Goal: Task Accomplishment & Management: Manage account settings

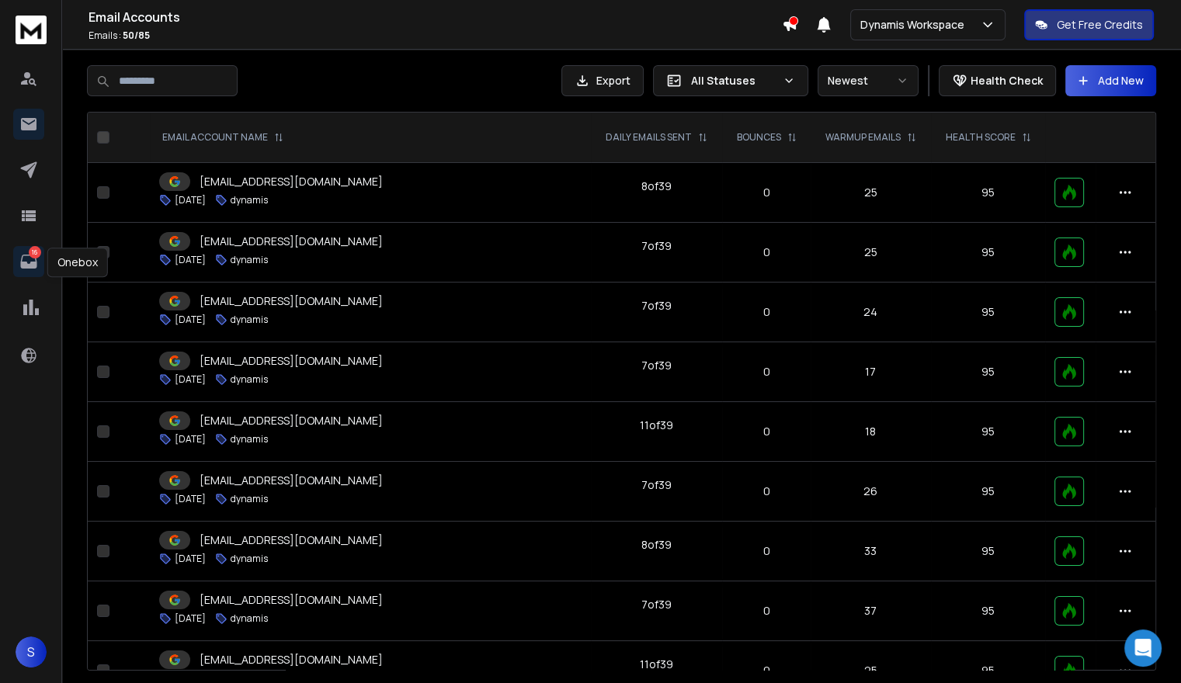
click at [30, 255] on p "16" at bounding box center [35, 252] width 12 height 12
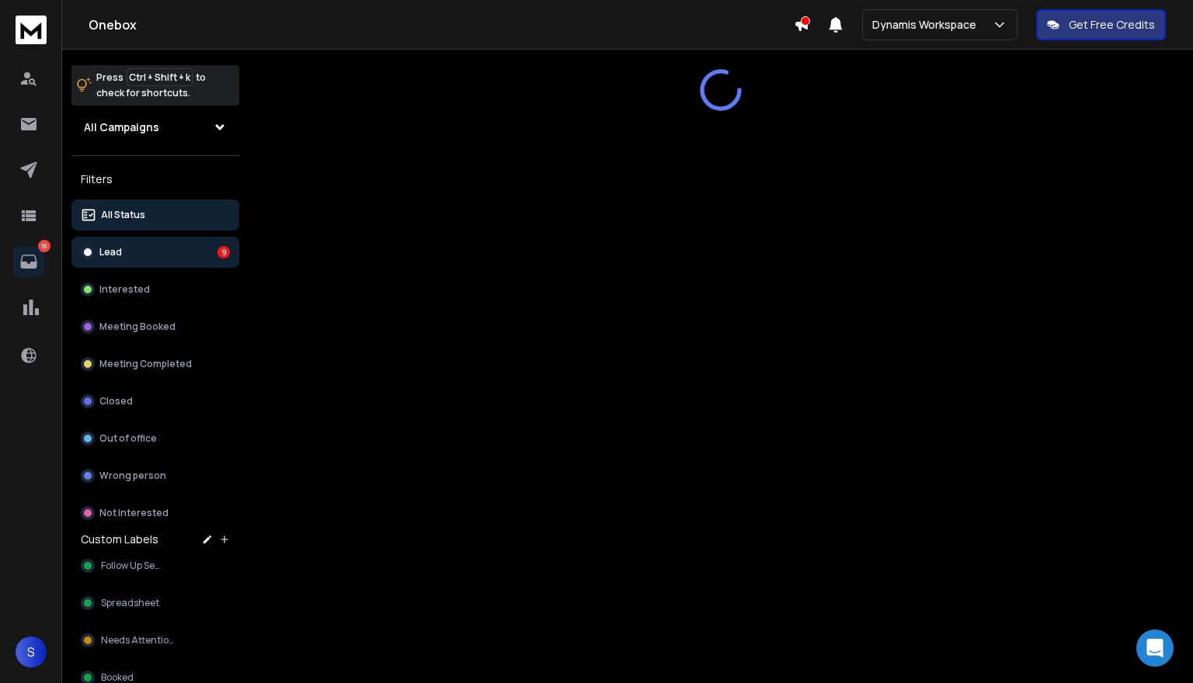
click at [162, 259] on button "Lead 9" at bounding box center [155, 252] width 168 height 31
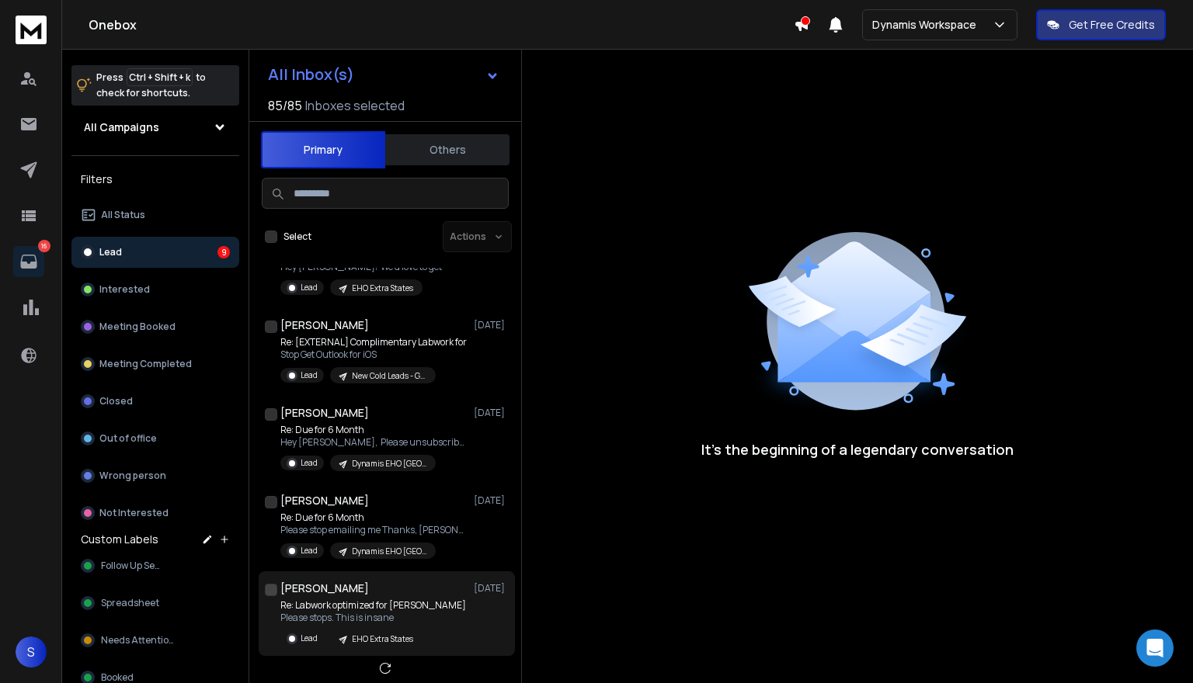
scroll to position [1088, 0]
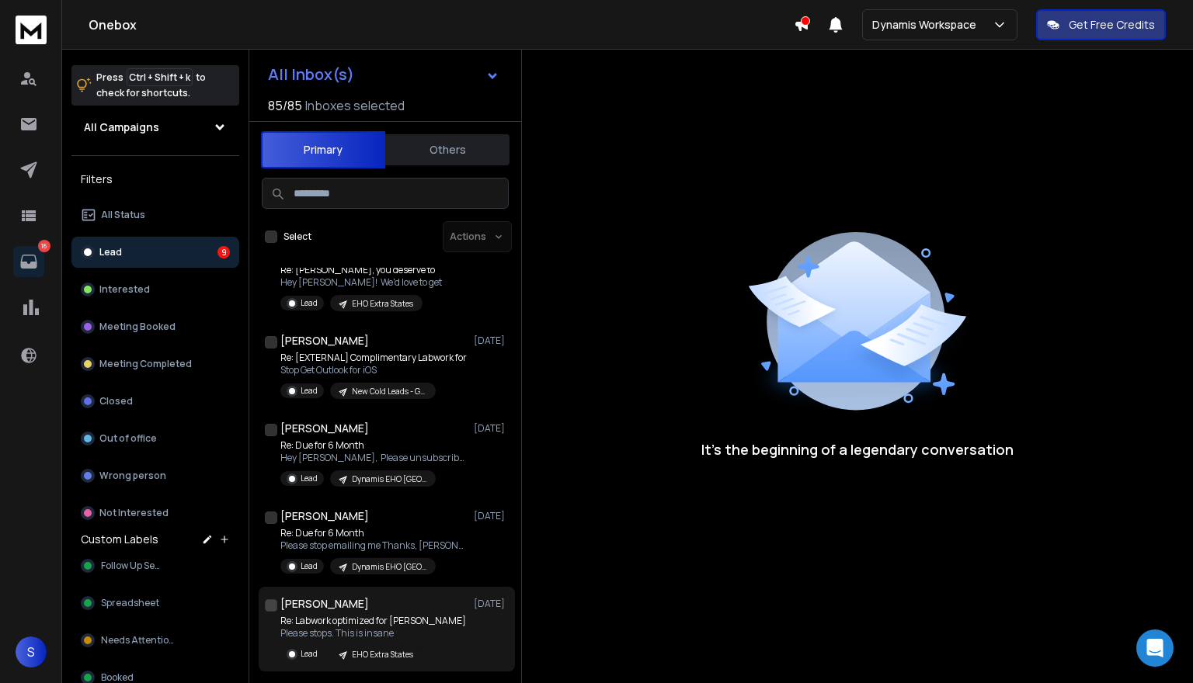
click at [388, 634] on p "Please stops. This is insane" at bounding box center [373, 634] width 186 height 12
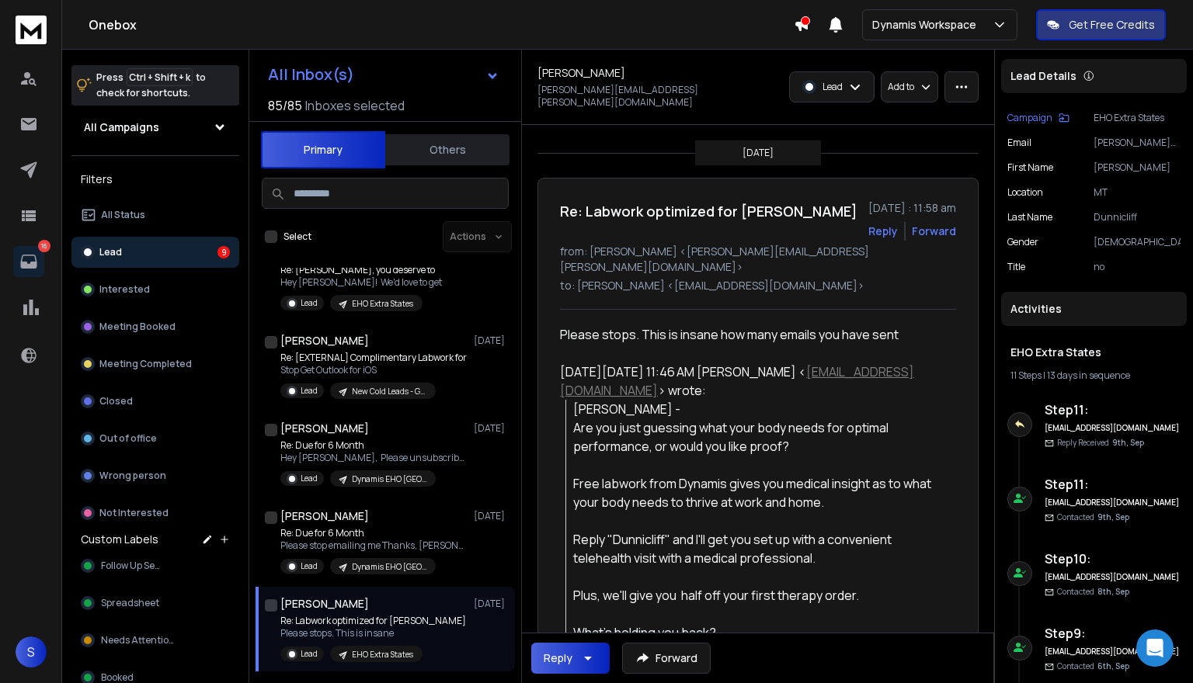
click at [955, 83] on icon "button" at bounding box center [961, 87] width 14 height 14
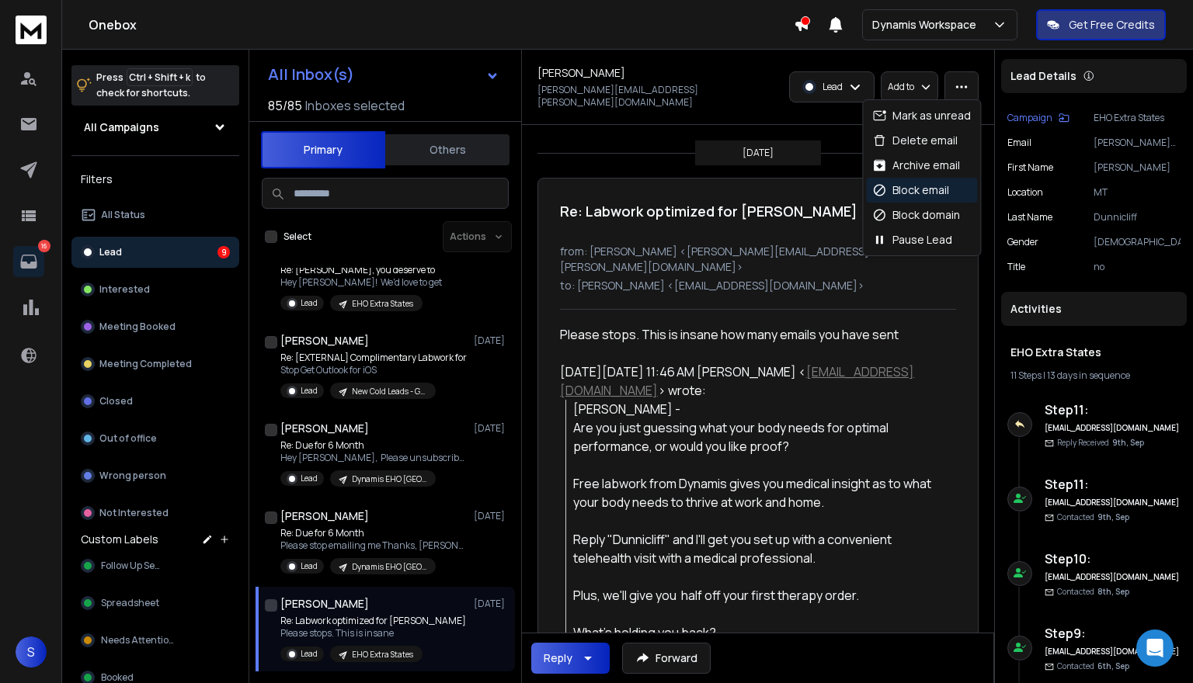
click at [904, 191] on div "Block email" at bounding box center [910, 191] width 77 height 16
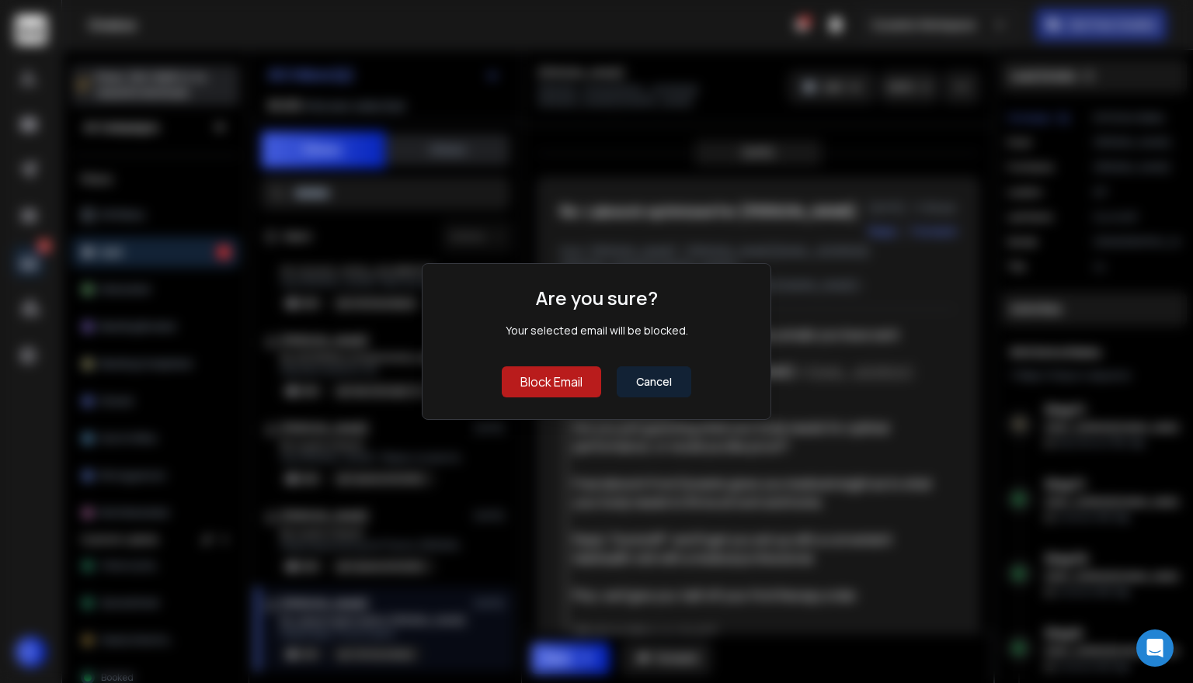
click at [541, 387] on button "Block Email" at bounding box center [551, 382] width 99 height 31
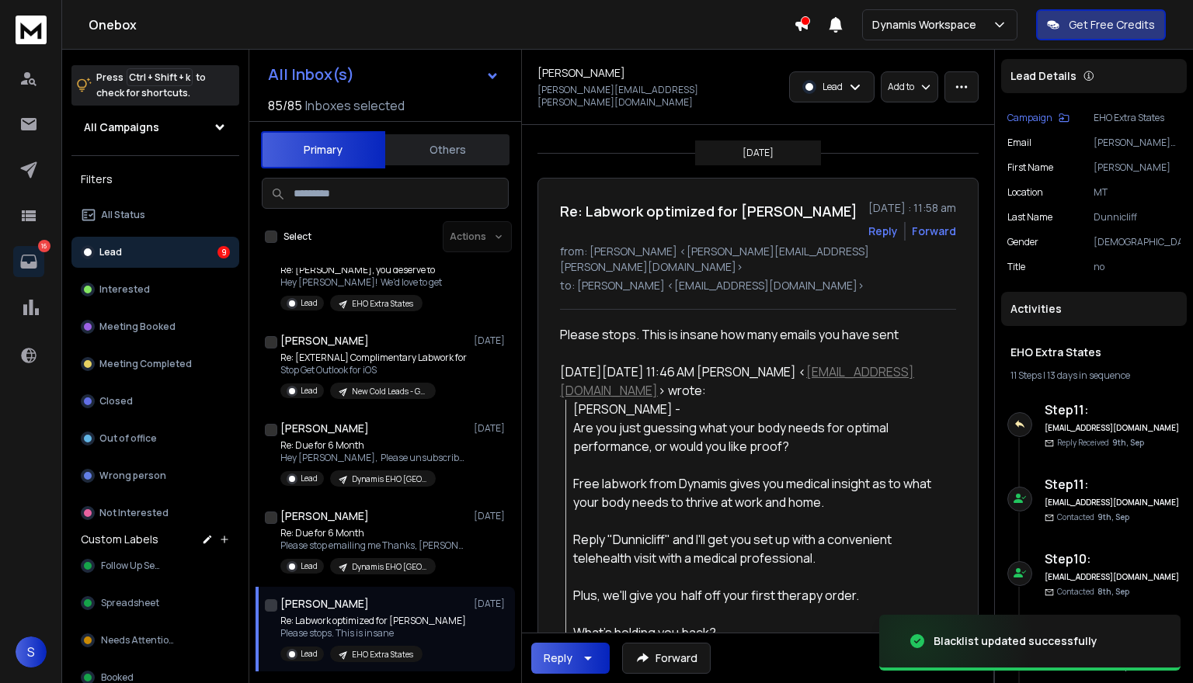
click at [957, 83] on icon "button" at bounding box center [961, 87] width 14 height 14
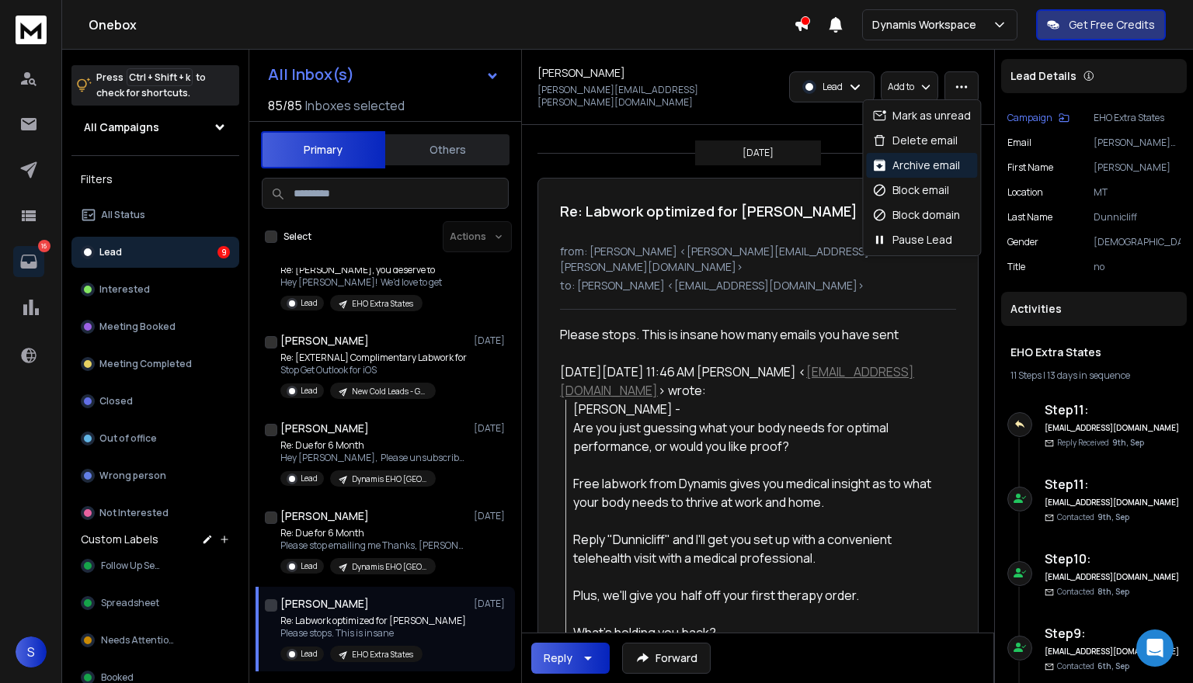
click at [944, 162] on div "Archive email" at bounding box center [916, 166] width 88 height 16
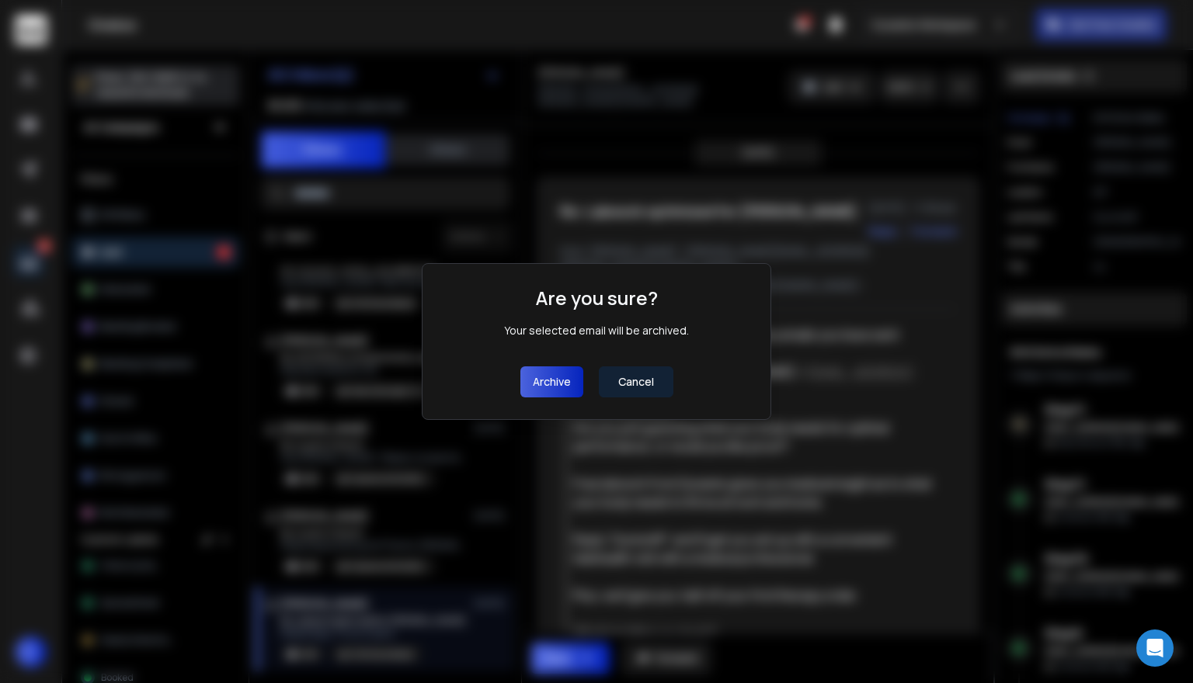
click at [569, 376] on p "archive" at bounding box center [552, 382] width 38 height 16
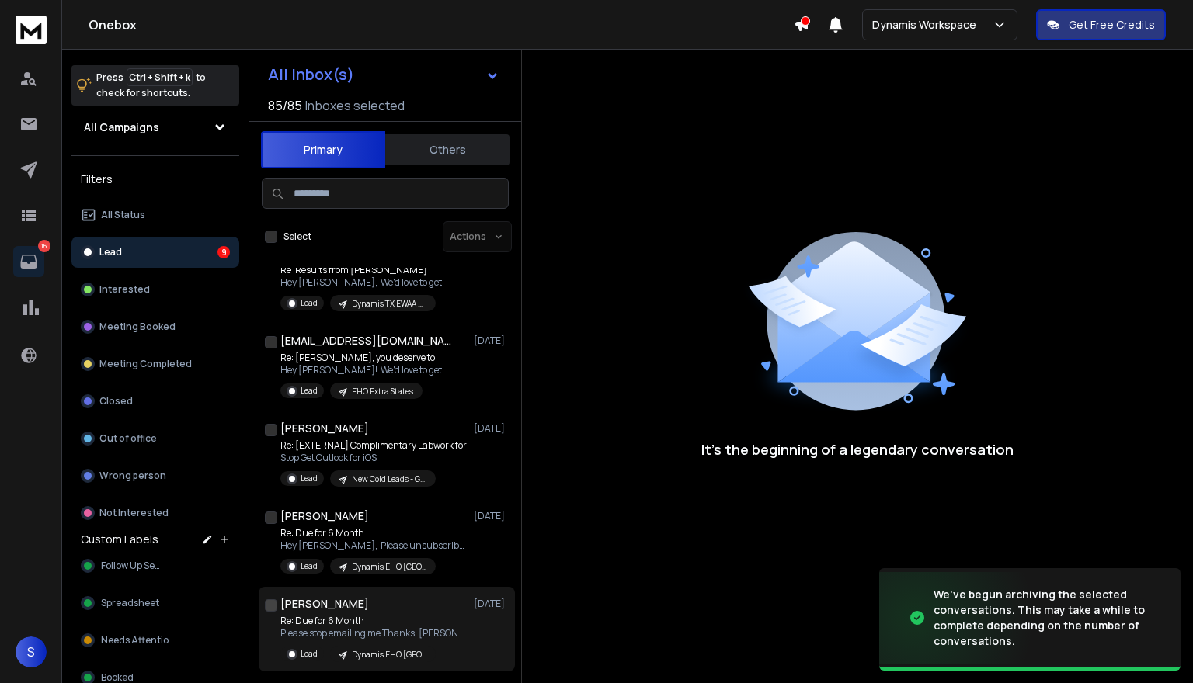
click at [344, 621] on p "Re: Due for 6 Month" at bounding box center [373, 621] width 186 height 12
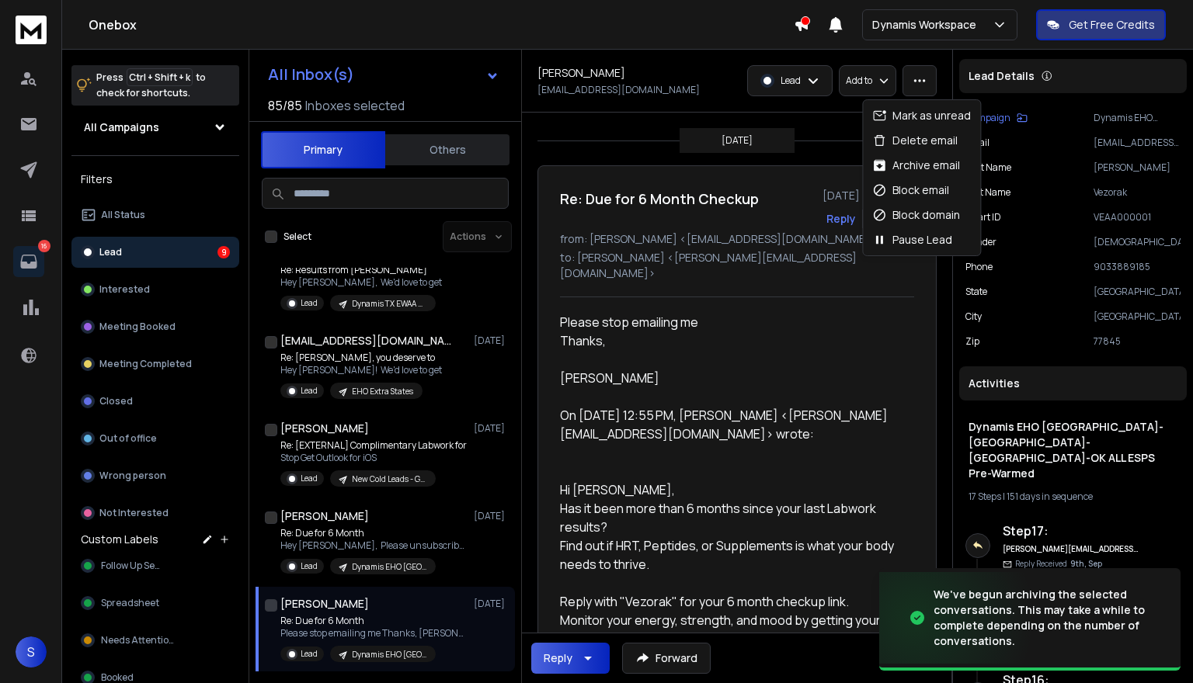
click at [927, 77] on icon "button" at bounding box center [920, 81] width 14 height 14
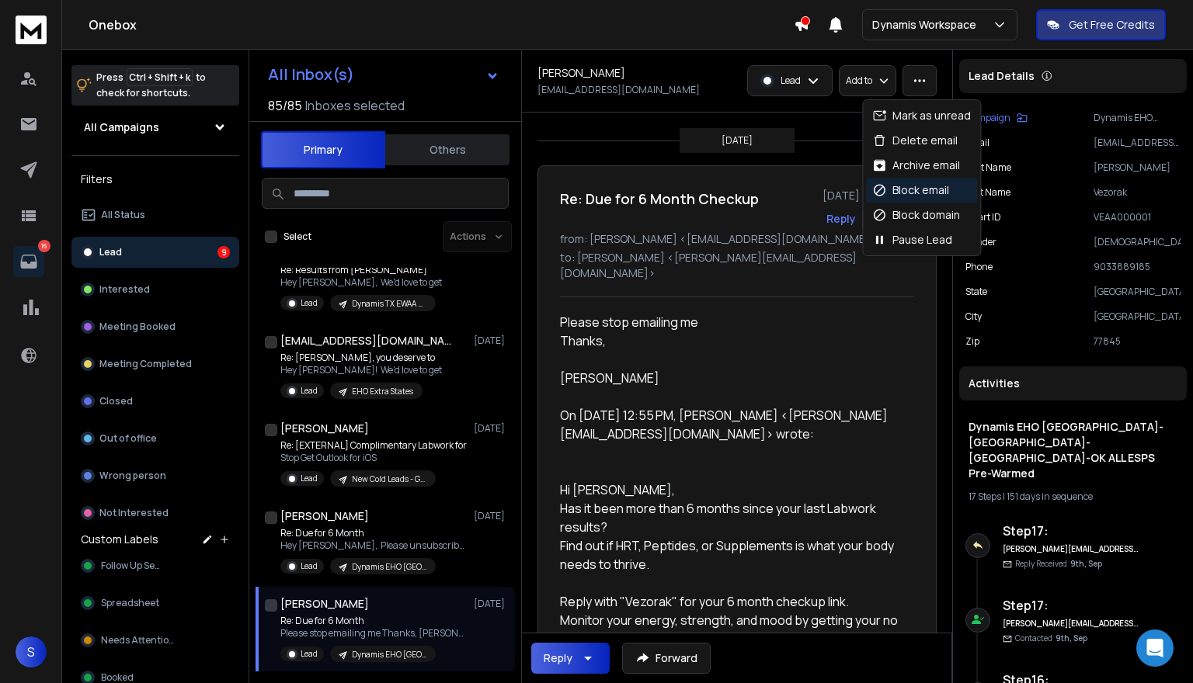
click at [927, 190] on div "Block email" at bounding box center [910, 191] width 77 height 16
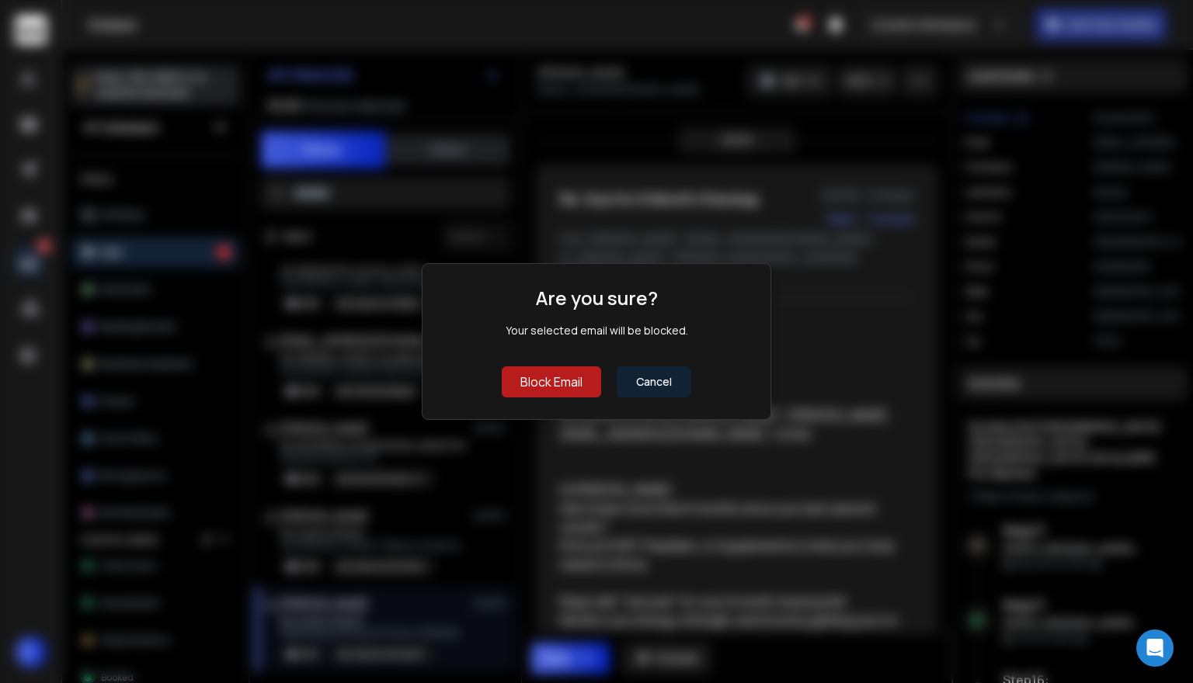
click at [527, 380] on button "Block Email" at bounding box center [551, 382] width 99 height 31
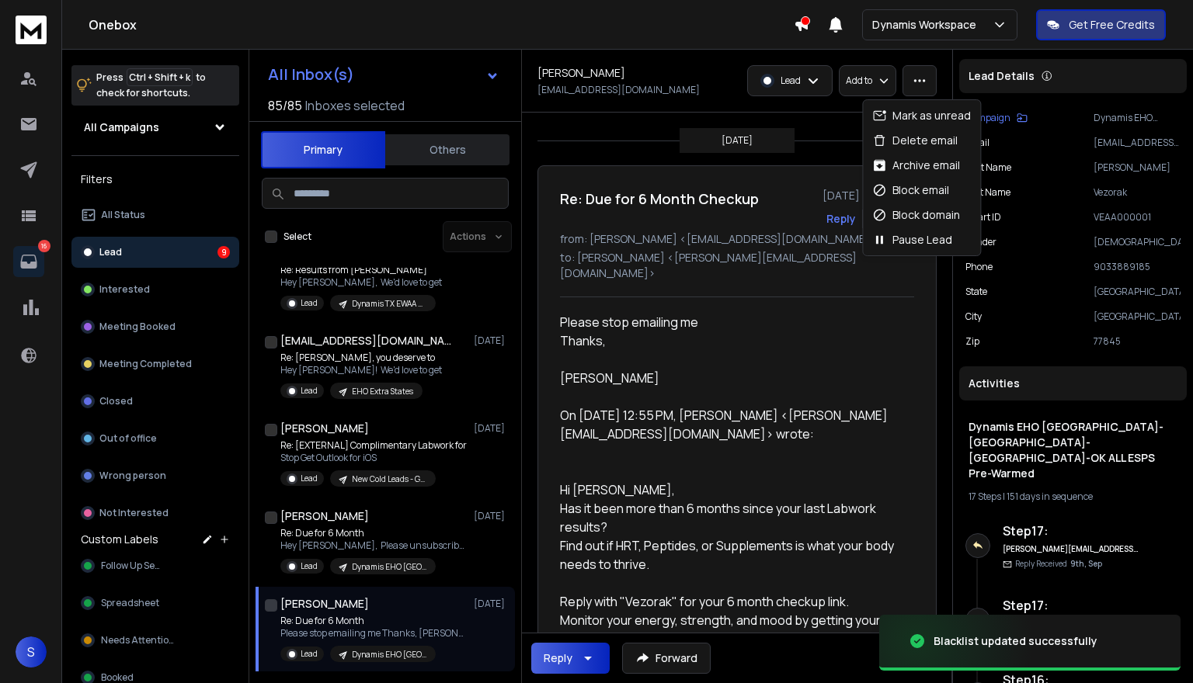
click at [937, 78] on button "button" at bounding box center [919, 80] width 34 height 31
click at [935, 169] on div "Archive email" at bounding box center [916, 166] width 88 height 16
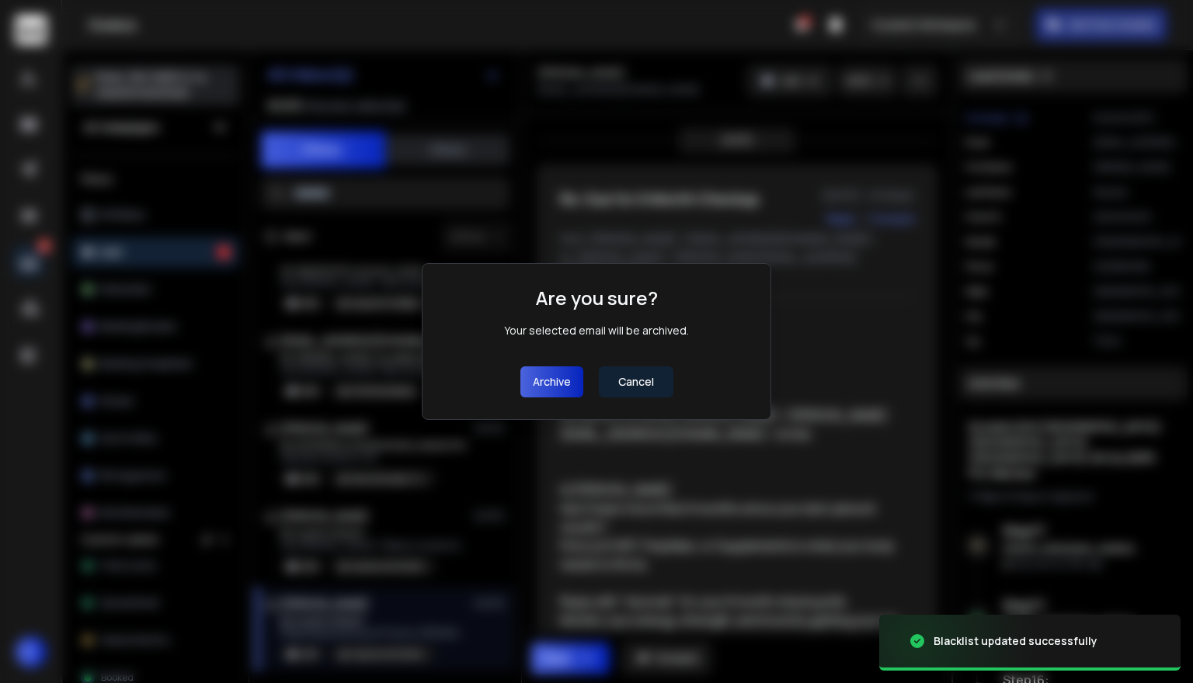
click at [555, 384] on p "archive" at bounding box center [552, 382] width 38 height 16
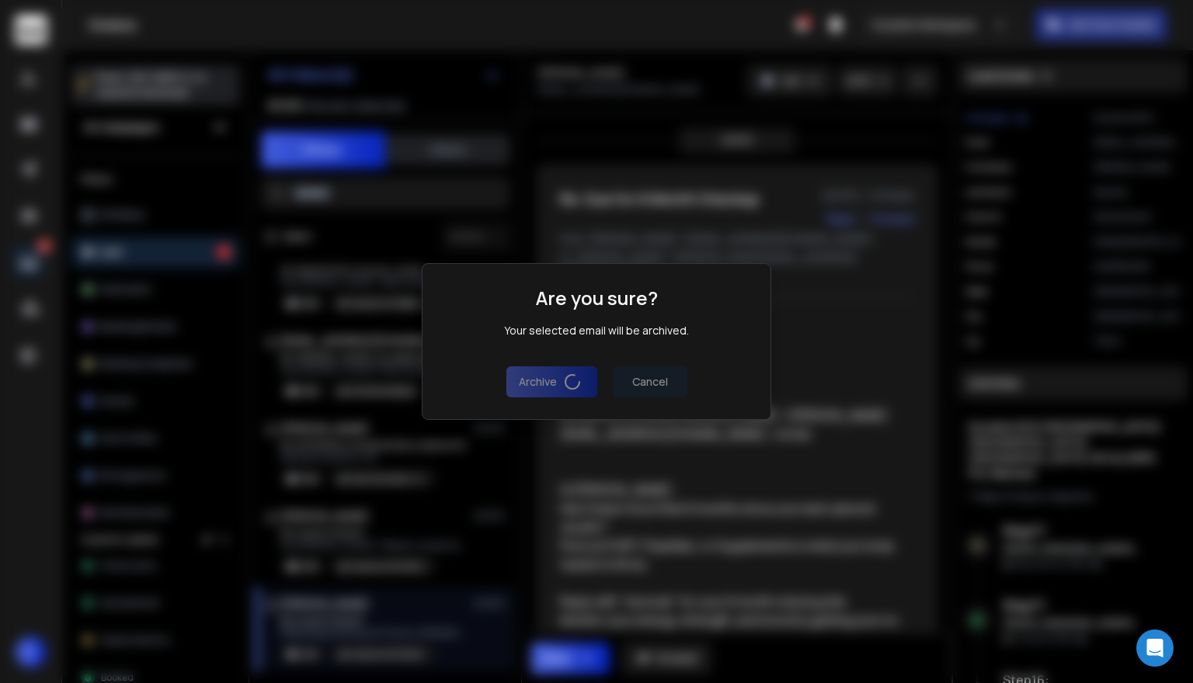
scroll to position [913, 0]
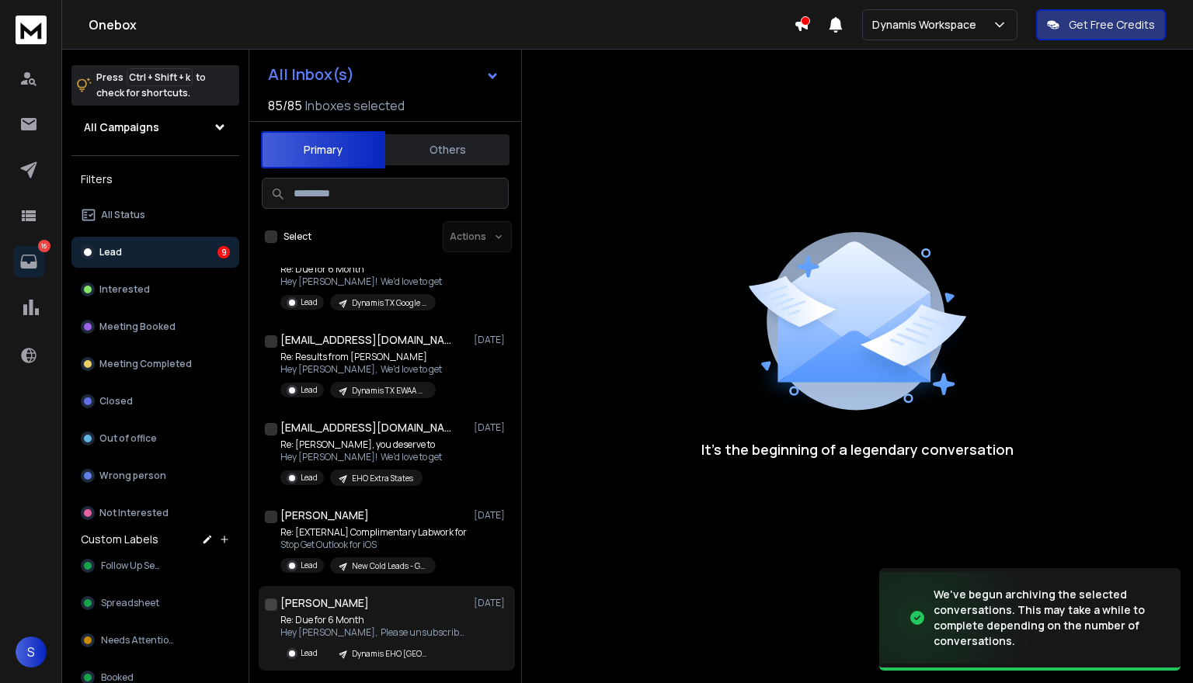
click at [349, 612] on div "[PERSON_NAME] [DATE] Re: Due for 6 Month Hey [PERSON_NAME], Please unsubscribe …" at bounding box center [394, 629] width 228 height 66
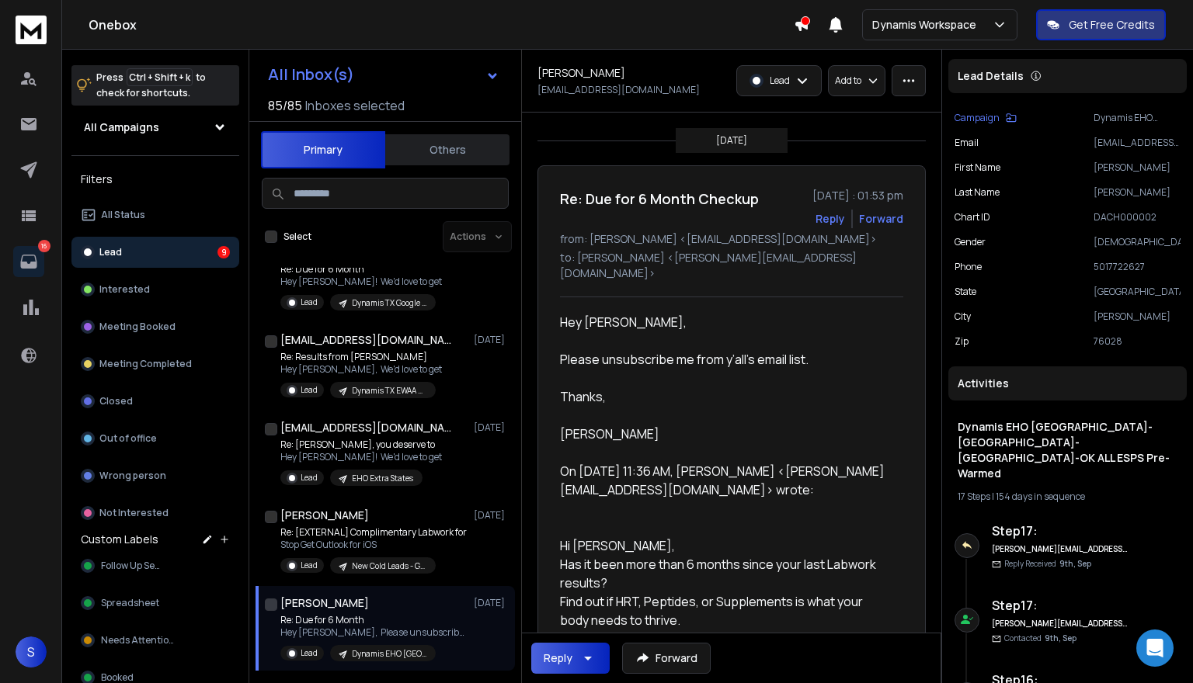
click at [926, 89] on button "button" at bounding box center [909, 80] width 34 height 31
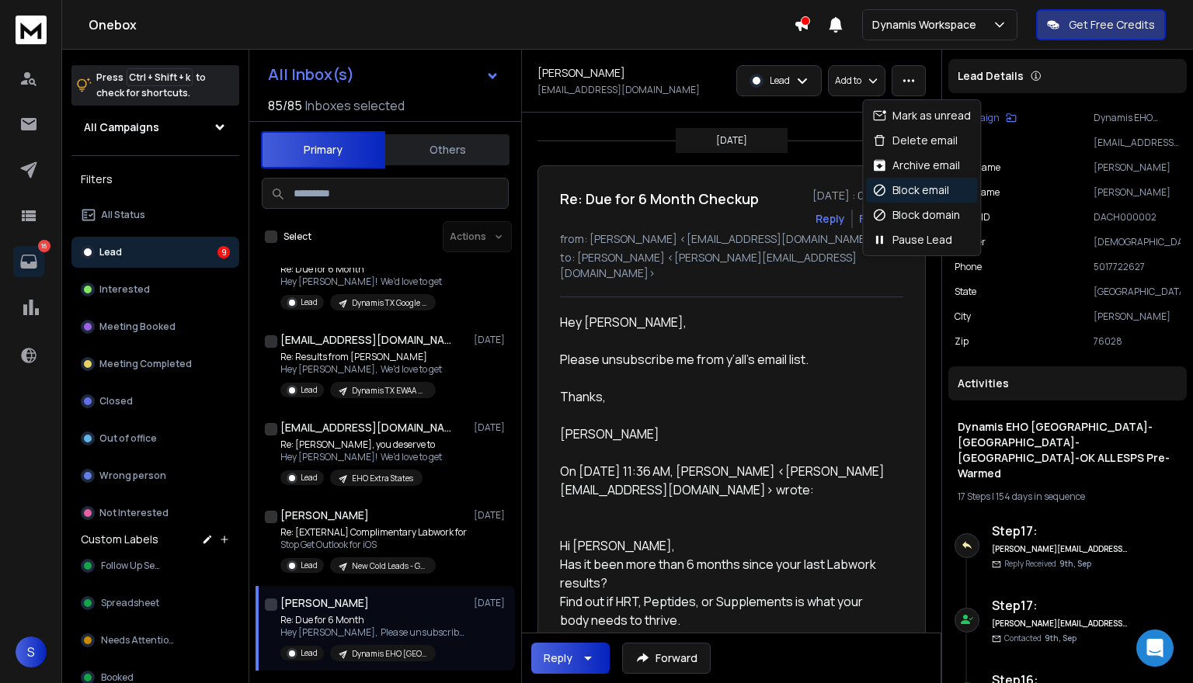
click at [932, 189] on div "Block email" at bounding box center [910, 191] width 77 height 16
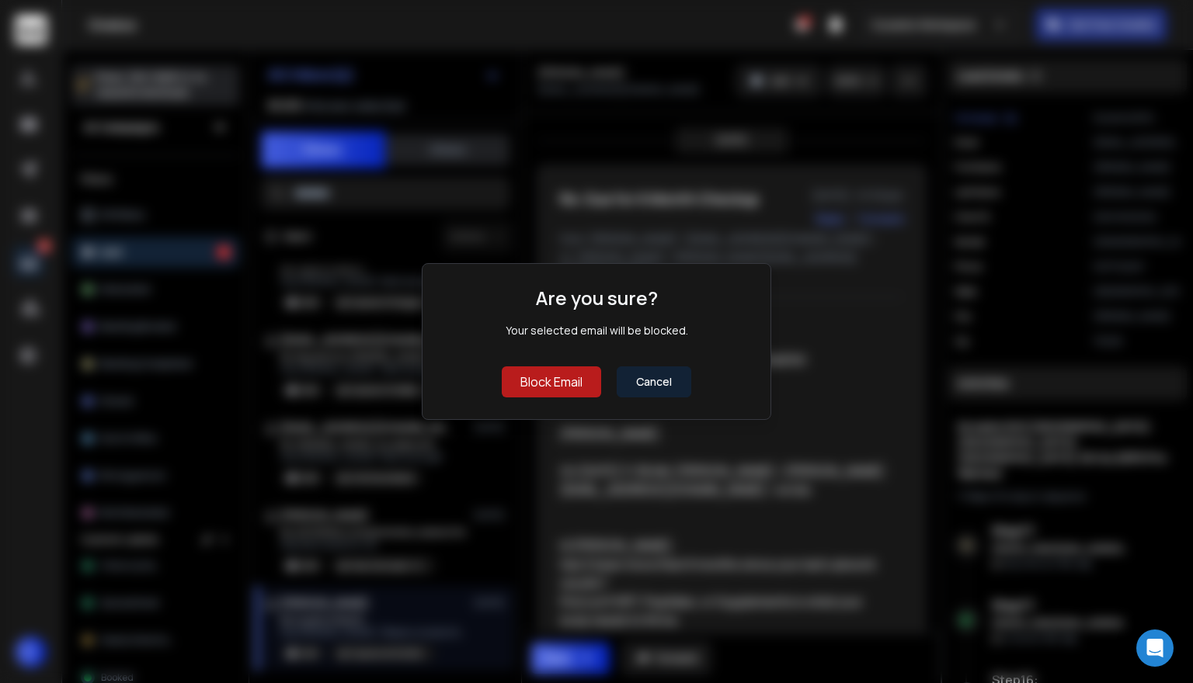
click at [545, 382] on button "Block Email" at bounding box center [551, 382] width 99 height 31
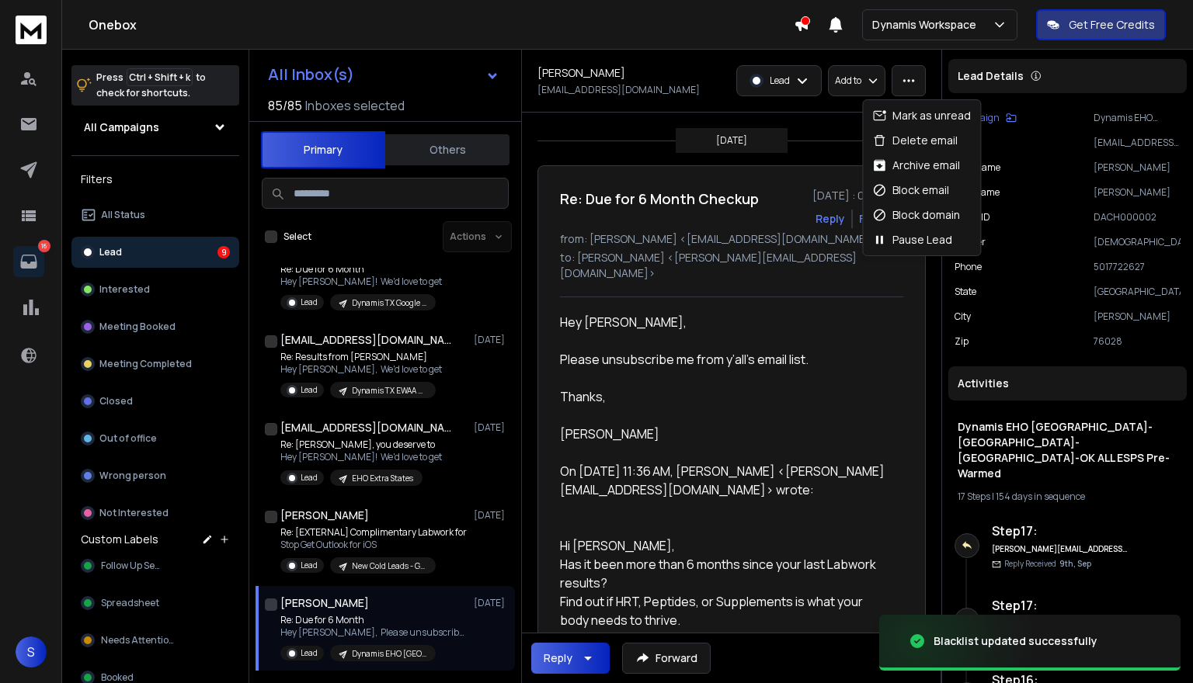
click at [926, 78] on button "button" at bounding box center [909, 80] width 34 height 31
click at [949, 165] on div "Archive email" at bounding box center [916, 166] width 88 height 16
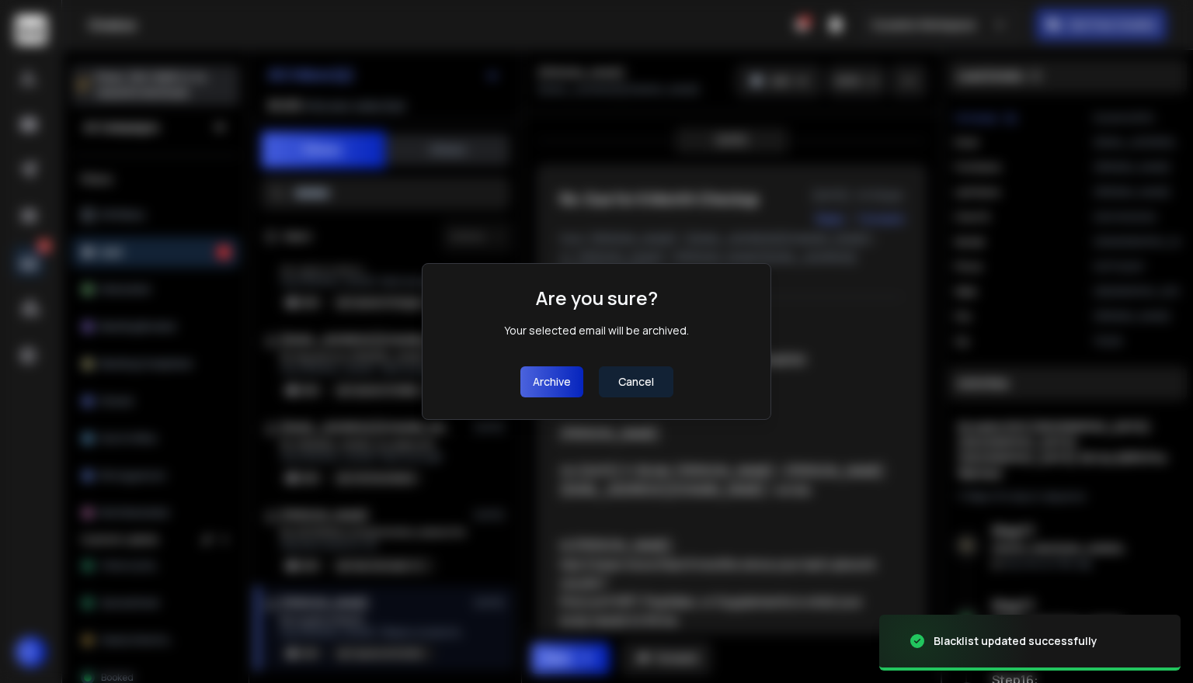
click at [548, 385] on p "archive" at bounding box center [552, 382] width 38 height 16
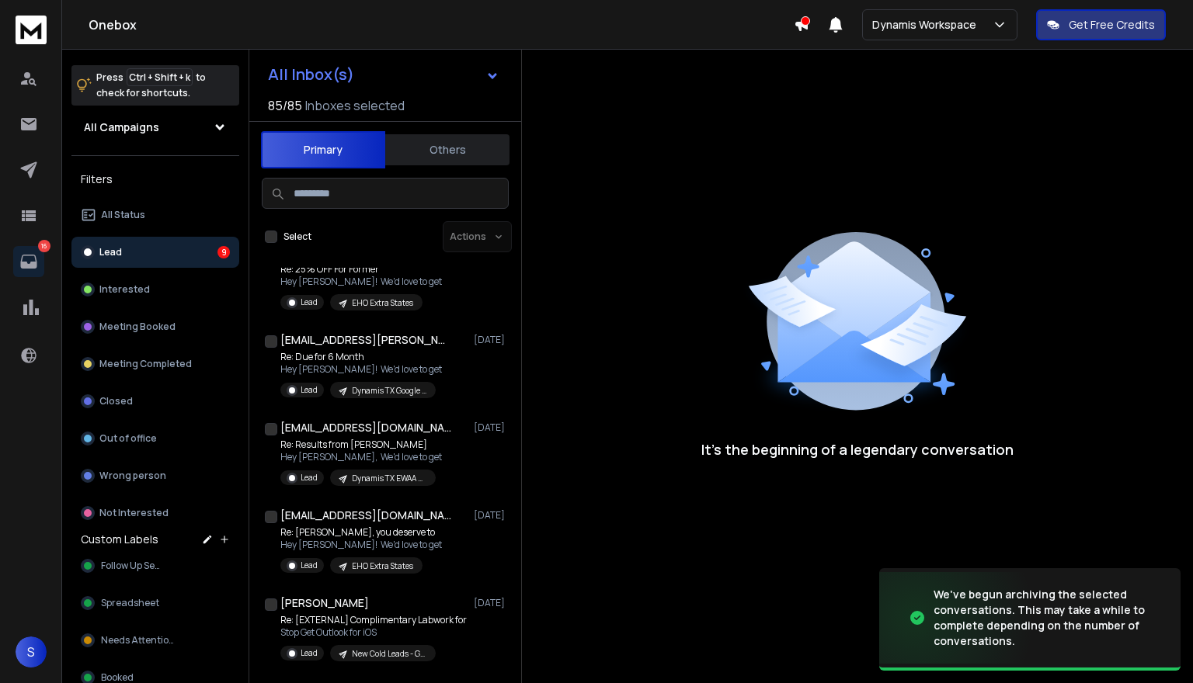
scroll to position [826, 0]
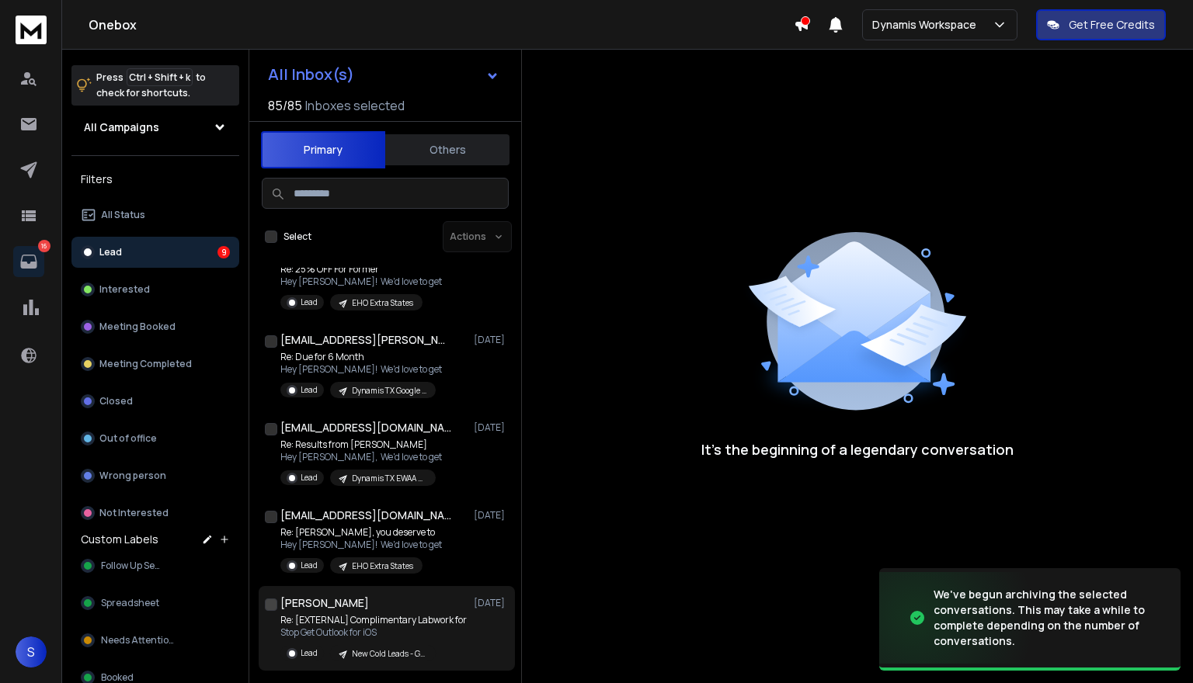
click at [377, 617] on p "Re: [EXTERNAL] Complimentary Labwork for" at bounding box center [373, 620] width 186 height 12
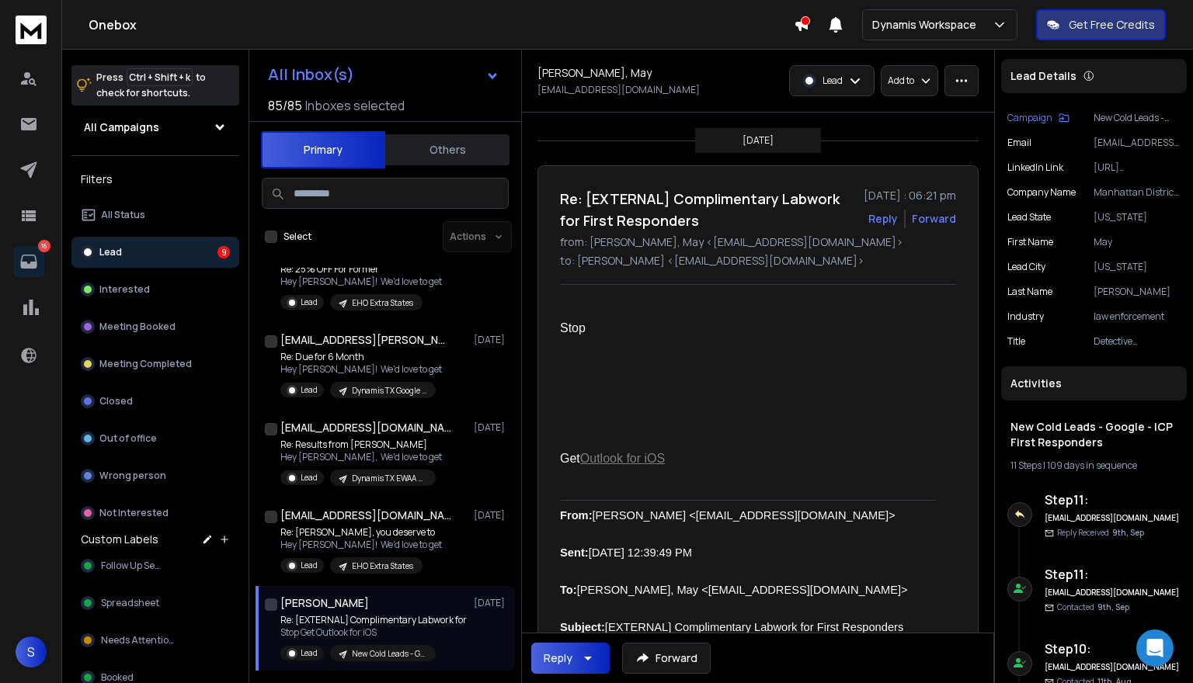
click at [957, 85] on icon "button" at bounding box center [961, 81] width 14 height 14
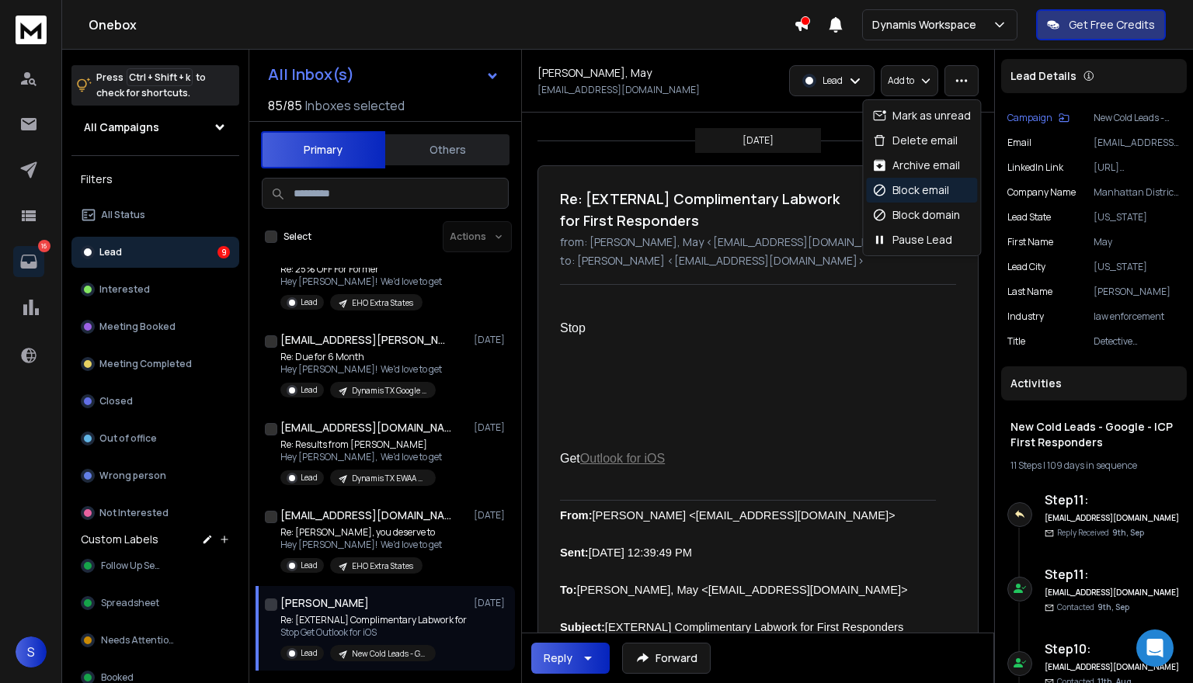
click at [939, 188] on div "Block email" at bounding box center [910, 191] width 77 height 16
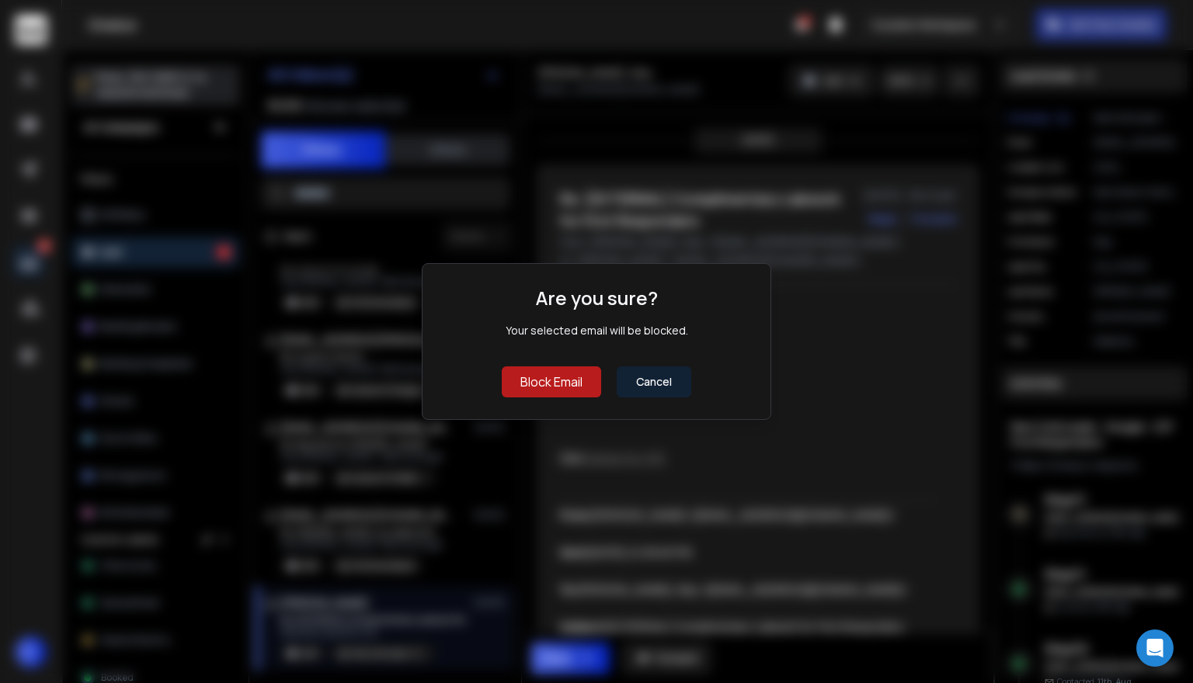
click at [543, 379] on button "Block Email" at bounding box center [551, 382] width 99 height 31
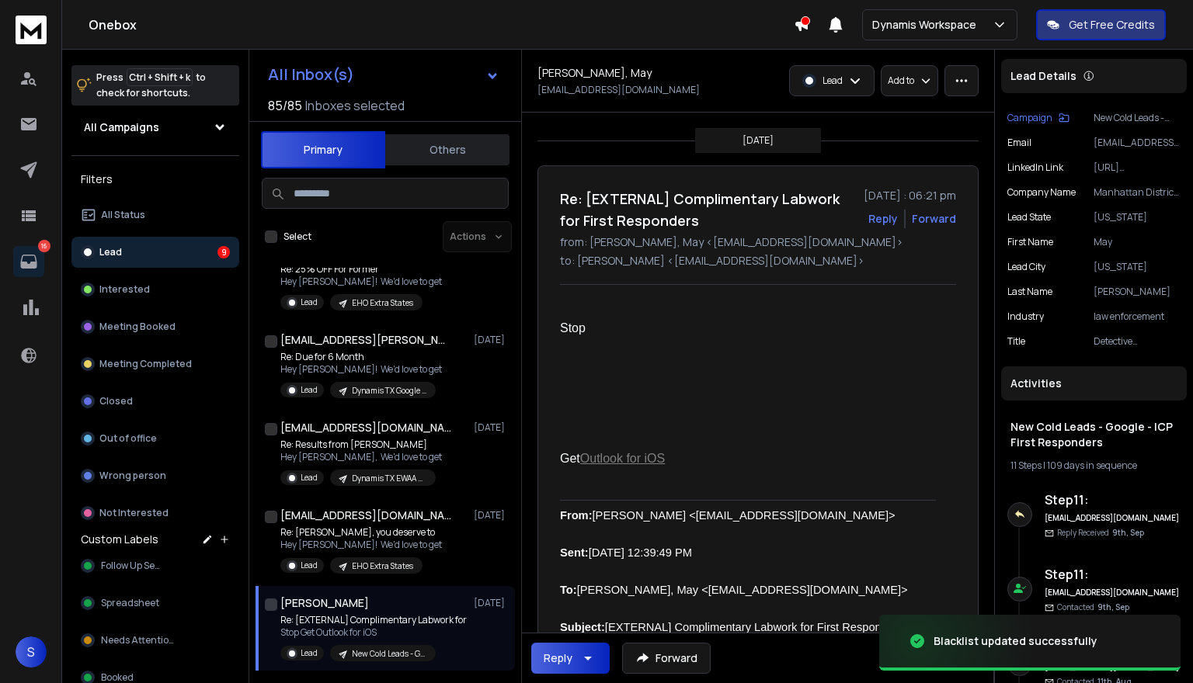
click at [963, 82] on icon "button" at bounding box center [961, 81] width 14 height 14
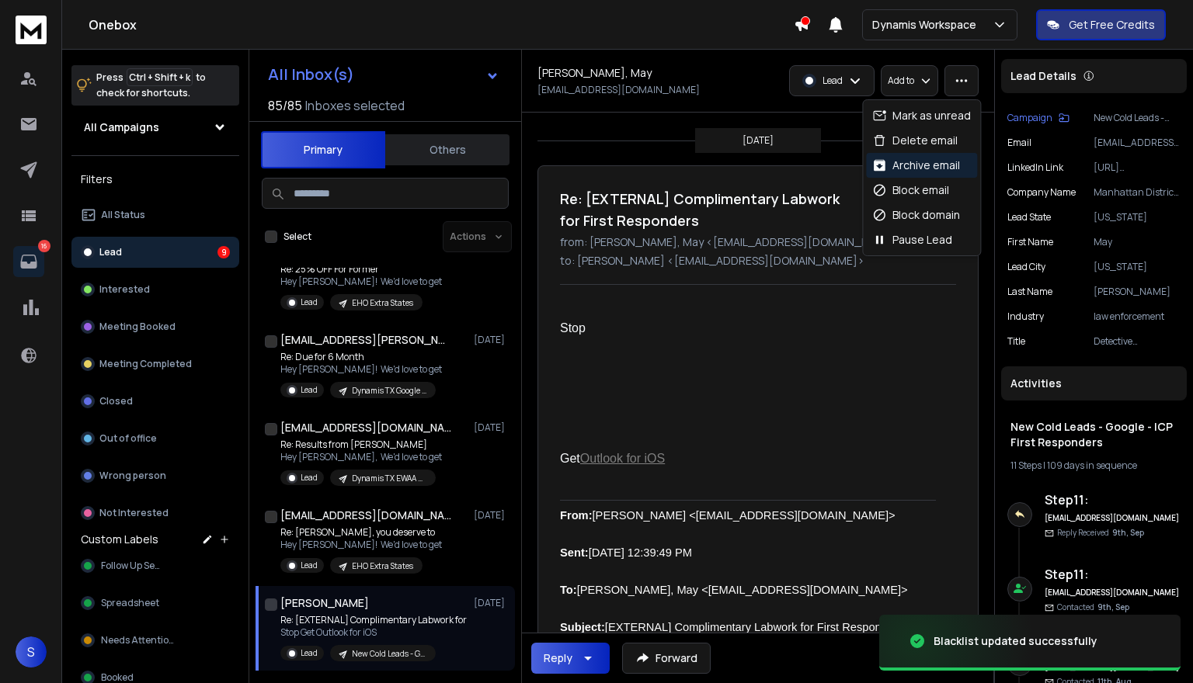
click at [952, 165] on div "Archive email" at bounding box center [916, 166] width 88 height 16
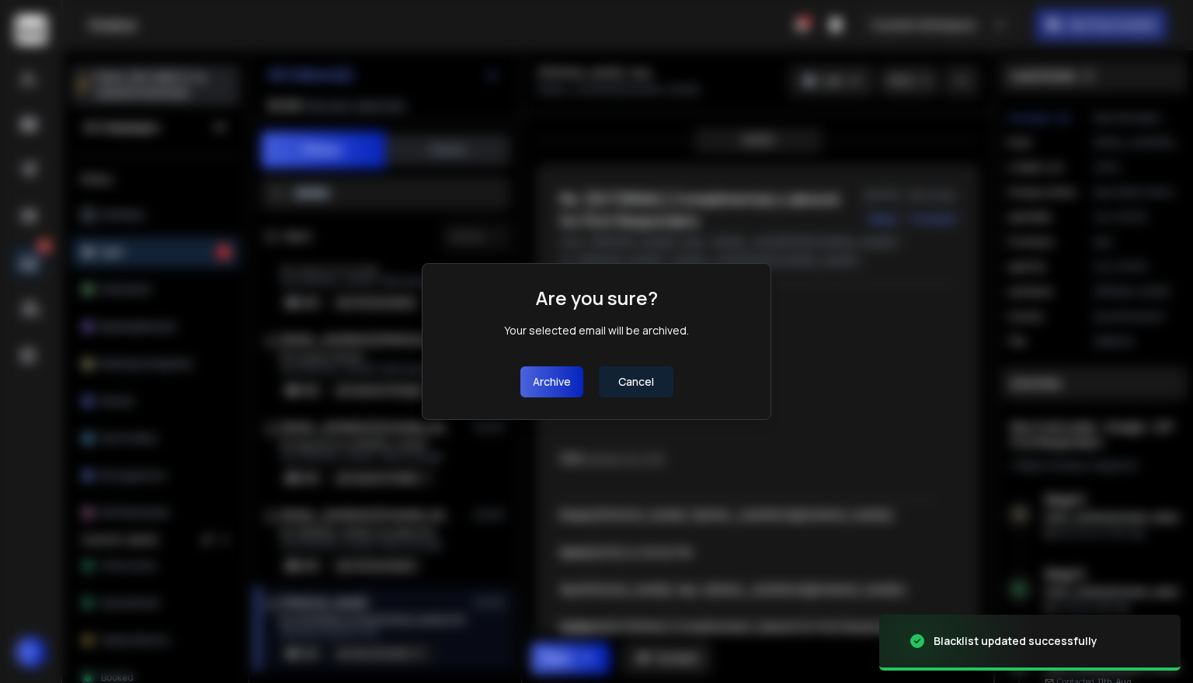
click at [554, 384] on p "archive" at bounding box center [552, 382] width 38 height 16
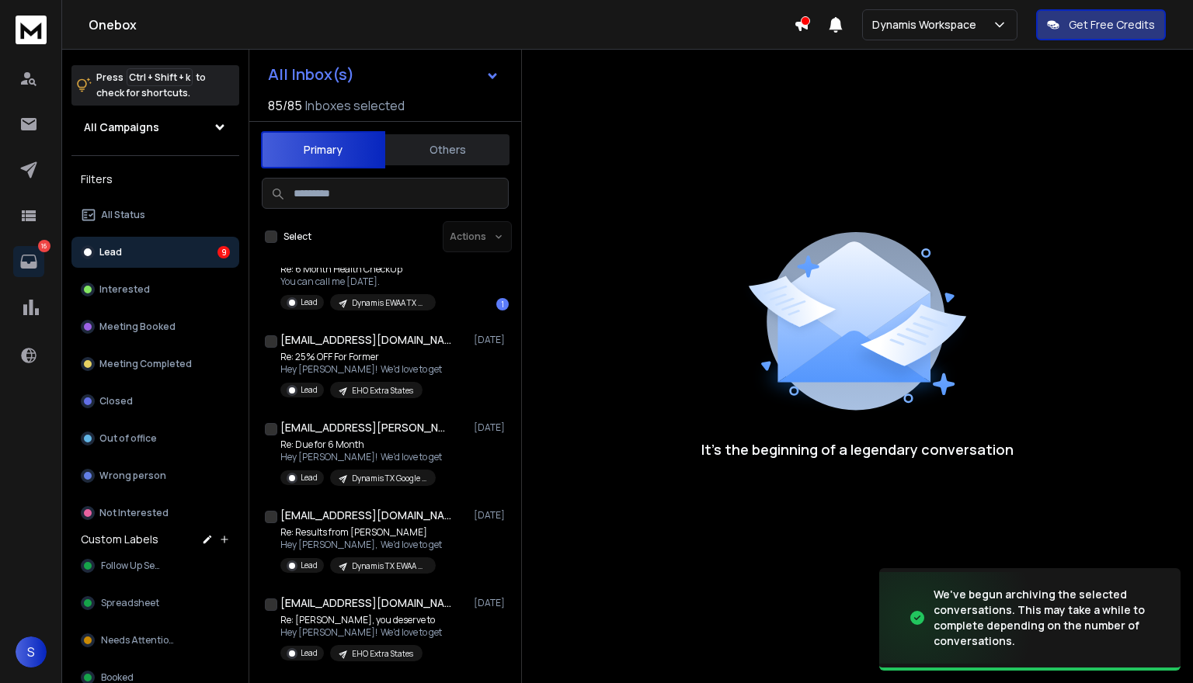
scroll to position [737, 0]
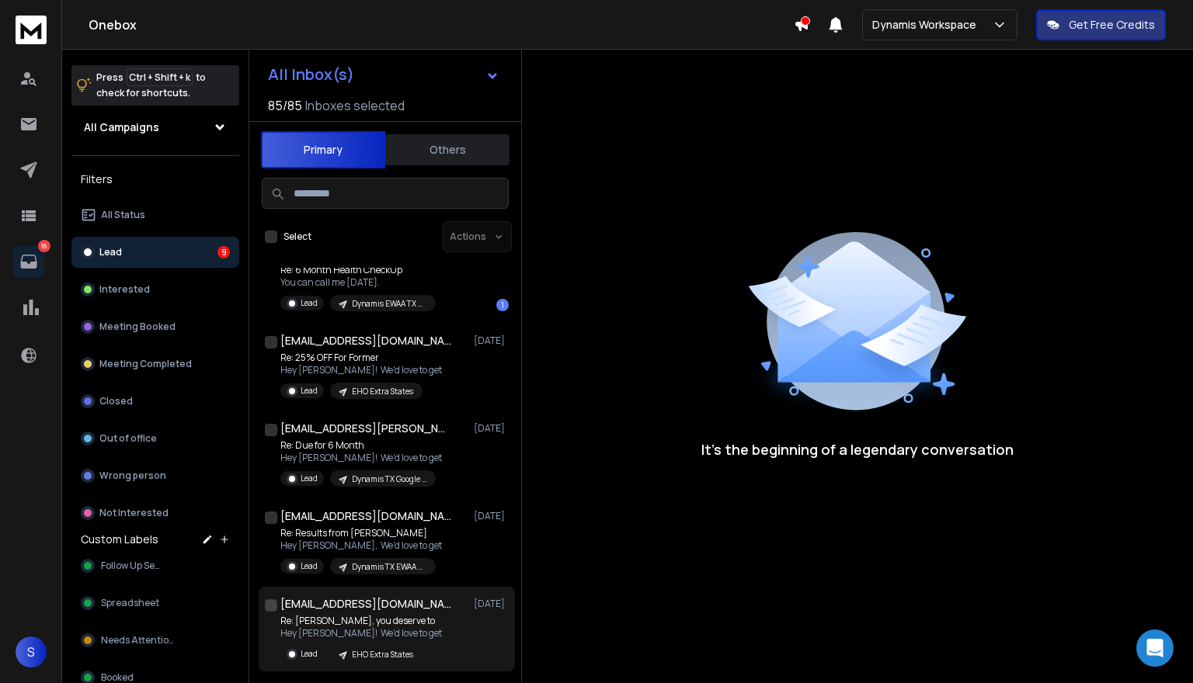
click at [397, 621] on p "Re: [PERSON_NAME], you deserve to" at bounding box center [361, 621] width 162 height 12
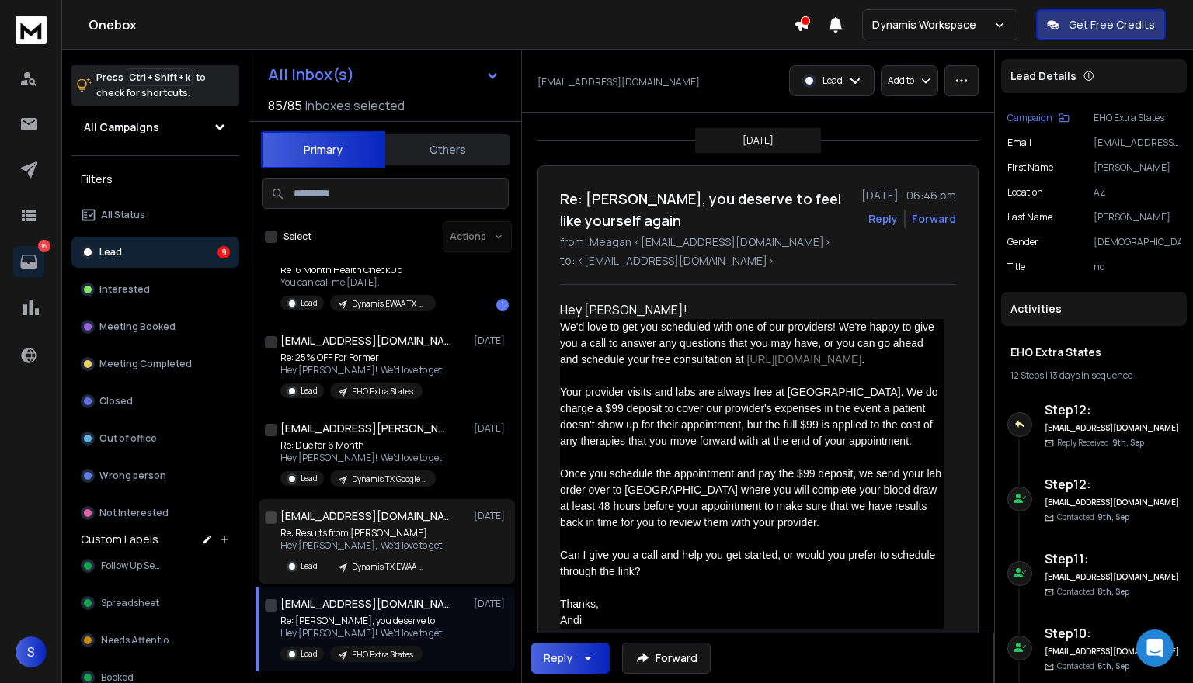
click at [346, 537] on p "Re: Results from [PERSON_NAME]" at bounding box center [361, 533] width 162 height 12
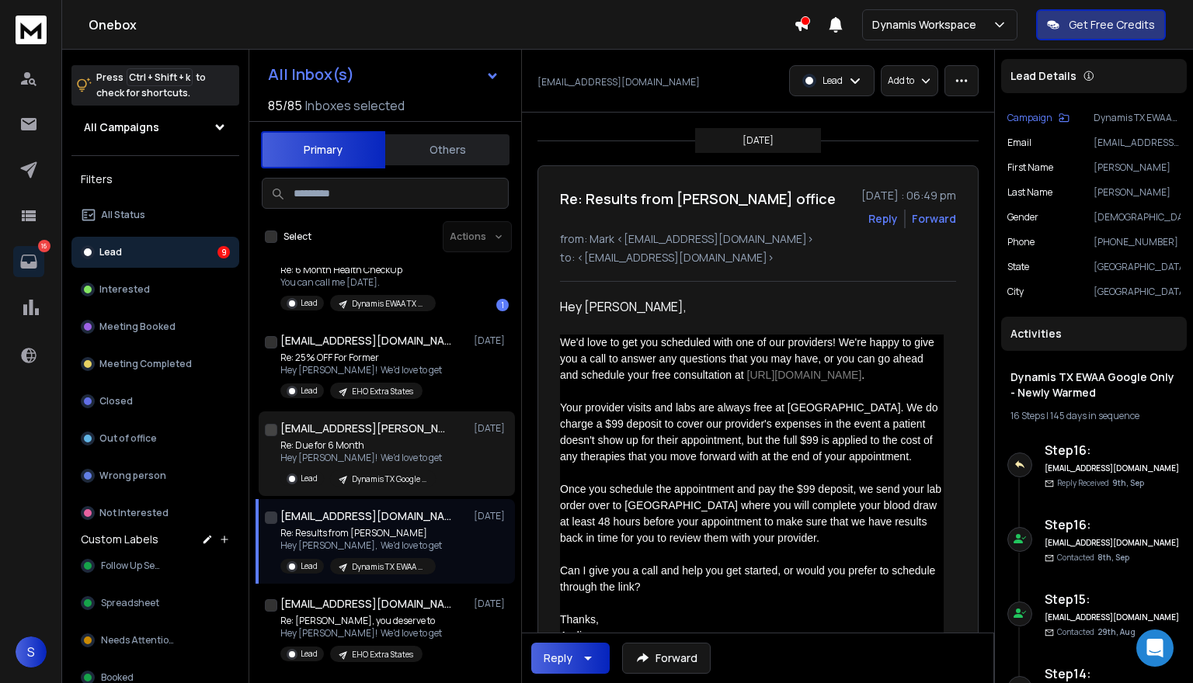
click at [391, 450] on p "Re: Due for 6 Month" at bounding box center [361, 446] width 162 height 12
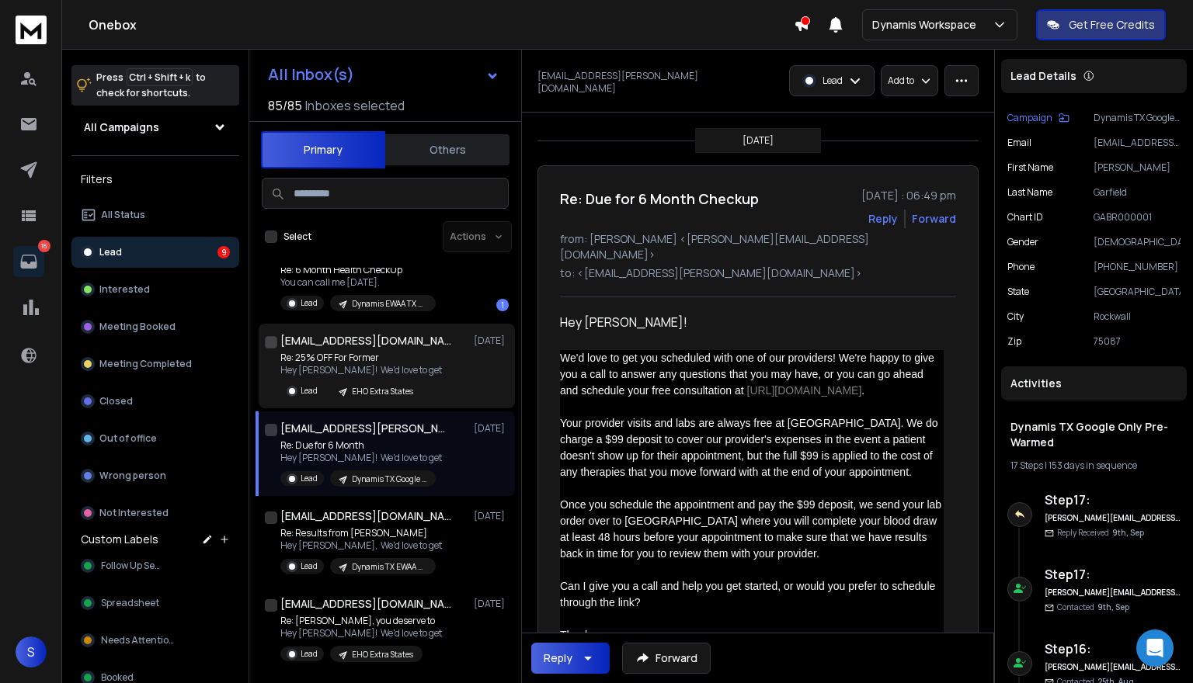
click at [399, 374] on p "Hey [PERSON_NAME]! We'd love to get" at bounding box center [361, 370] width 162 height 12
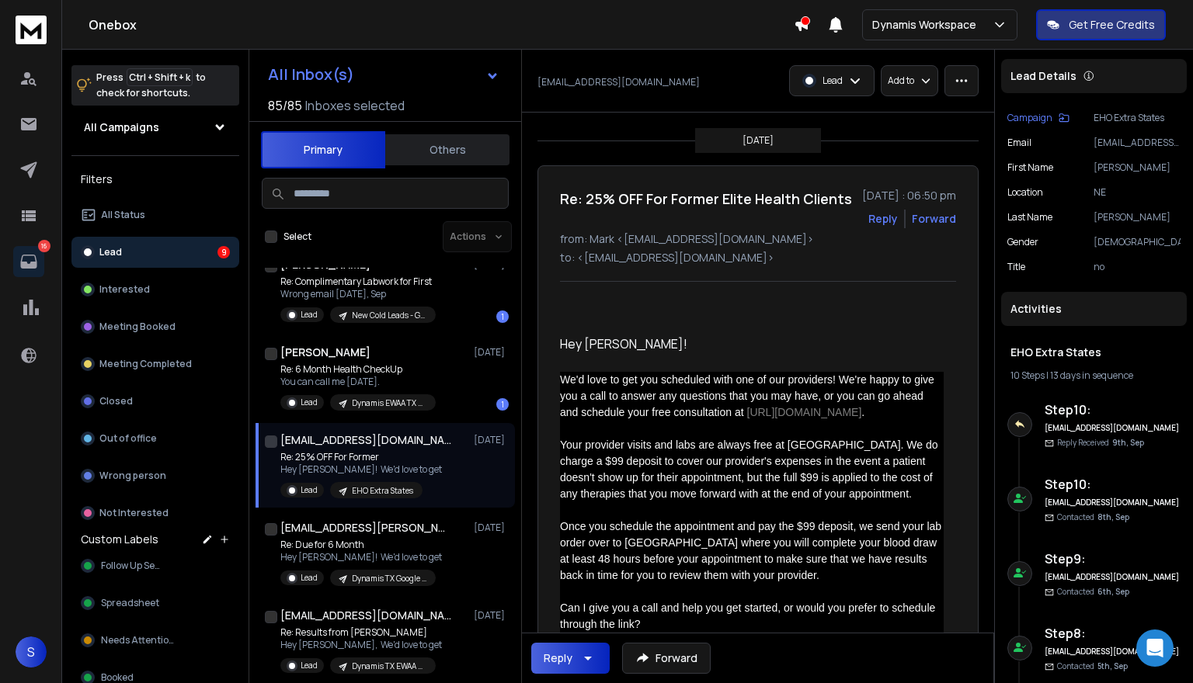
scroll to position [582, 0]
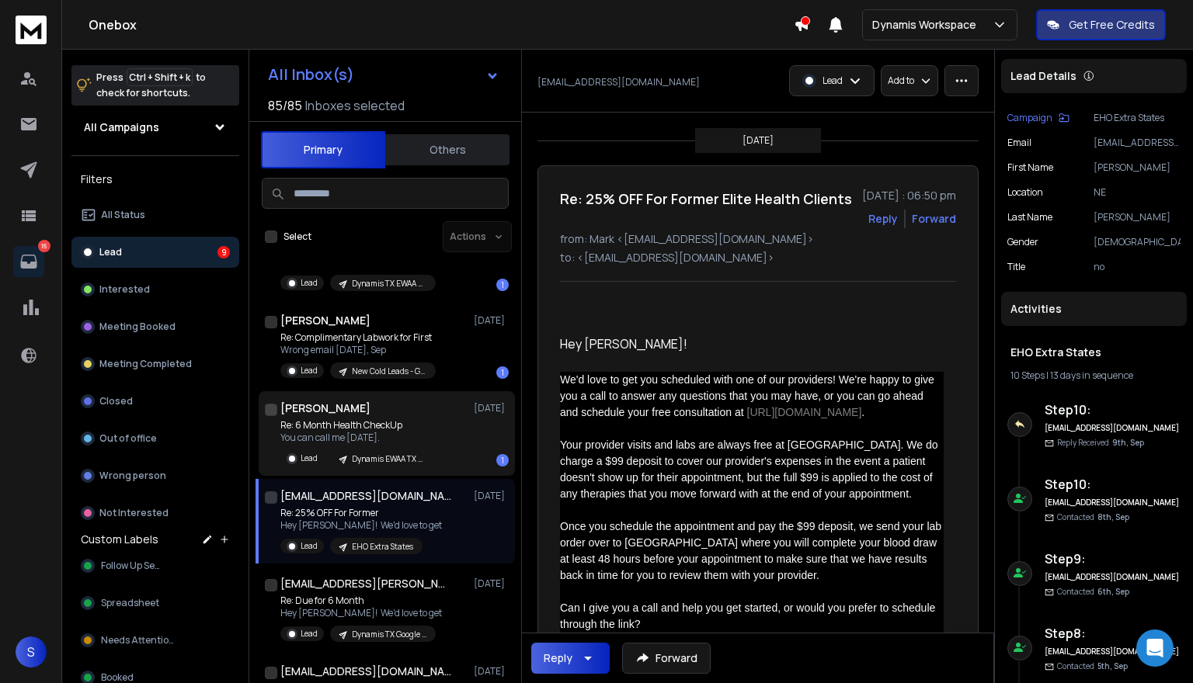
click at [412, 425] on p "Re: 6 Month Health CheckUp" at bounding box center [357, 425] width 155 height 12
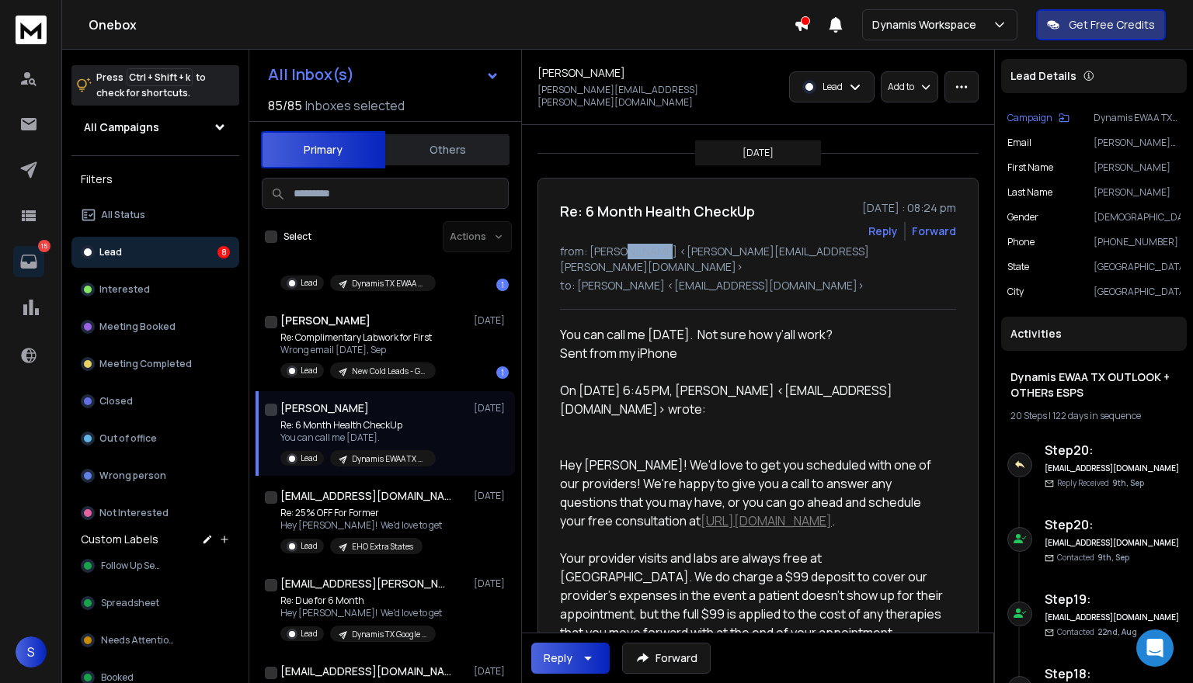
drag, startPoint x: 660, startPoint y: 241, endPoint x: 621, endPoint y: 238, distance: 39.7
click at [621, 244] on p "from: [PERSON_NAME] <[PERSON_NAME][EMAIL_ADDRESS][PERSON_NAME][DOMAIN_NAME]>" at bounding box center [758, 259] width 396 height 31
drag, startPoint x: 621, startPoint y: 238, endPoint x: 663, endPoint y: 245, distance: 43.2
click at [663, 245] on p "from: [PERSON_NAME] <[PERSON_NAME][EMAIL_ADDRESS][PERSON_NAME][DOMAIN_NAME]>" at bounding box center [758, 259] width 396 height 31
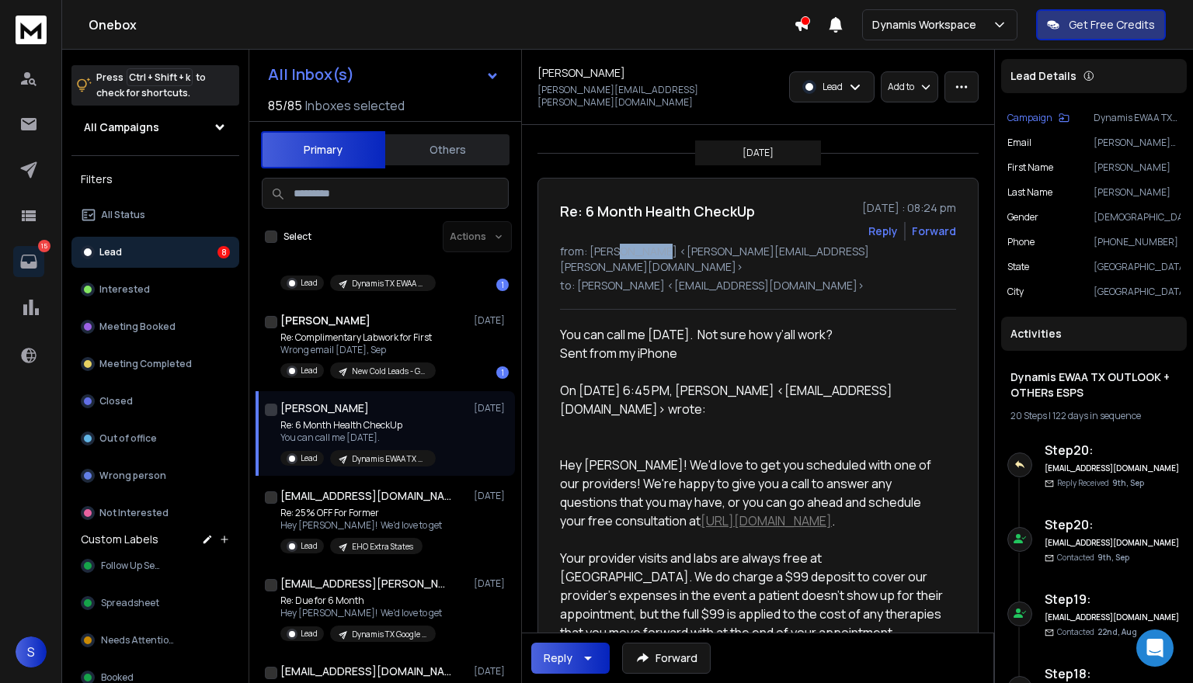
drag, startPoint x: 659, startPoint y: 239, endPoint x: 617, endPoint y: 235, distance: 41.3
click at [617, 244] on p "from: [PERSON_NAME] <[PERSON_NAME][EMAIL_ADDRESS][PERSON_NAME][DOMAIN_NAME]>" at bounding box center [758, 259] width 396 height 31
copy p "[PERSON_NAME]"
drag, startPoint x: 616, startPoint y: 238, endPoint x: 587, endPoint y: 237, distance: 28.7
click at [587, 244] on p "from: [PERSON_NAME] <[PERSON_NAME][EMAIL_ADDRESS][PERSON_NAME][DOMAIN_NAME]>" at bounding box center [758, 259] width 396 height 31
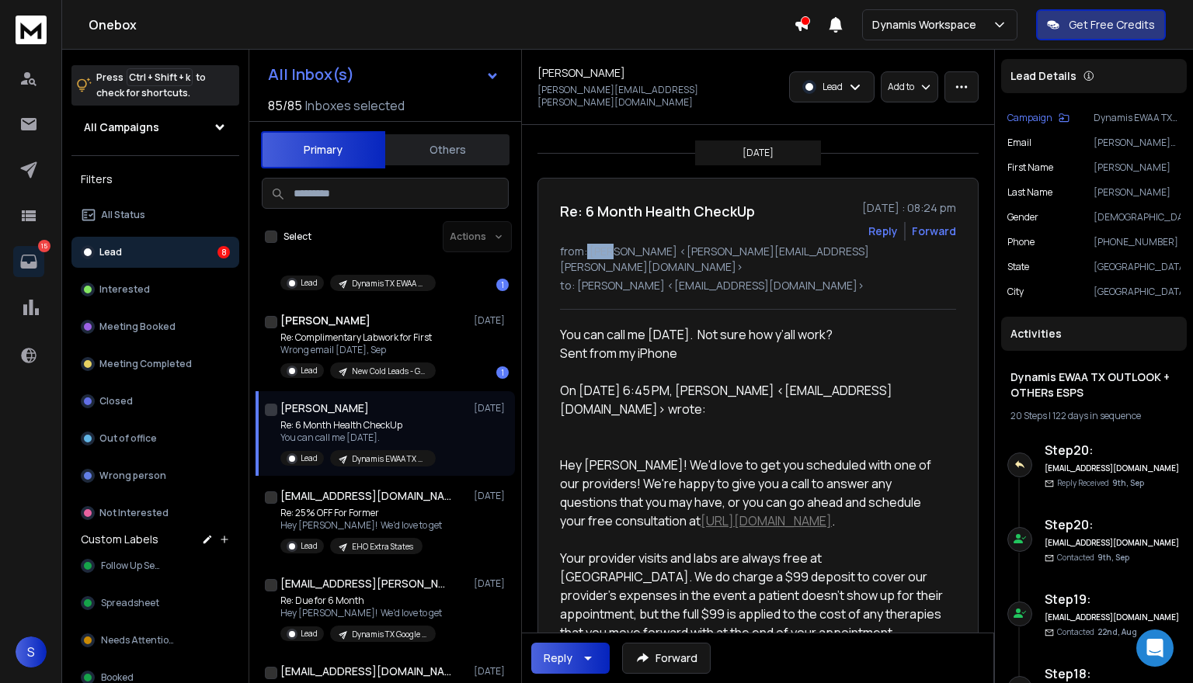
copy p "[PERSON_NAME]"
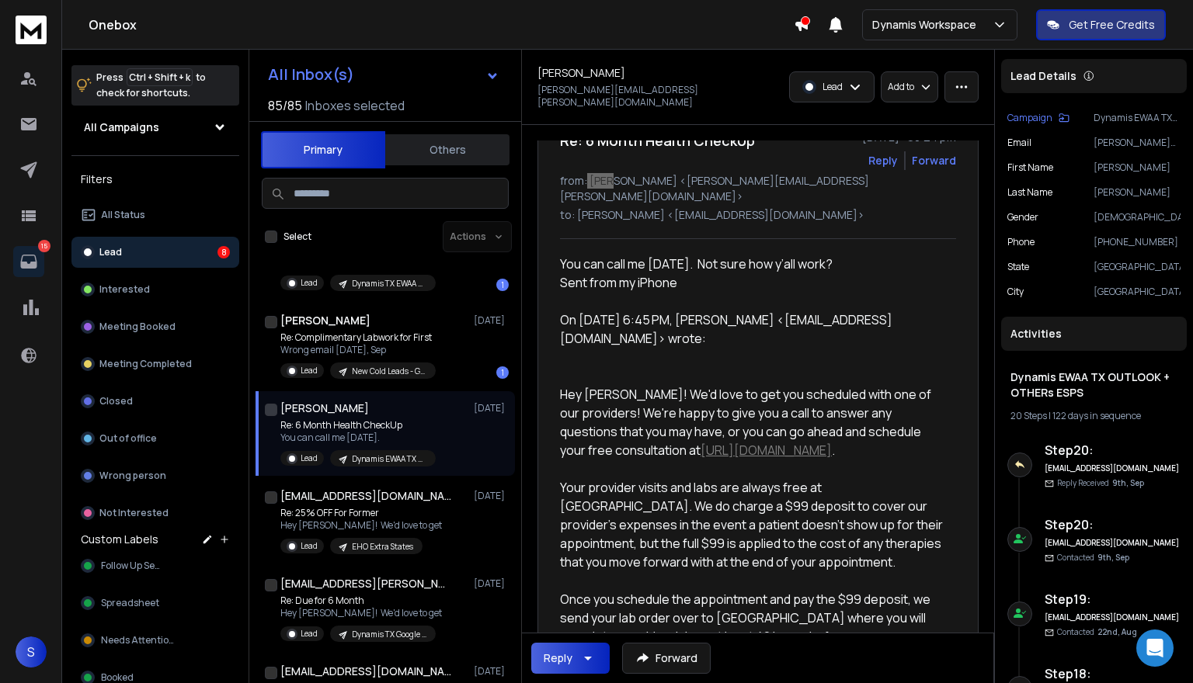
scroll to position [155, 0]
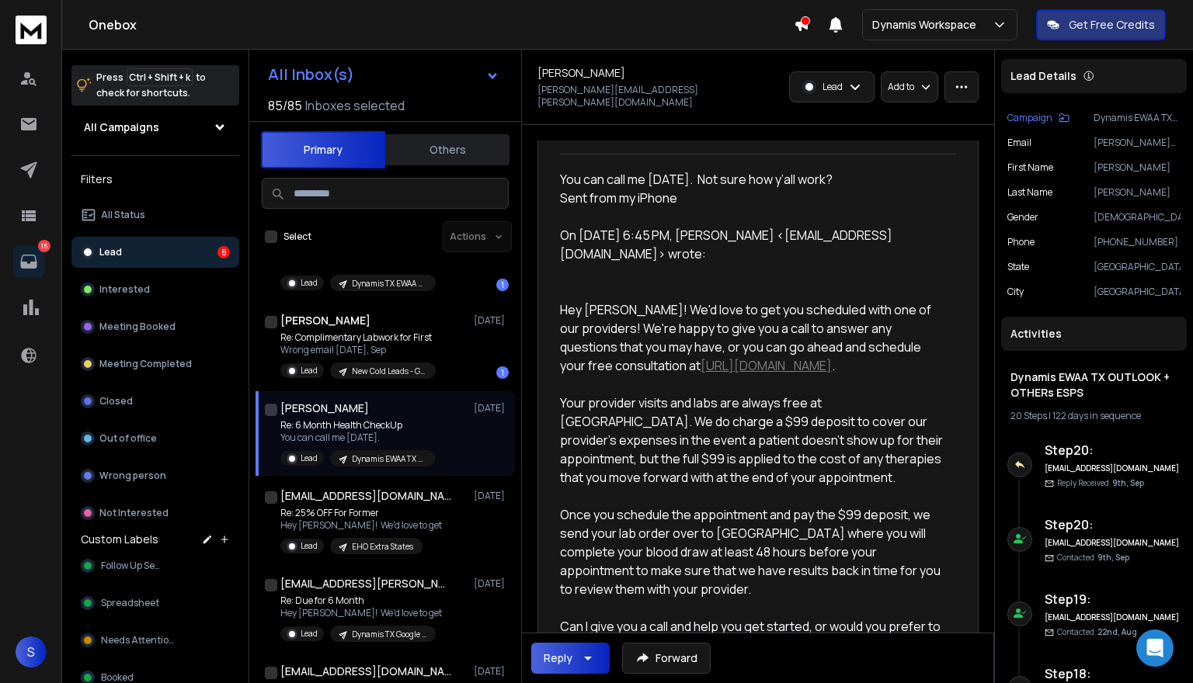
click at [1124, 242] on p "[PHONE_NUMBER]" at bounding box center [1136, 242] width 87 height 12
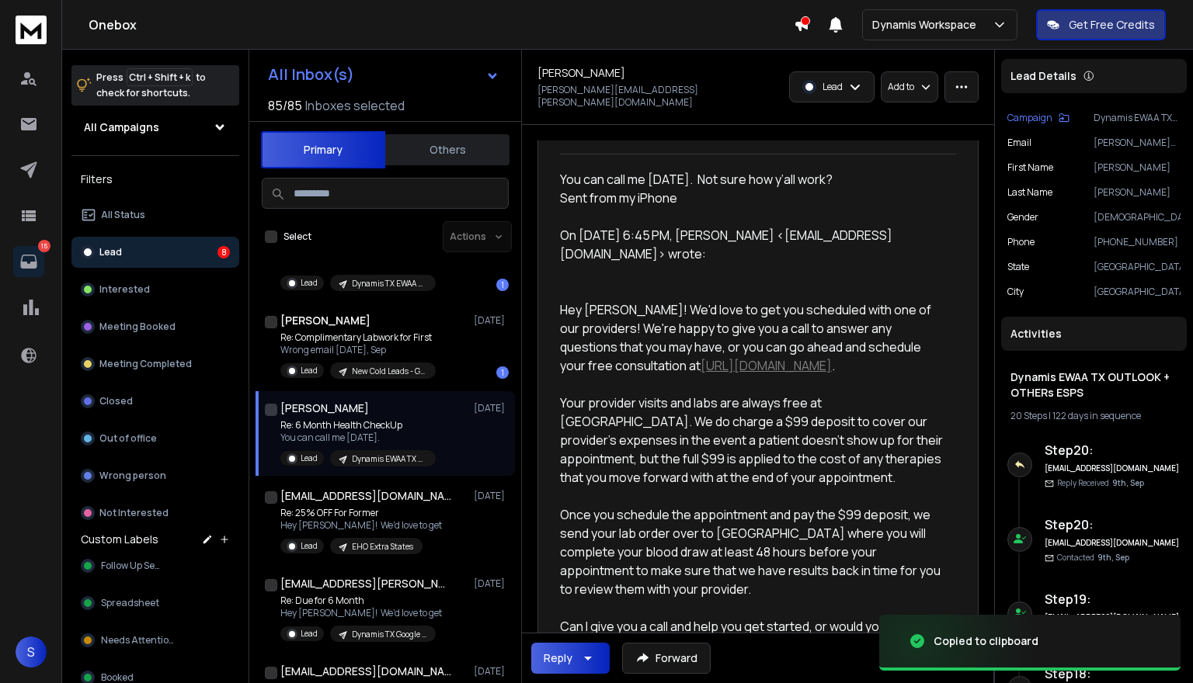
click at [1145, 140] on p "[PERSON_NAME][EMAIL_ADDRESS][PERSON_NAME][DOMAIN_NAME]" at bounding box center [1136, 143] width 87 height 12
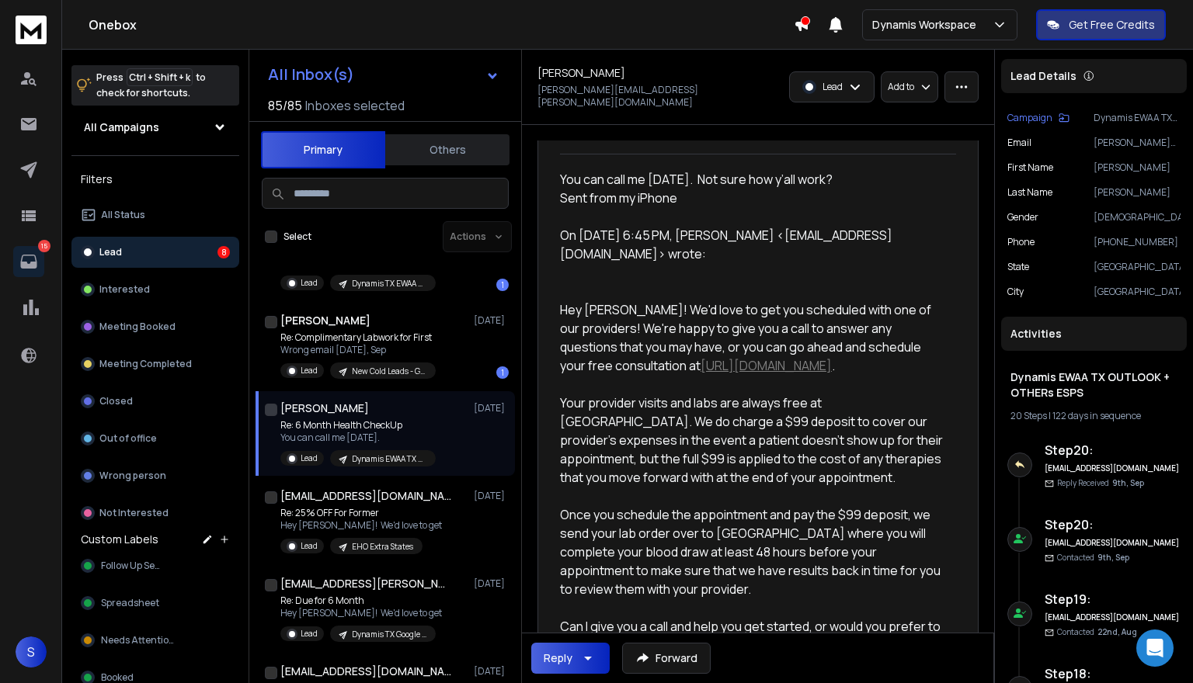
click at [840, 89] on div "Lead" at bounding box center [832, 87] width 84 height 30
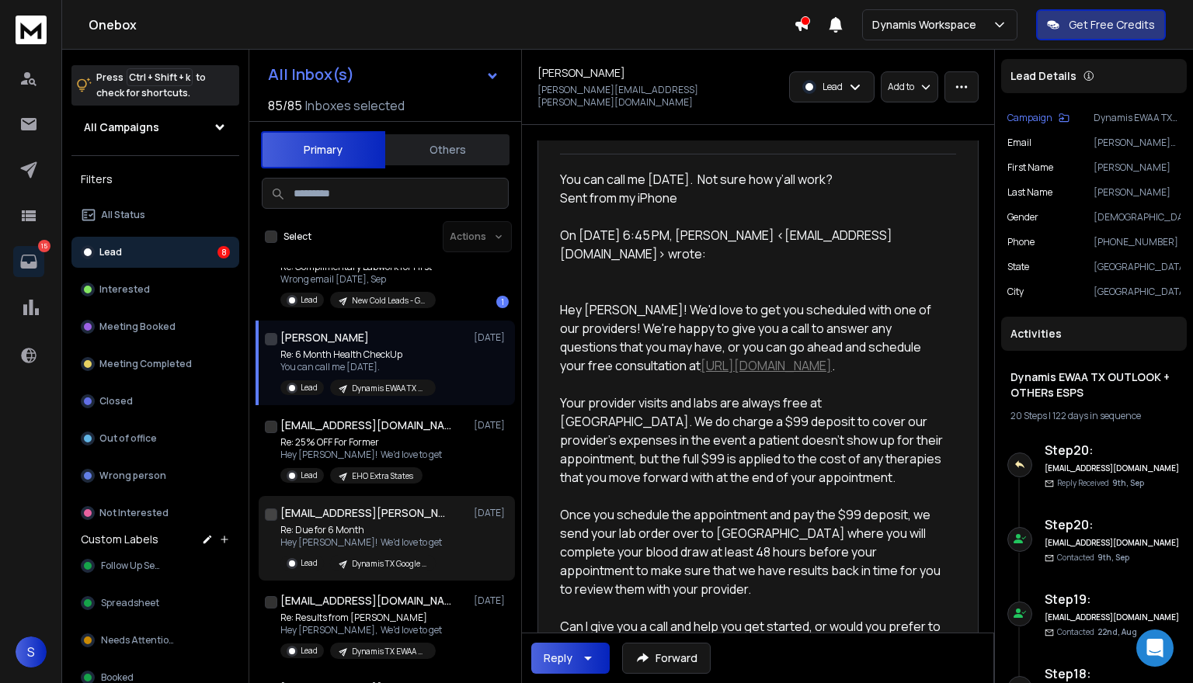
scroll to position [737, 0]
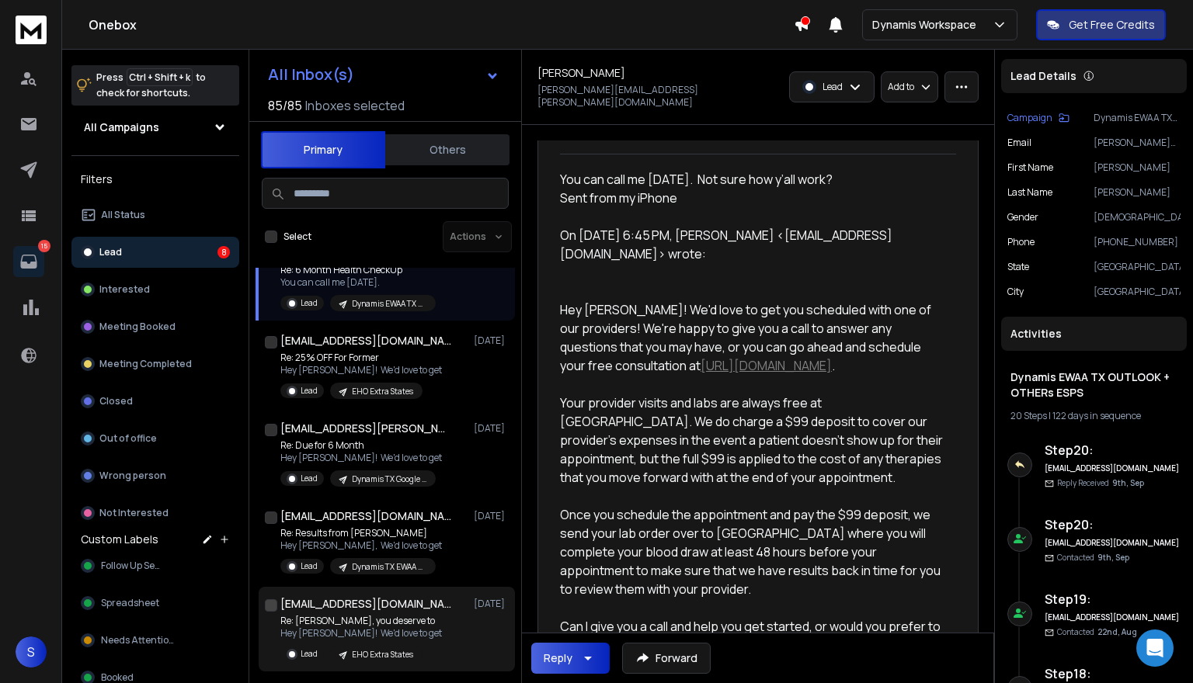
click at [386, 602] on h1 "[EMAIL_ADDRESS][DOMAIN_NAME]" at bounding box center [365, 604] width 171 height 16
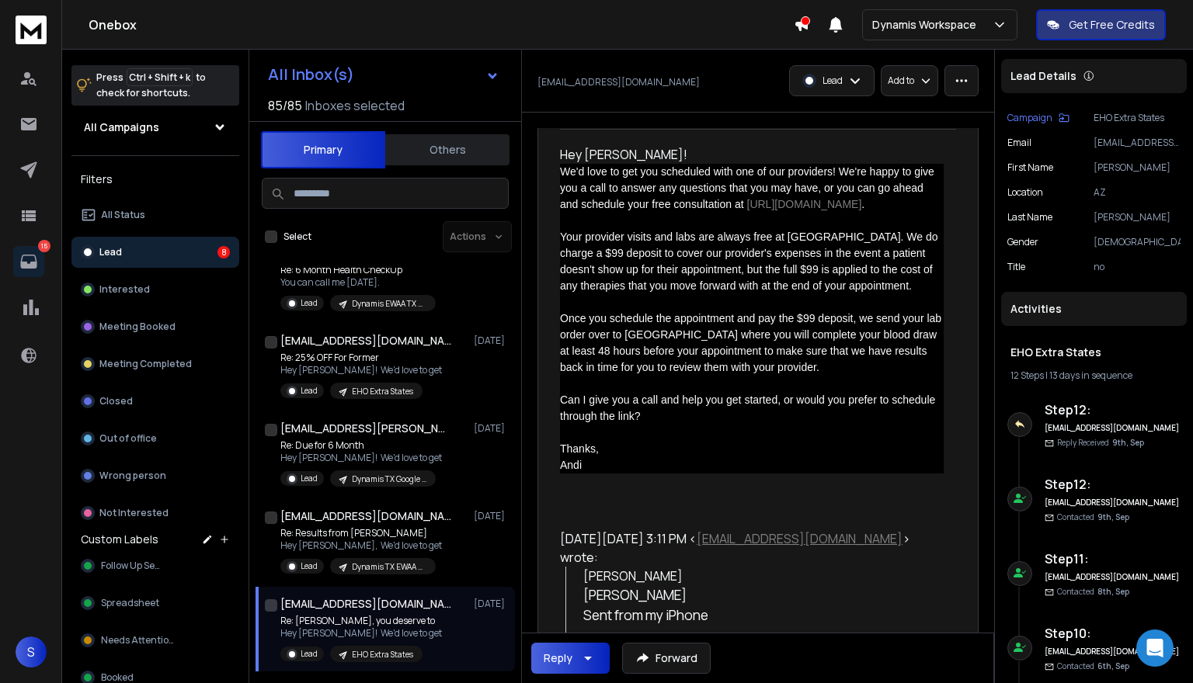
click at [838, 83] on p "Lead" at bounding box center [832, 81] width 20 height 12
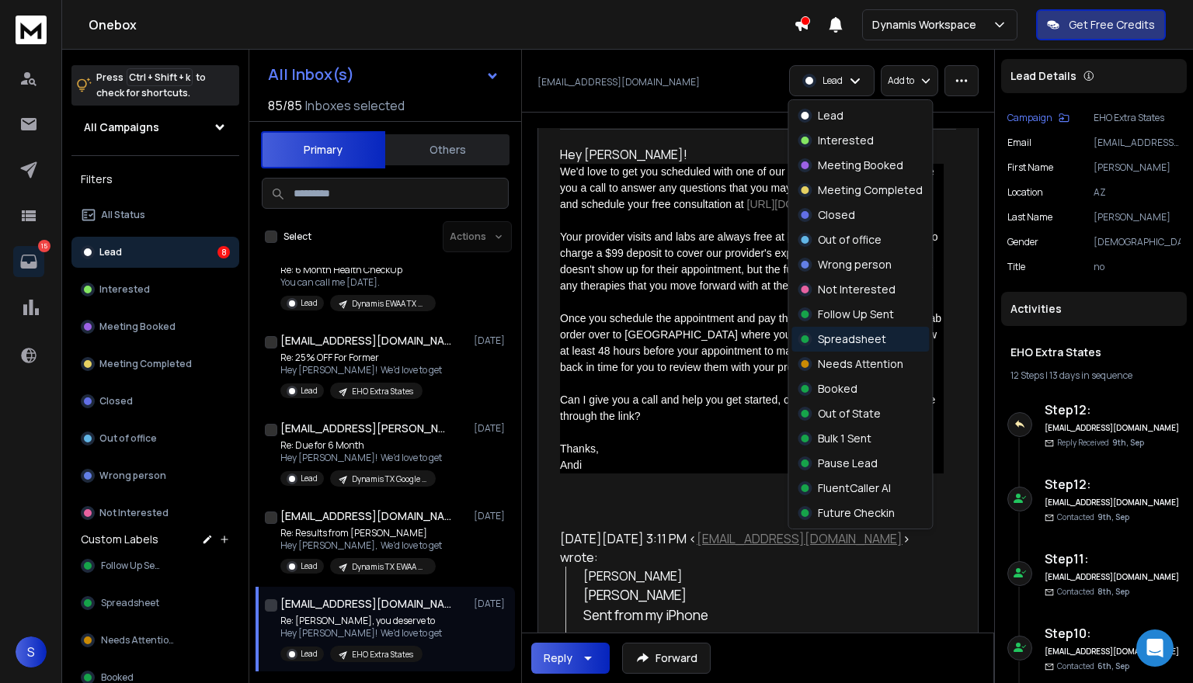
click at [872, 342] on p "Spreadsheet" at bounding box center [852, 340] width 68 height 16
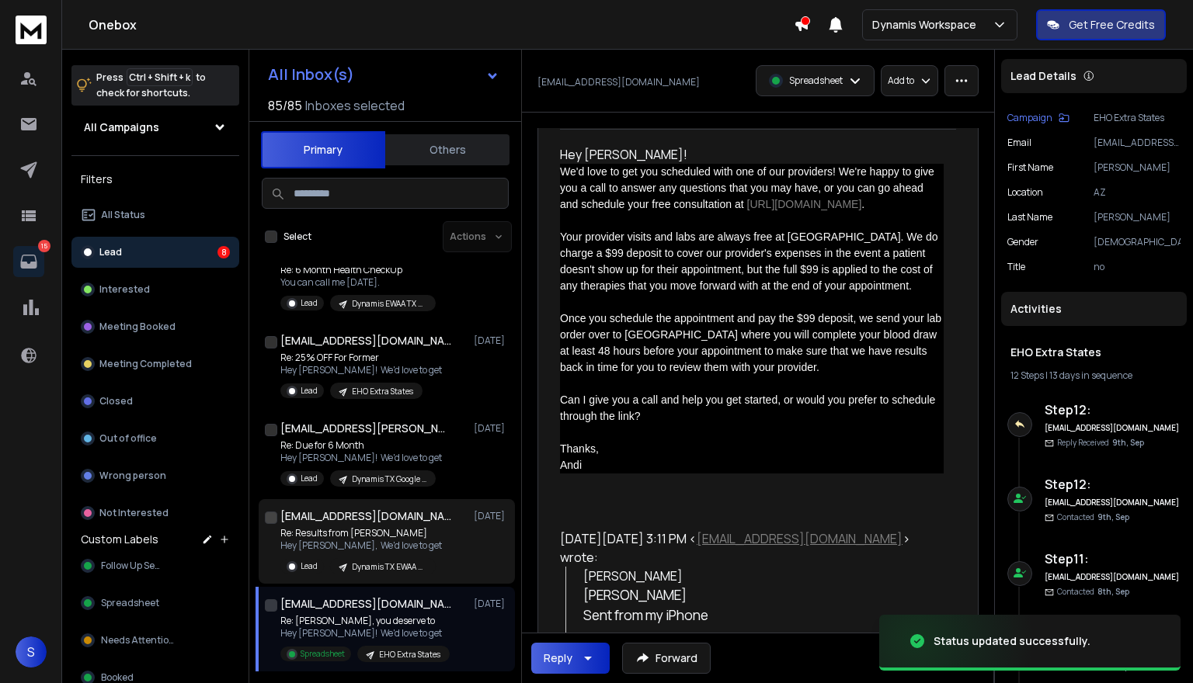
click at [366, 525] on div "[EMAIL_ADDRESS][DOMAIN_NAME] [DATE] Re: Results from [PERSON_NAME] Hey [PERSON_…" at bounding box center [394, 542] width 228 height 66
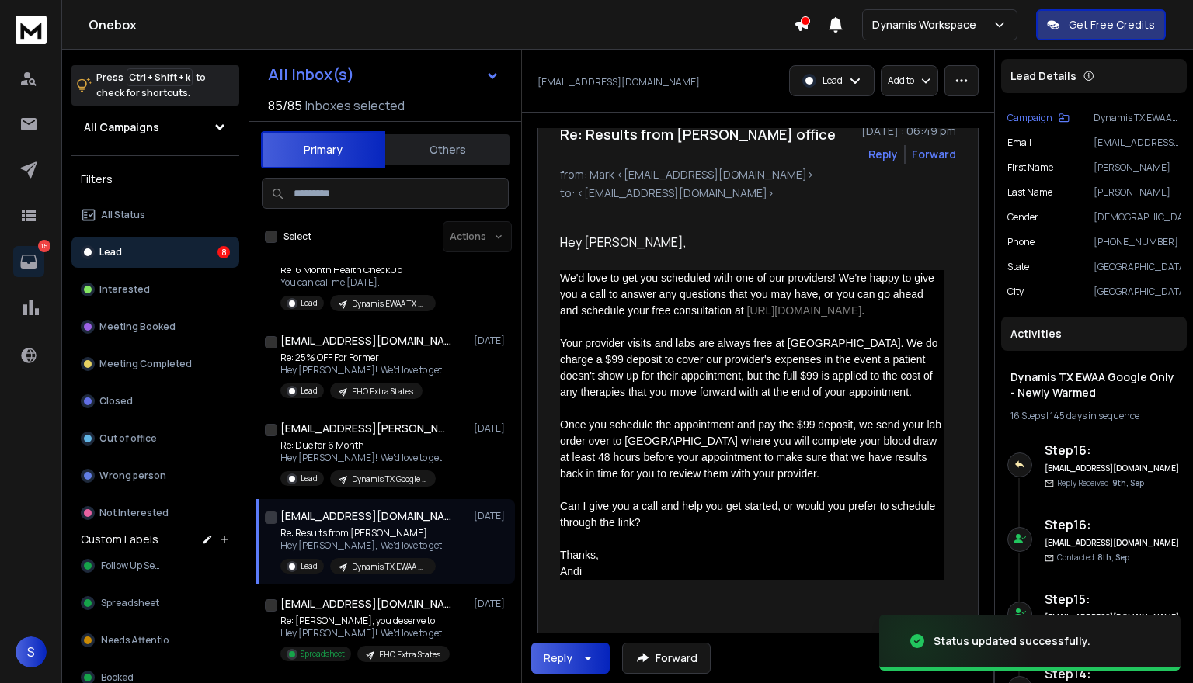
scroll to position [0, 0]
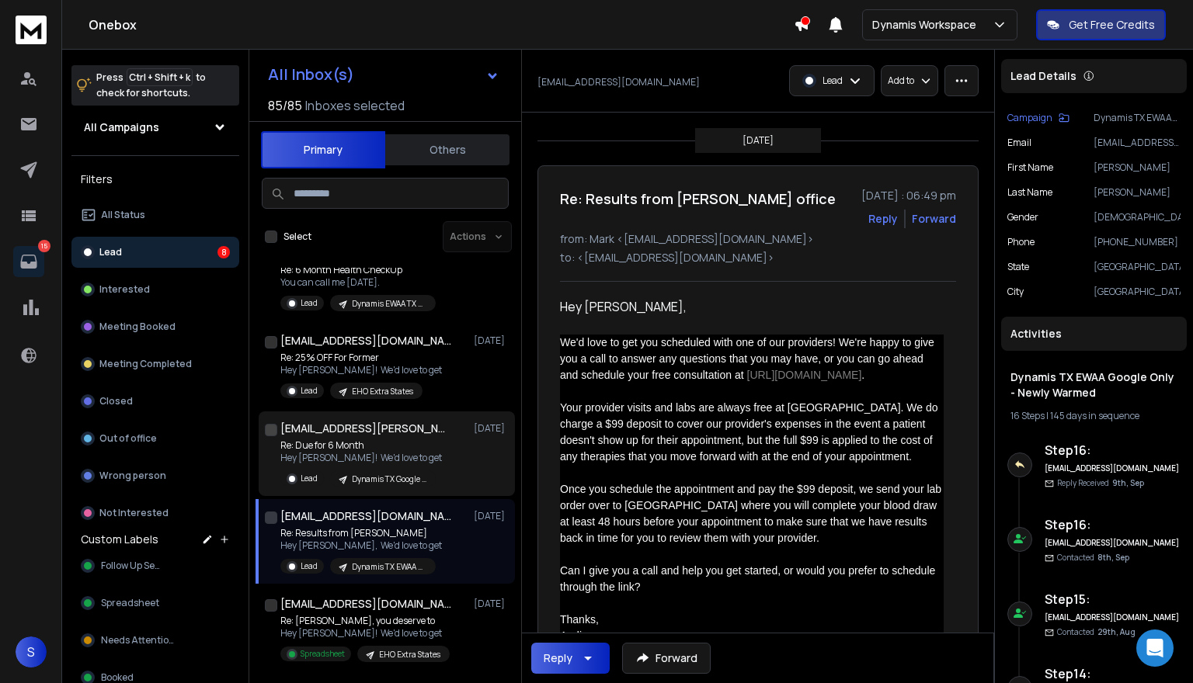
click at [383, 447] on p "Re: Due for 6 Month" at bounding box center [361, 446] width 162 height 12
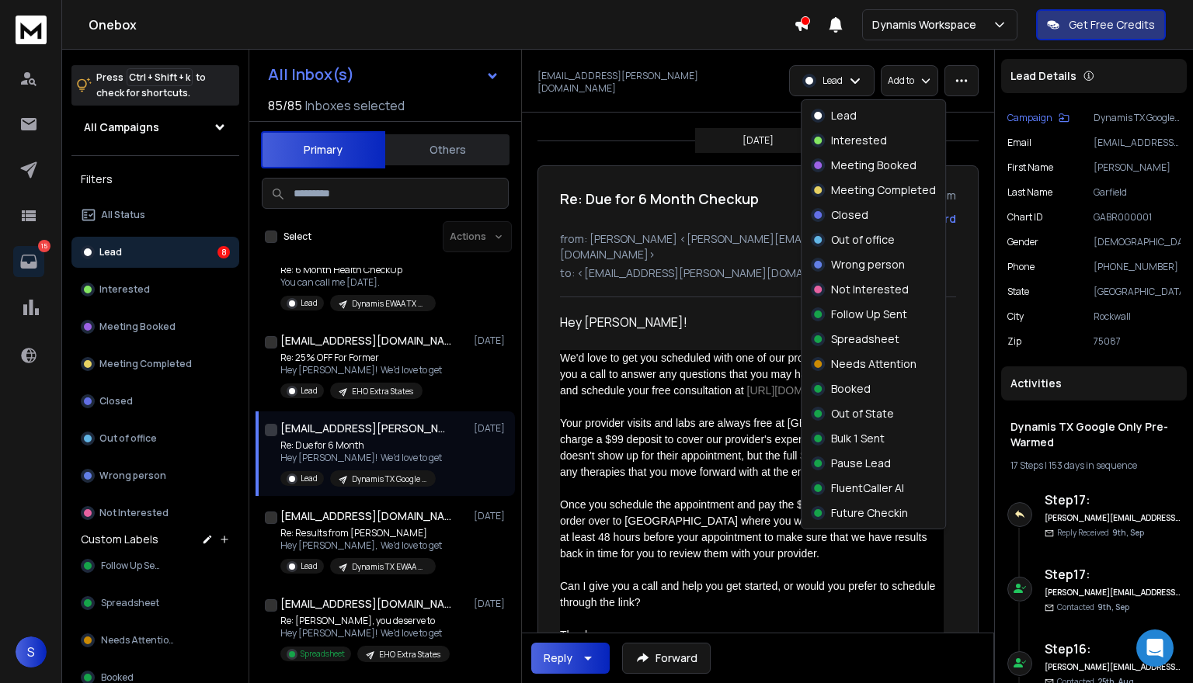
click at [859, 74] on div "Lead" at bounding box center [832, 81] width 84 height 30
click at [889, 339] on p "Spreadsheet" at bounding box center [865, 340] width 68 height 16
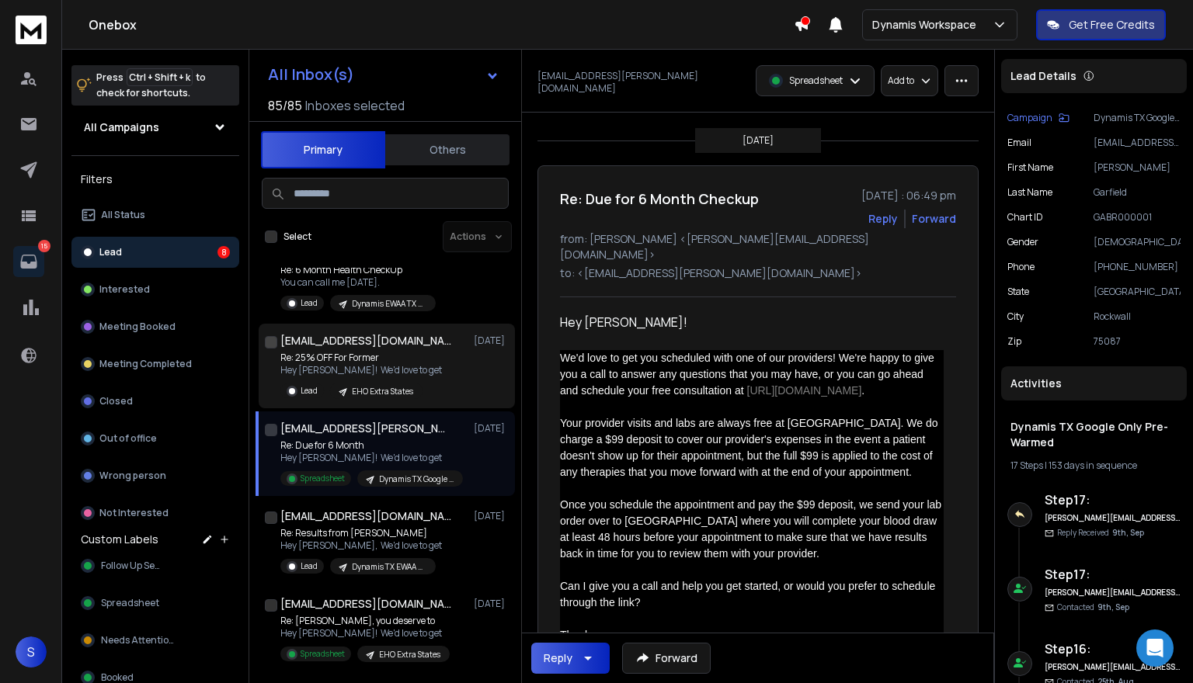
click at [338, 349] on div "[EMAIL_ADDRESS][DOMAIN_NAME] [DATE] Re: 25% OFF For Former Hey [PERSON_NAME]! W…" at bounding box center [394, 366] width 228 height 66
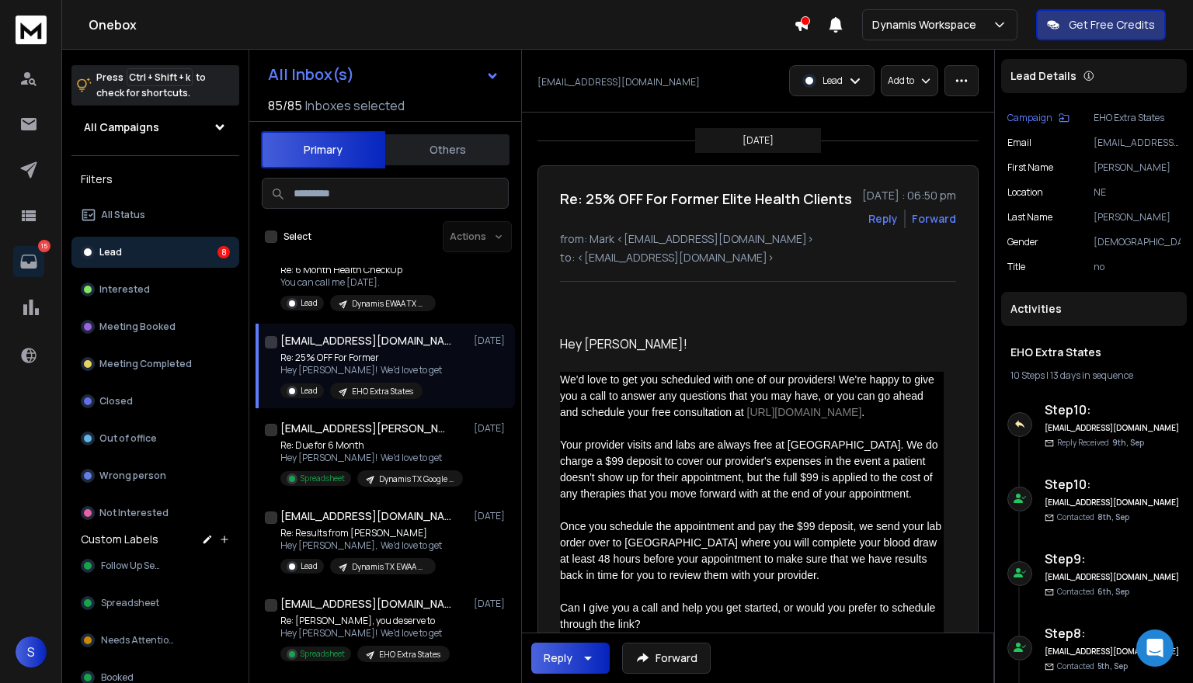
click at [837, 80] on p "Lead" at bounding box center [832, 81] width 20 height 12
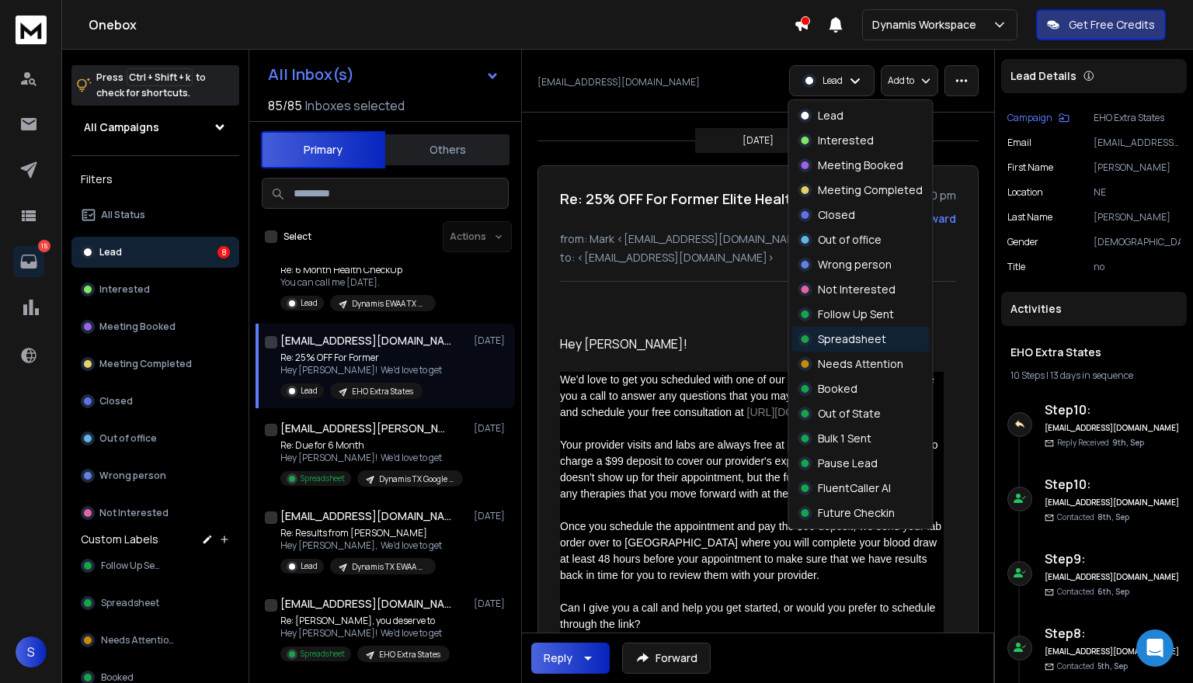
click at [873, 344] on p "Spreadsheet" at bounding box center [852, 340] width 68 height 16
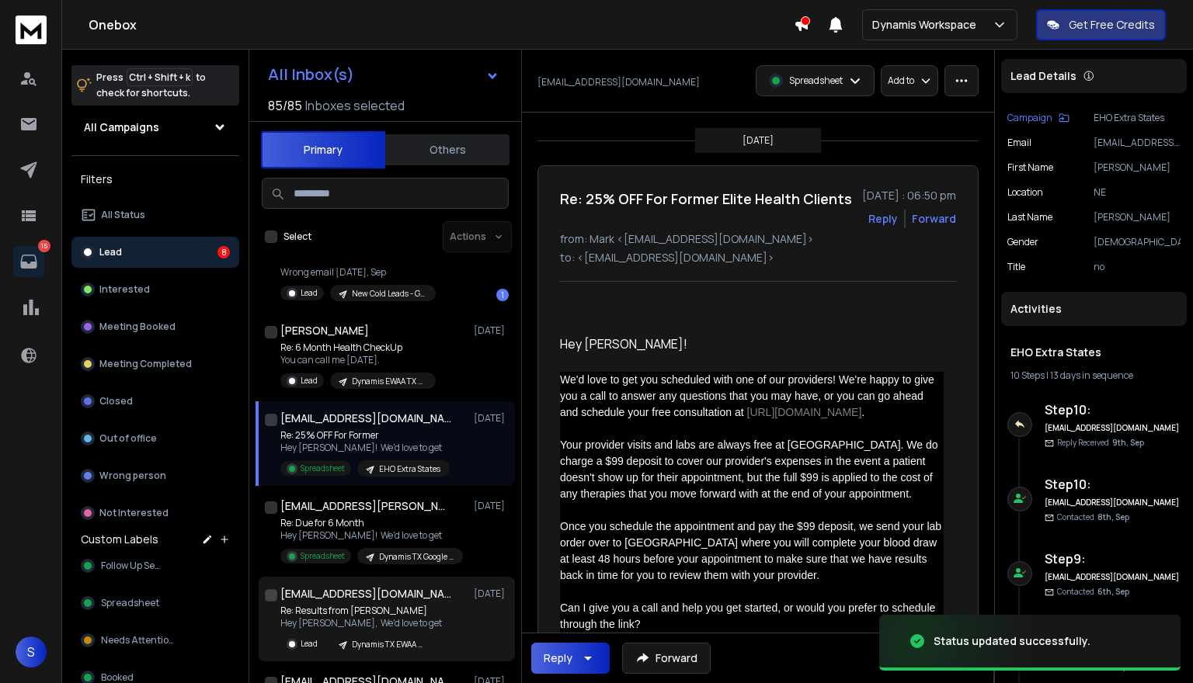
scroll to position [582, 0]
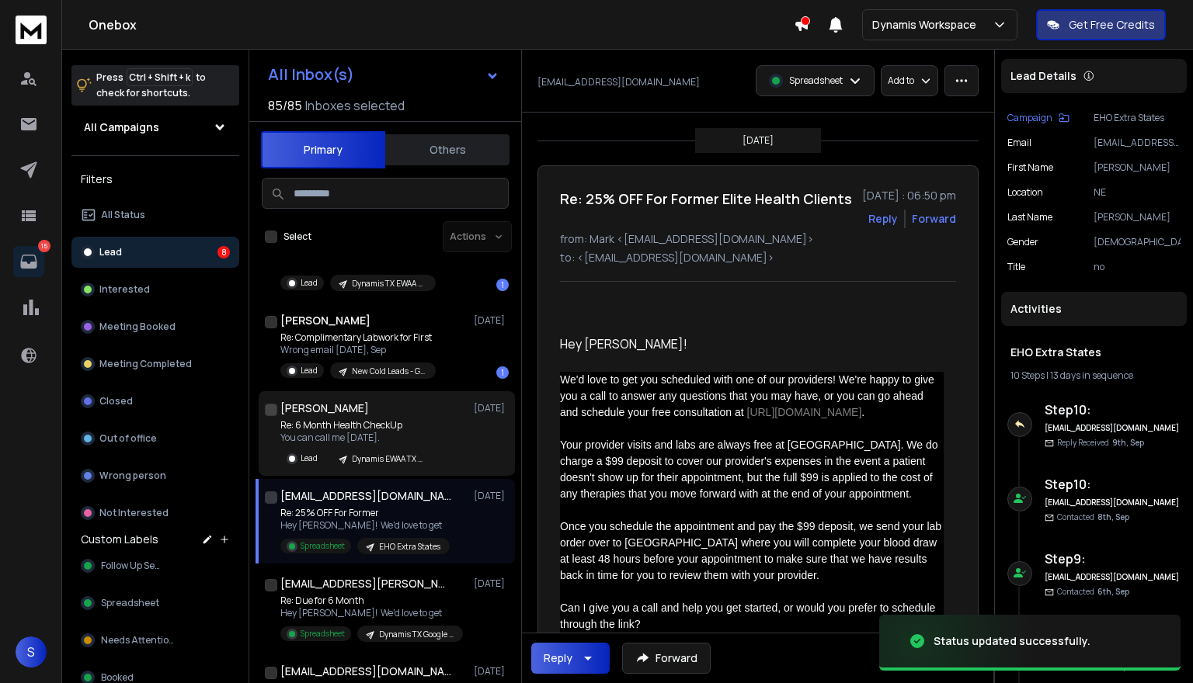
click at [367, 436] on p "You can call me [DATE]." at bounding box center [357, 438] width 155 height 12
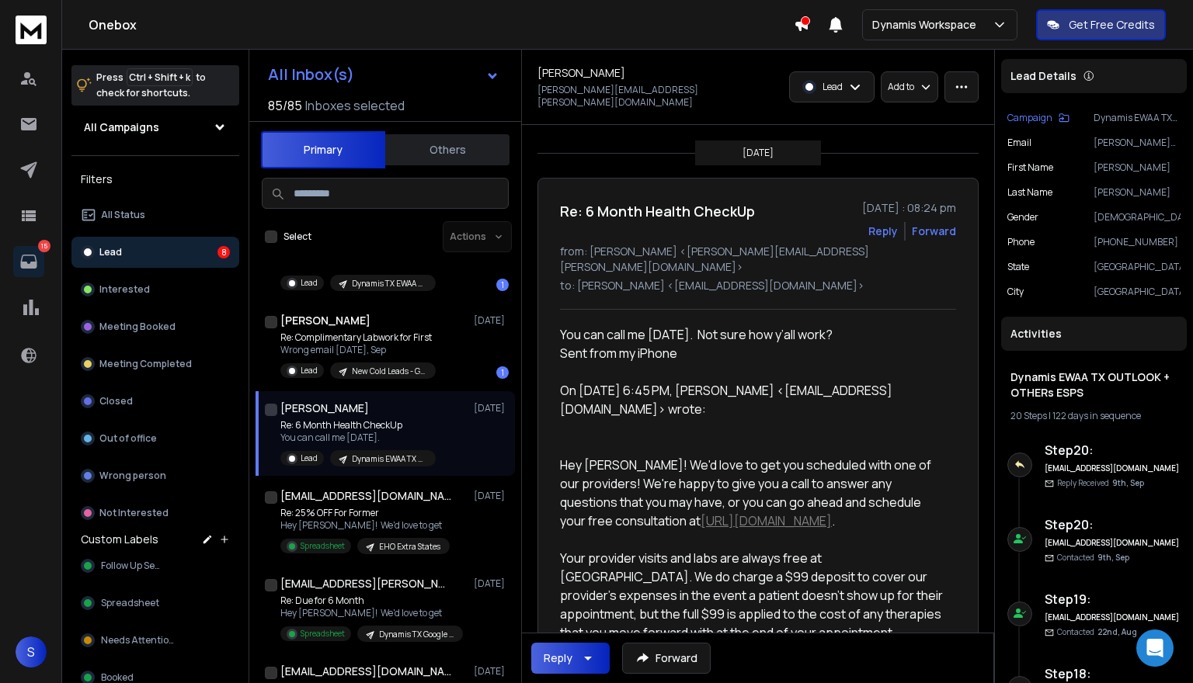
click at [854, 81] on icon at bounding box center [855, 87] width 12 height 12
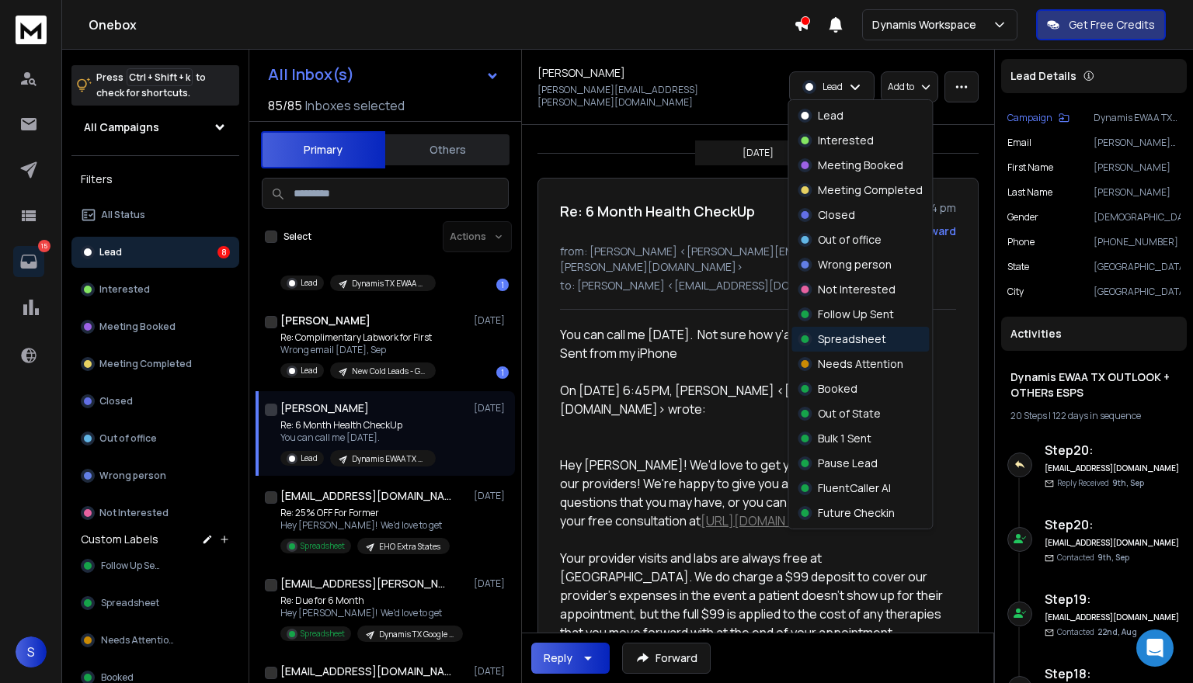
click at [870, 337] on p "Spreadsheet" at bounding box center [852, 340] width 68 height 16
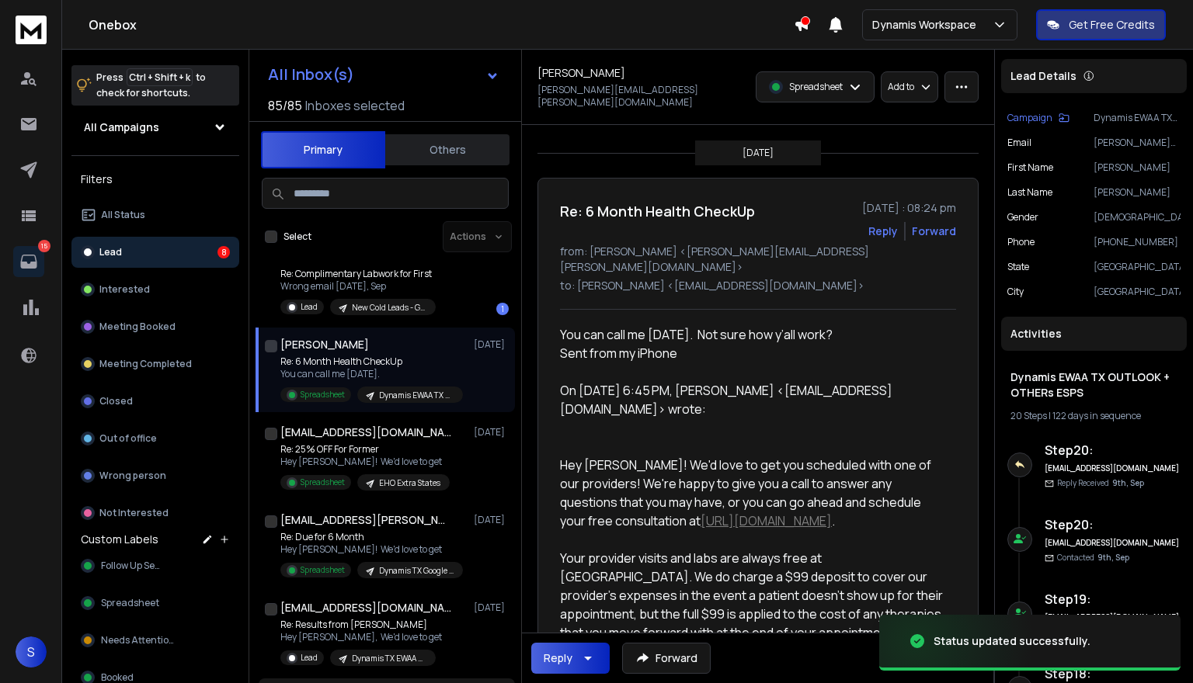
scroll to position [504, 0]
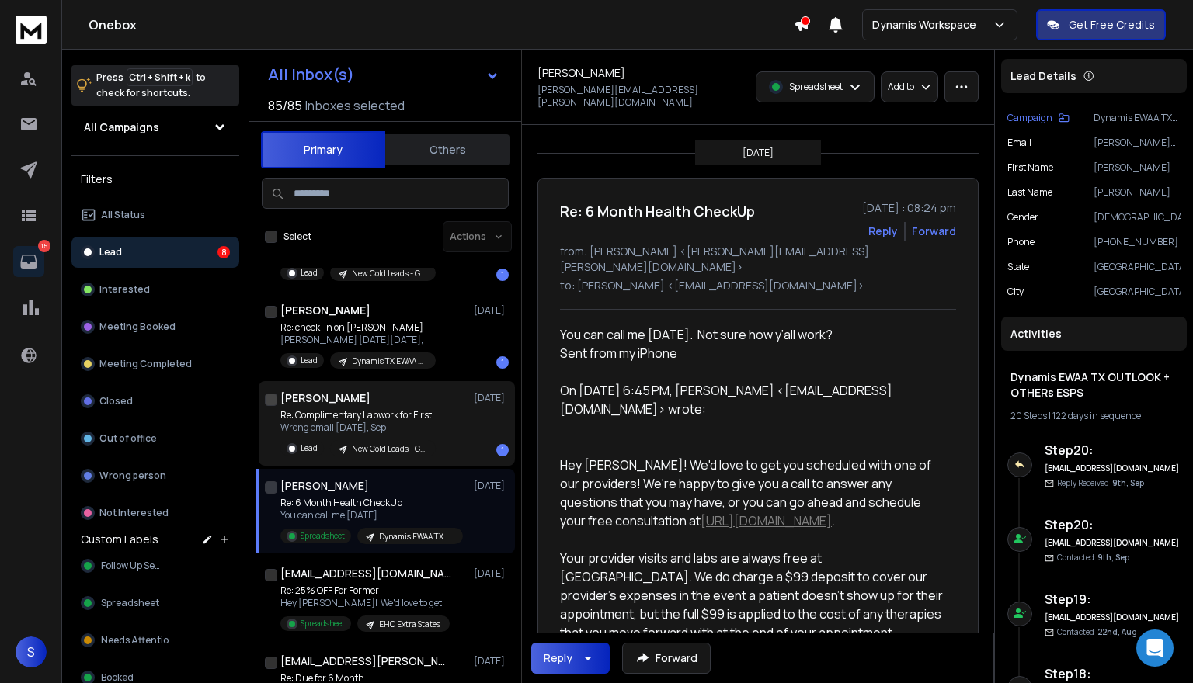
click at [386, 409] on p "Re: Complimentary Labwork for First" at bounding box center [357, 415] width 155 height 12
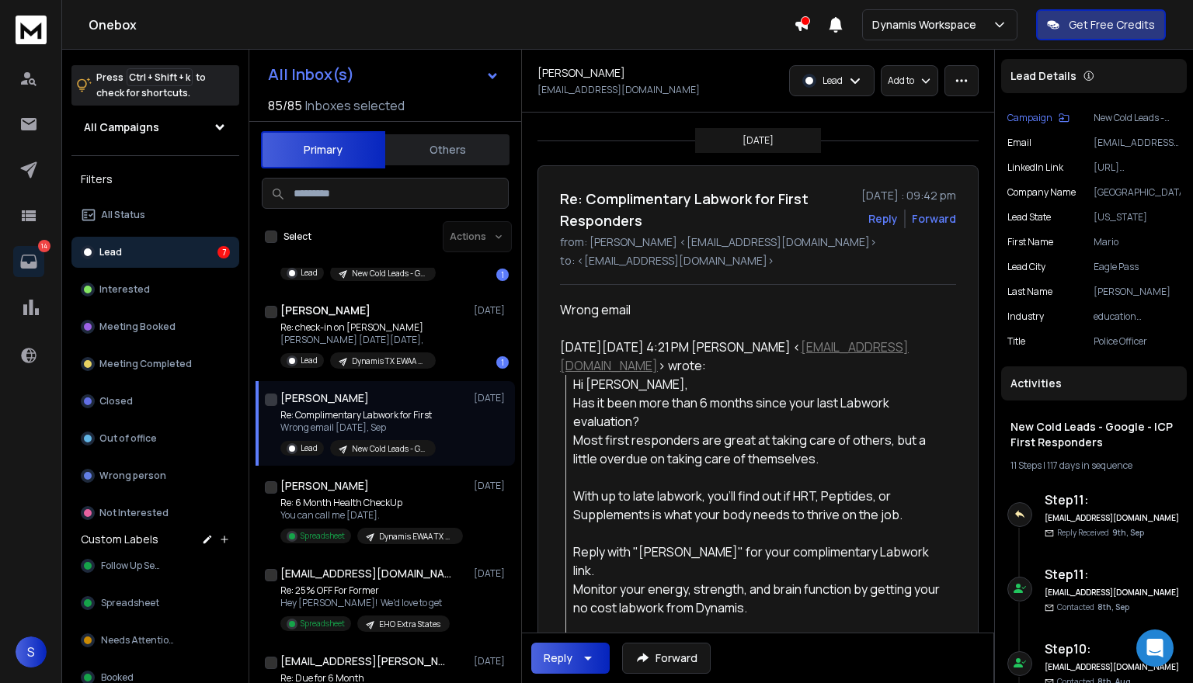
click at [968, 84] on button "button" at bounding box center [961, 80] width 34 height 31
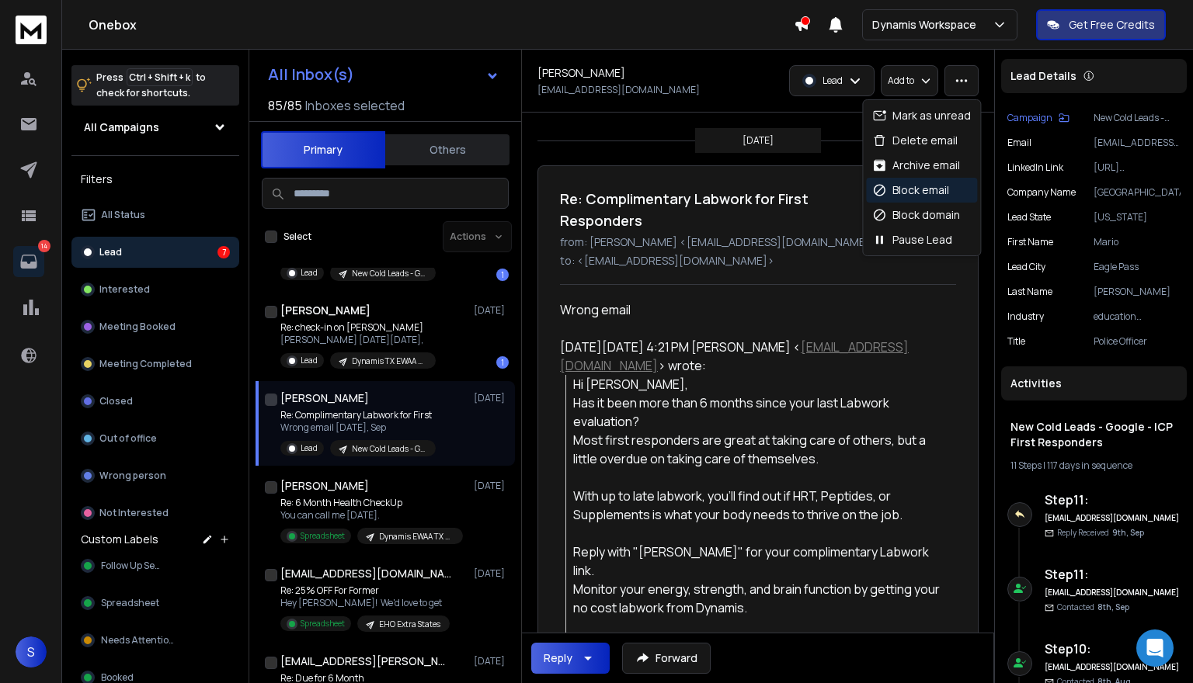
click at [937, 188] on div "Block email" at bounding box center [910, 191] width 77 height 16
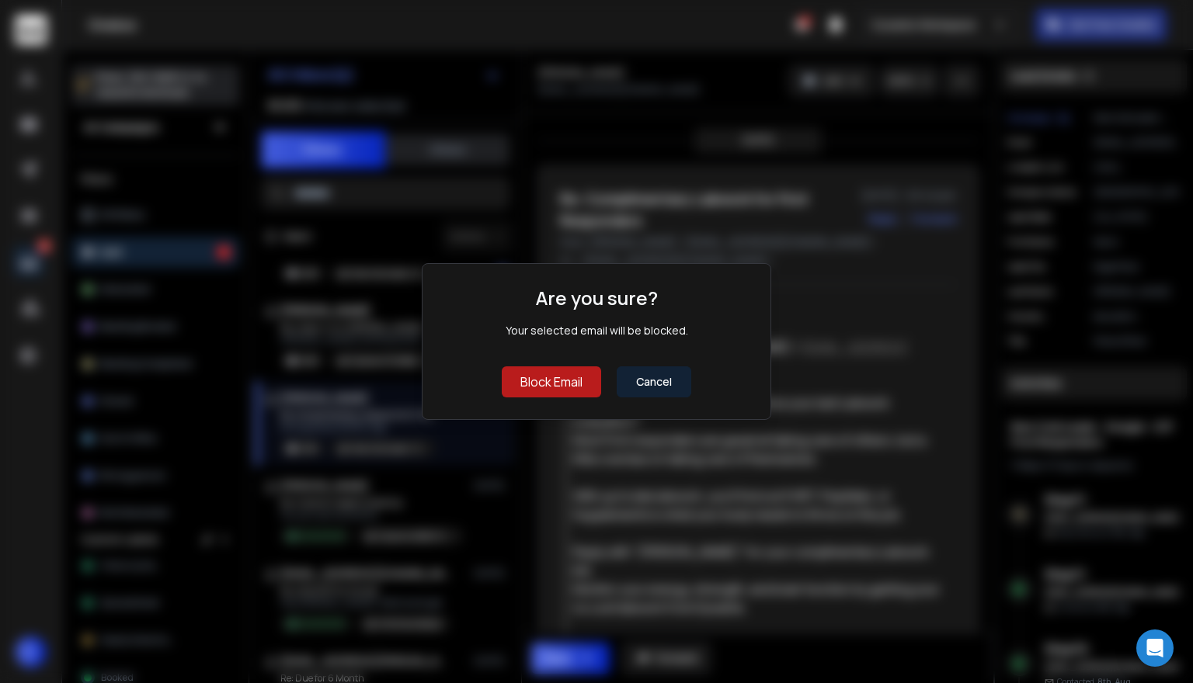
click at [568, 388] on button "Block Email" at bounding box center [551, 382] width 99 height 31
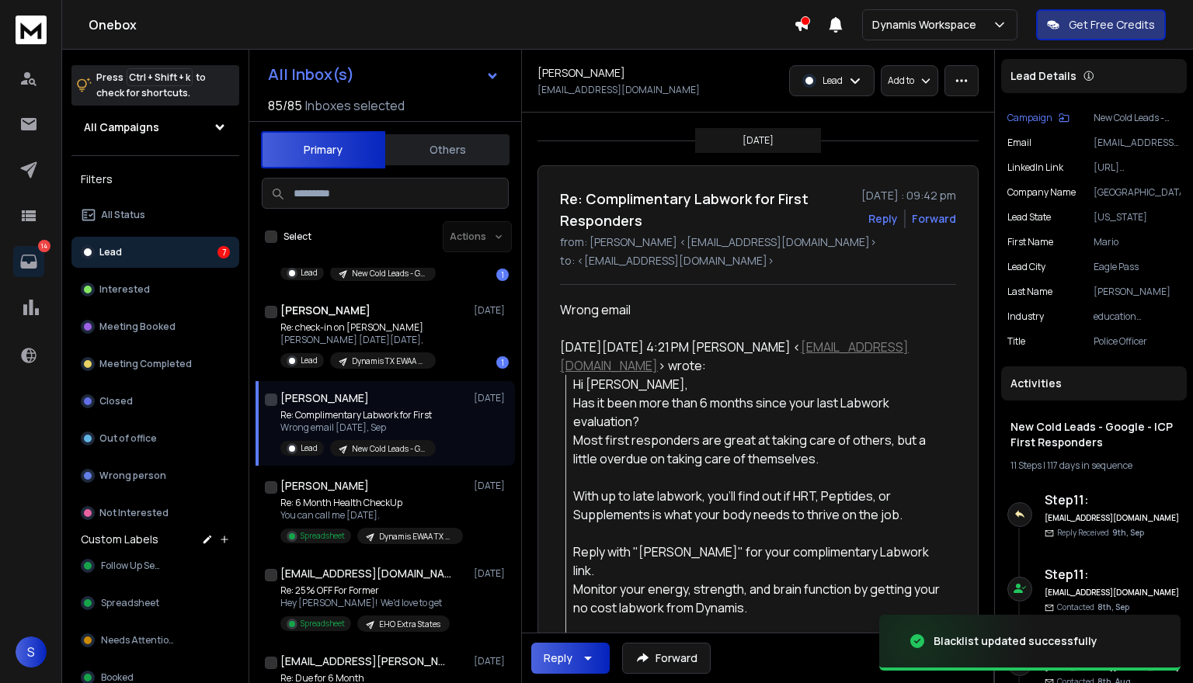
click at [961, 90] on button "button" at bounding box center [961, 80] width 34 height 31
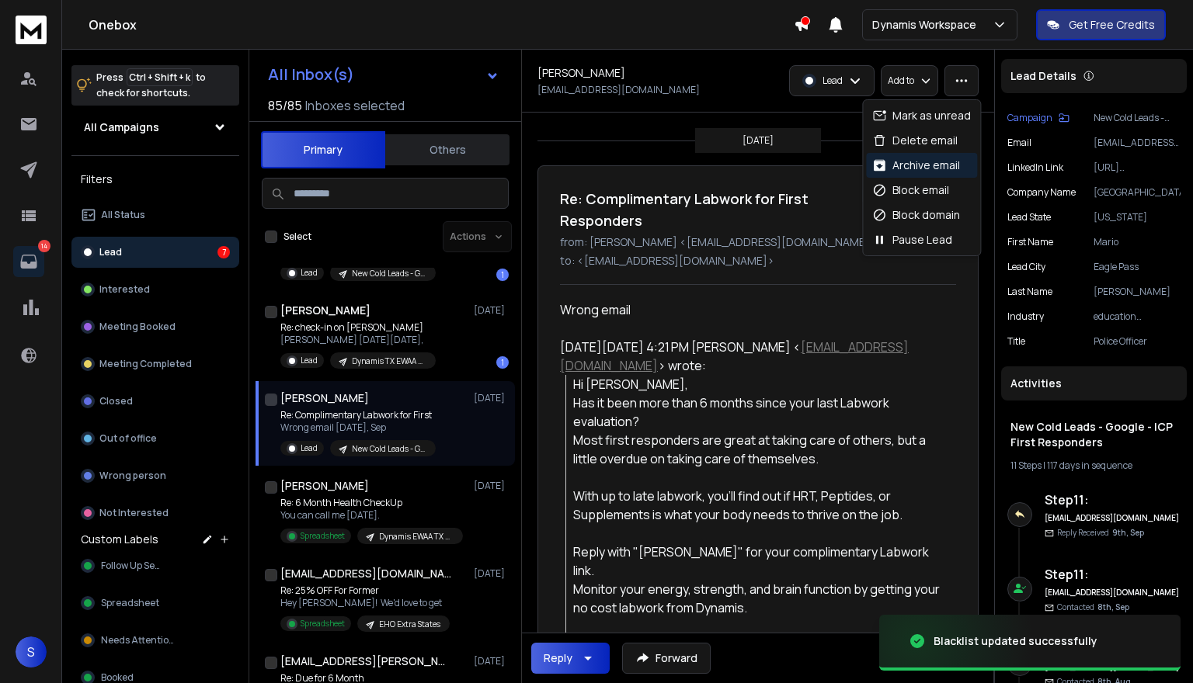
click at [951, 163] on div "Archive email" at bounding box center [916, 166] width 88 height 16
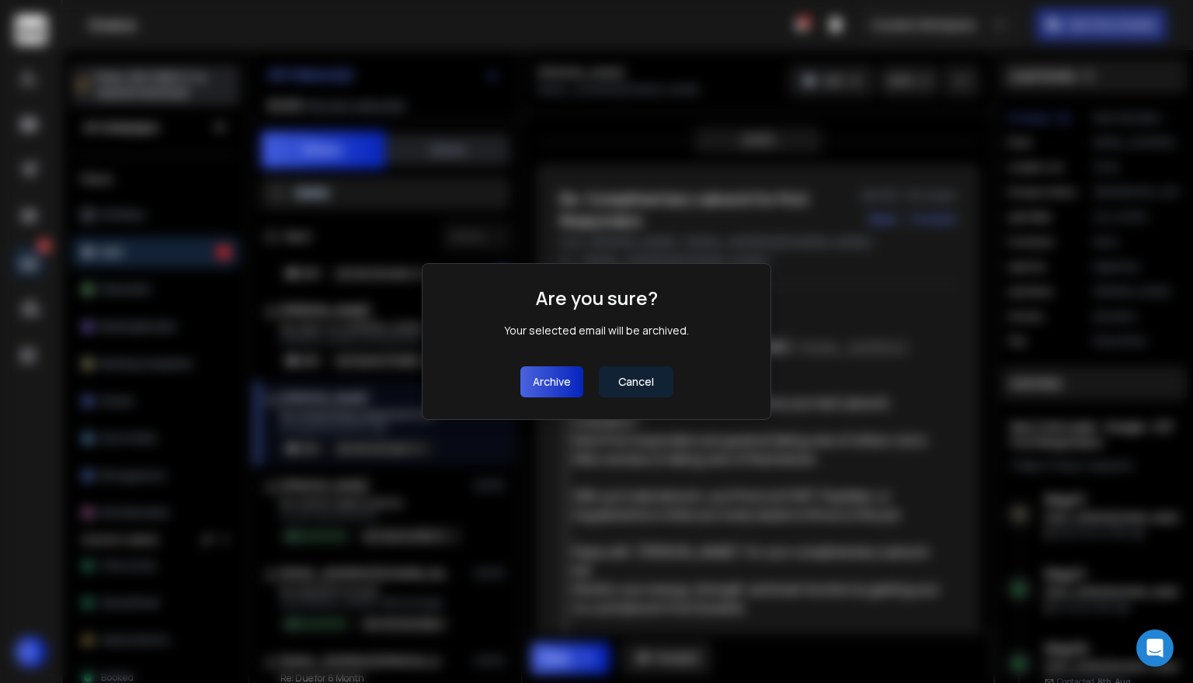
click at [548, 384] on p "archive" at bounding box center [552, 382] width 38 height 16
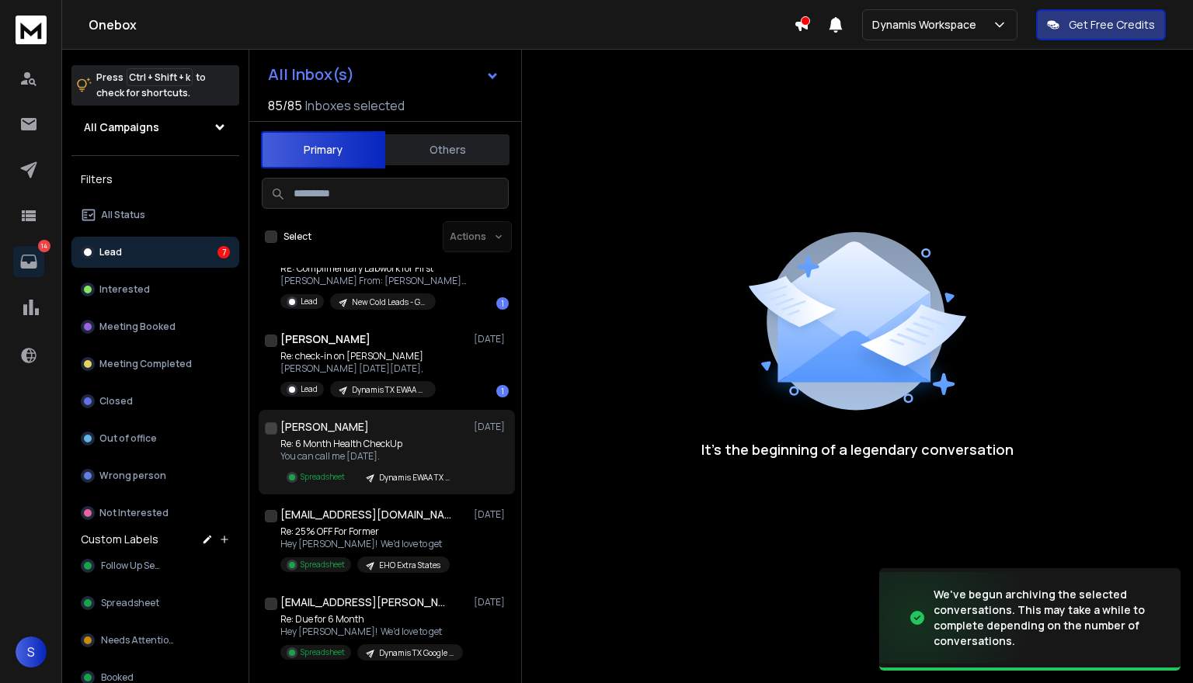
scroll to position [426, 0]
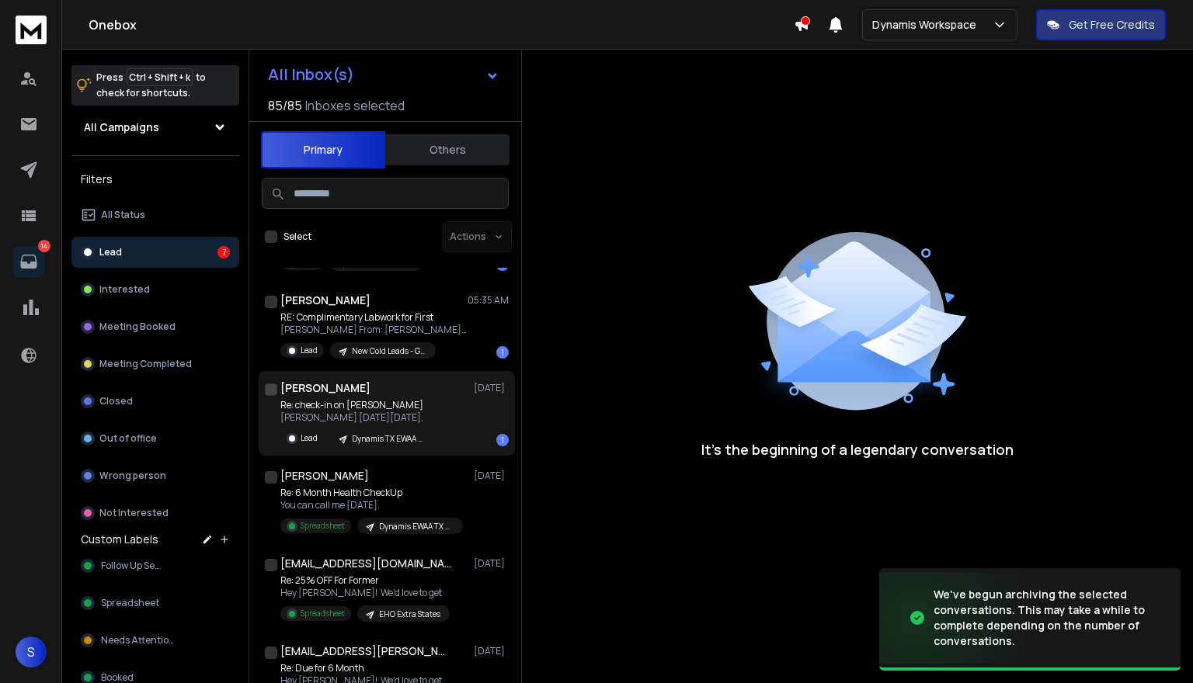
click at [381, 391] on div "[PERSON_NAME] [DATE]" at bounding box center [394, 389] width 228 height 16
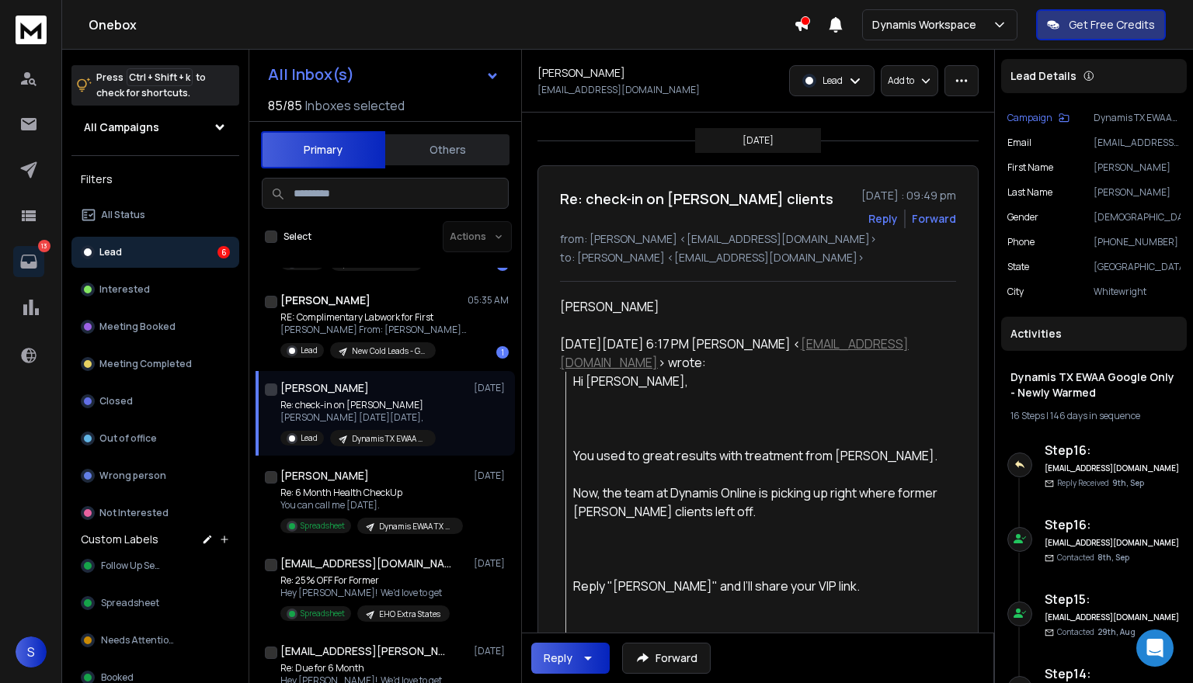
click at [1121, 190] on p "[PERSON_NAME]" at bounding box center [1136, 192] width 87 height 12
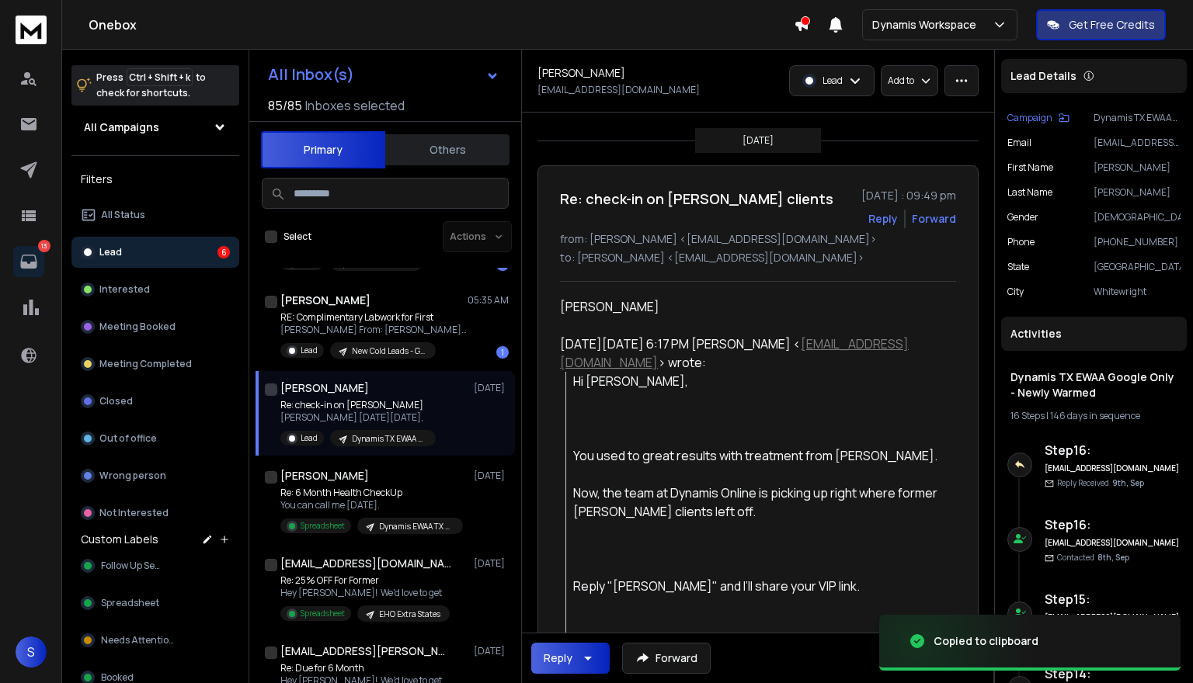
click at [1112, 168] on p "[PERSON_NAME]" at bounding box center [1136, 168] width 87 height 12
click at [1112, 242] on p "[PHONE_NUMBER]" at bounding box center [1136, 242] width 87 height 12
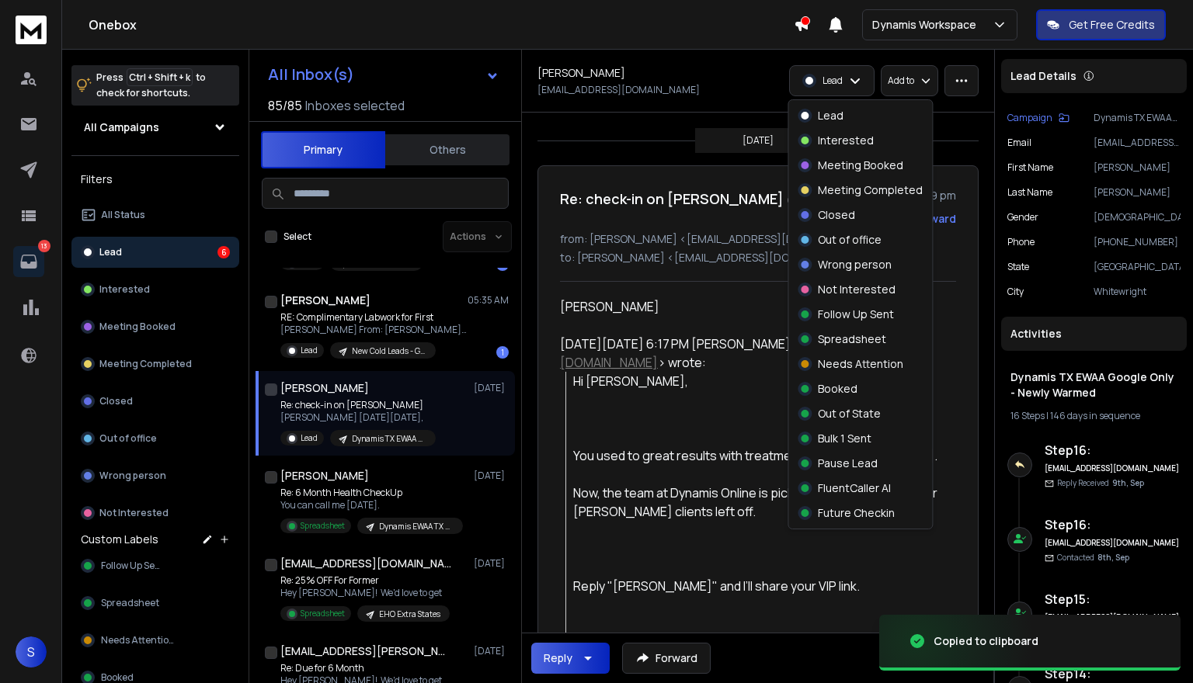
click at [840, 82] on p "Lead" at bounding box center [832, 81] width 20 height 12
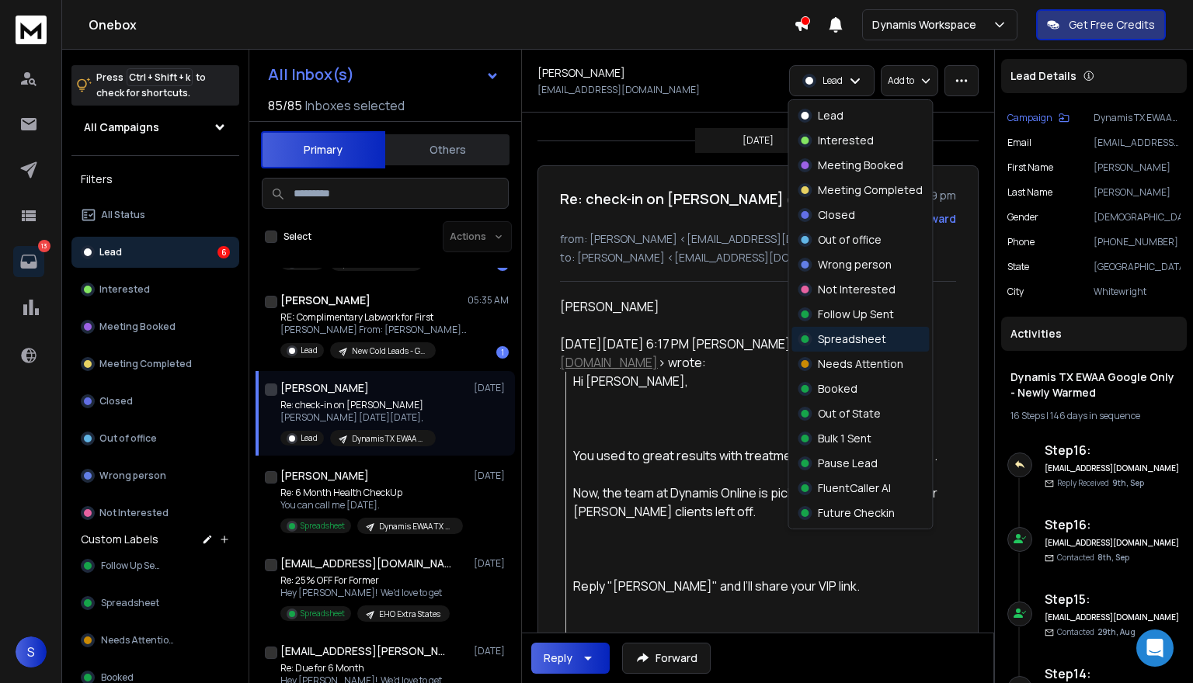
click at [885, 342] on div "Spreadsheet" at bounding box center [859, 339] width 137 height 25
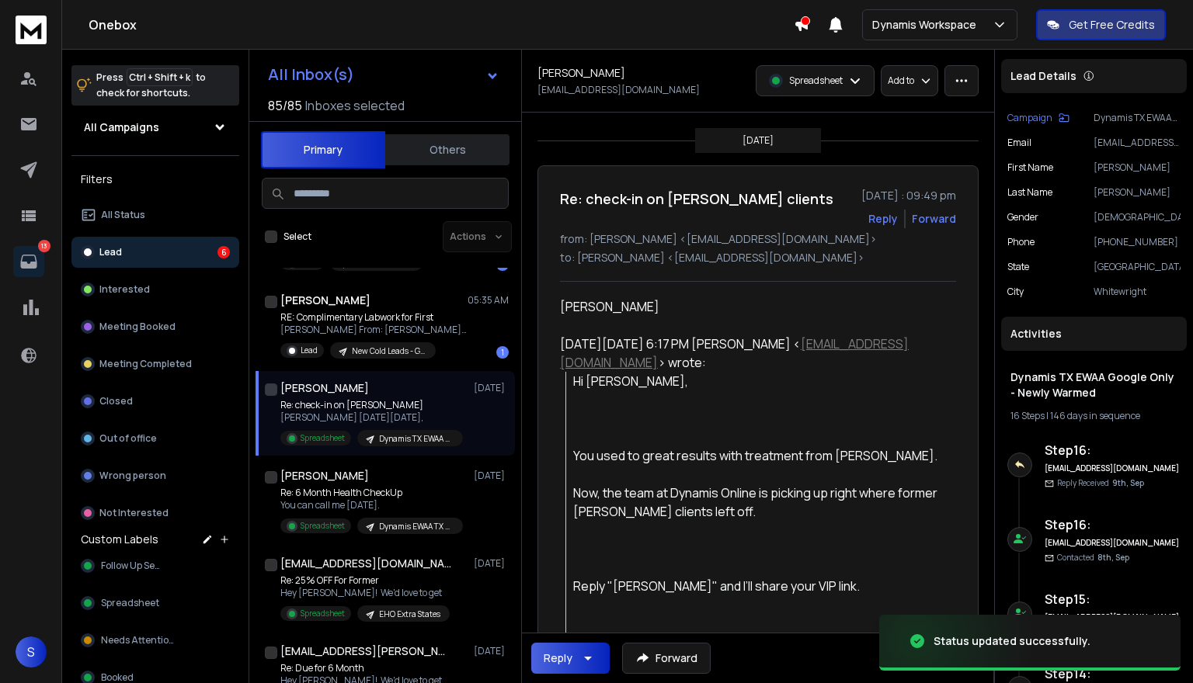
click at [873, 225] on button "Reply" at bounding box center [883, 219] width 30 height 16
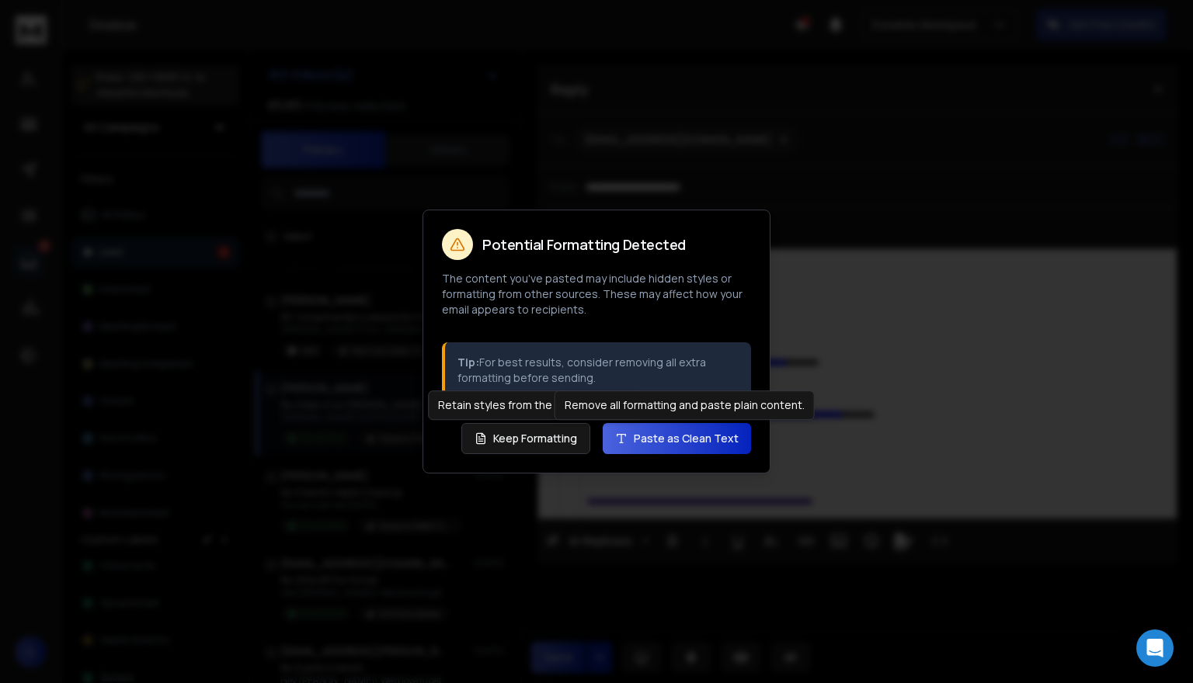
click at [640, 448] on button "Paste as Clean Text" at bounding box center [677, 438] width 148 height 31
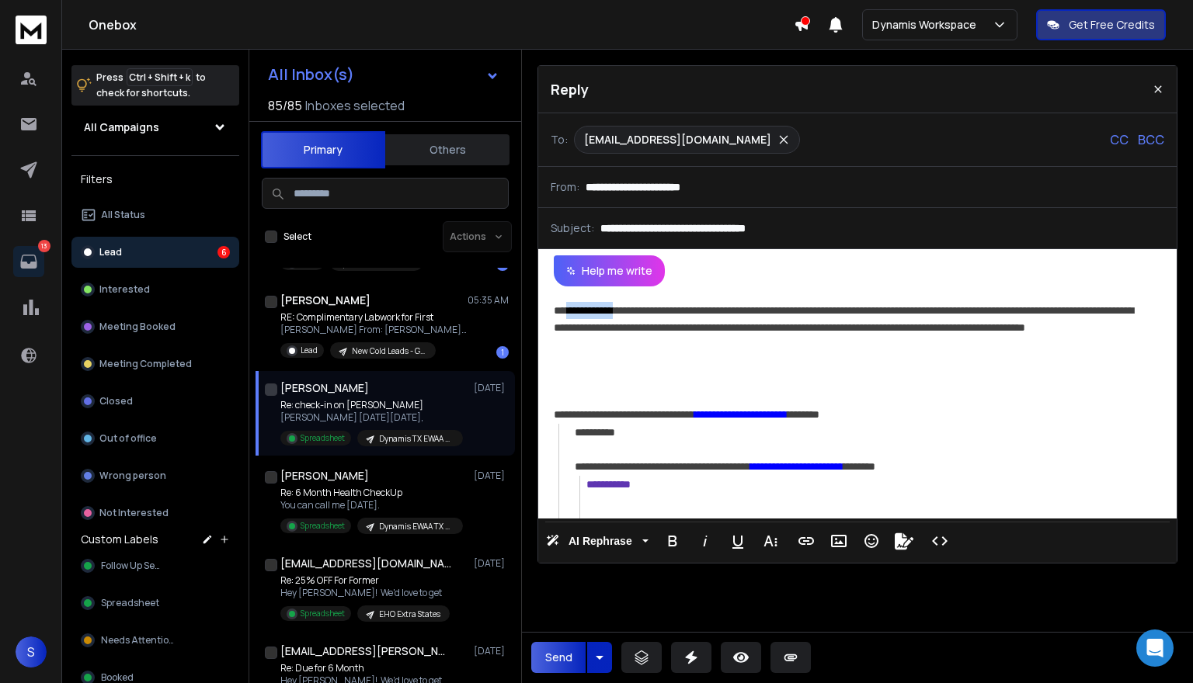
drag, startPoint x: 624, startPoint y: 307, endPoint x: 565, endPoint y: 294, distance: 60.3
click at [565, 294] on div "**********" at bounding box center [857, 403] width 638 height 232
click at [562, 646] on button "Send" at bounding box center [558, 657] width 54 height 31
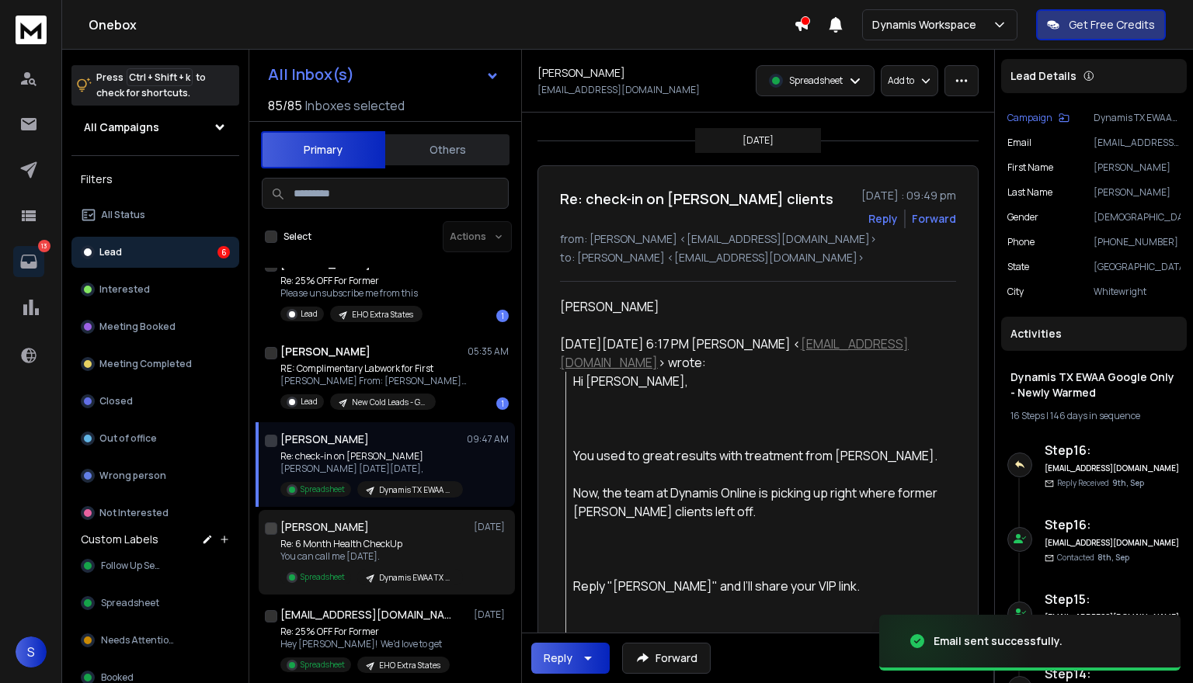
scroll to position [271, 0]
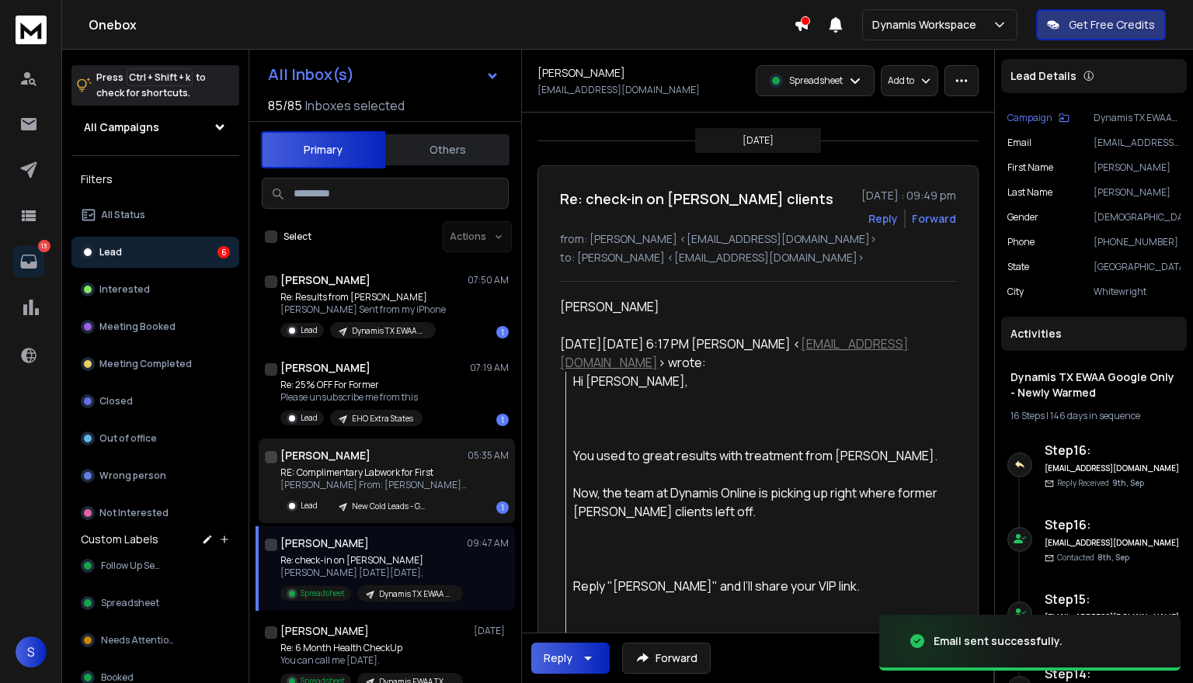
click at [397, 471] on p "RE: Complimentary Labwork for First" at bounding box center [373, 473] width 186 height 12
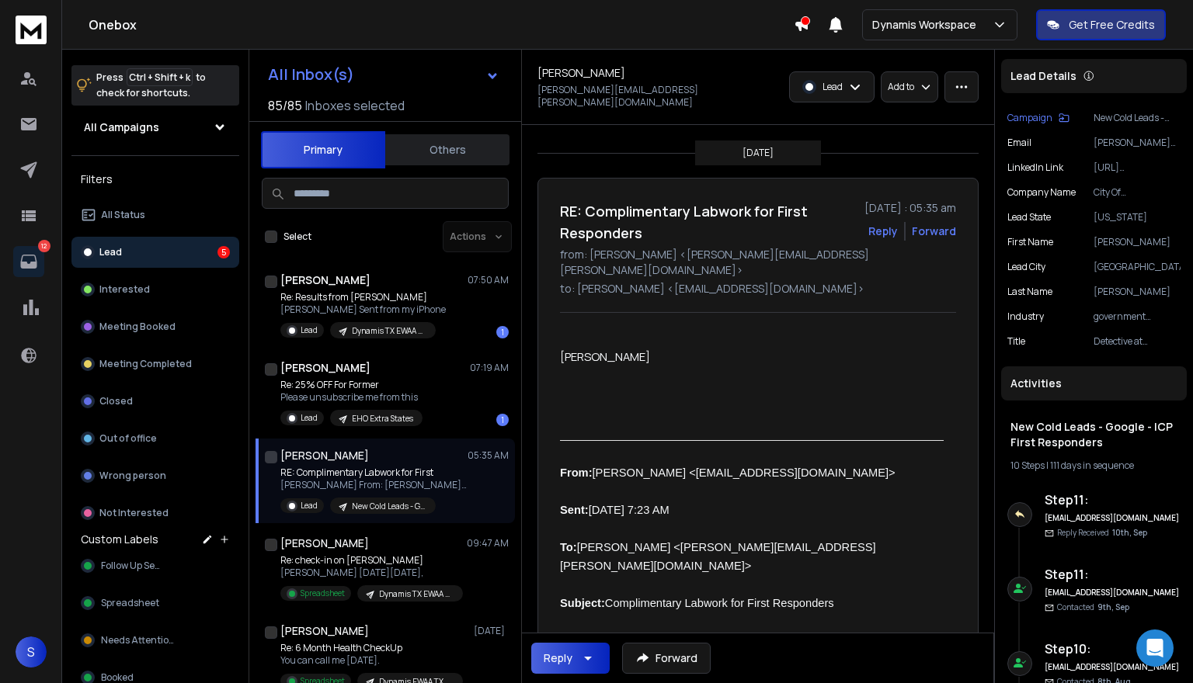
click at [890, 224] on button "Reply" at bounding box center [883, 232] width 30 height 16
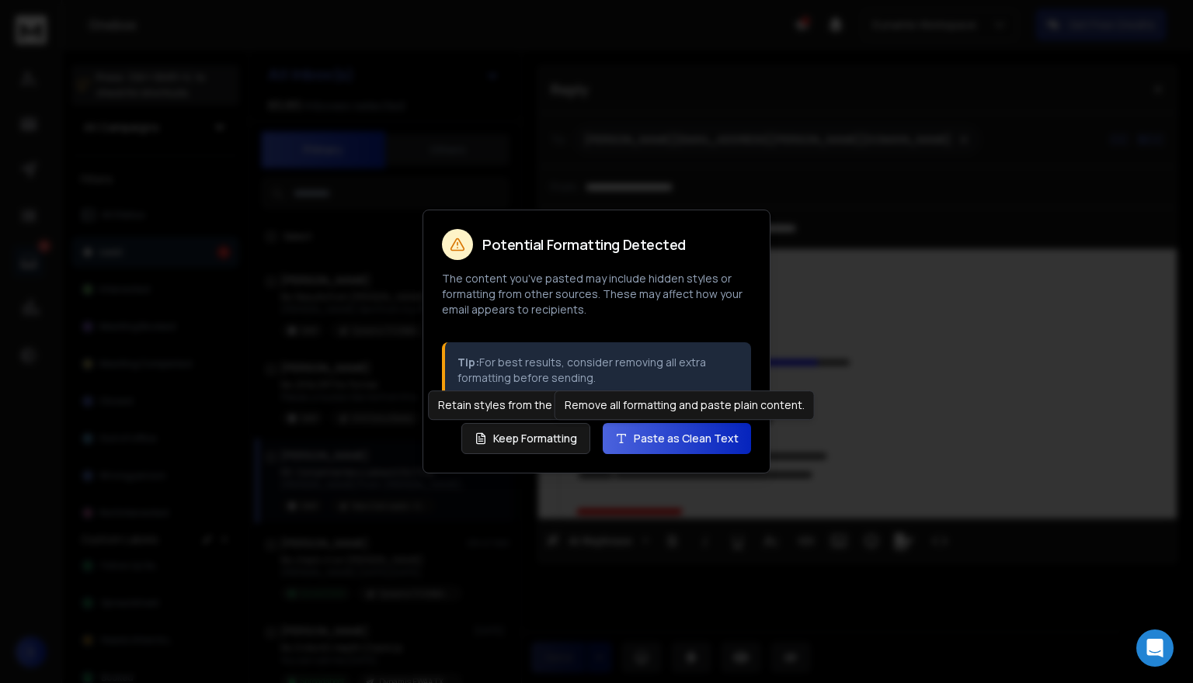
click at [688, 445] on button "Paste as Clean Text" at bounding box center [677, 438] width 148 height 31
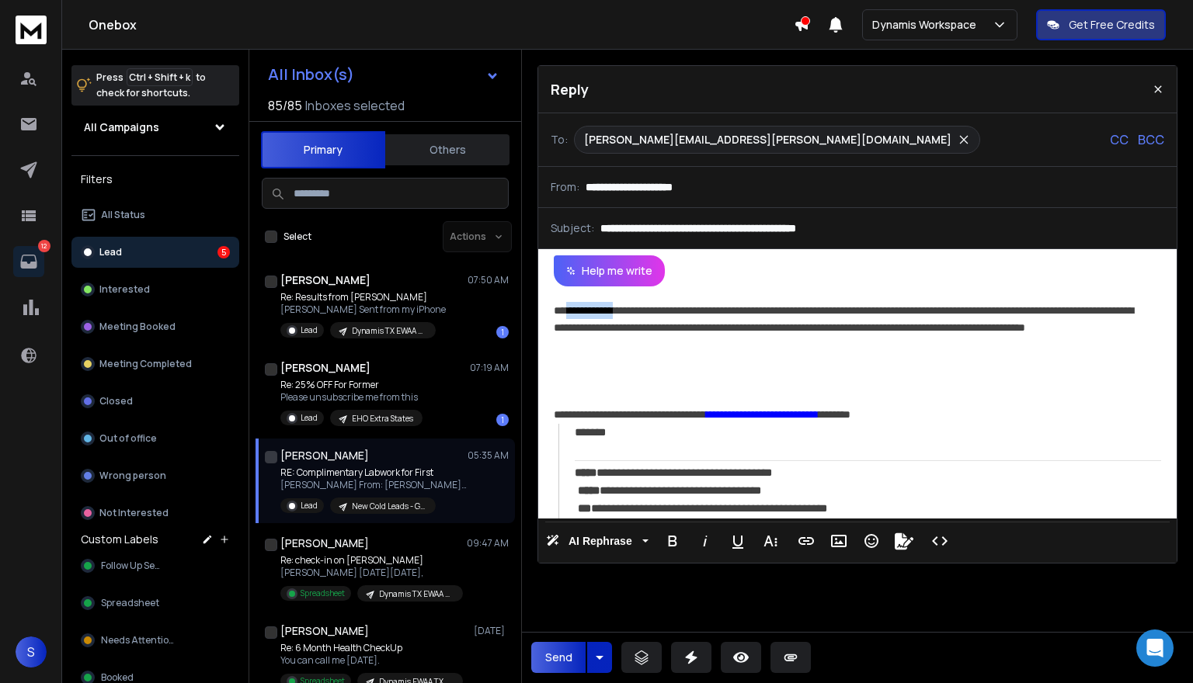
drag, startPoint x: 625, startPoint y: 310, endPoint x: 565, endPoint y: 299, distance: 60.8
click at [565, 299] on div "**********" at bounding box center [857, 403] width 638 height 232
click at [562, 659] on button "Send" at bounding box center [558, 657] width 54 height 31
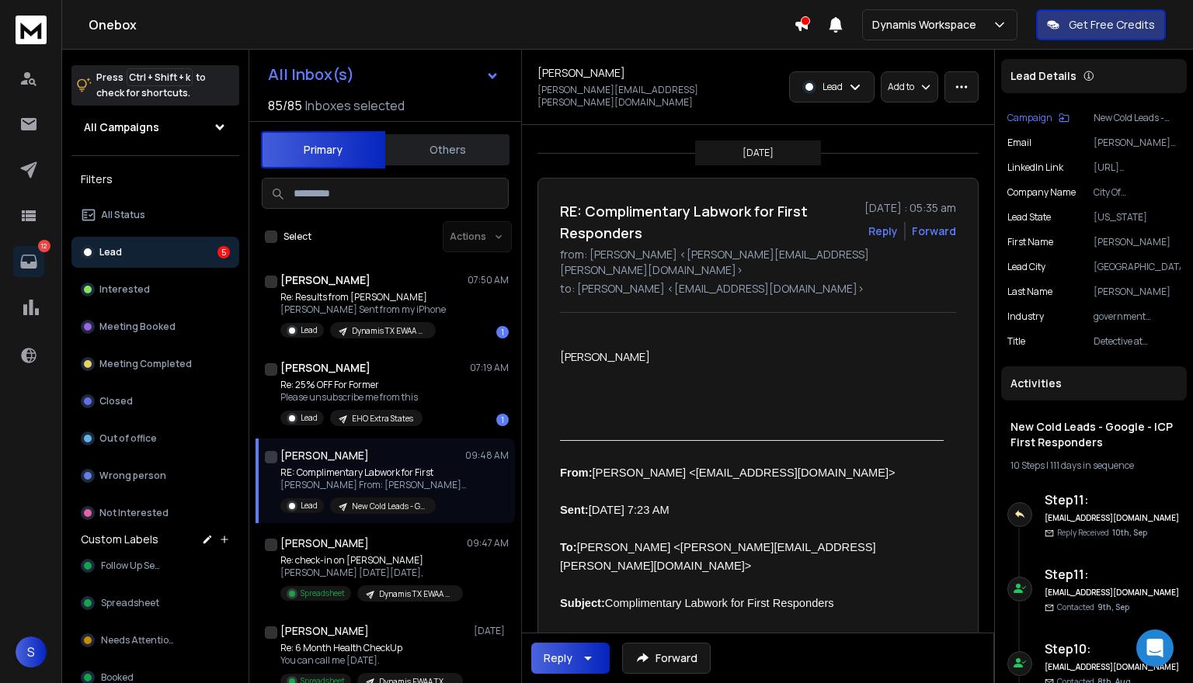
click at [363, 480] on p "[PERSON_NAME] From: [PERSON_NAME] Sent:" at bounding box center [373, 485] width 186 height 12
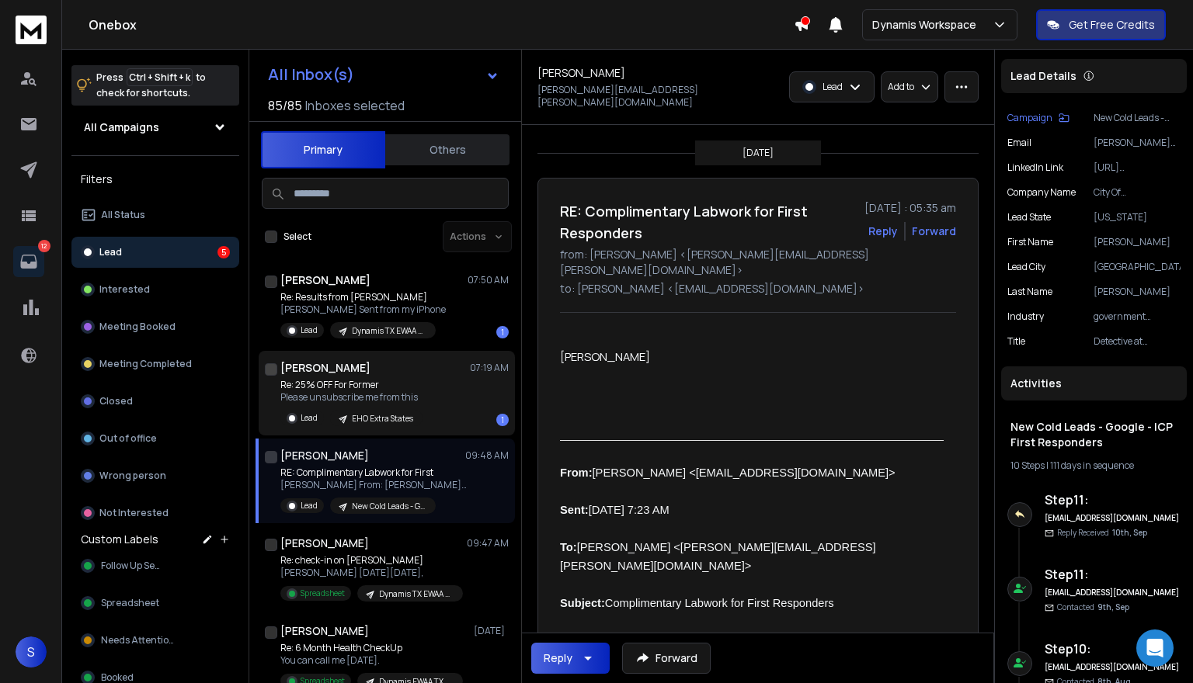
click at [357, 392] on p "Please unsubscribe me from this" at bounding box center [351, 397] width 142 height 12
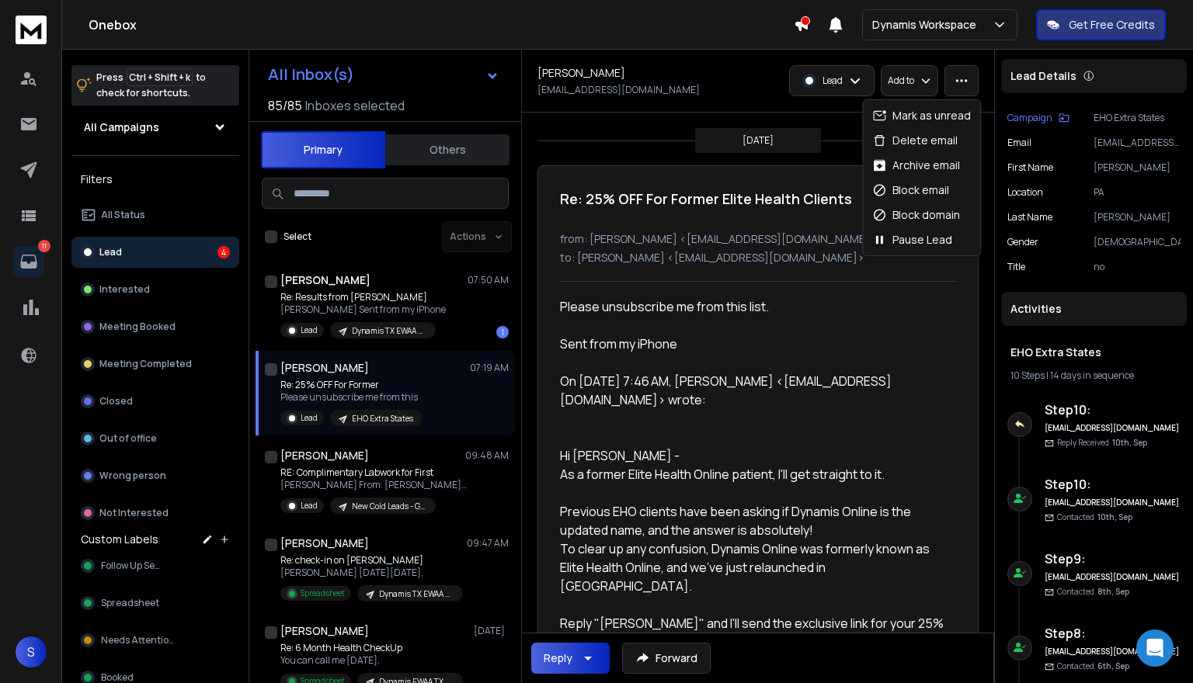
click at [965, 78] on icon "button" at bounding box center [961, 81] width 14 height 14
click at [926, 193] on div "Block email" at bounding box center [910, 191] width 77 height 16
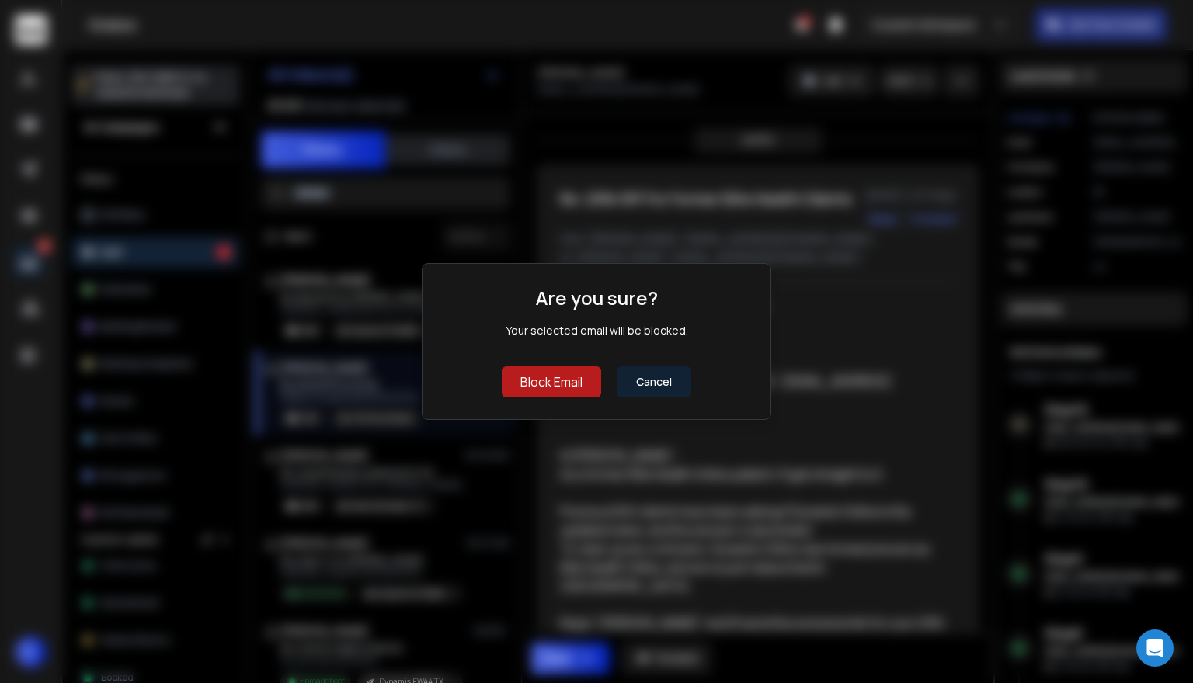
click at [557, 377] on button "Block Email" at bounding box center [551, 382] width 99 height 31
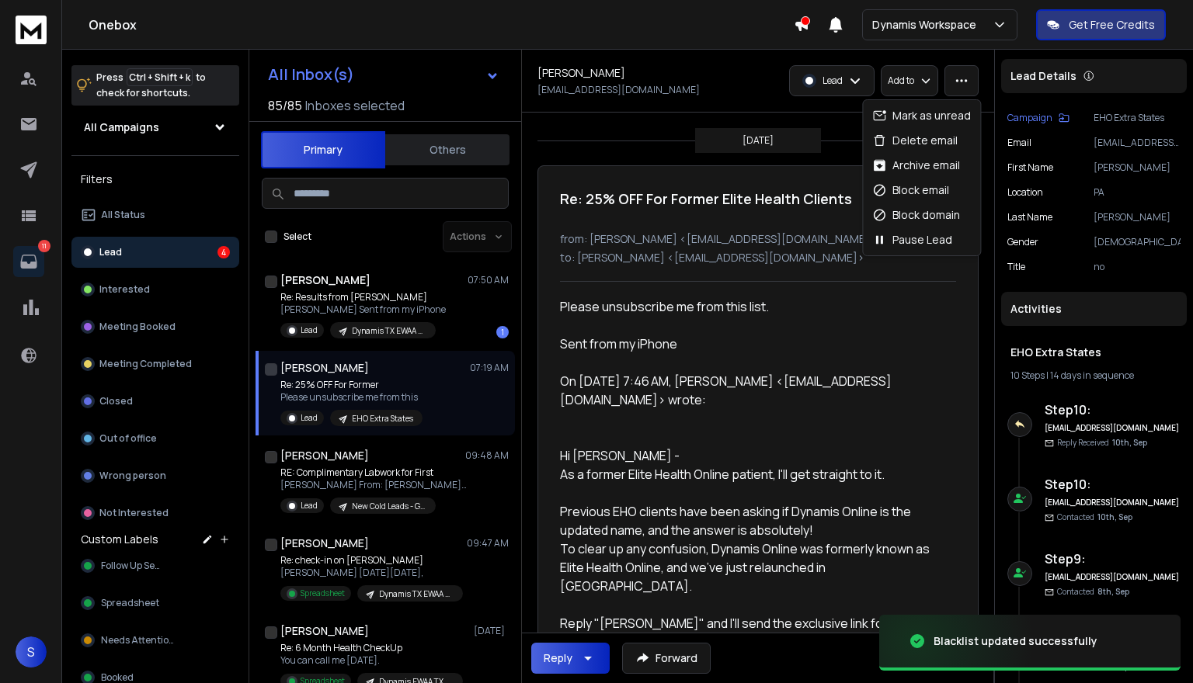
click at [977, 88] on button "button" at bounding box center [961, 80] width 34 height 31
click at [927, 168] on div "Archive email" at bounding box center [916, 166] width 88 height 16
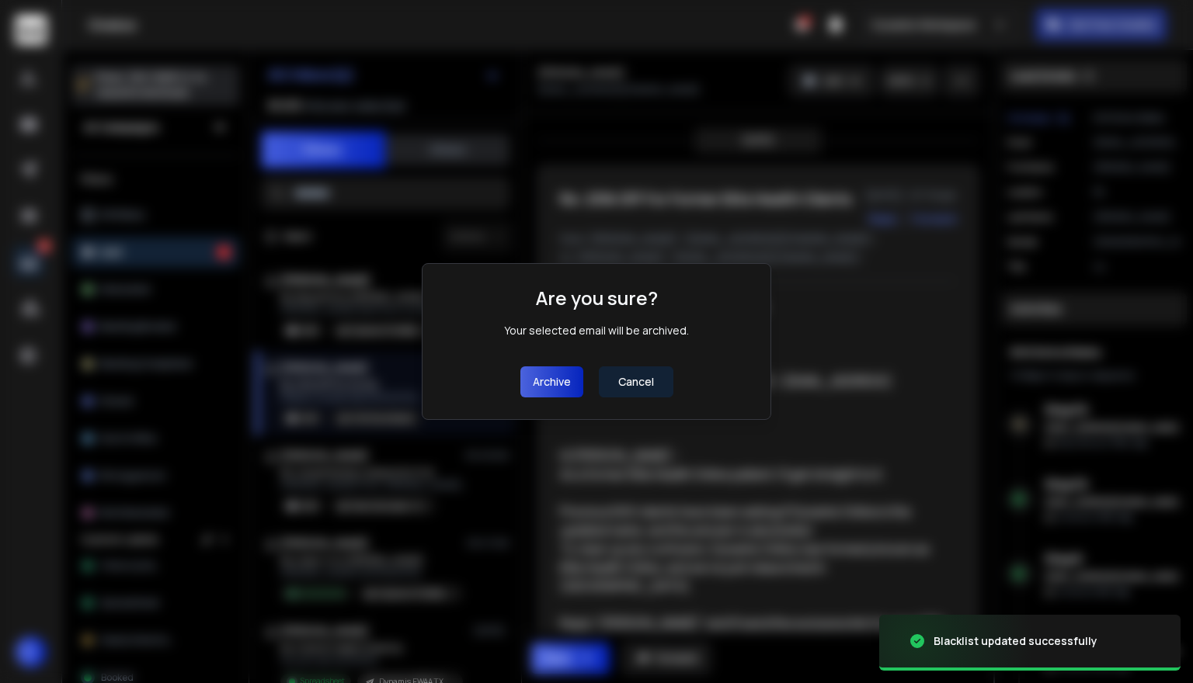
click at [553, 380] on p "archive" at bounding box center [552, 382] width 38 height 16
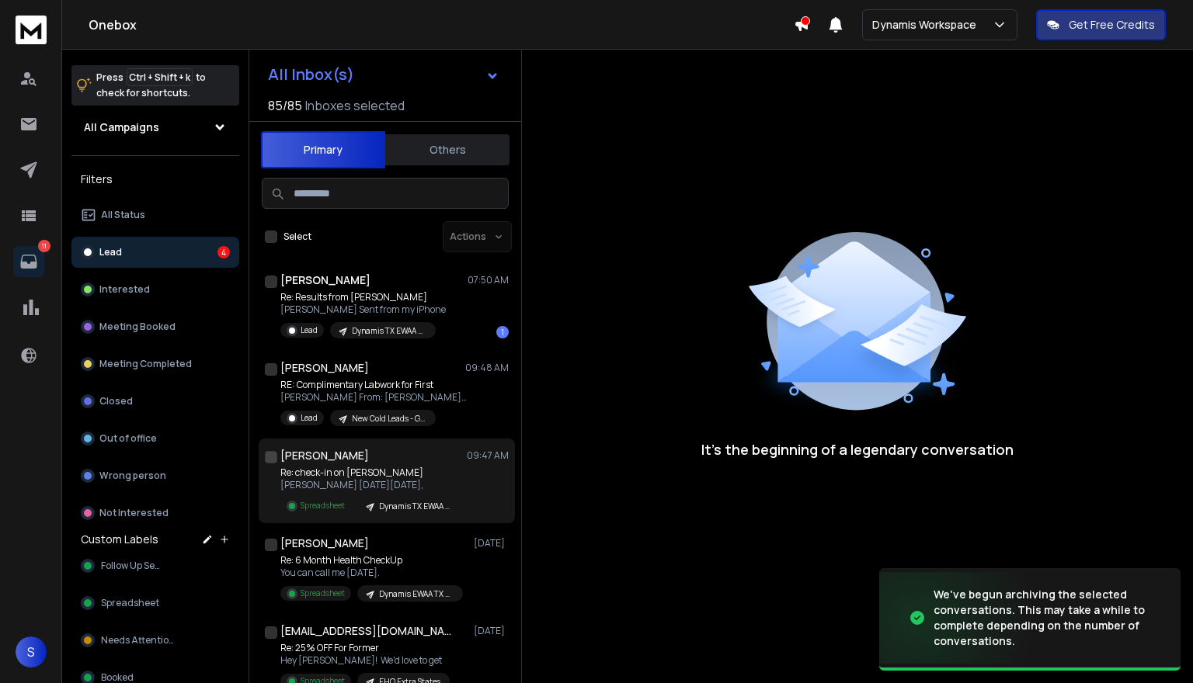
click at [401, 479] on p "[PERSON_NAME] [DATE][DATE]," at bounding box center [371, 485] width 183 height 12
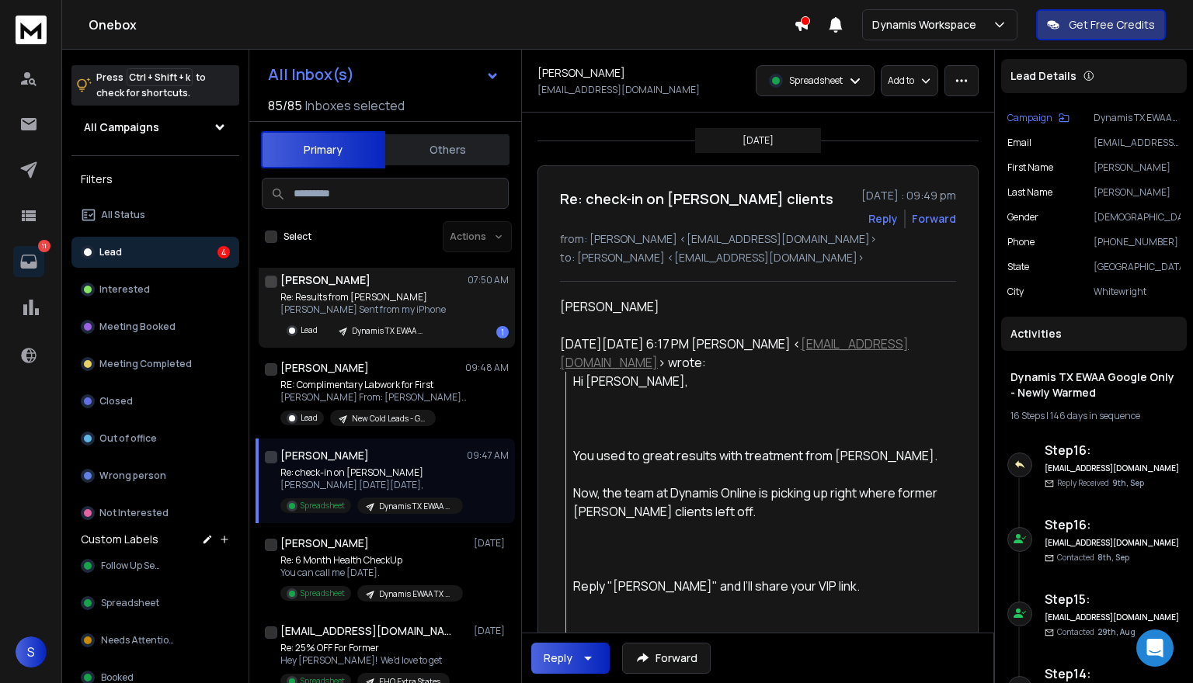
click at [373, 304] on p "[PERSON_NAME] Sent from my iPhone" at bounding box center [362, 310] width 165 height 12
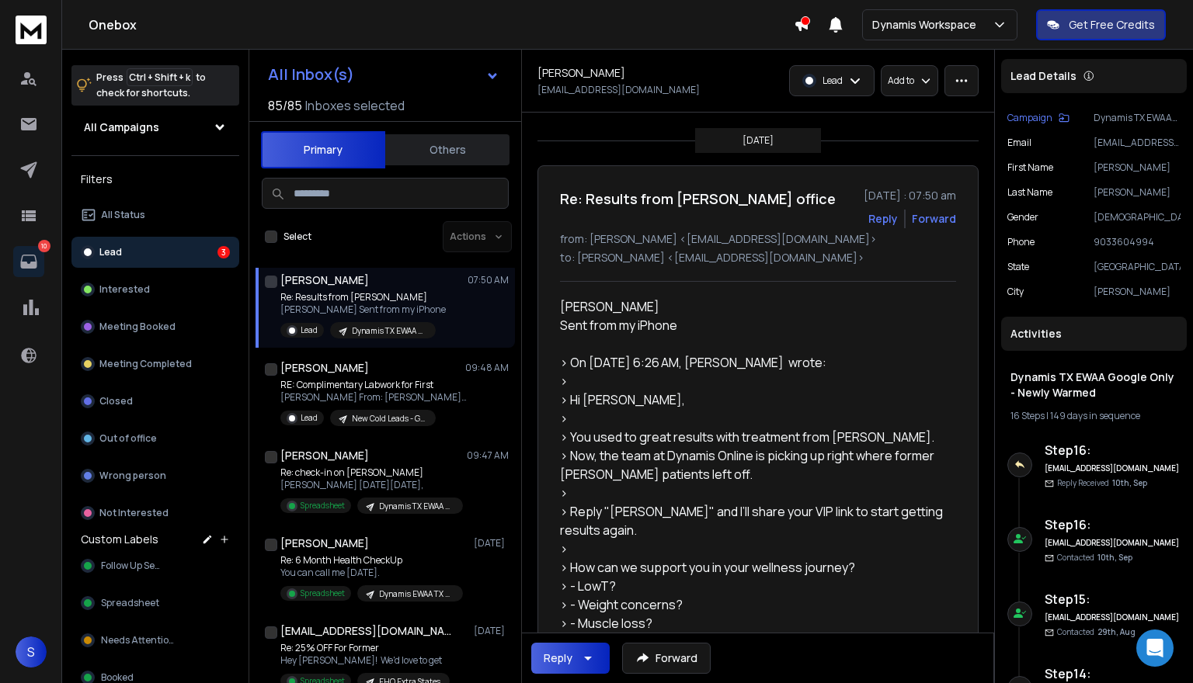
click at [880, 221] on button "Reply" at bounding box center [883, 219] width 30 height 16
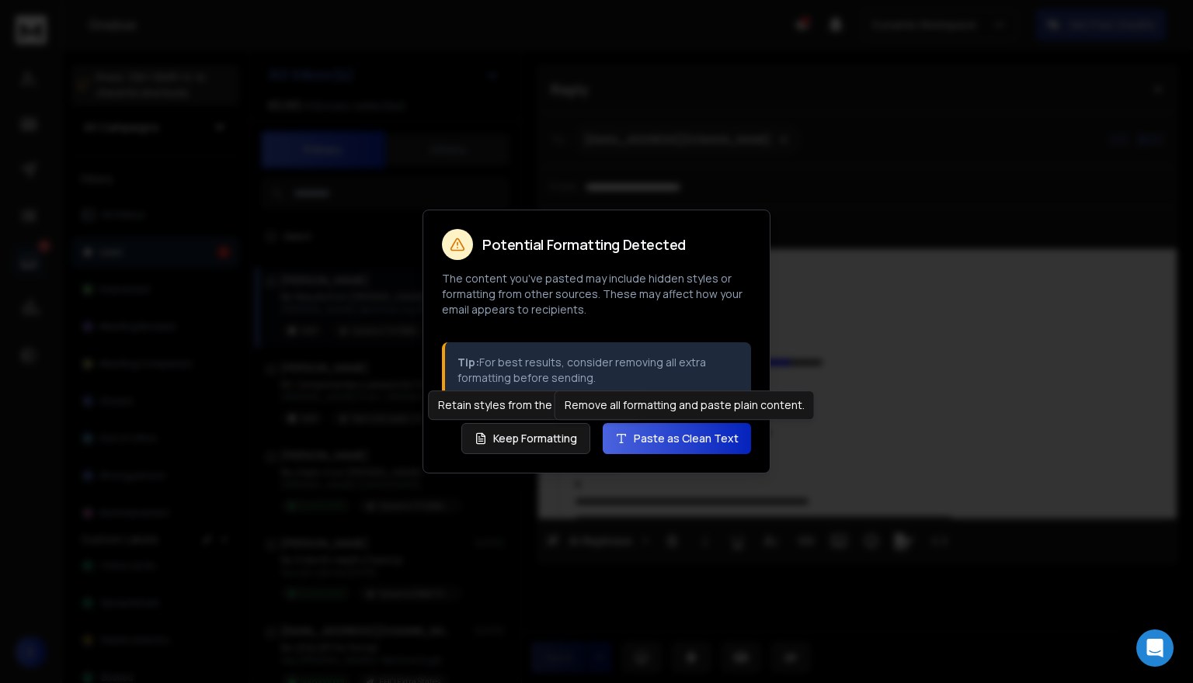
click at [673, 450] on button "Paste as Clean Text" at bounding box center [677, 438] width 148 height 31
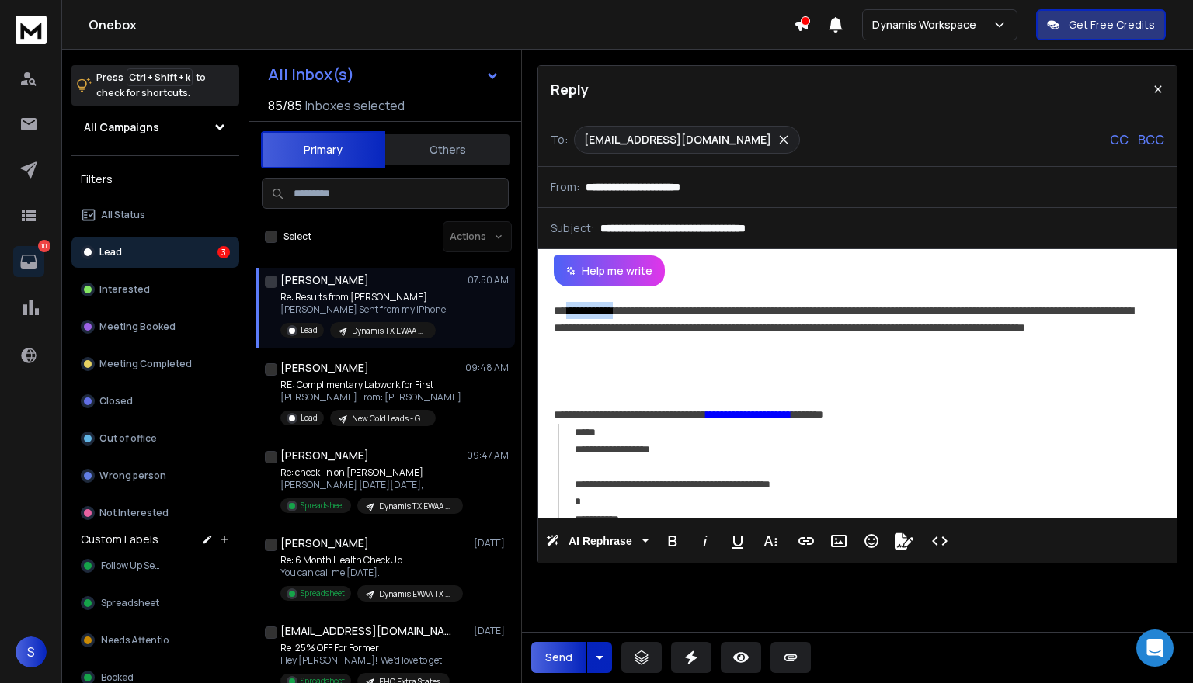
drag, startPoint x: 628, startPoint y: 313, endPoint x: 565, endPoint y: 308, distance: 62.4
click at [565, 308] on div "**********" at bounding box center [850, 328] width 592 height 52
click at [553, 654] on button "Send" at bounding box center [558, 657] width 54 height 31
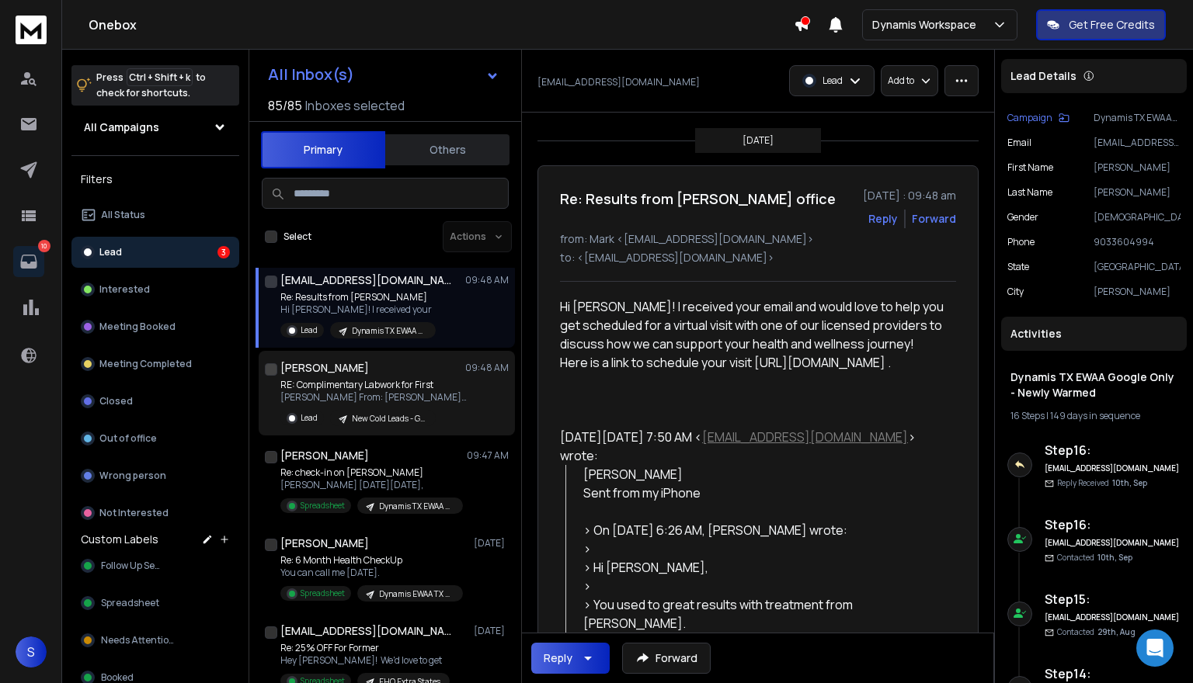
click at [382, 385] on p "RE: Complimentary Labwork for First" at bounding box center [373, 385] width 186 height 12
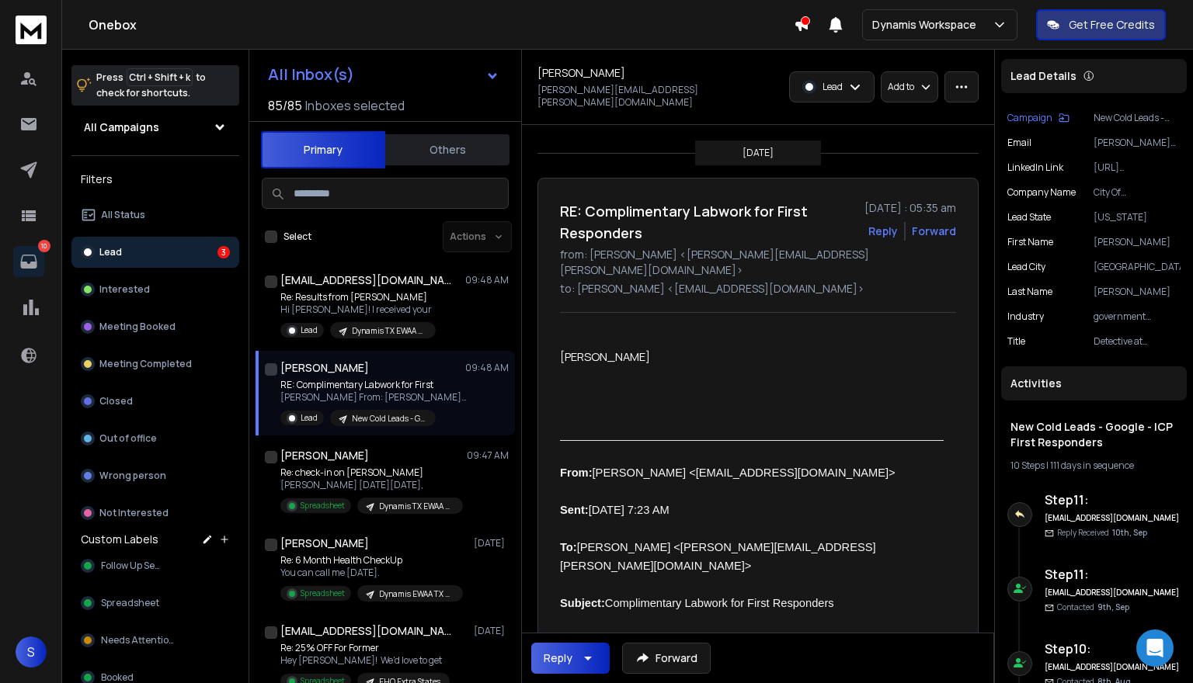
click at [874, 224] on button "Reply" at bounding box center [883, 232] width 30 height 16
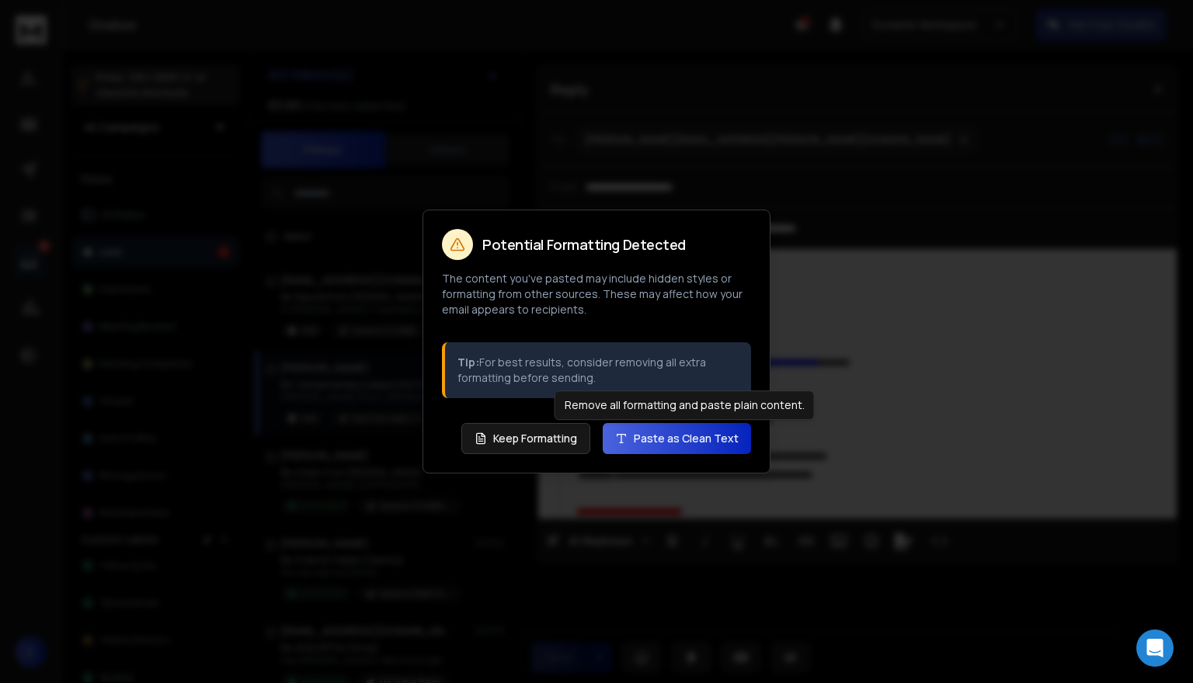
drag, startPoint x: 644, startPoint y: 429, endPoint x: 638, endPoint y: 422, distance: 8.3
click at [645, 429] on button "Paste as Clean Text" at bounding box center [677, 438] width 148 height 31
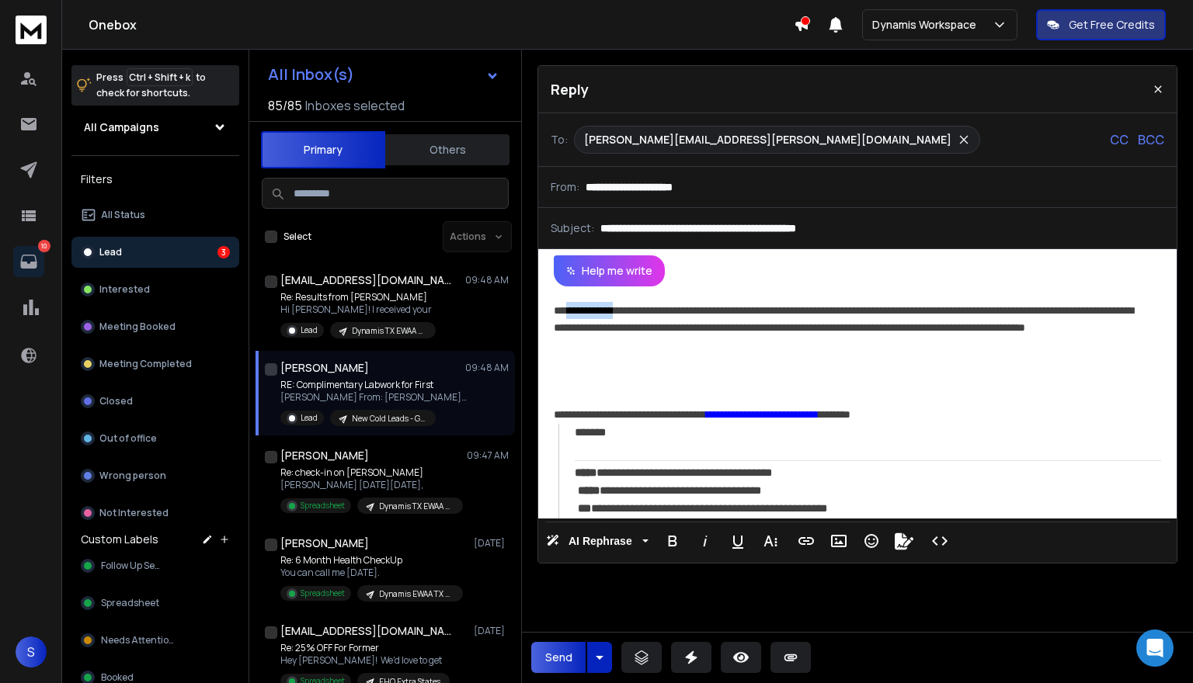
drag, startPoint x: 626, startPoint y: 317, endPoint x: 565, endPoint y: 302, distance: 62.3
click at [565, 302] on div "**********" at bounding box center [850, 328] width 592 height 52
click at [565, 646] on button "Send" at bounding box center [558, 657] width 54 height 31
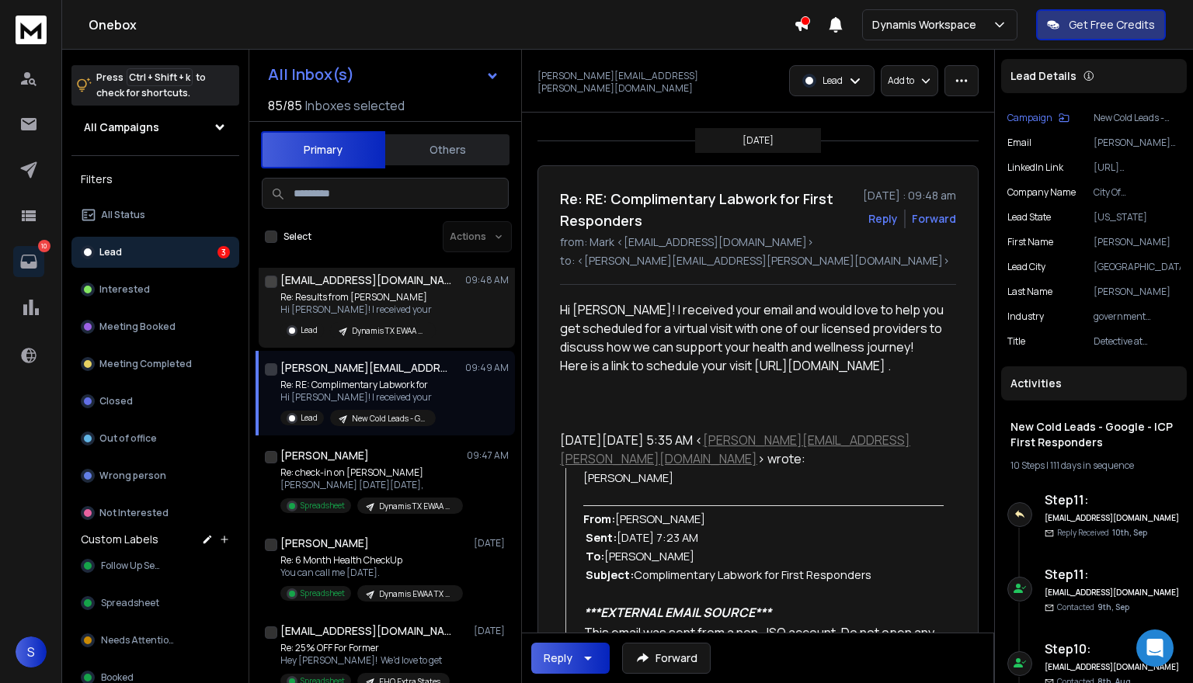
click at [388, 281] on h1 "[EMAIL_ADDRESS][DOMAIN_NAME]" at bounding box center [365, 281] width 171 height 16
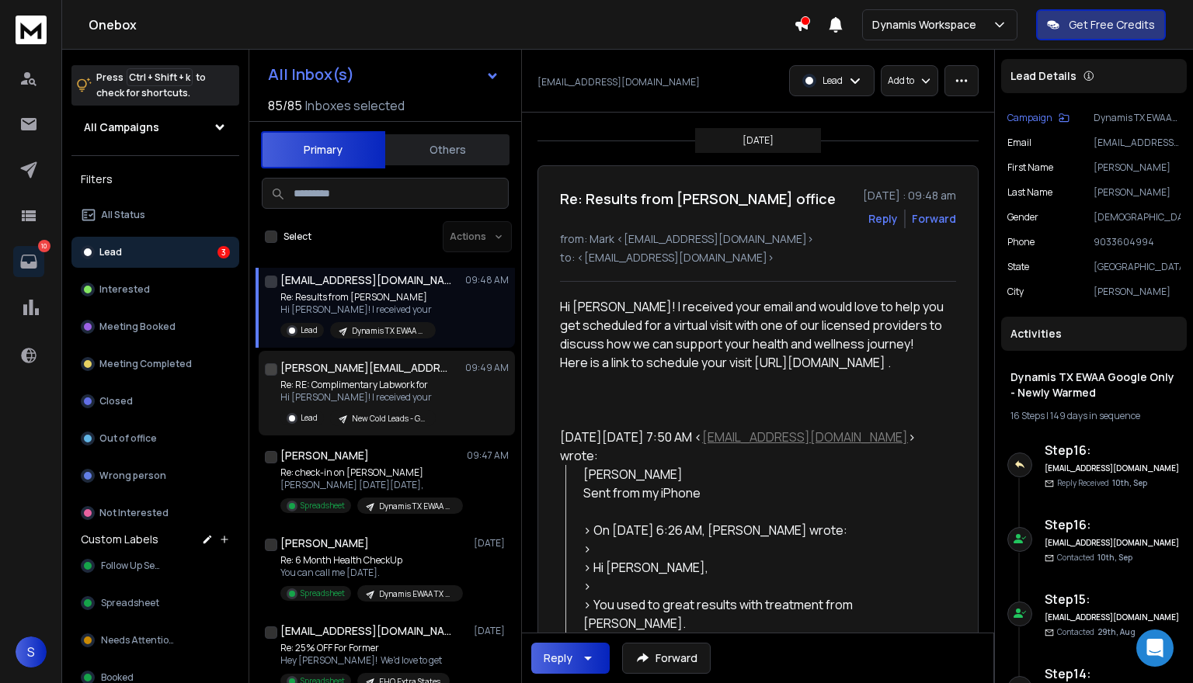
click at [379, 393] on p "Hi [PERSON_NAME]! I received your" at bounding box center [357, 397] width 155 height 12
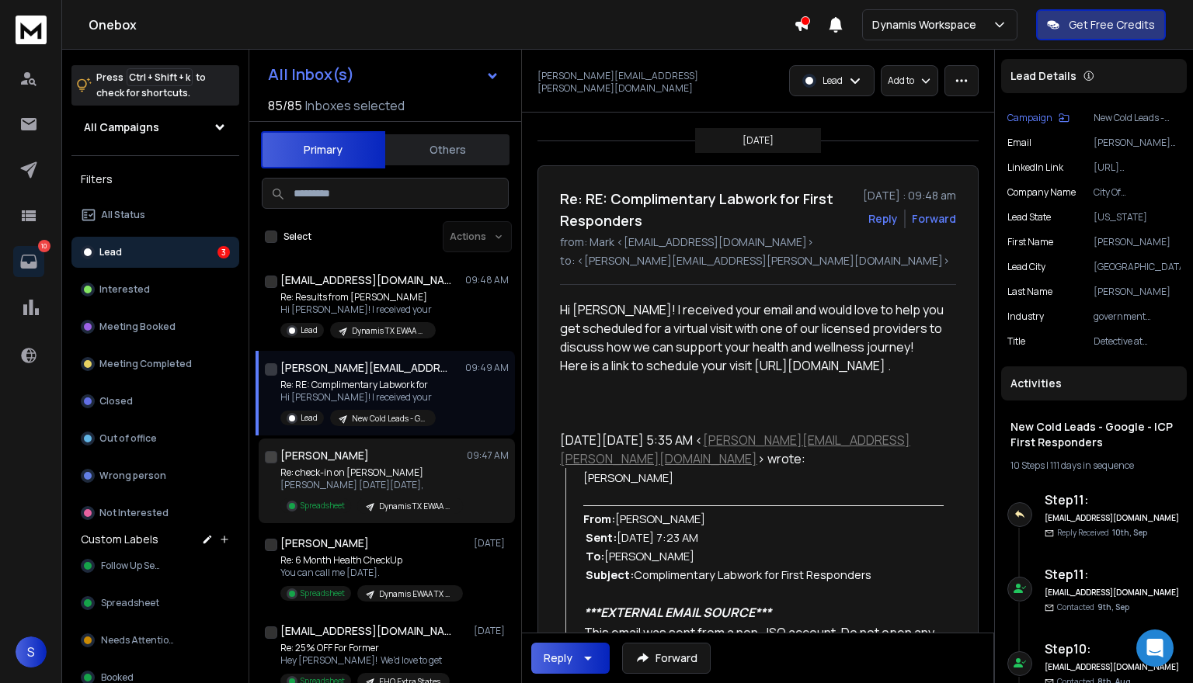
click at [369, 463] on h1 "[PERSON_NAME]" at bounding box center [324, 456] width 89 height 16
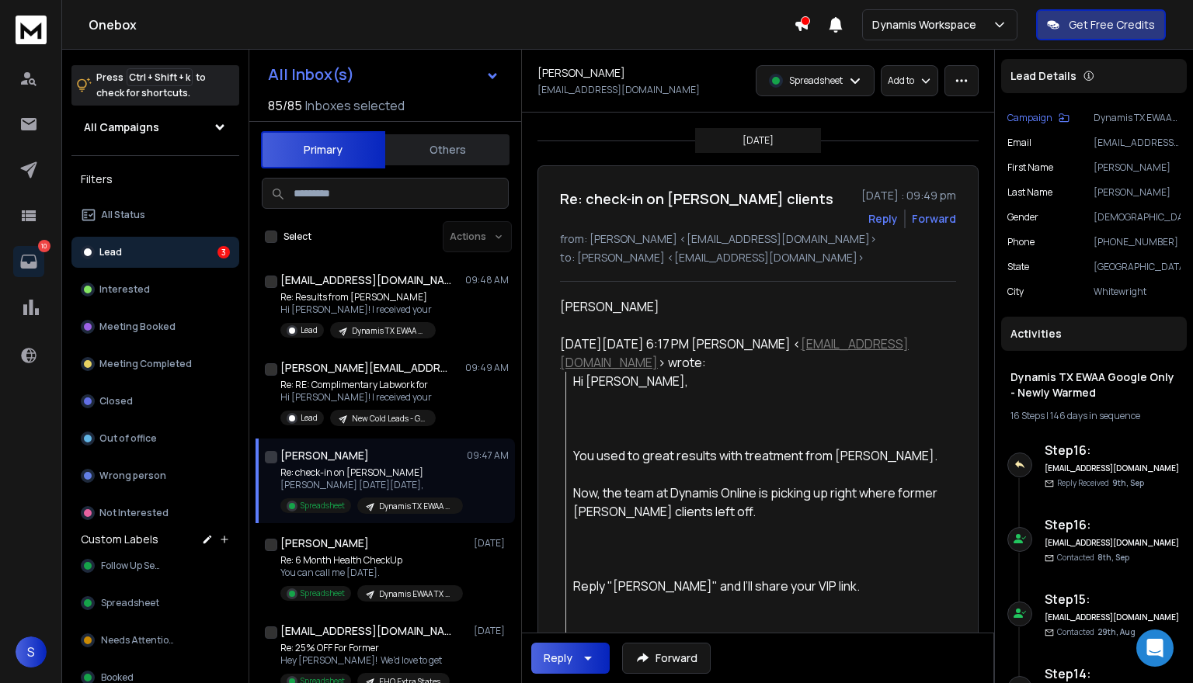
click at [874, 222] on button "Reply" at bounding box center [883, 219] width 30 height 16
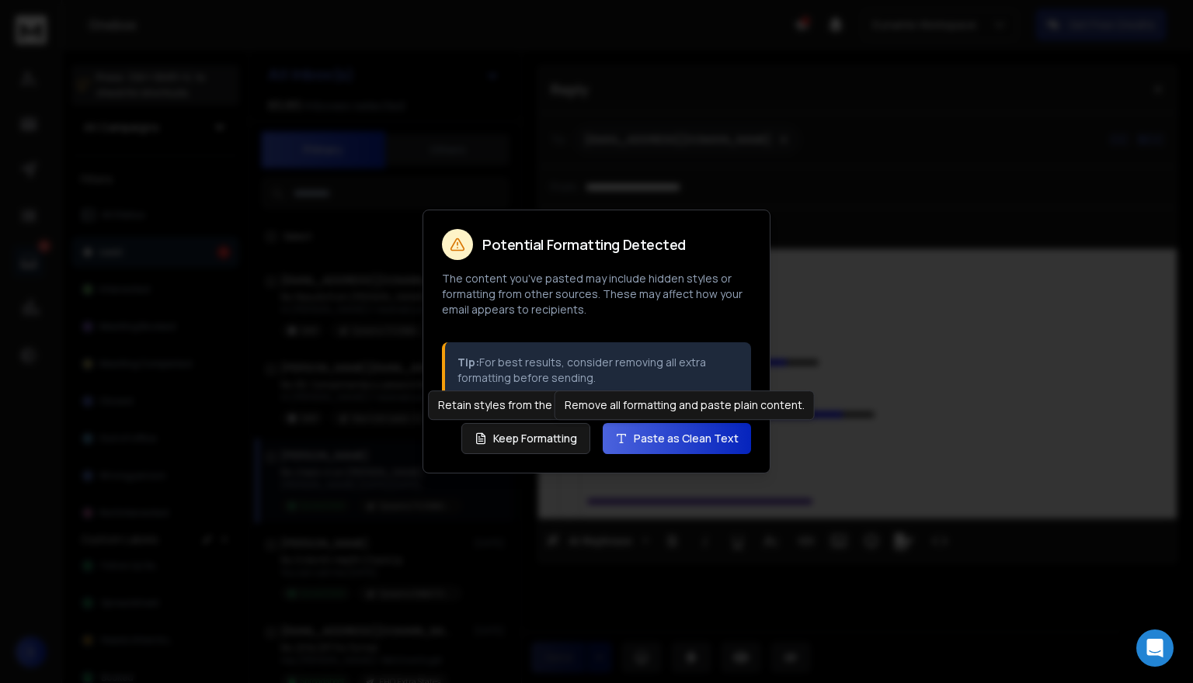
click at [659, 443] on button "Paste as Clean Text" at bounding box center [677, 438] width 148 height 31
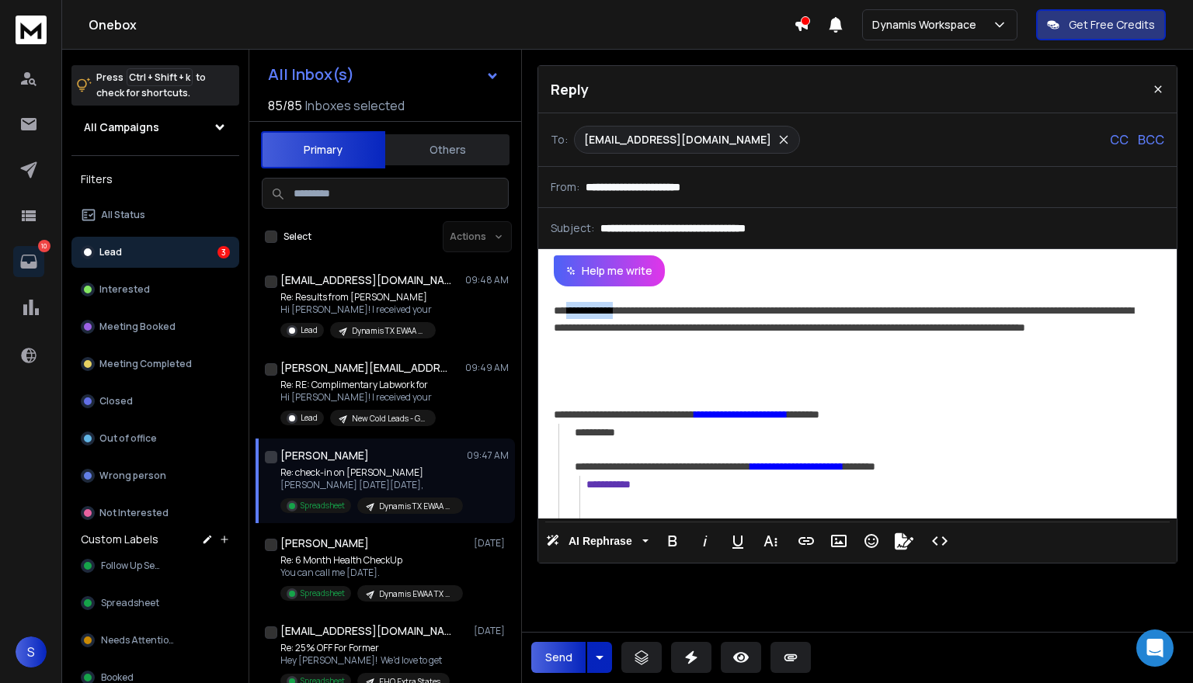
drag, startPoint x: 624, startPoint y: 311, endPoint x: 566, endPoint y: 301, distance: 59.0
click at [566, 302] on div "**********" at bounding box center [850, 328] width 592 height 52
click at [549, 647] on button "Send" at bounding box center [558, 657] width 54 height 31
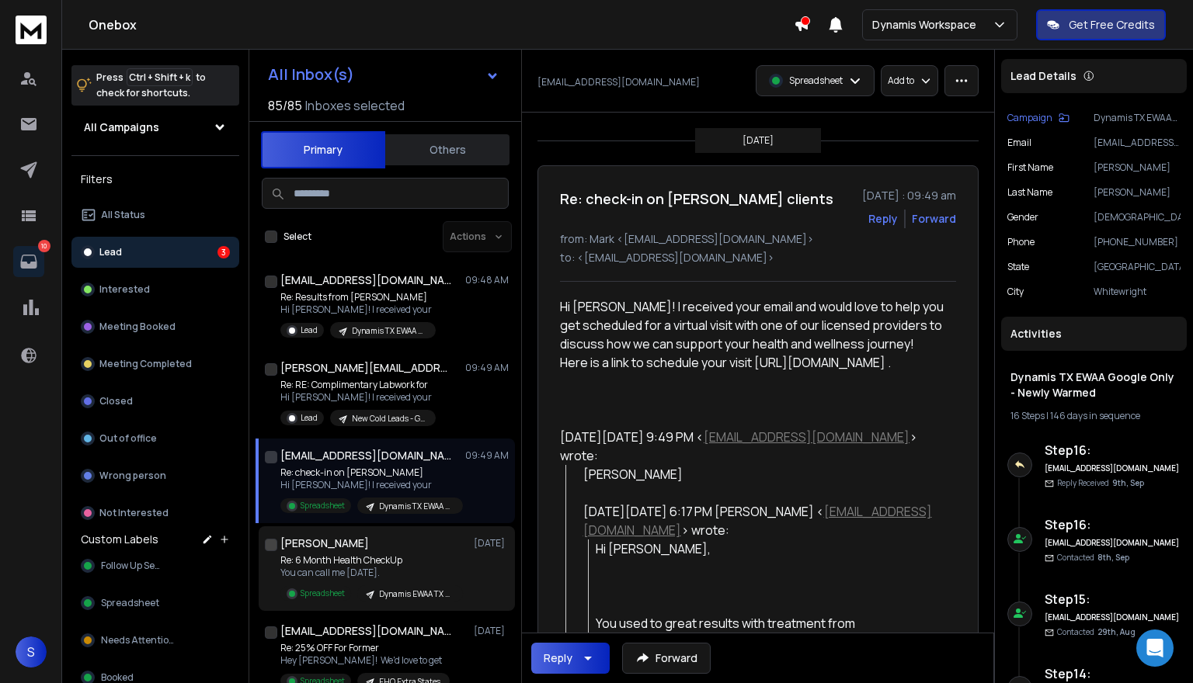
click at [398, 568] on p "You can call me [DATE]." at bounding box center [371, 573] width 183 height 12
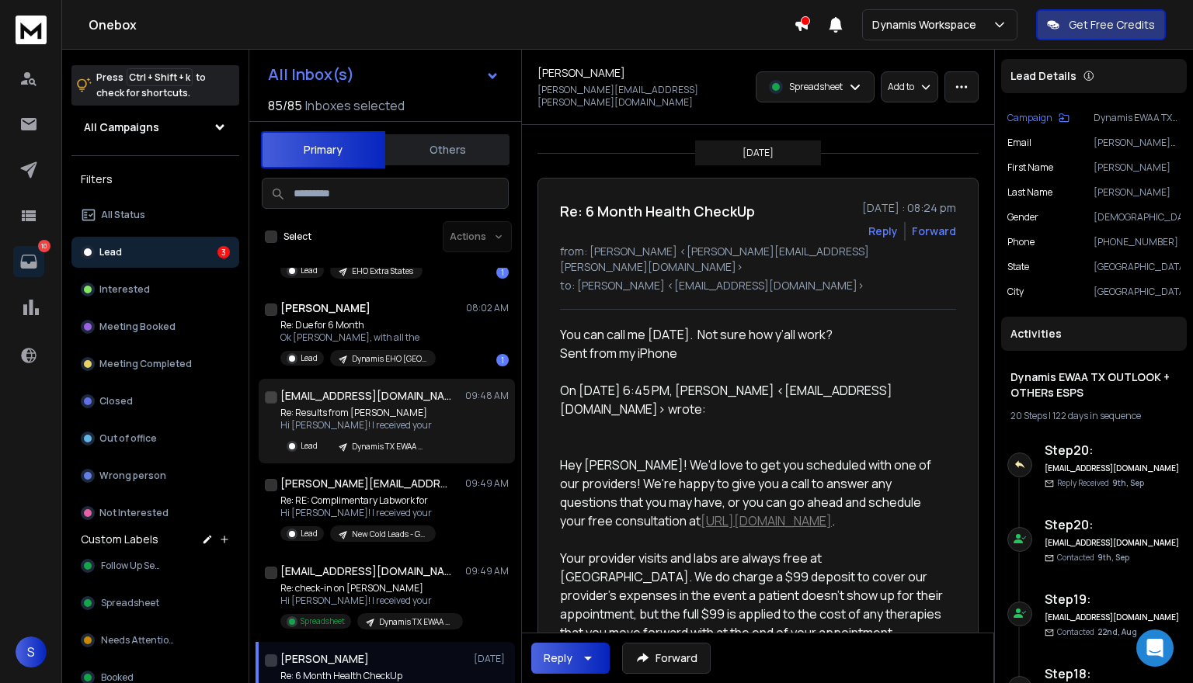
scroll to position [311, 0]
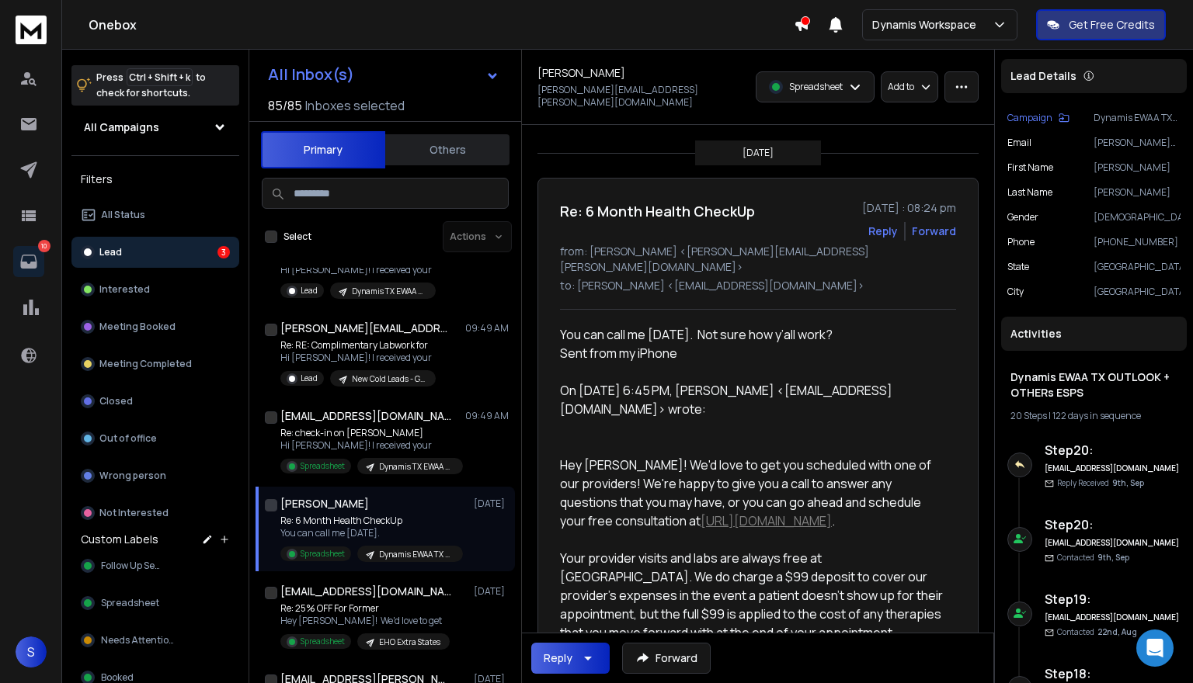
click at [884, 224] on button "Reply" at bounding box center [883, 232] width 30 height 16
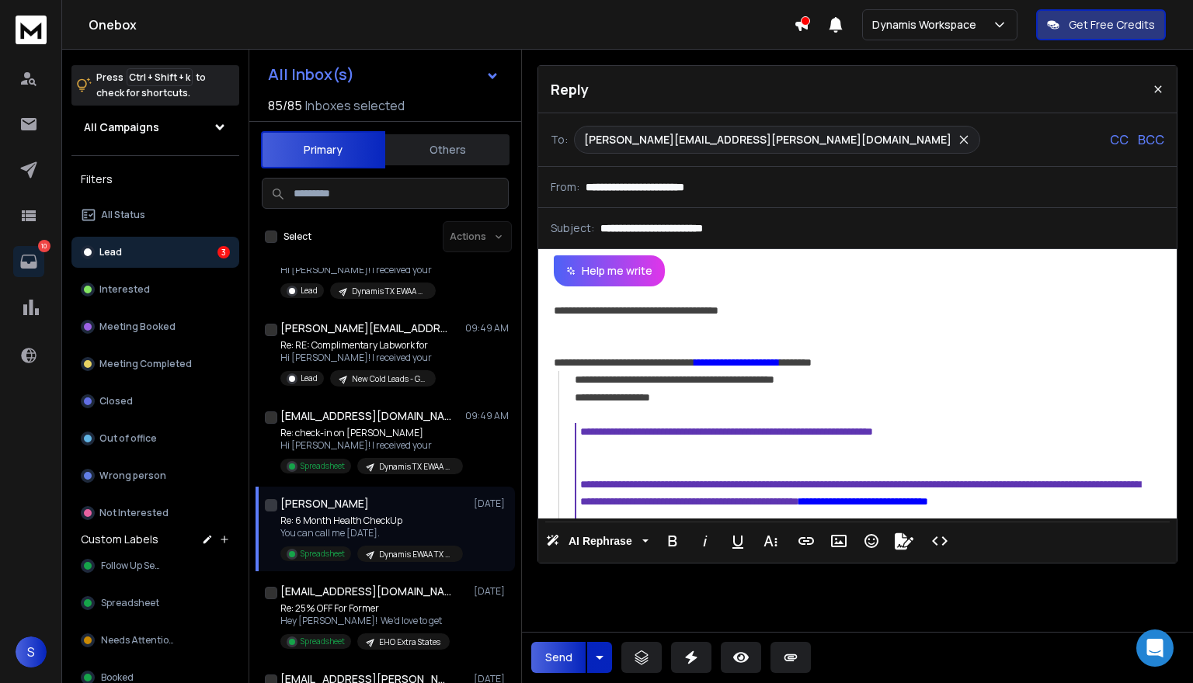
click at [562, 657] on button "Send" at bounding box center [558, 657] width 54 height 31
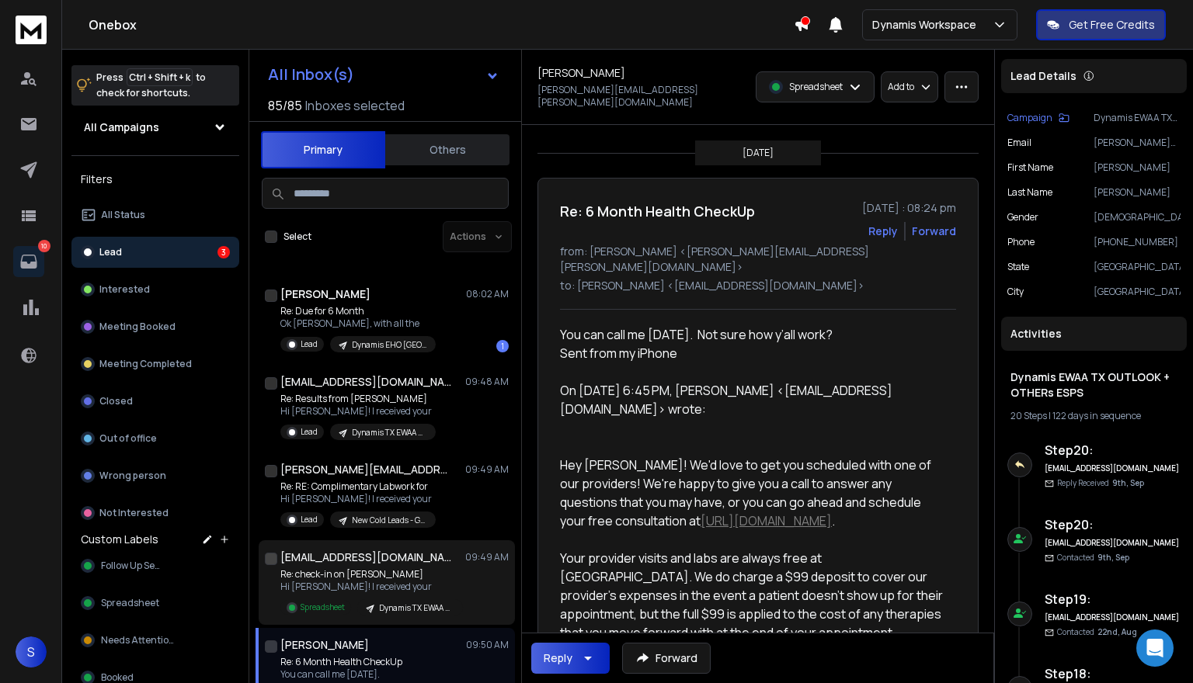
scroll to position [78, 0]
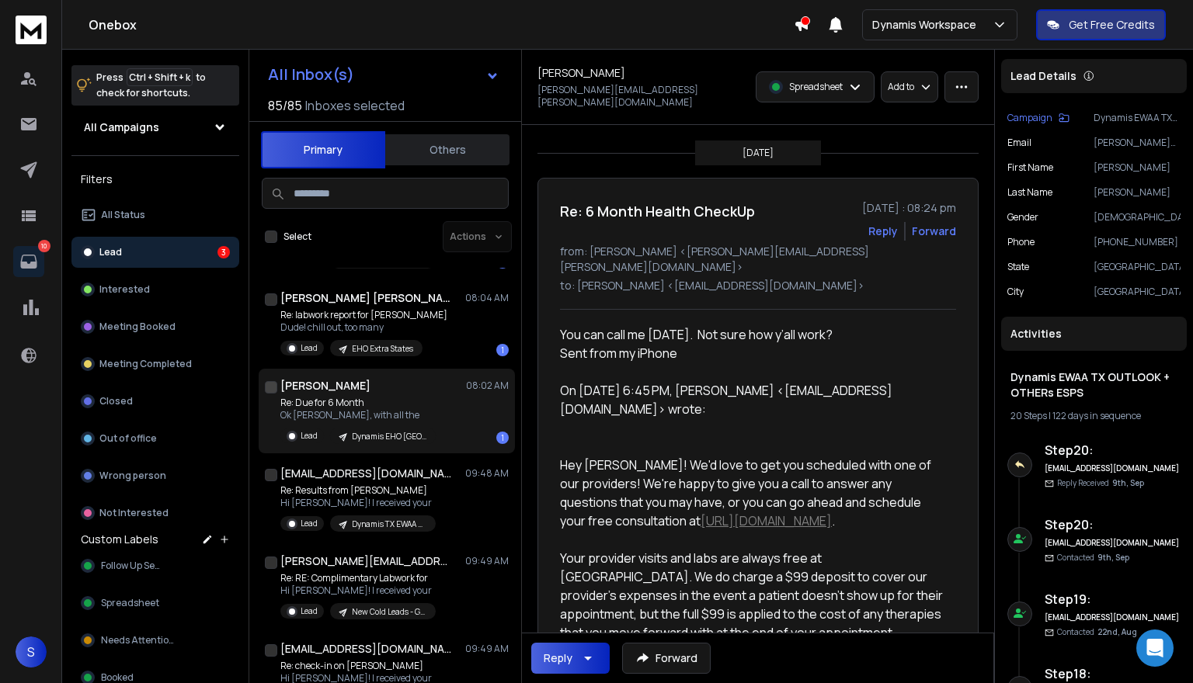
click at [403, 402] on p "Re: Due for 6 Month" at bounding box center [357, 403] width 155 height 12
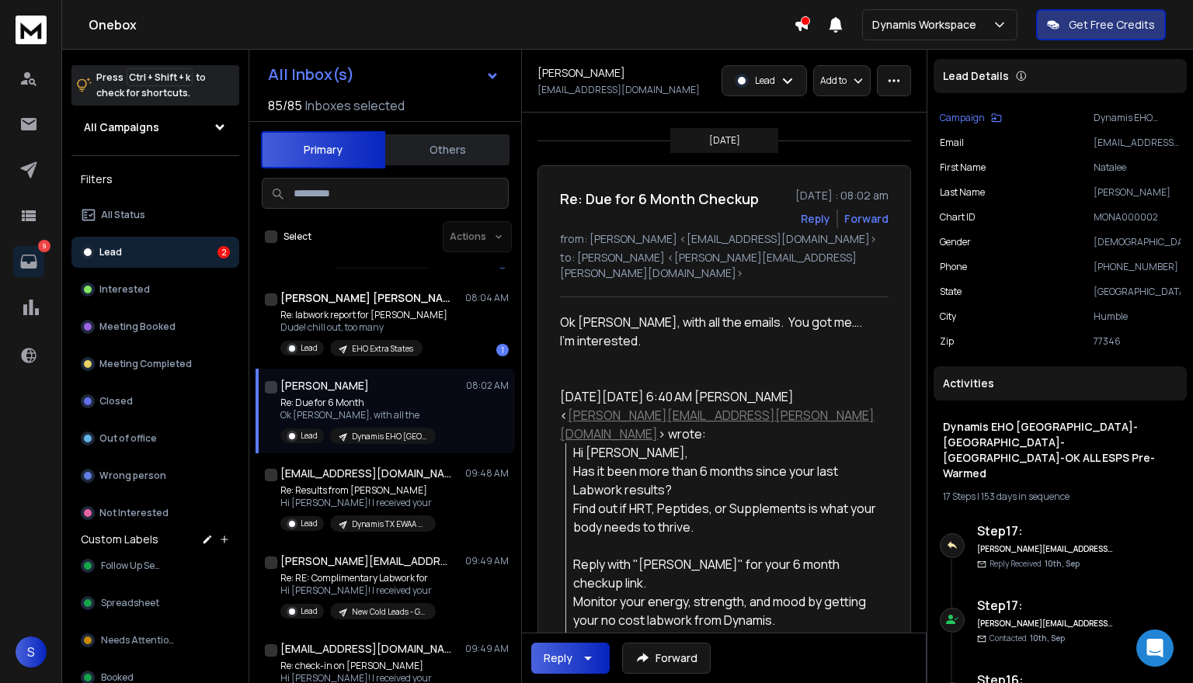
click at [830, 220] on button "Reply" at bounding box center [816, 219] width 30 height 16
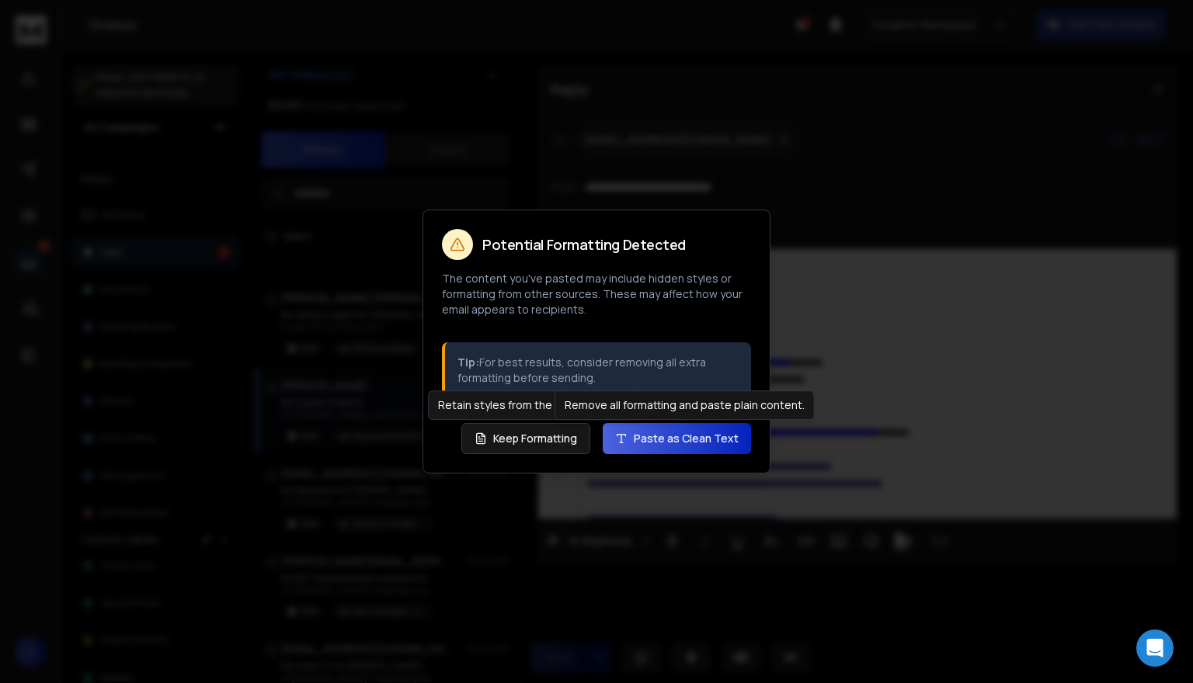
click at [697, 440] on button "Paste as Clean Text" at bounding box center [677, 438] width 148 height 31
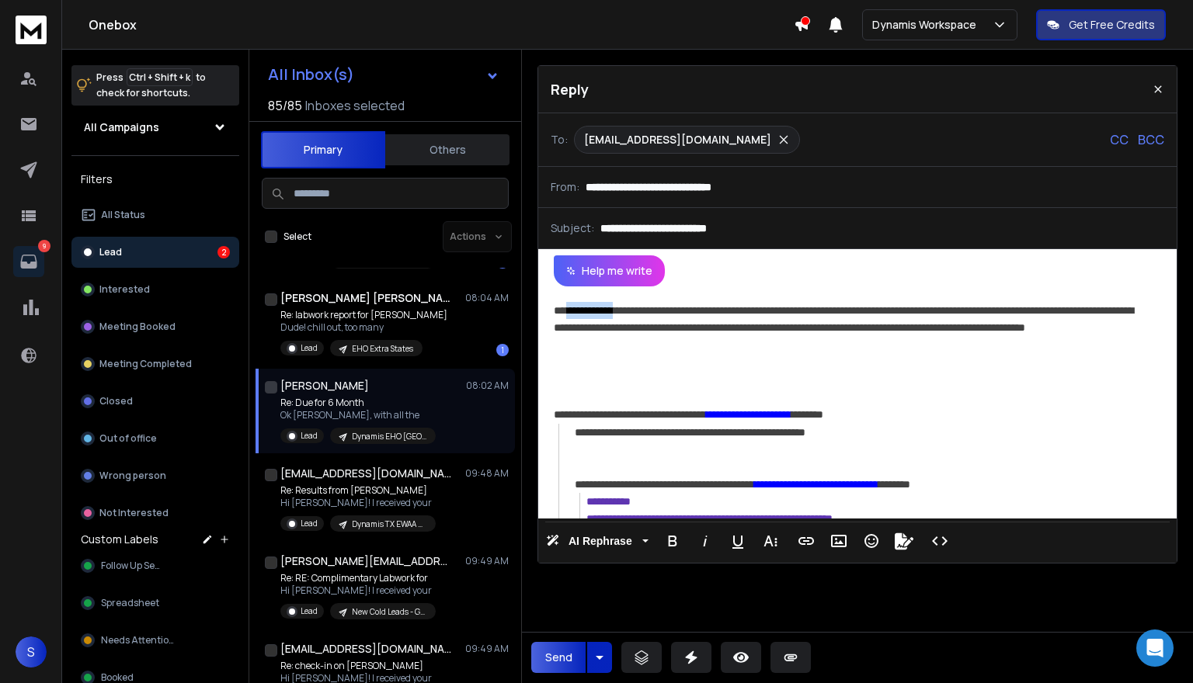
drag, startPoint x: 626, startPoint y: 311, endPoint x: 567, endPoint y: 304, distance: 59.3
click at [567, 304] on div "**********" at bounding box center [850, 328] width 592 height 52
click at [742, 360] on div at bounding box center [857, 362] width 607 height 17
click at [573, 658] on button "Send" at bounding box center [558, 657] width 54 height 31
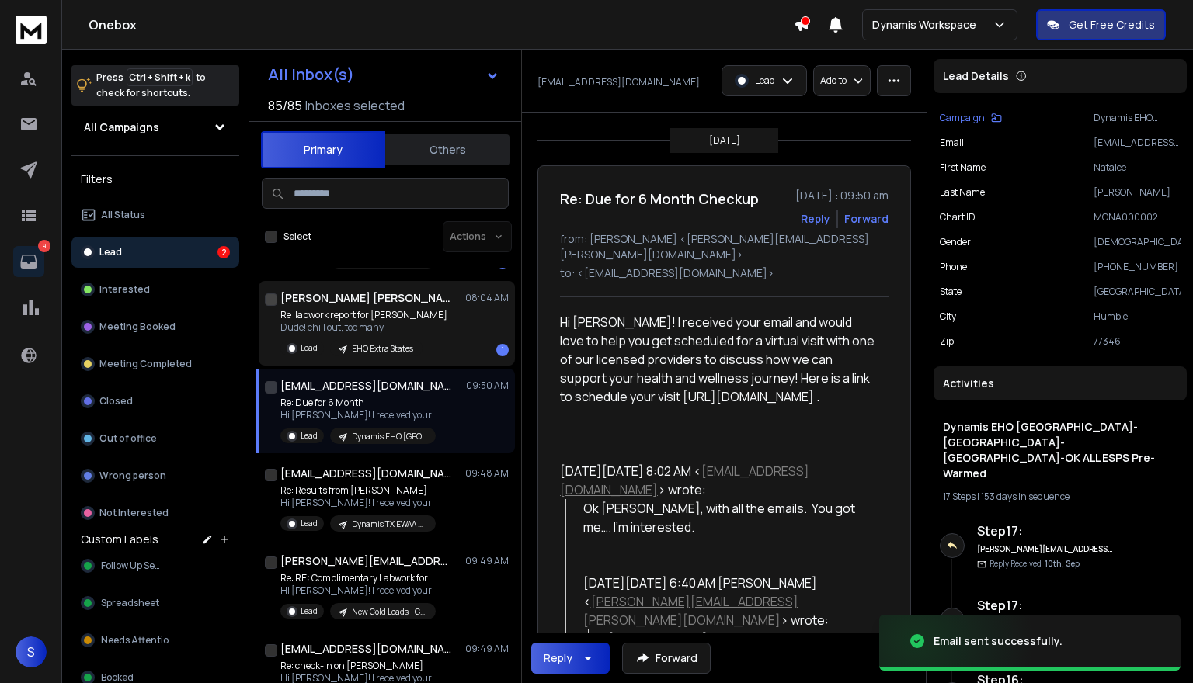
click at [394, 325] on p "Dude! chill out, too many" at bounding box center [363, 328] width 167 height 12
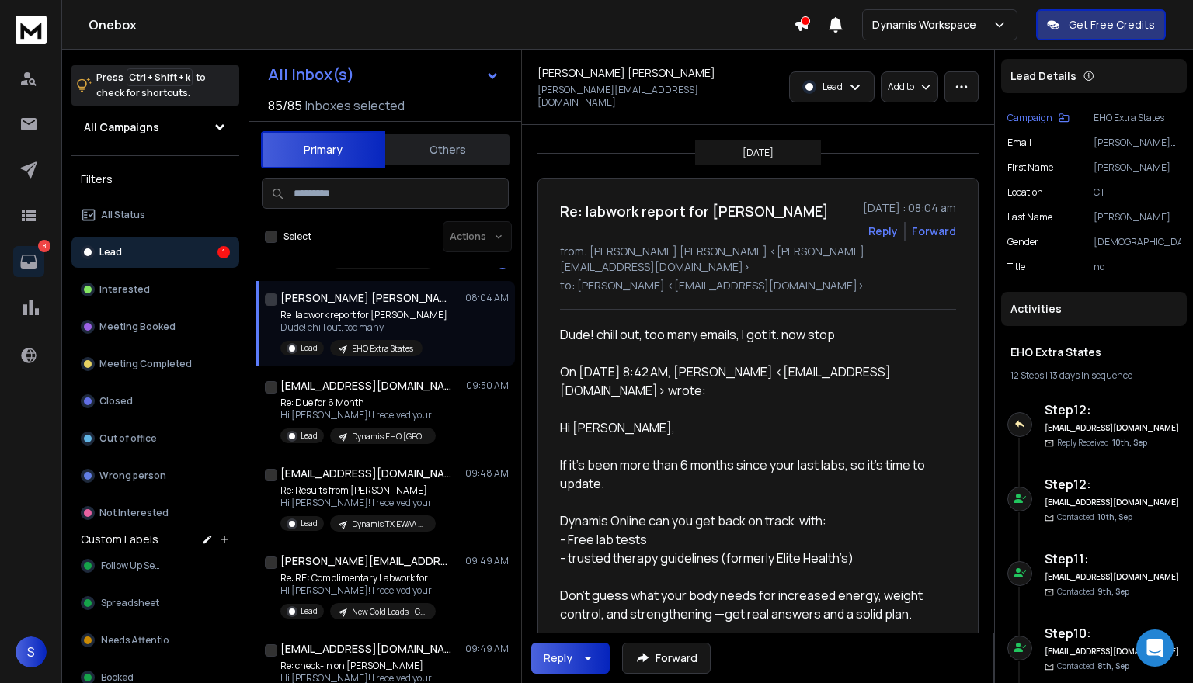
click at [962, 85] on icon "button" at bounding box center [961, 87] width 14 height 14
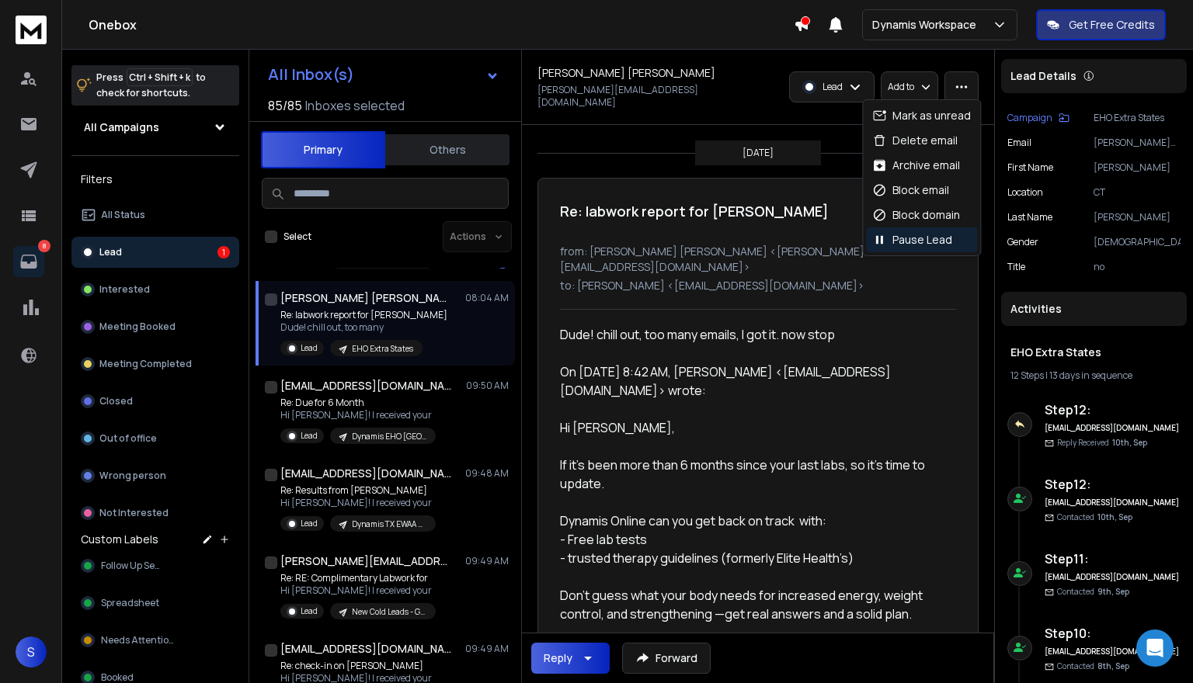
click at [939, 238] on div "Pause Lead" at bounding box center [912, 240] width 80 height 16
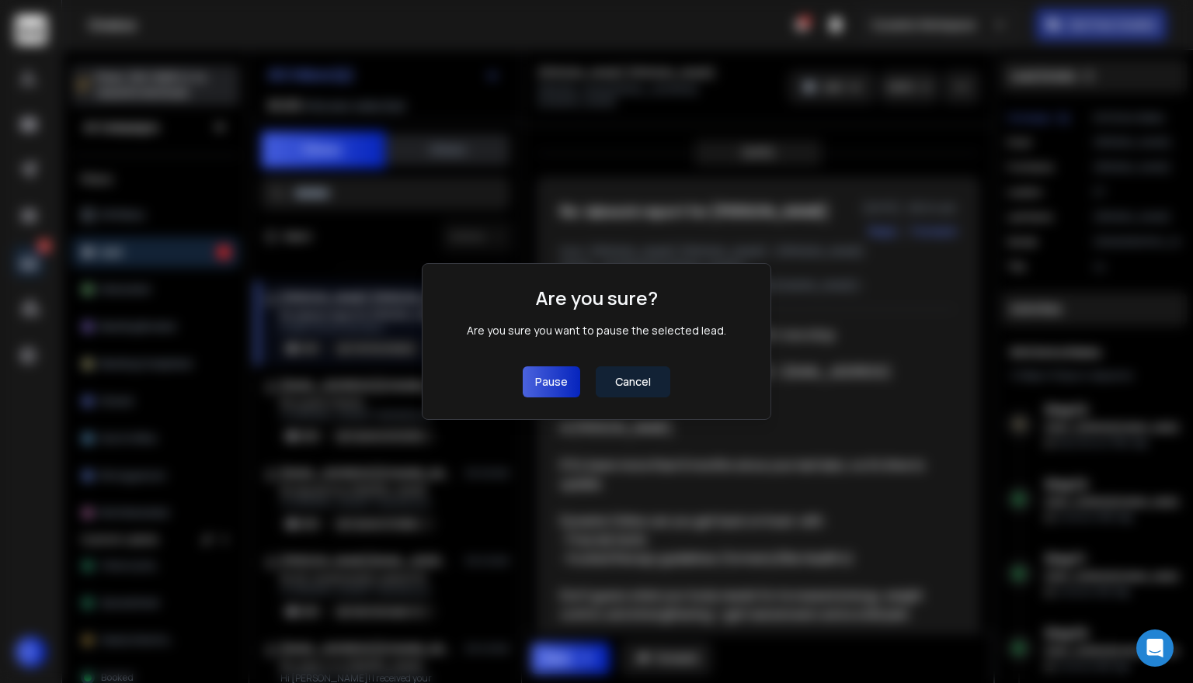
click at [552, 372] on button "Pause" at bounding box center [551, 382] width 57 height 31
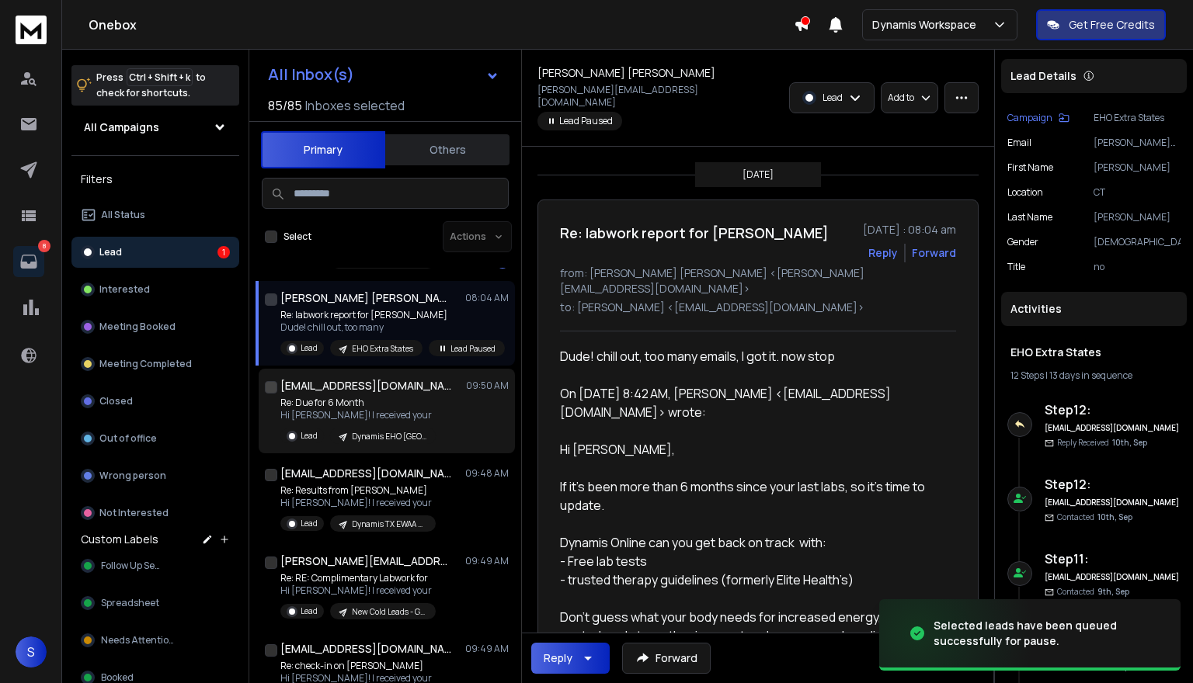
click at [402, 409] on p "Hi [PERSON_NAME]! I received your" at bounding box center [357, 415] width 155 height 12
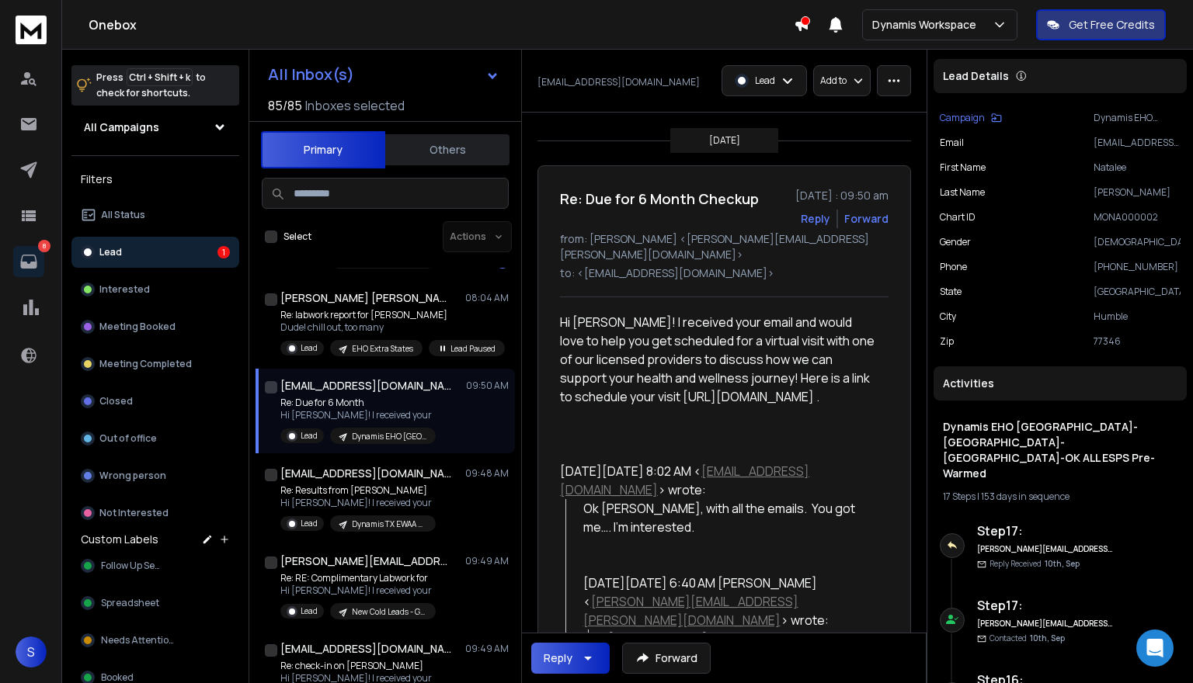
click at [1156, 196] on p "[PERSON_NAME]" at bounding box center [1136, 192] width 87 height 12
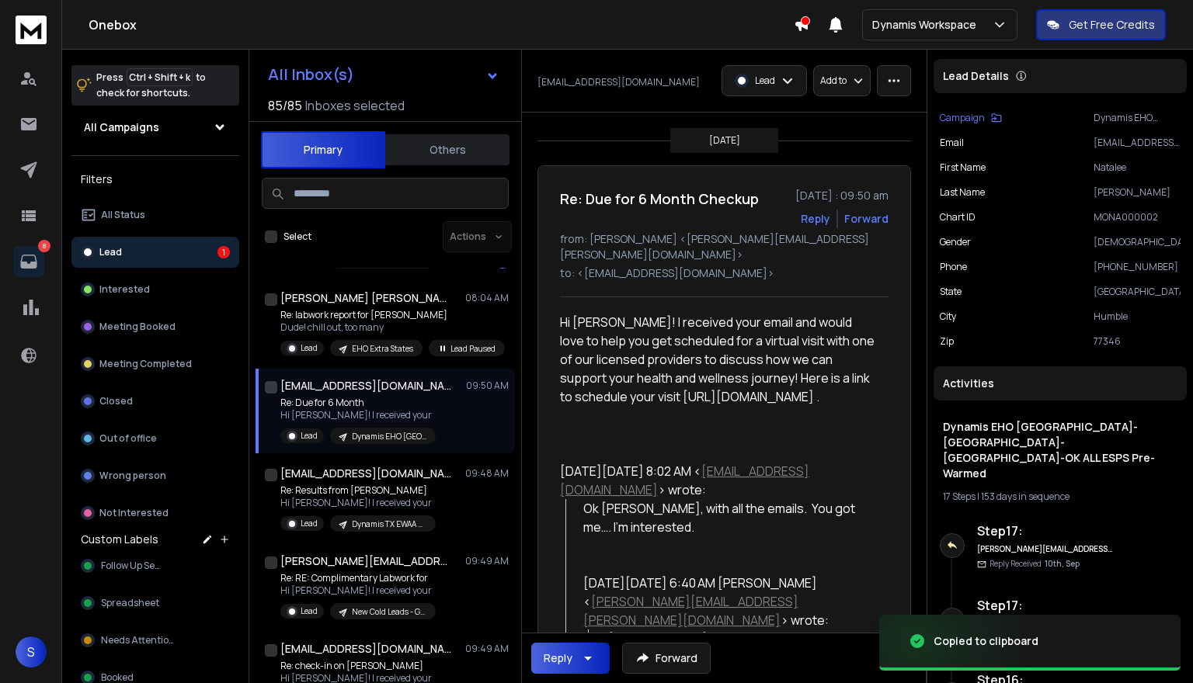
click at [806, 76] on div "Lead" at bounding box center [764, 81] width 84 height 30
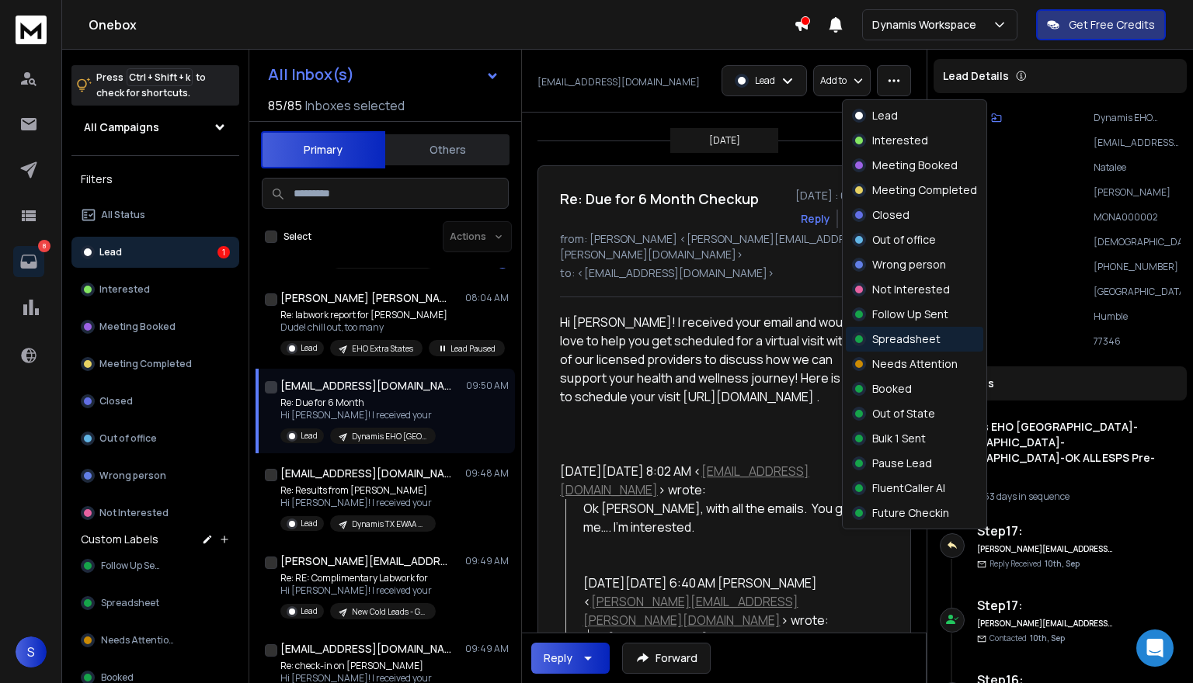
click at [903, 327] on div "Spreadsheet" at bounding box center [914, 339] width 137 height 25
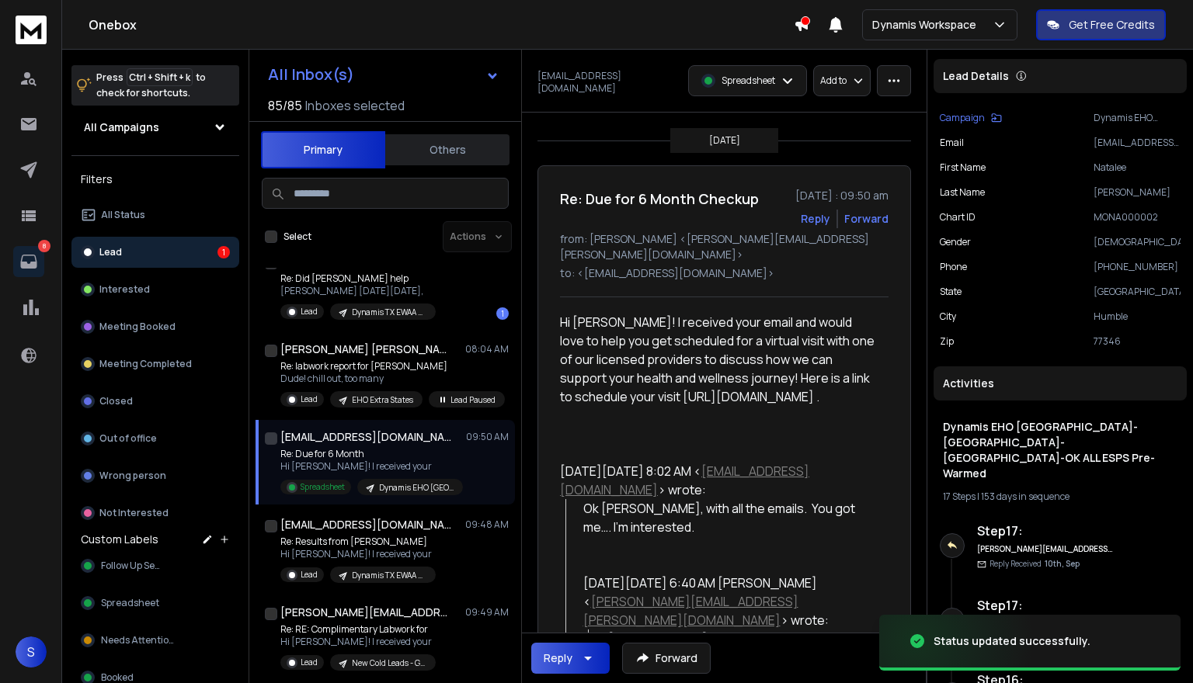
scroll to position [0, 0]
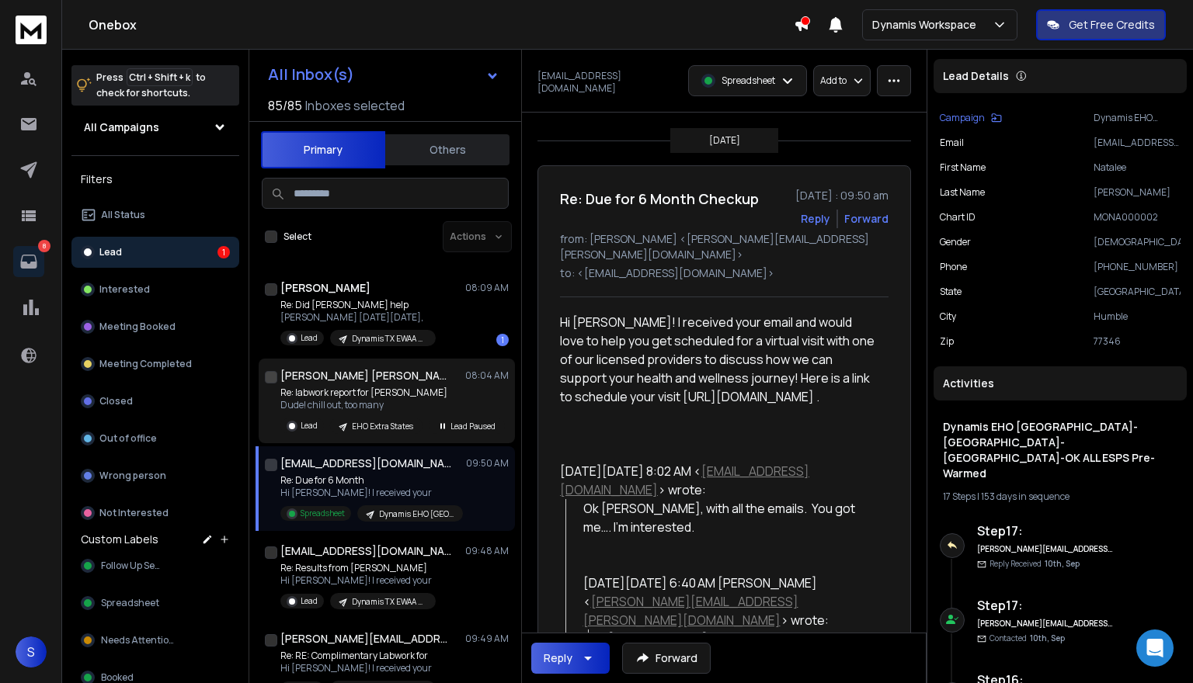
click at [384, 400] on p "Dude! chill out, too many" at bounding box center [373, 405] width 186 height 12
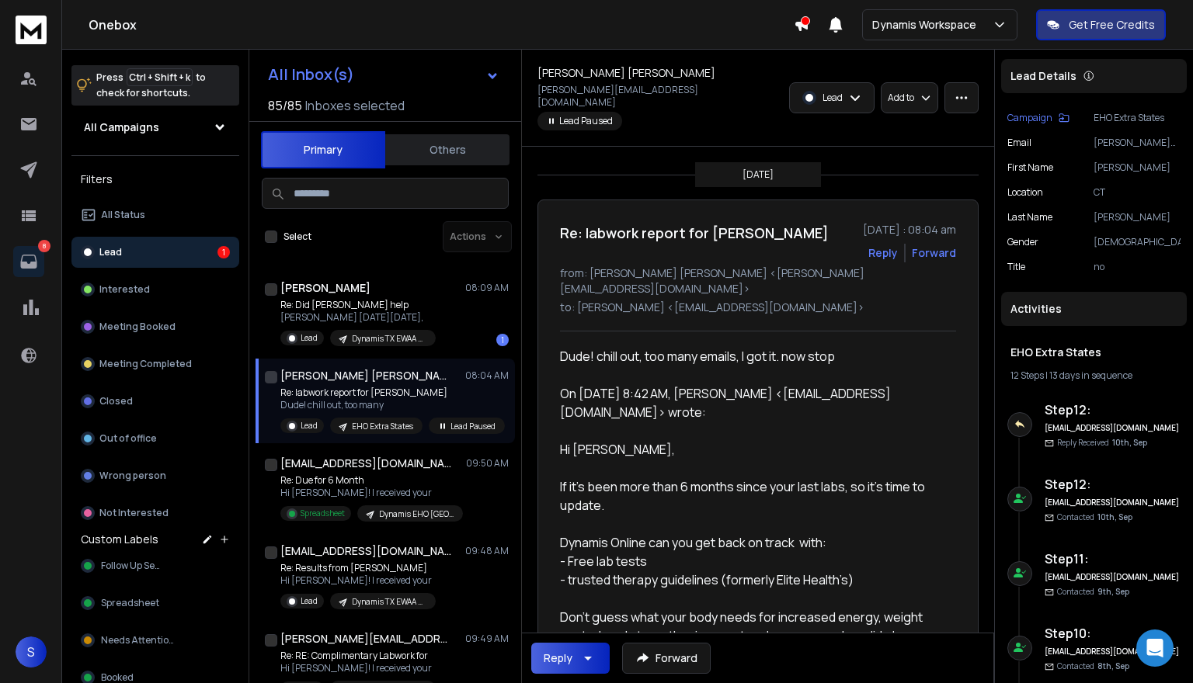
click at [929, 669] on div "Reply Forward" at bounding box center [758, 658] width 472 height 50
click at [913, 534] on div "Dynamis Online can you get back on track with:" at bounding box center [752, 543] width 384 height 19
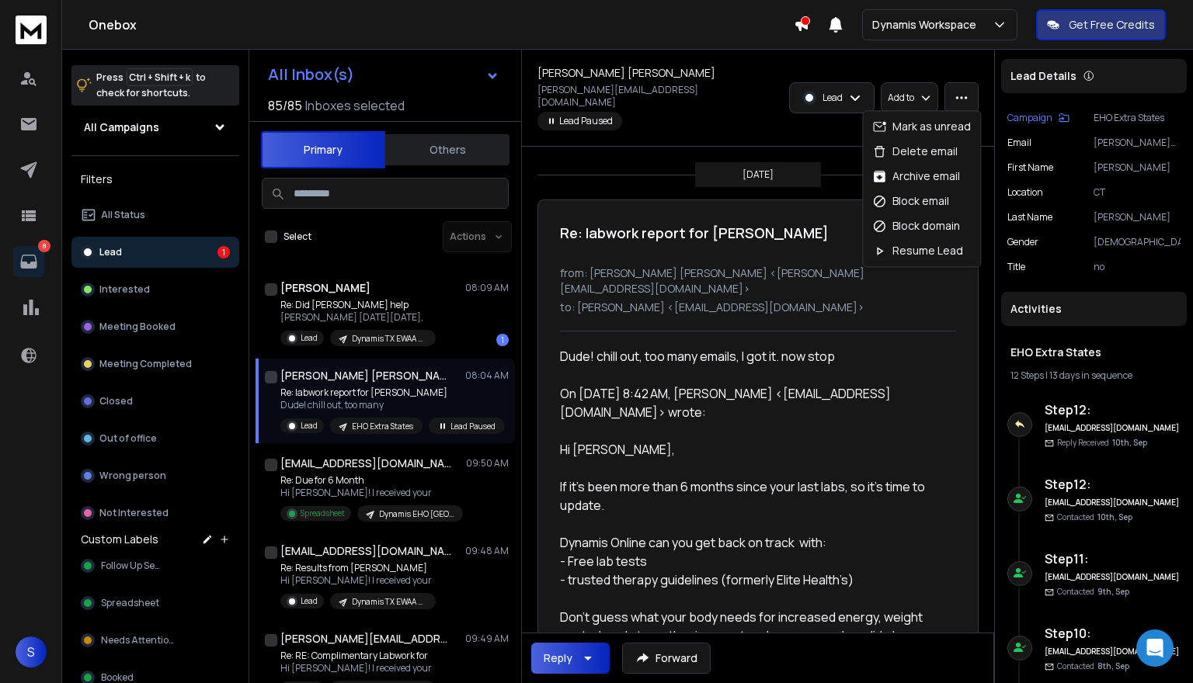
click at [951, 93] on button "button" at bounding box center [961, 97] width 34 height 31
click at [929, 193] on div "Block email" at bounding box center [910, 201] width 77 height 16
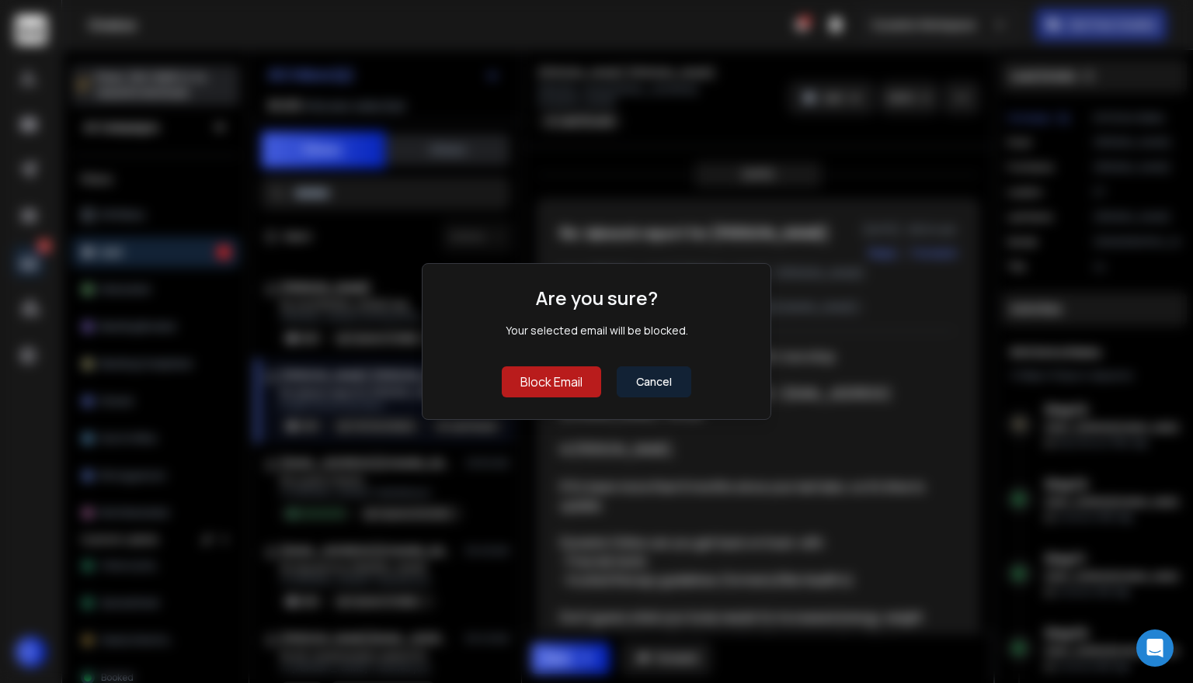
click at [563, 381] on button "Block Email" at bounding box center [551, 382] width 99 height 31
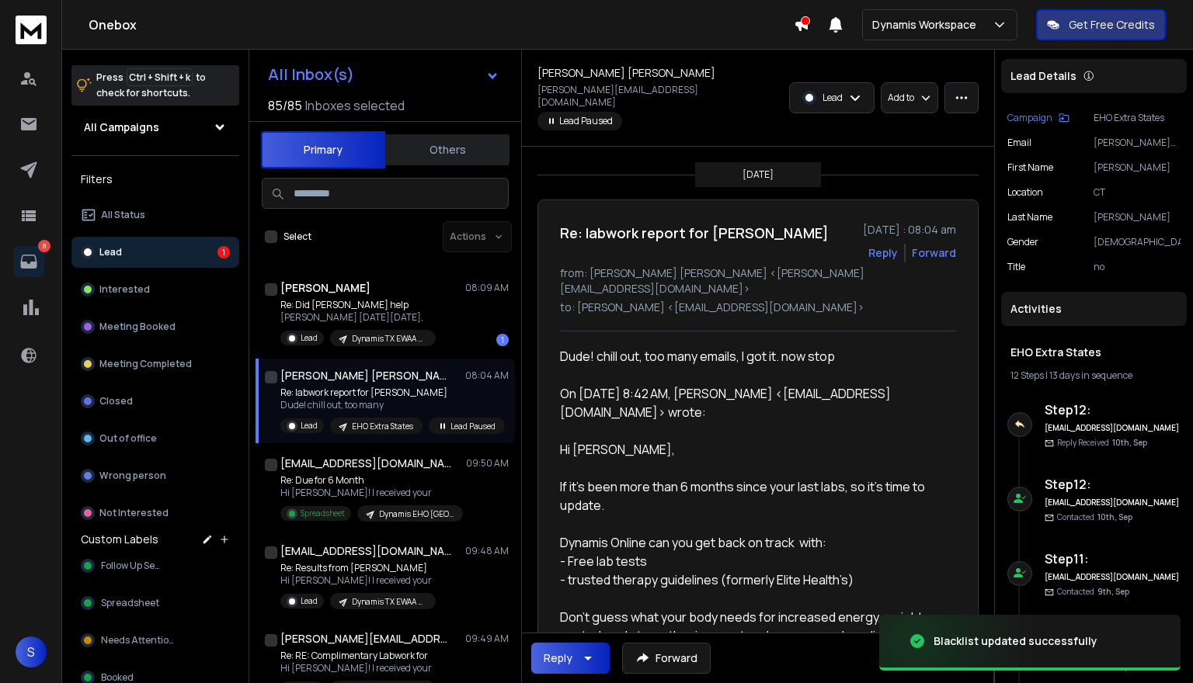
click at [965, 99] on button "button" at bounding box center [961, 97] width 34 height 31
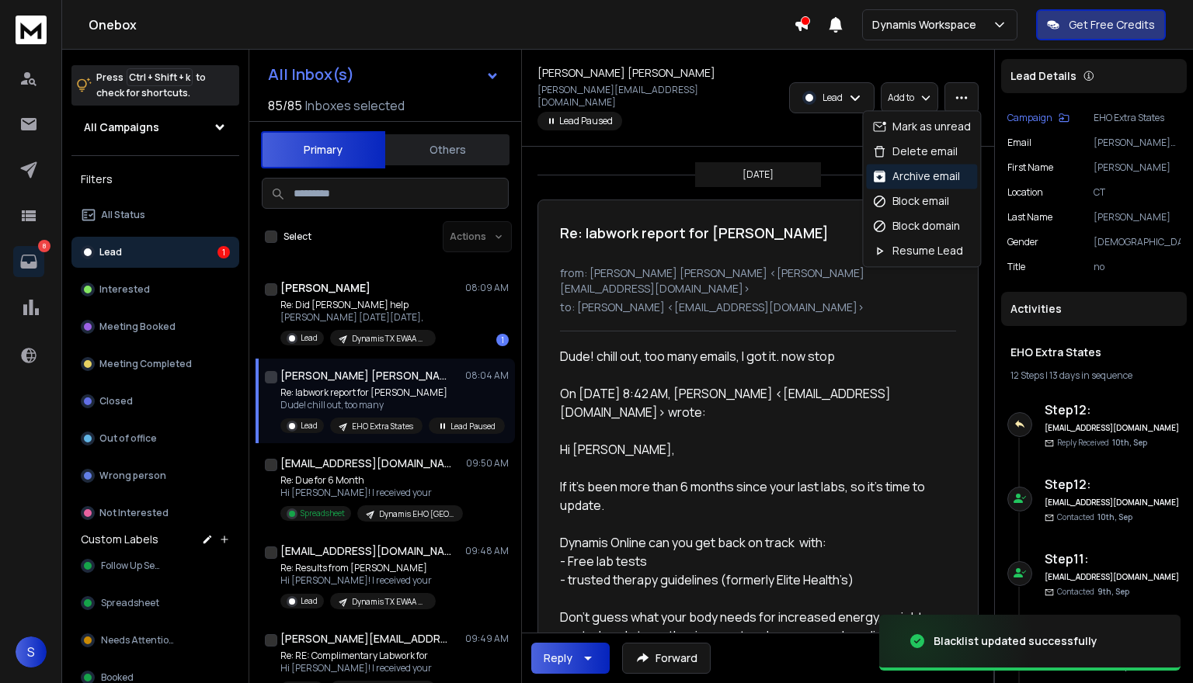
click at [944, 183] on div "Archive email" at bounding box center [916, 177] width 88 height 16
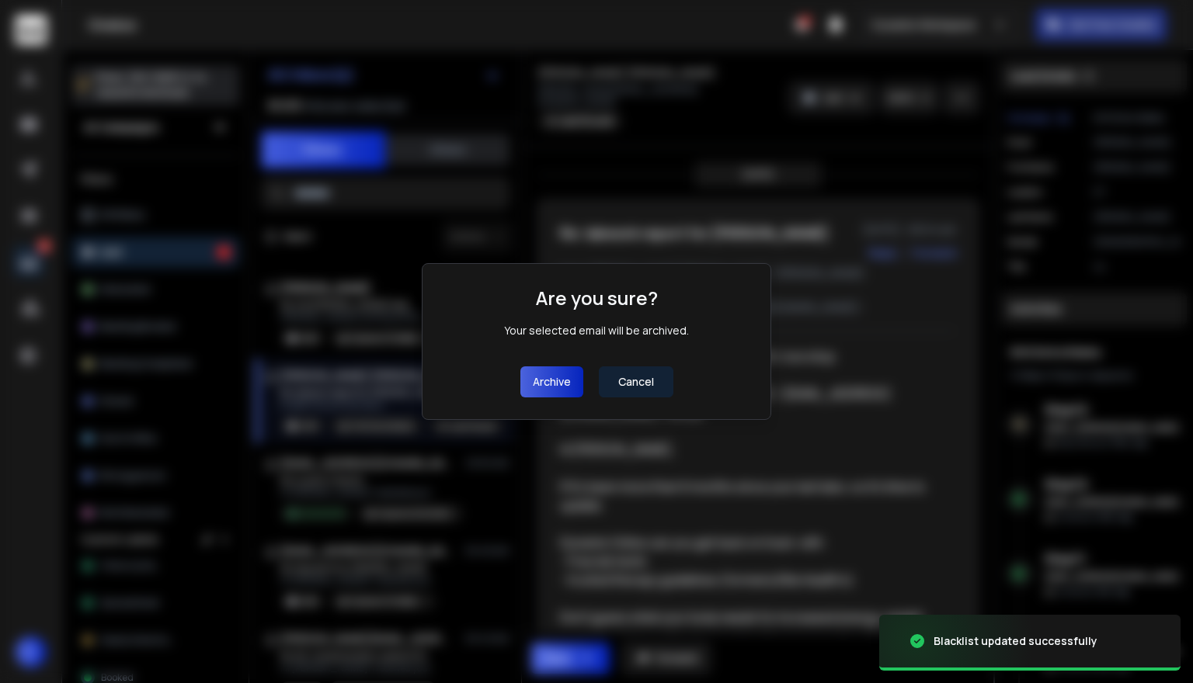
click at [558, 379] on p "archive" at bounding box center [552, 382] width 38 height 16
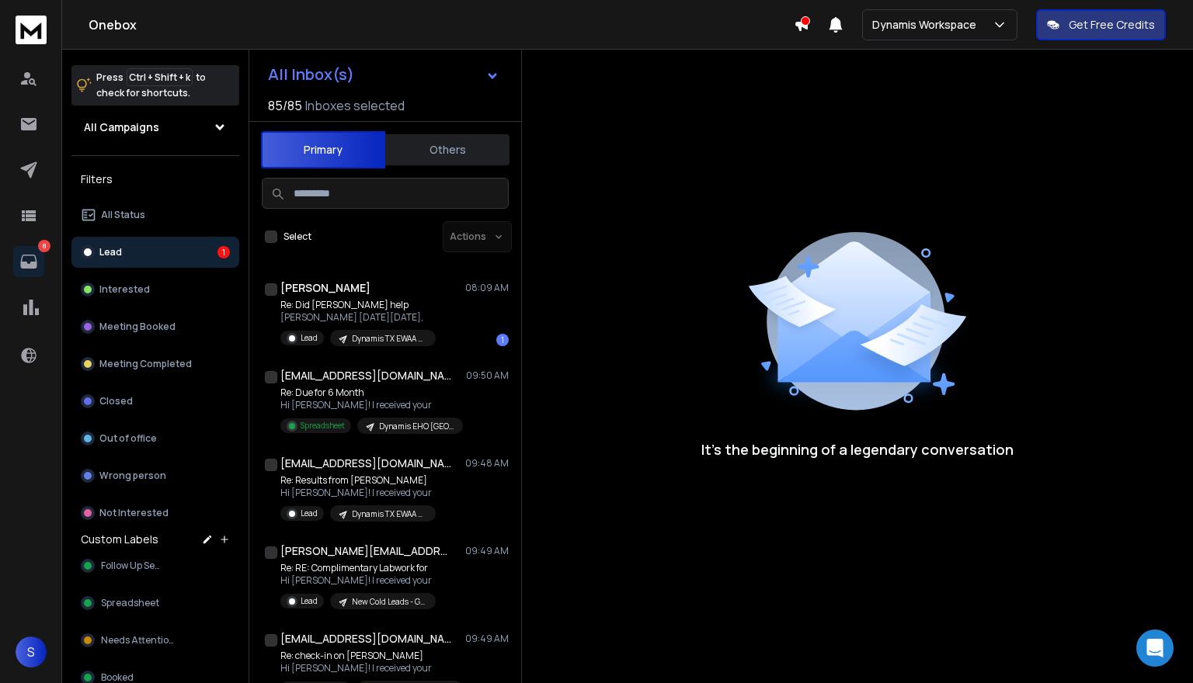
click at [1081, 429] on div "It’s the beginning of a legendary conversation" at bounding box center [857, 340] width 671 height 581
click at [1139, 460] on div "It’s the beginning of a legendary conversation" at bounding box center [857, 340] width 671 height 581
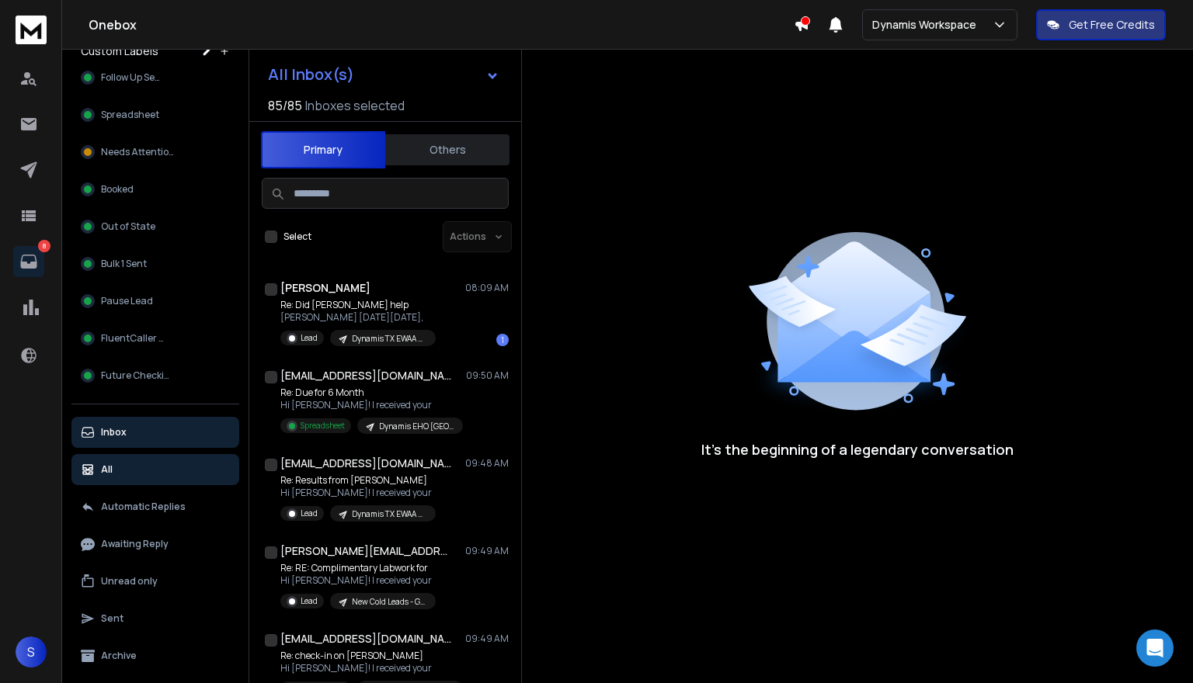
scroll to position [501, 0]
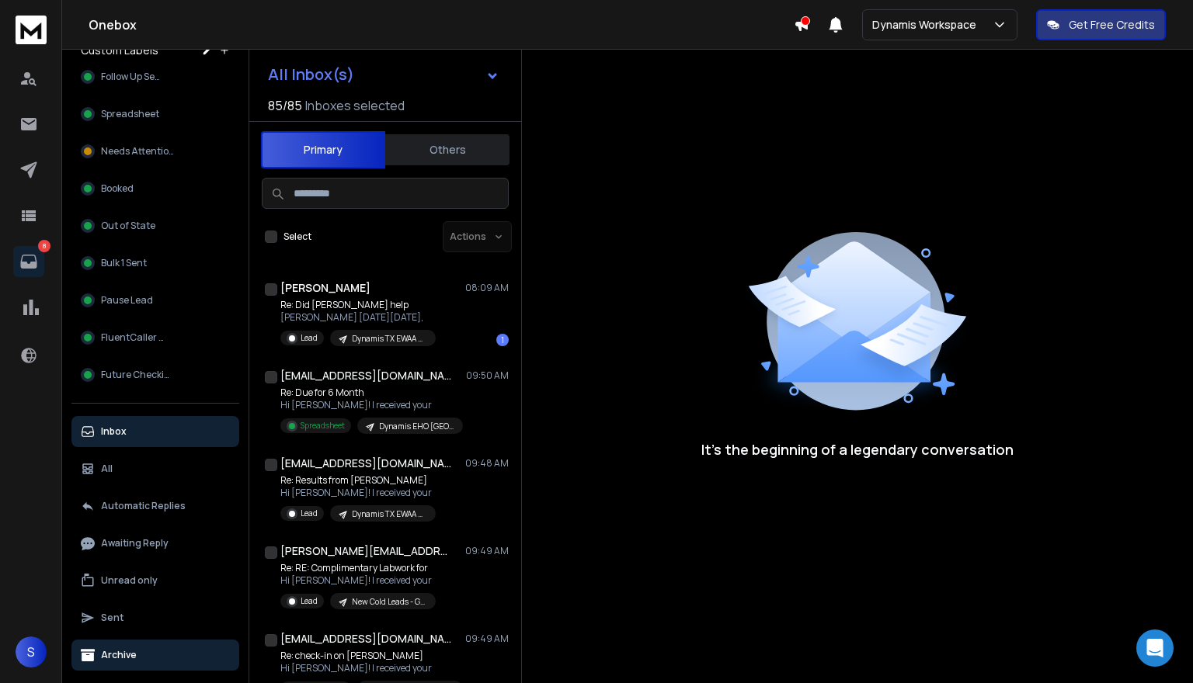
click at [144, 641] on button "Archive" at bounding box center [155, 655] width 168 height 31
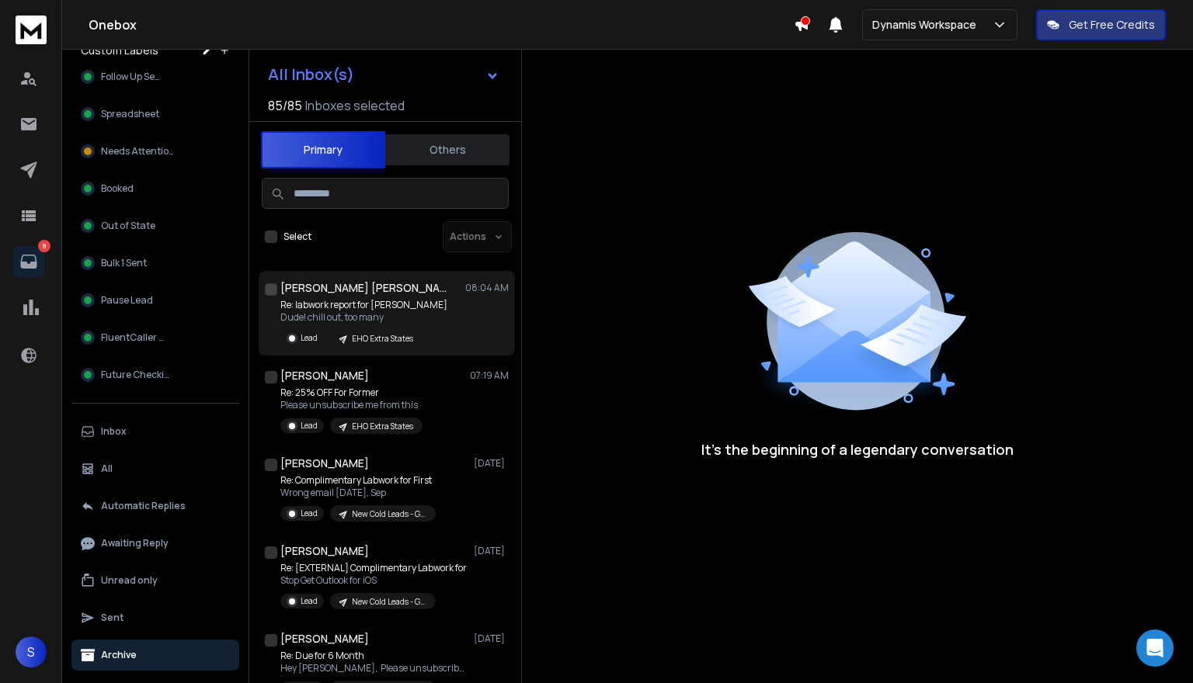
click at [388, 299] on p "Re: labwork report for [PERSON_NAME]" at bounding box center [363, 305] width 167 height 12
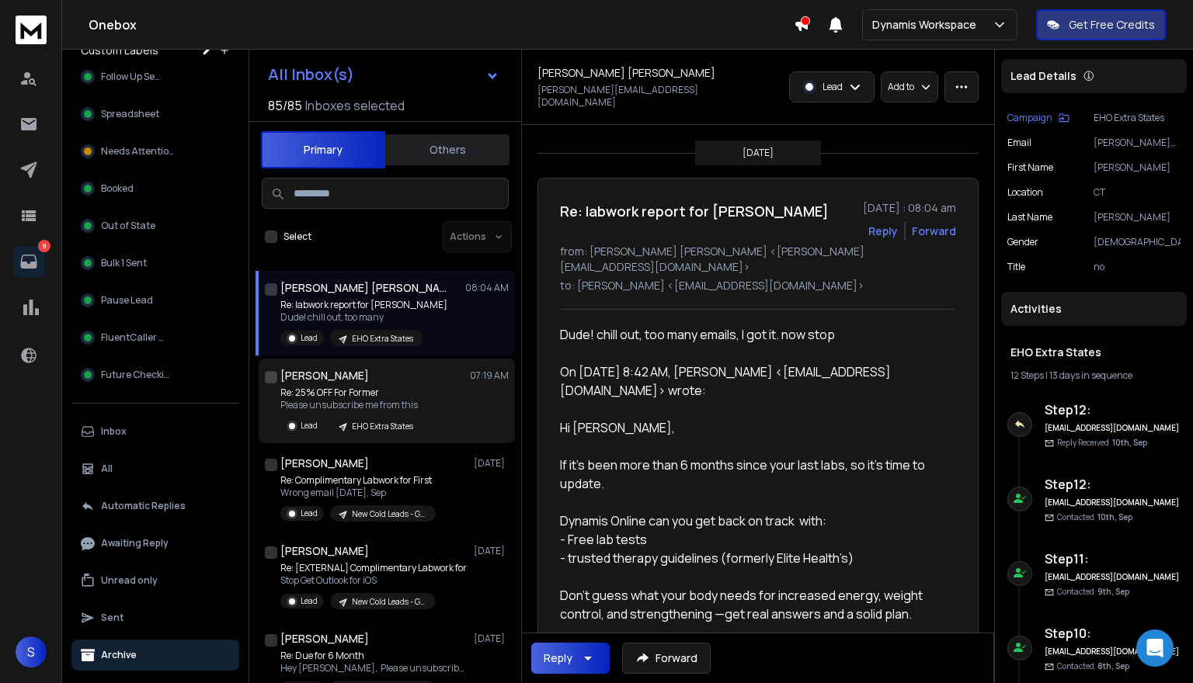
click at [374, 407] on p "Please unsubscribe me from this" at bounding box center [351, 405] width 142 height 12
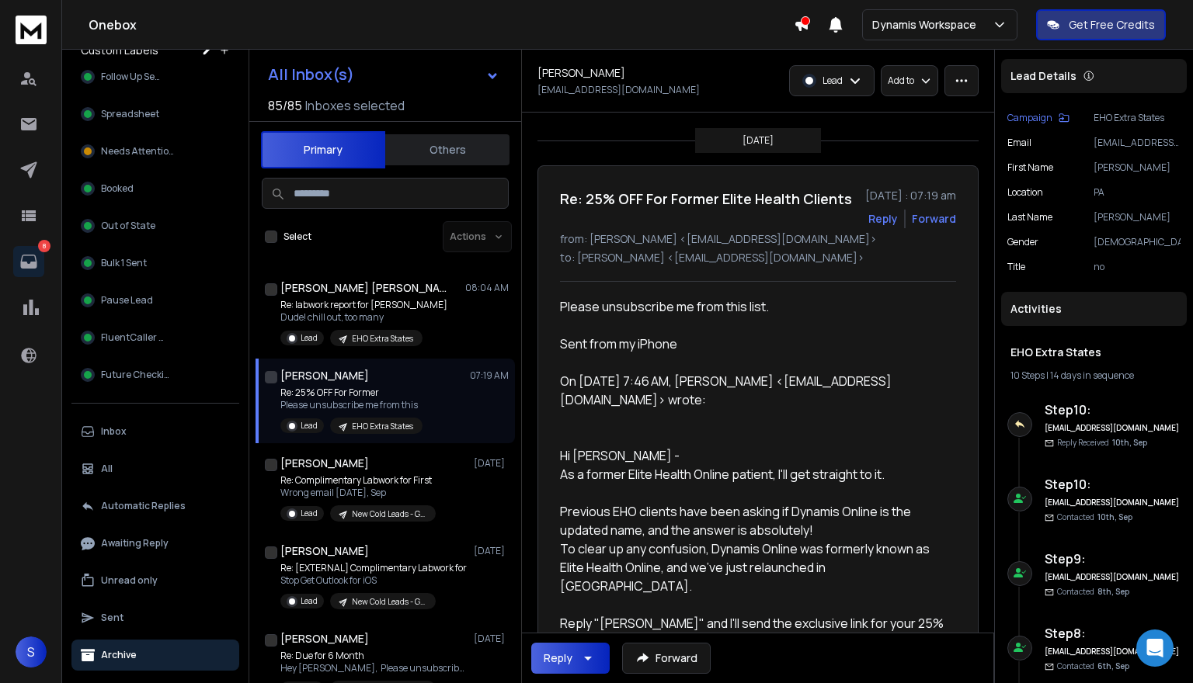
click at [920, 394] on blockquote "On [DATE] 7:46 AM, [PERSON_NAME] <[EMAIL_ADDRESS][DOMAIN_NAME]> wrote:" at bounding box center [752, 400] width 384 height 56
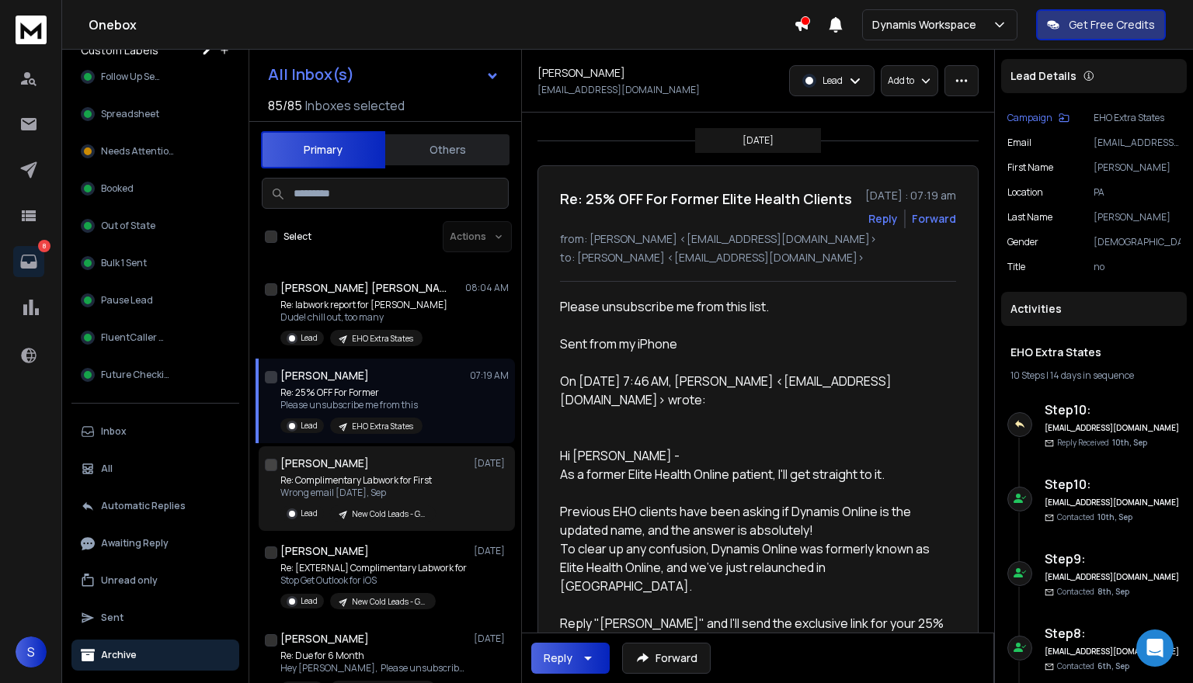
click at [333, 464] on h1 "[PERSON_NAME]" at bounding box center [324, 464] width 89 height 16
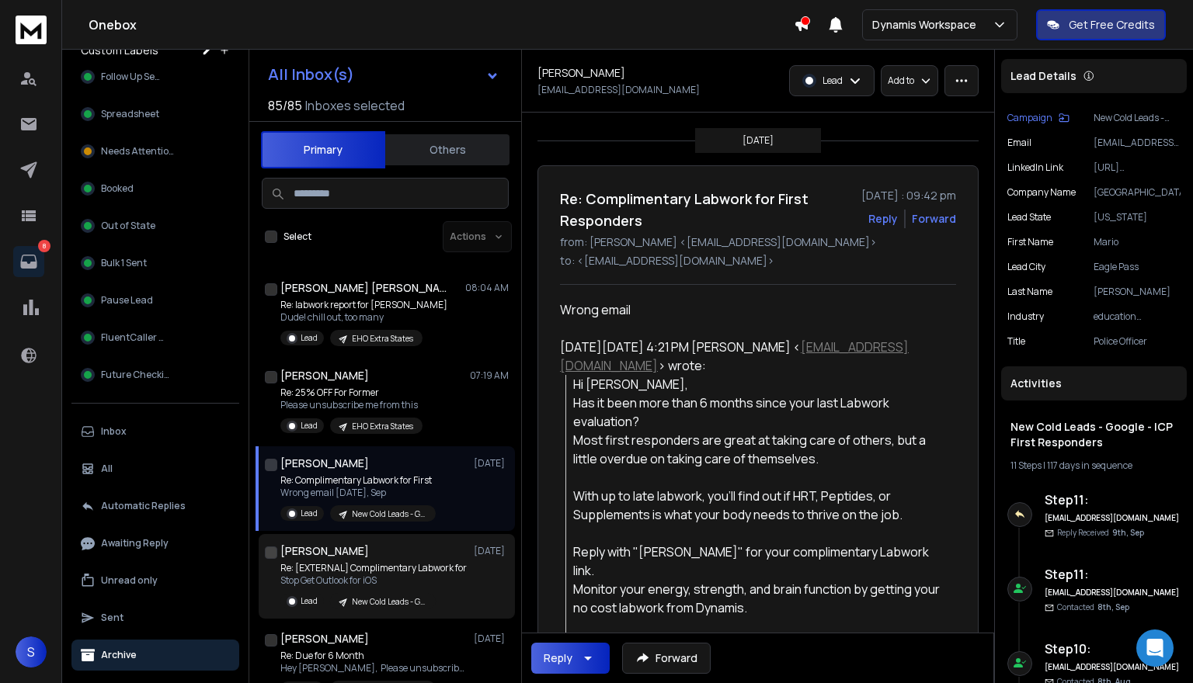
click at [363, 562] on div "[PERSON_NAME] [DATE] Re: [EXTERNAL] Complimentary Labwork for Stop Get Outlook …" at bounding box center [394, 577] width 228 height 66
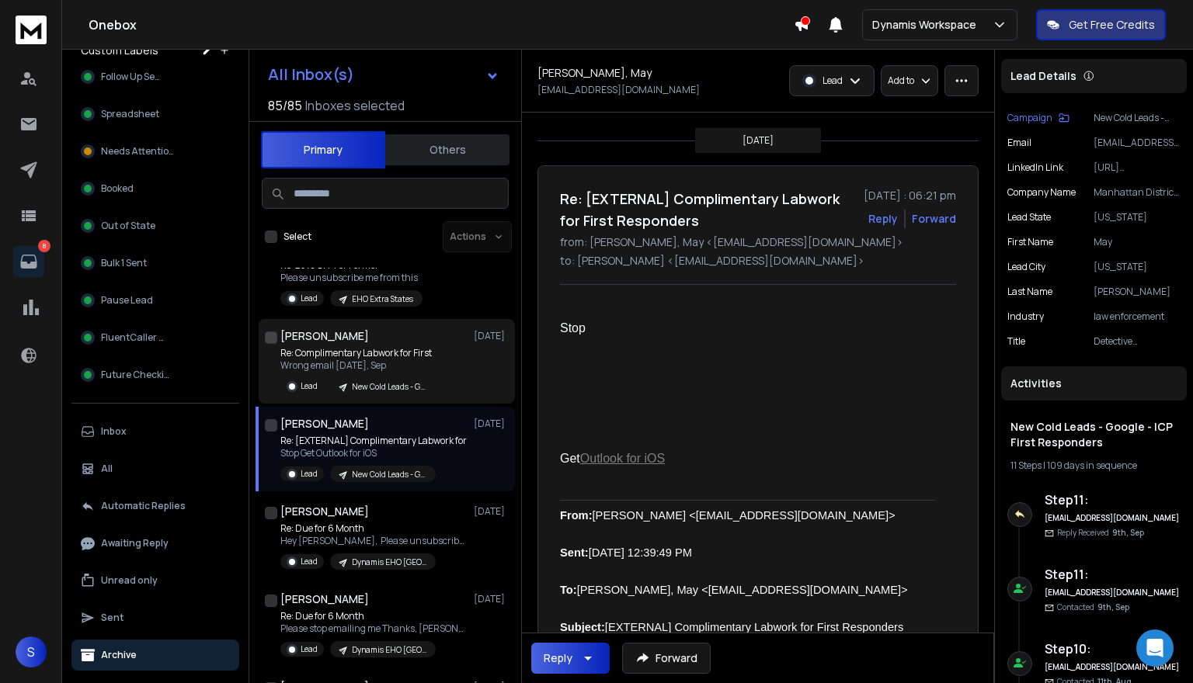
scroll to position [155, 0]
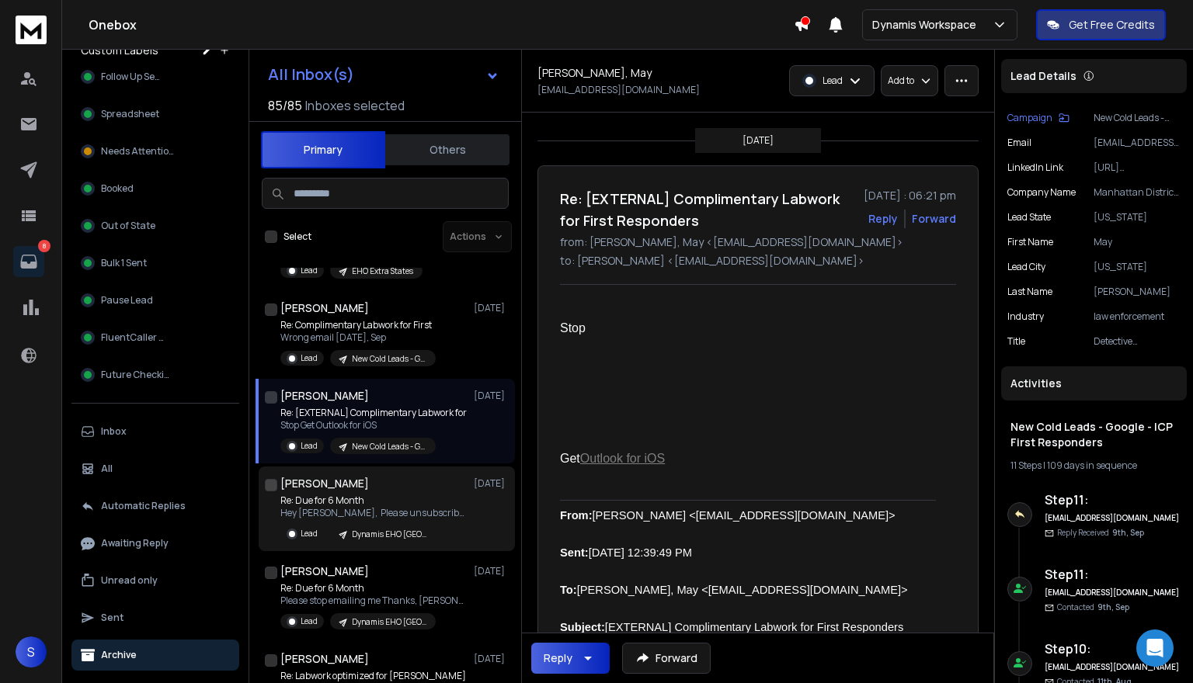
click at [388, 494] on div "[PERSON_NAME] [DATE] Re: Due for 6 Month Hey [PERSON_NAME], Please unsubscribe …" at bounding box center [394, 509] width 228 height 66
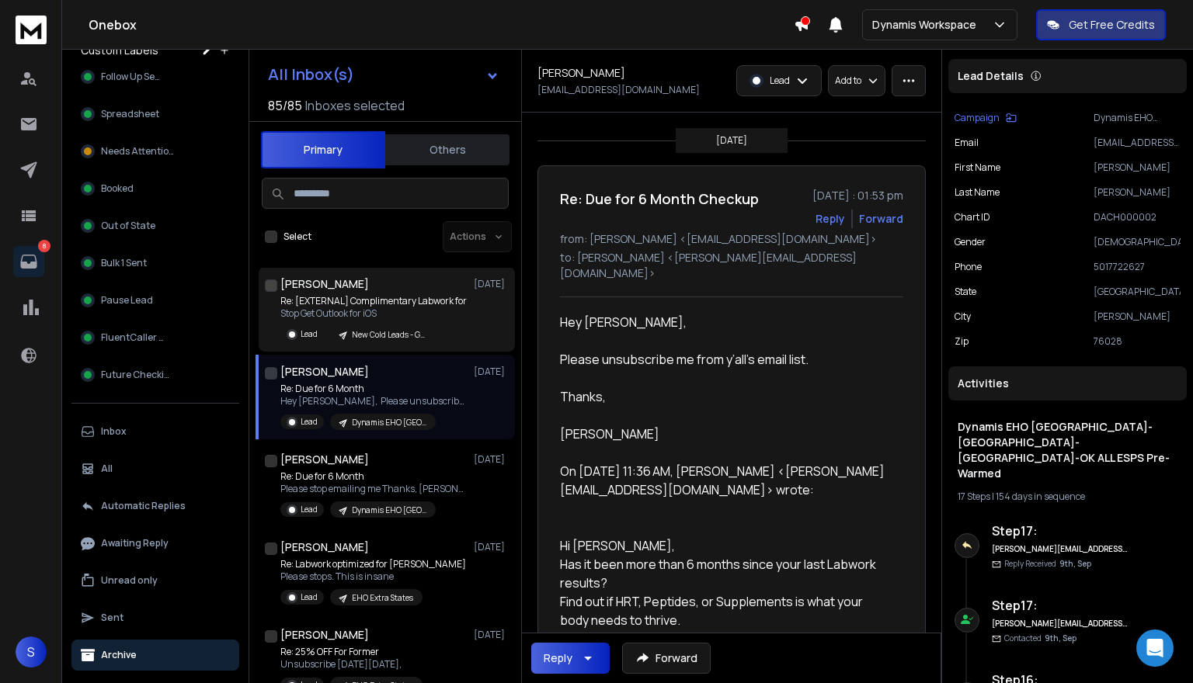
scroll to position [311, 0]
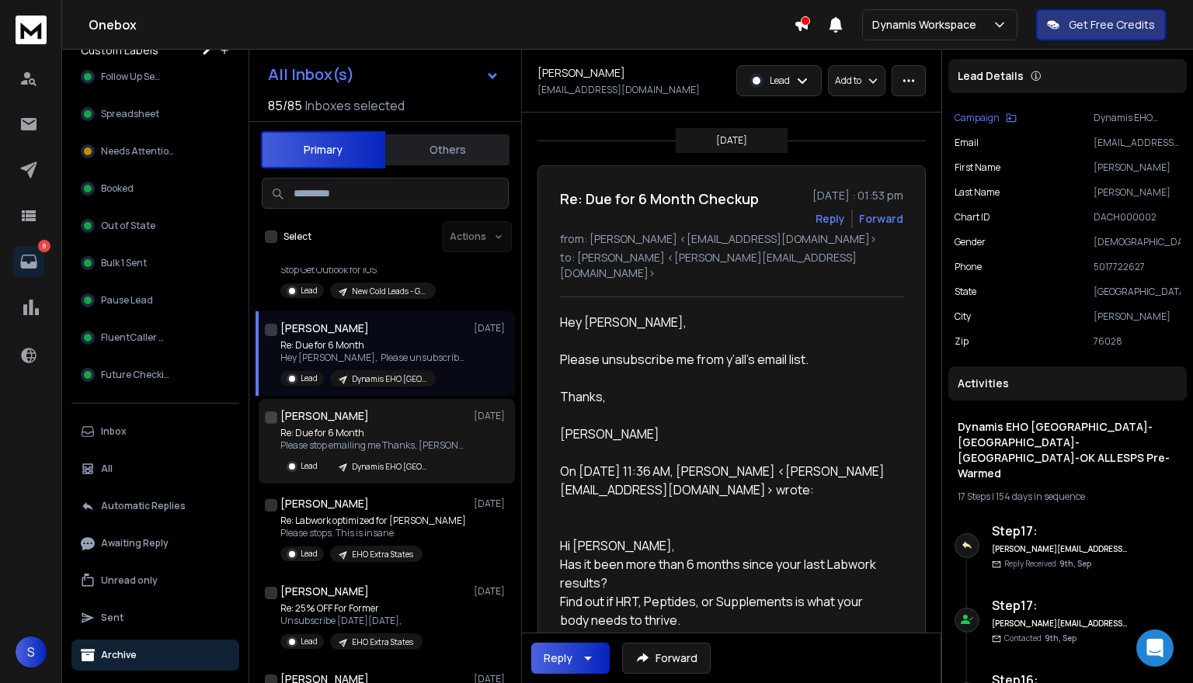
click at [412, 435] on p "Re: Due for 6 Month" at bounding box center [373, 433] width 186 height 12
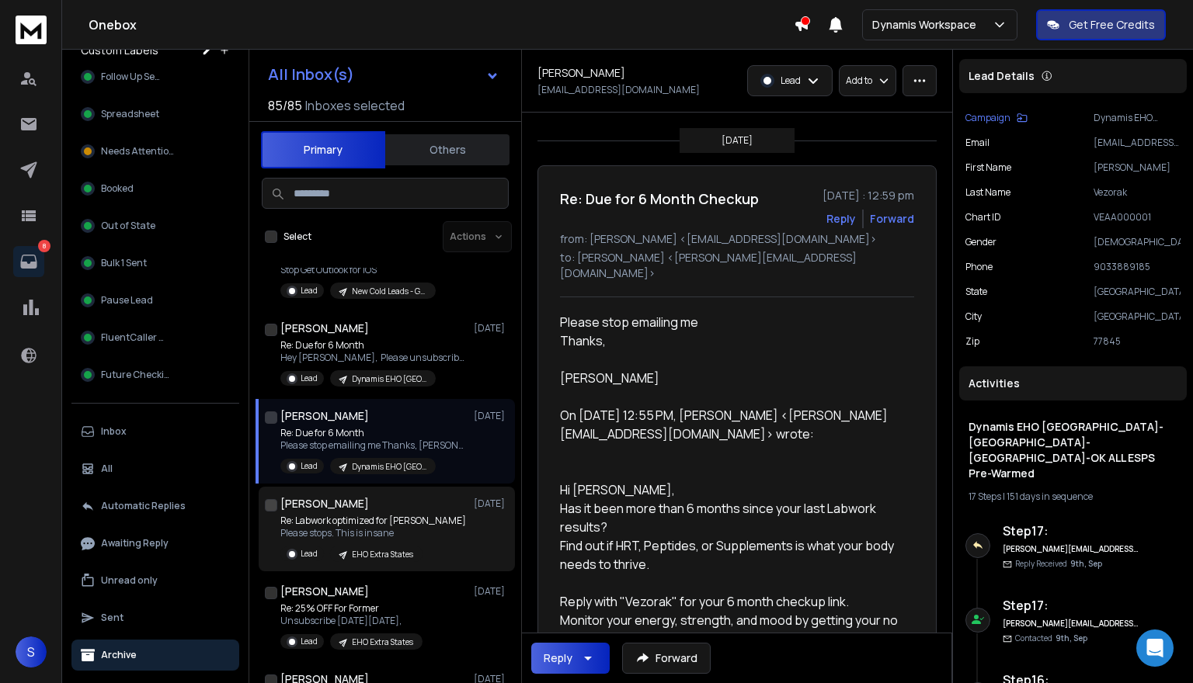
click at [398, 525] on p "Re: Labwork optimized for [PERSON_NAME]" at bounding box center [373, 521] width 186 height 12
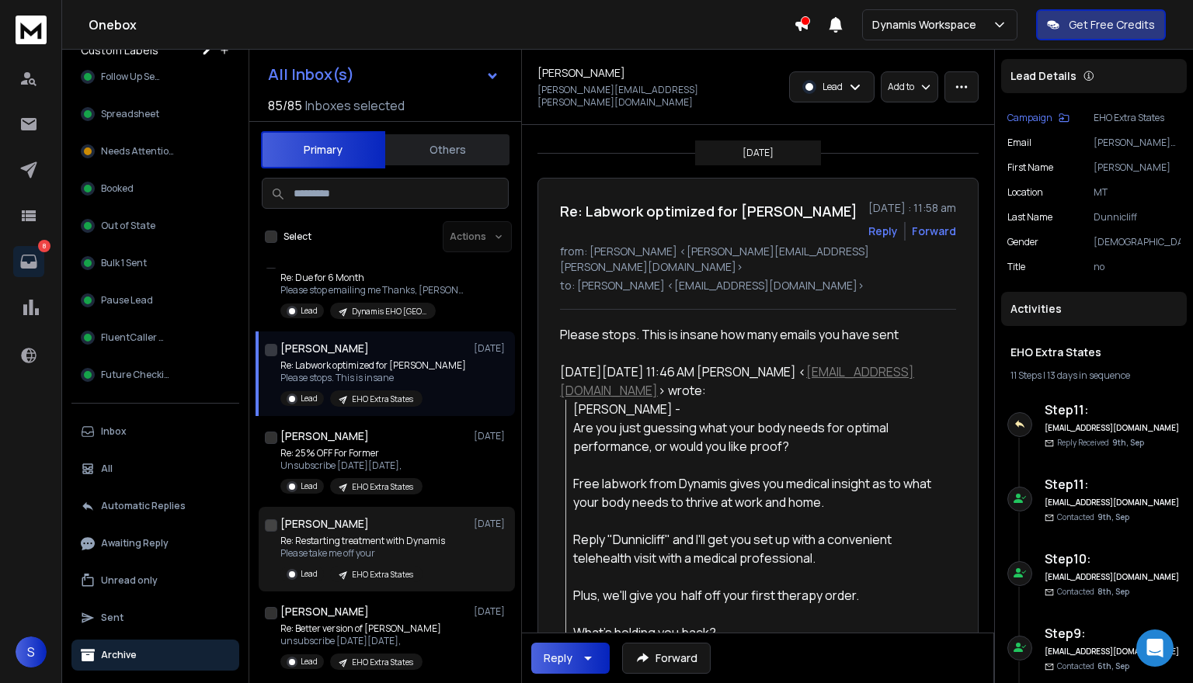
scroll to position [388, 0]
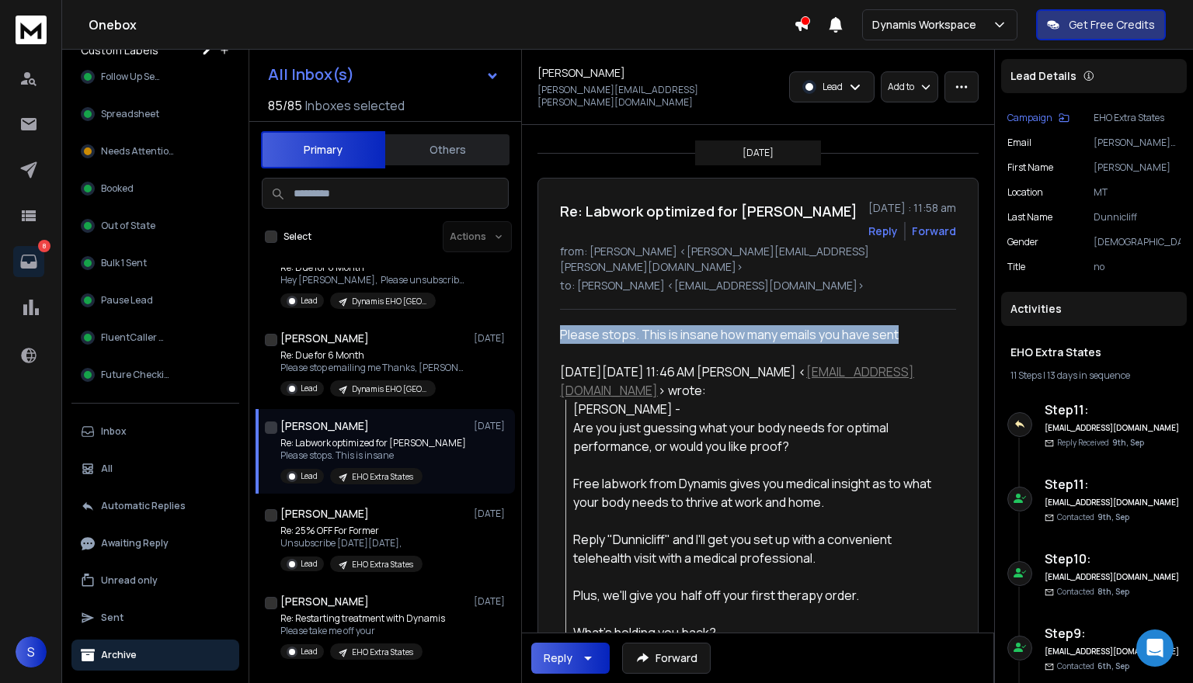
drag, startPoint x: 923, startPoint y: 304, endPoint x: 532, endPoint y: 314, distance: 391.5
copy div "Please stops. This is insane how many emails you have sent"
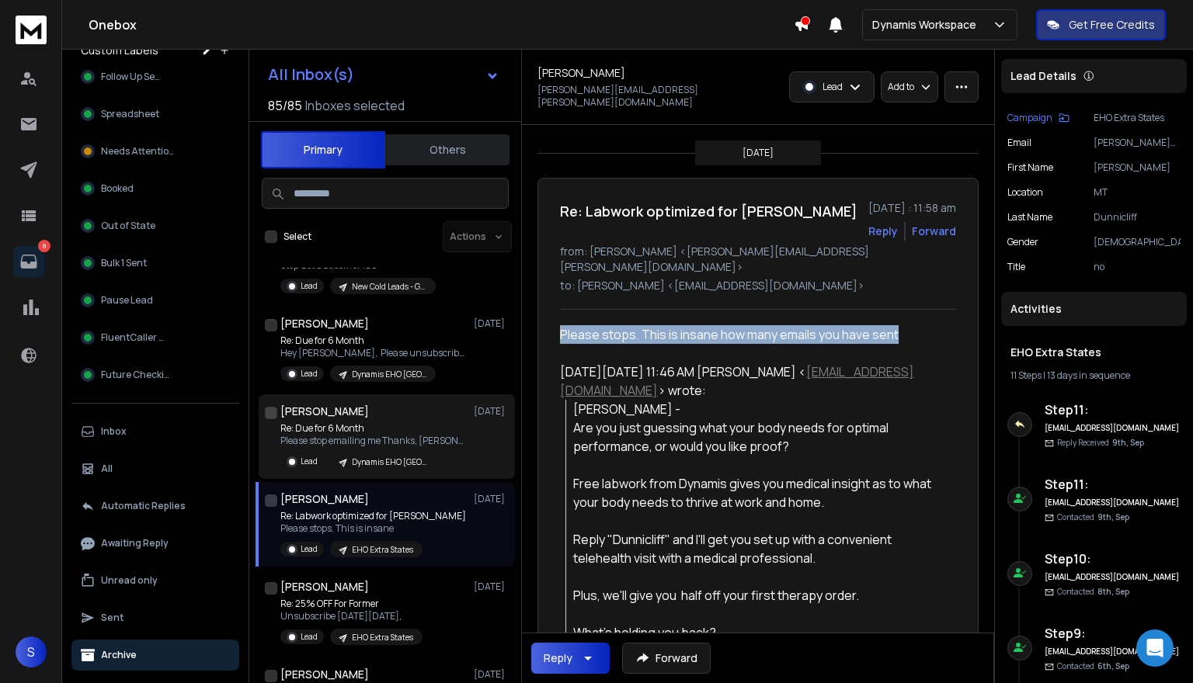
scroll to position [233, 0]
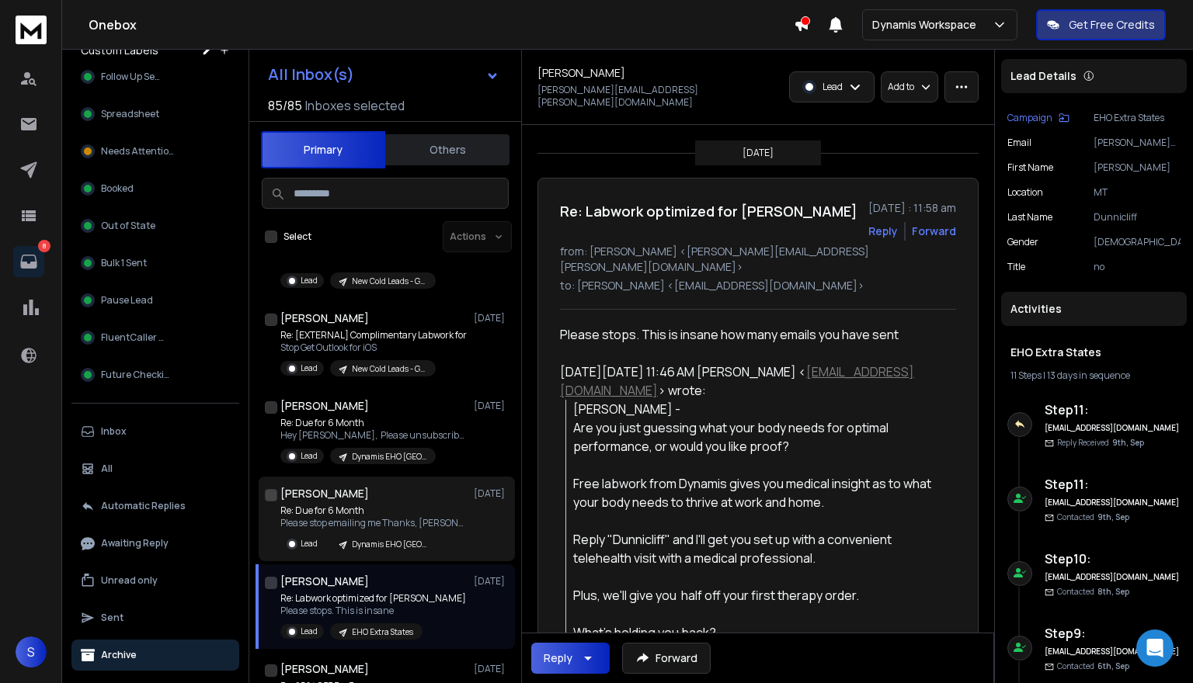
click at [412, 522] on p "Please stop emailing me Thanks, [PERSON_NAME] > On" at bounding box center [373, 523] width 186 height 12
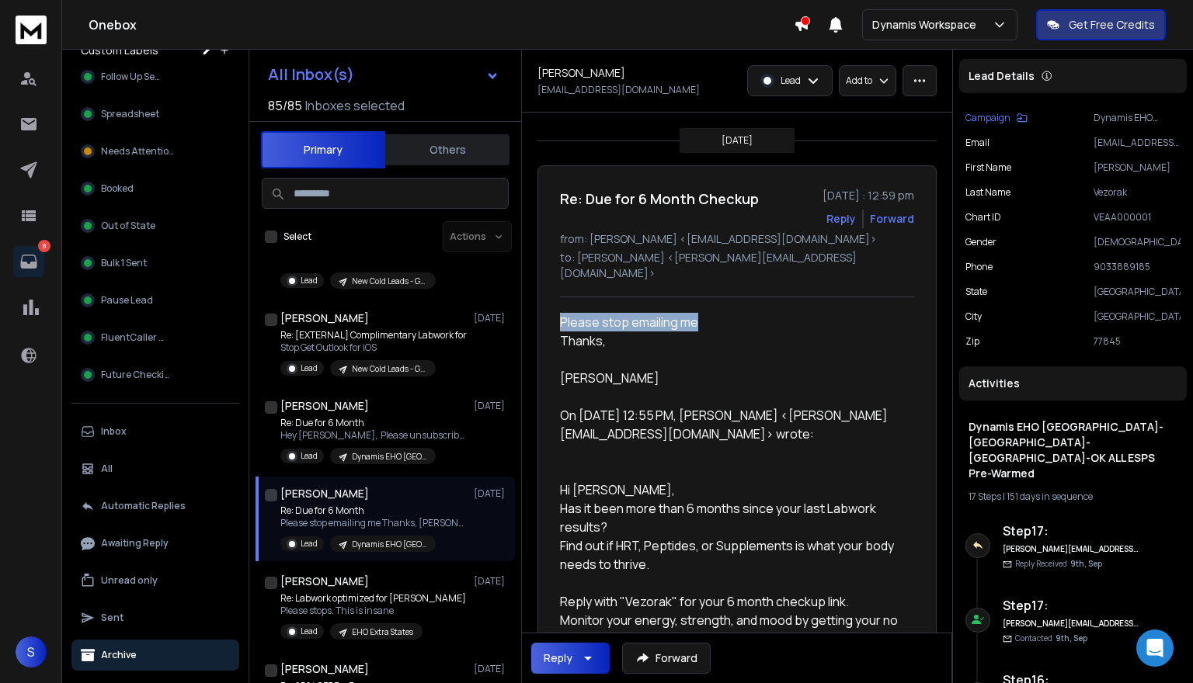
drag, startPoint x: 715, startPoint y: 304, endPoint x: 556, endPoint y: 306, distance: 159.2
copy div "Please stop emailing me"
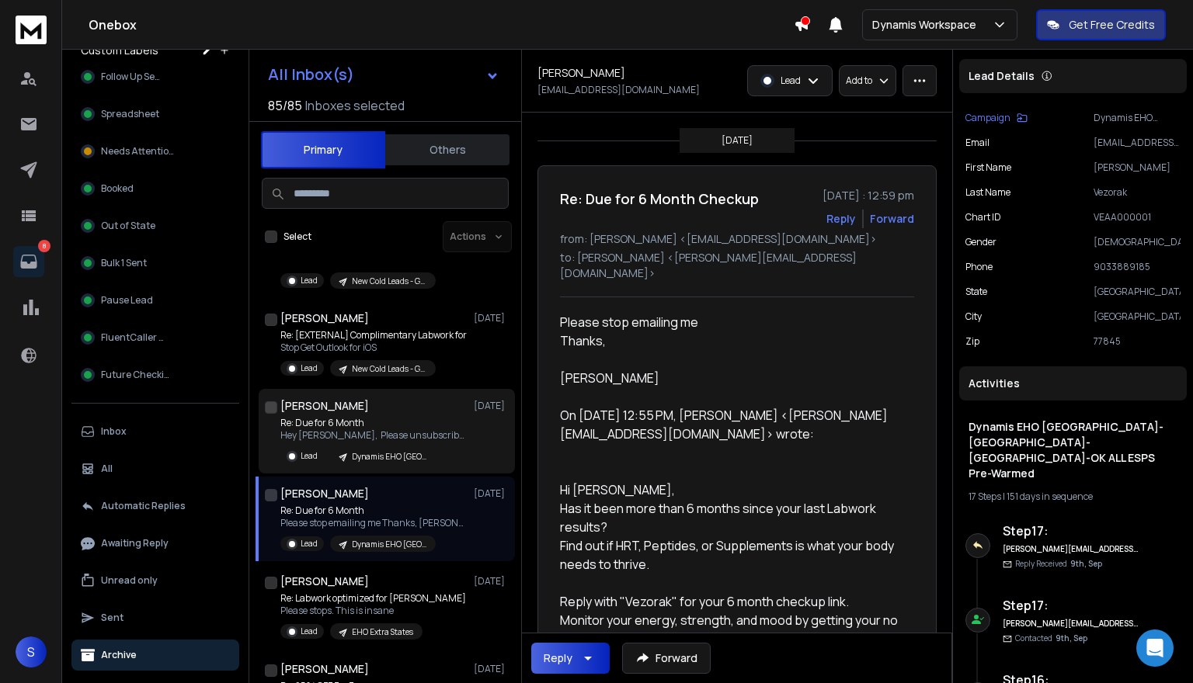
click at [367, 409] on div "[PERSON_NAME] [DATE]" at bounding box center [394, 406] width 228 height 16
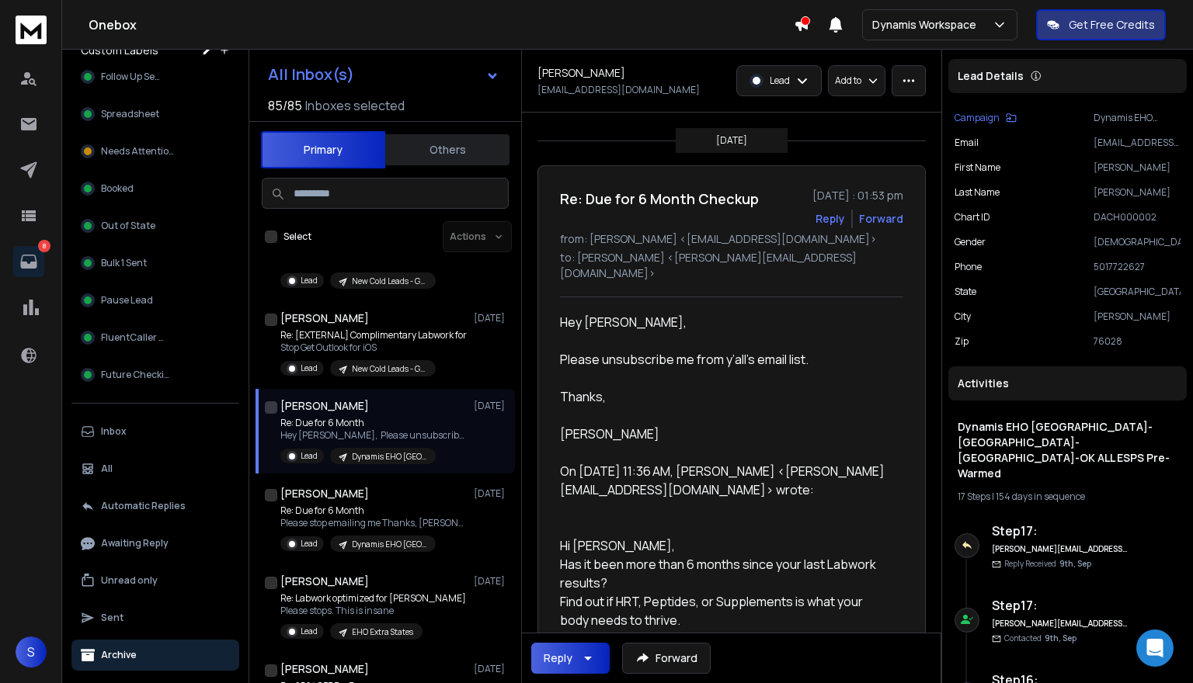
drag, startPoint x: 830, startPoint y: 350, endPoint x: 535, endPoint y: 312, distance: 297.6
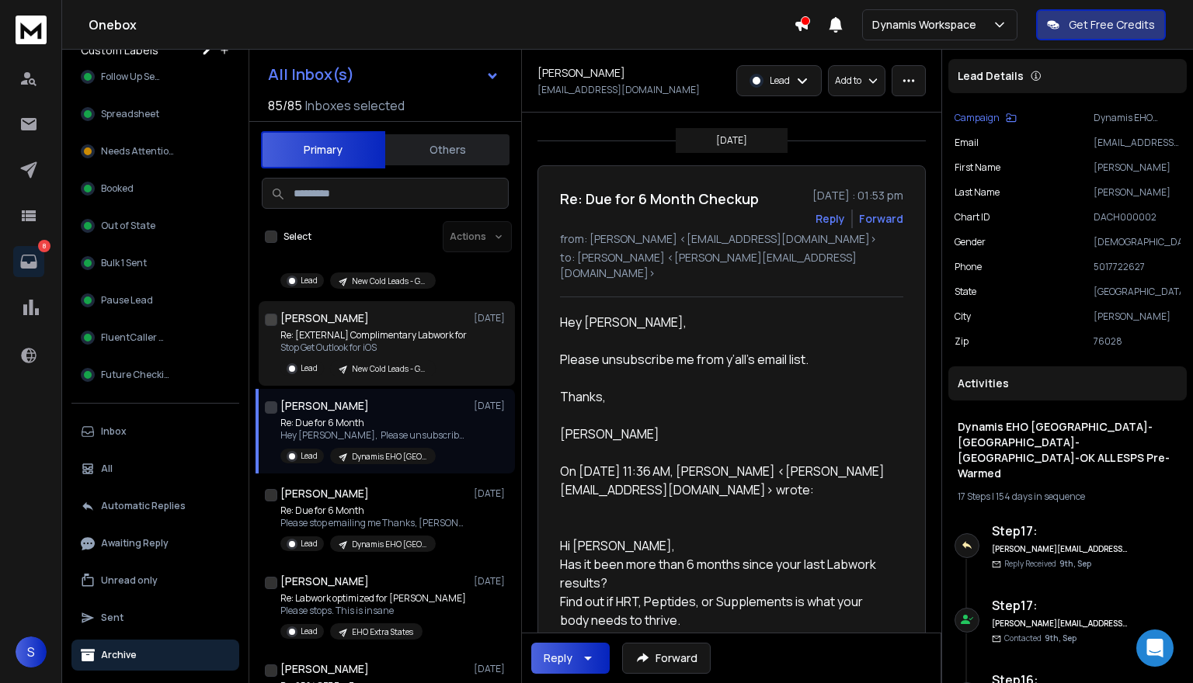
click at [393, 332] on p "Re: [EXTERNAL] Complimentary Labwork for" at bounding box center [373, 335] width 186 height 12
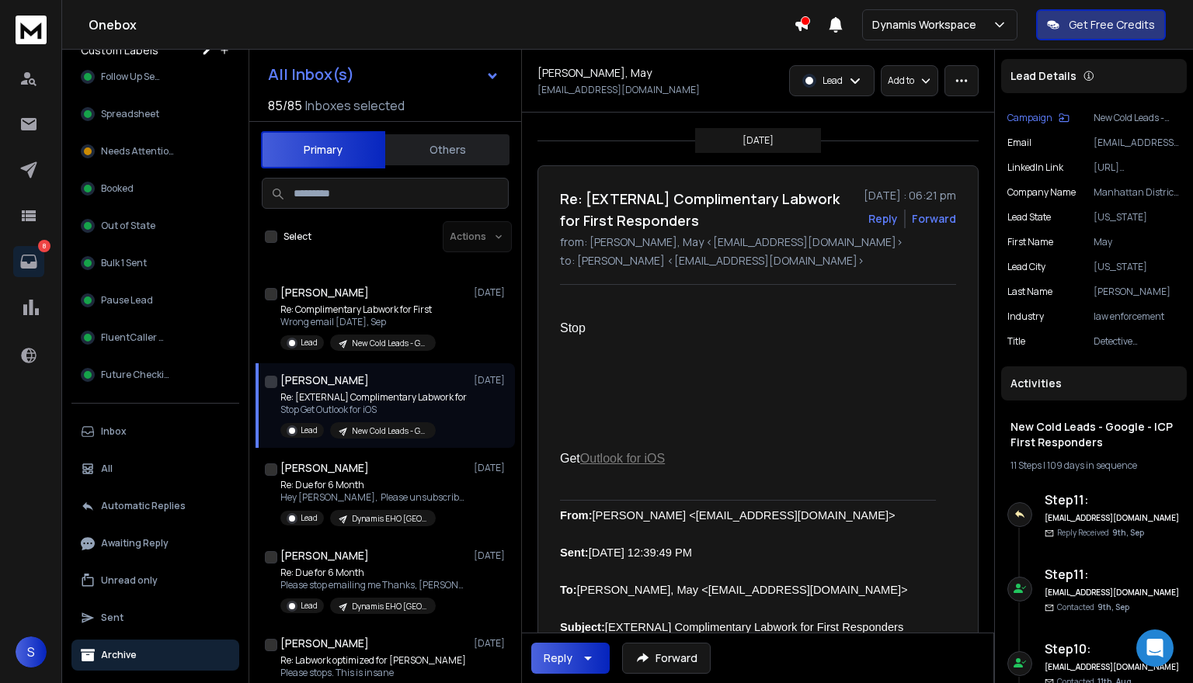
scroll to position [78, 0]
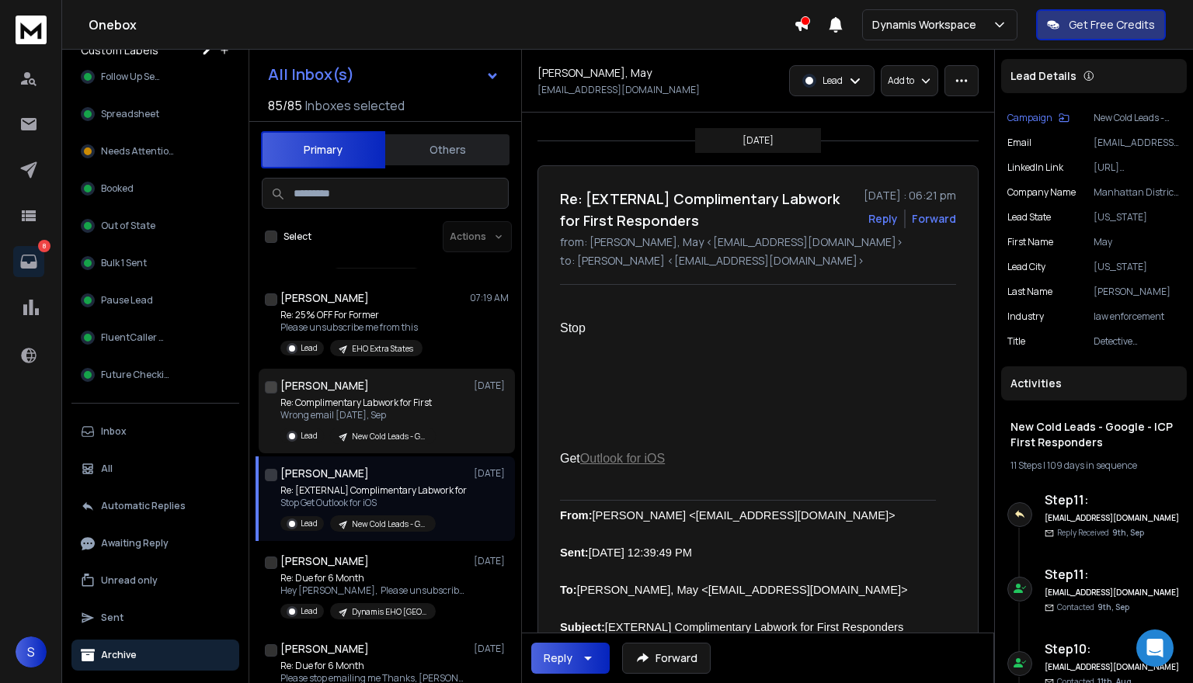
click at [393, 408] on p "Re: Complimentary Labwork for First" at bounding box center [357, 403] width 155 height 12
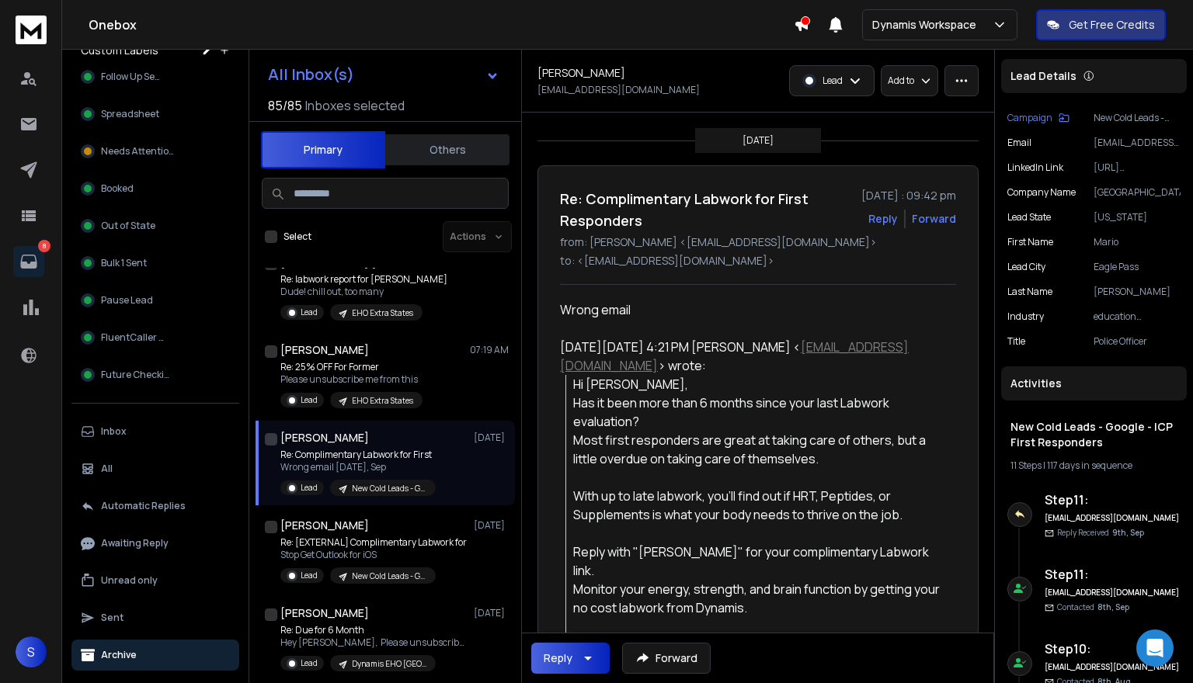
scroll to position [0, 0]
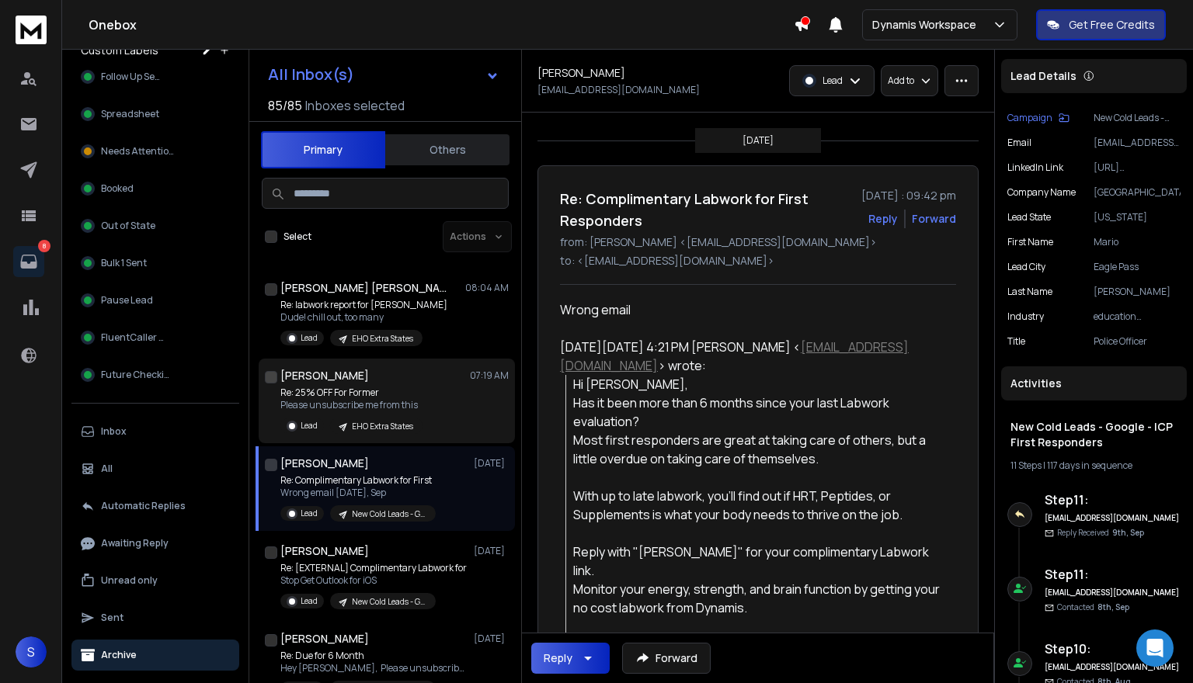
click at [405, 402] on p "Please unsubscribe me from this" at bounding box center [351, 405] width 142 height 12
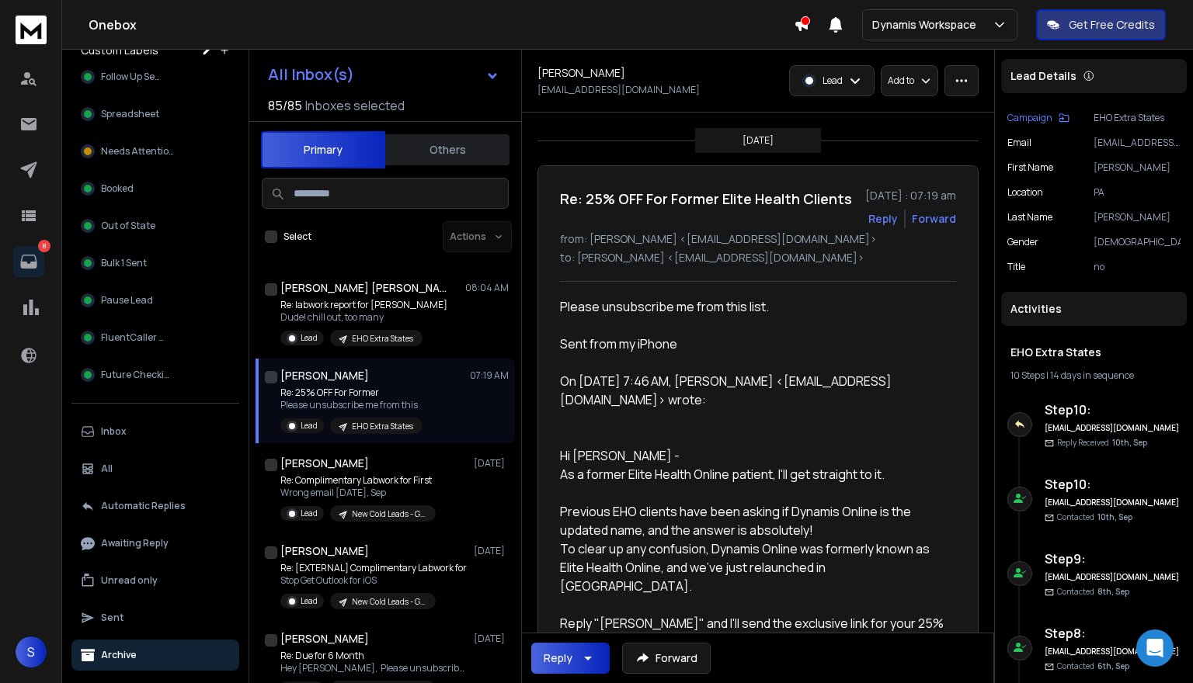
drag, startPoint x: 789, startPoint y: 310, endPoint x: 531, endPoint y: 312, distance: 257.9
copy div "Please unsubscribe me from this list."
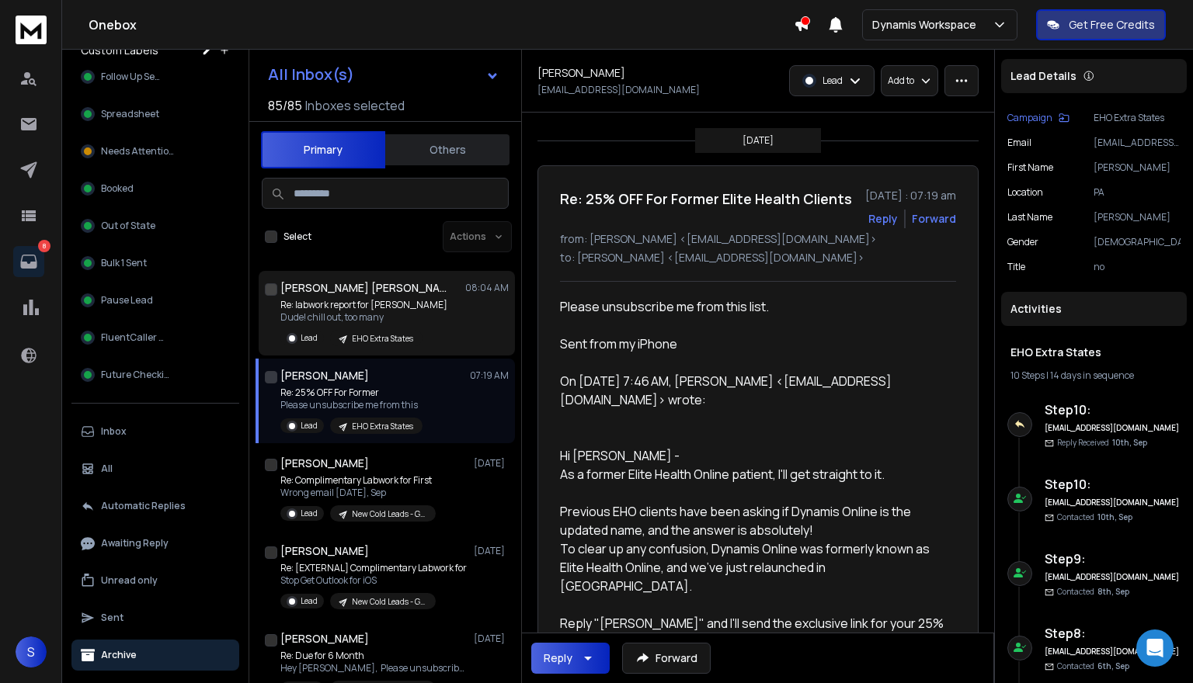
click at [379, 291] on div "[PERSON_NAME] [PERSON_NAME] 08:04 AM" at bounding box center [394, 288] width 228 height 16
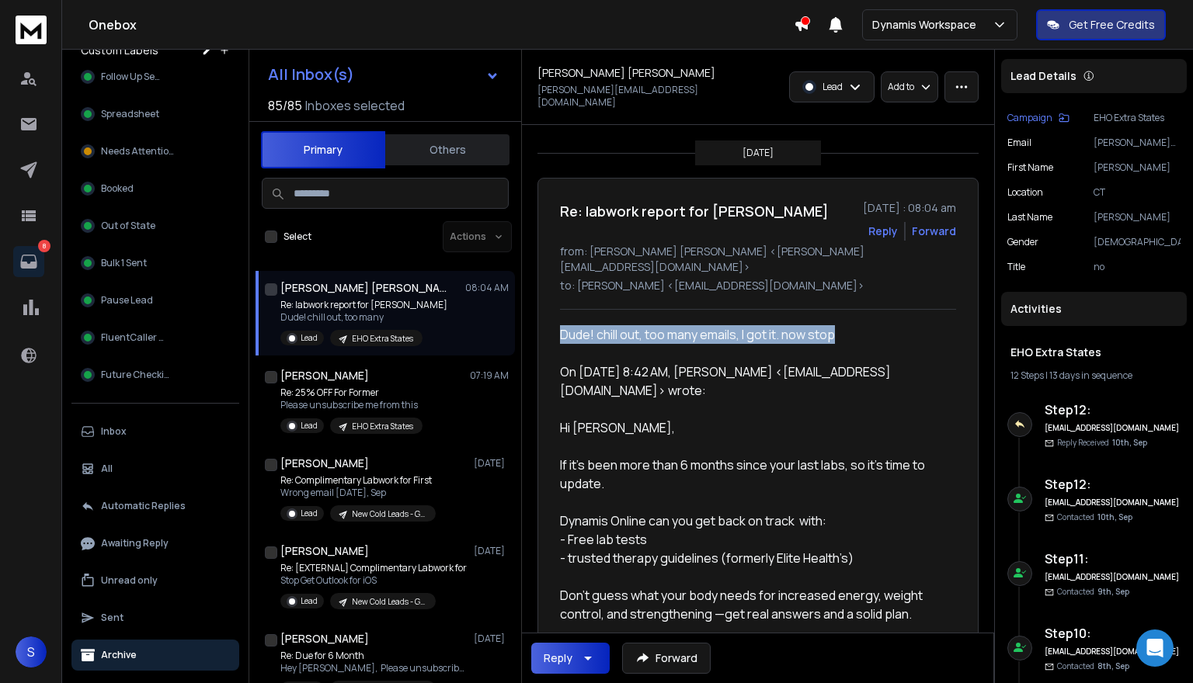
drag, startPoint x: 790, startPoint y: 304, endPoint x: 523, endPoint y: 304, distance: 267.2
copy div "Dude! chill out, too many emails, I got it. now stop"
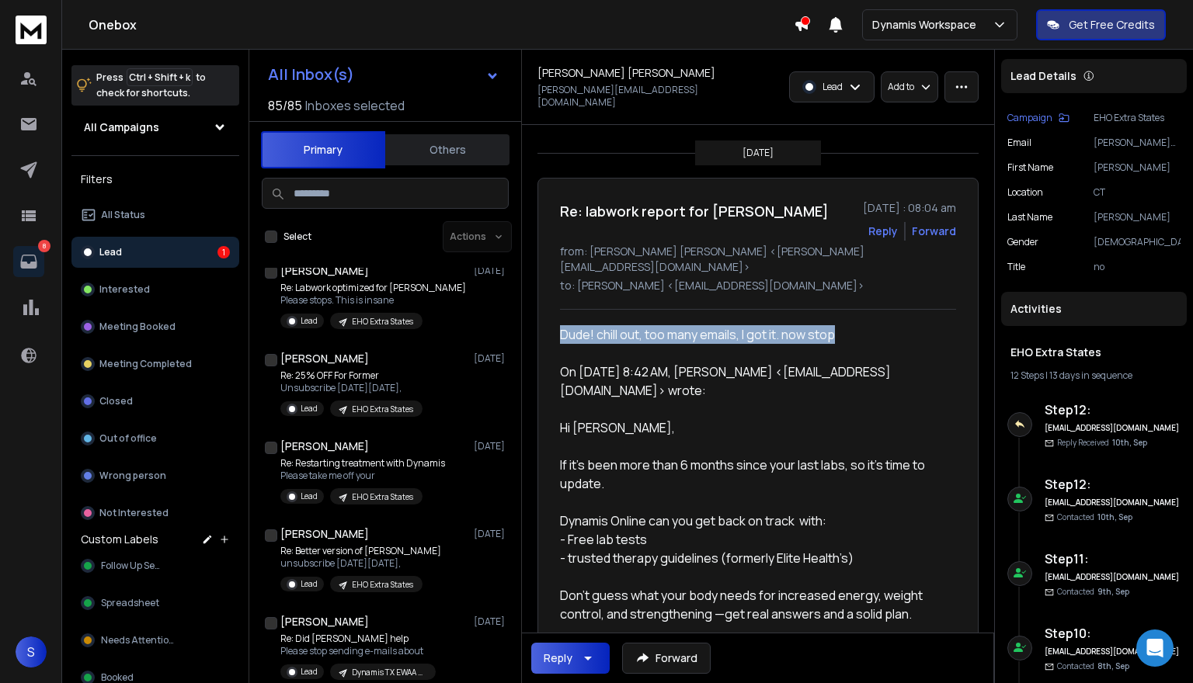
click at [141, 247] on button "Lead 1" at bounding box center [155, 252] width 168 height 31
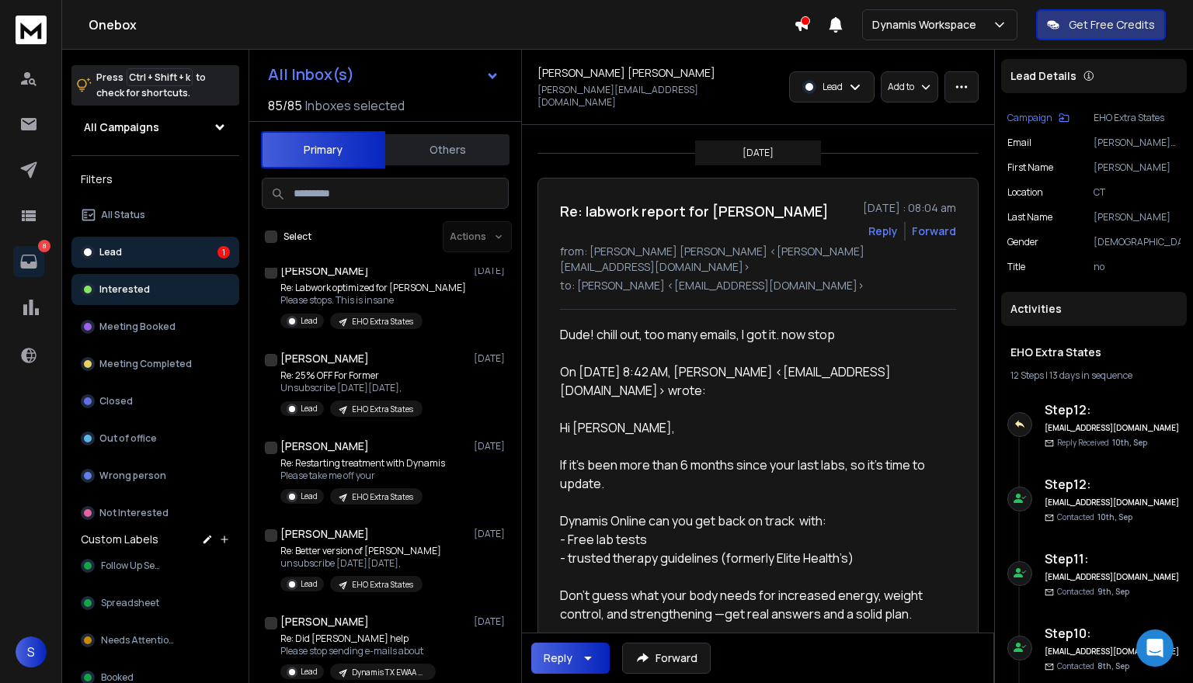
click at [165, 287] on button "Interested" at bounding box center [155, 289] width 168 height 31
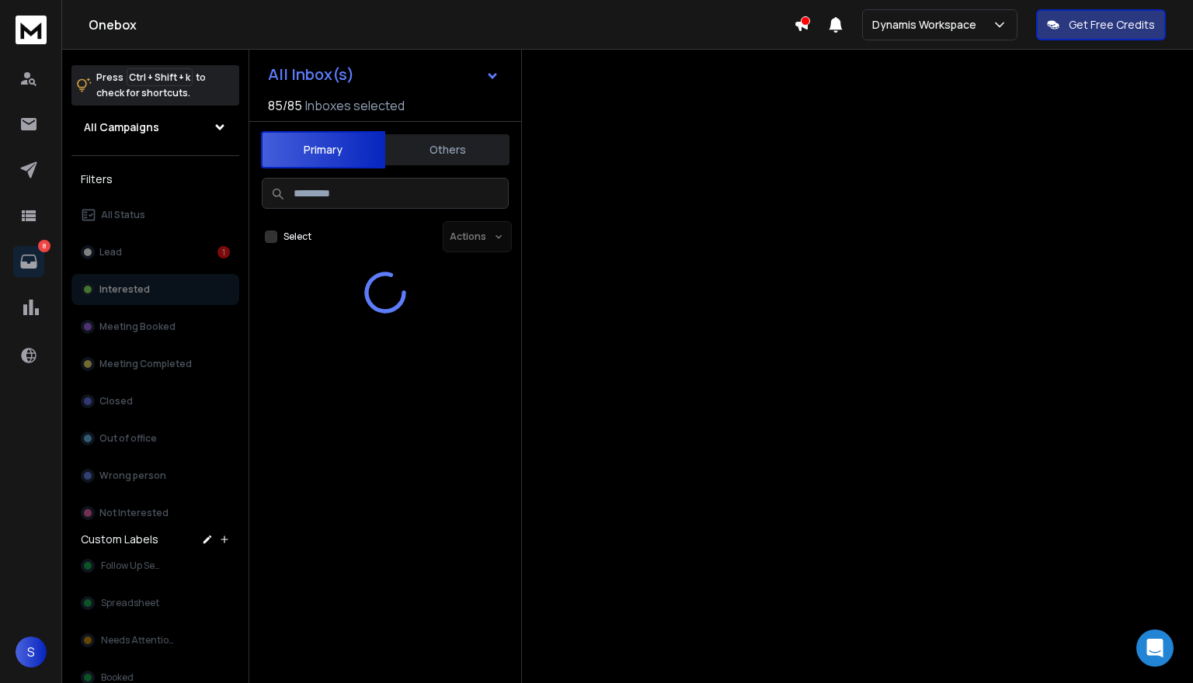
click at [161, 253] on div "All Status Lead 1 Interested Meeting Booked Meeting Completed Closed Out of off…" at bounding box center [155, 364] width 168 height 329
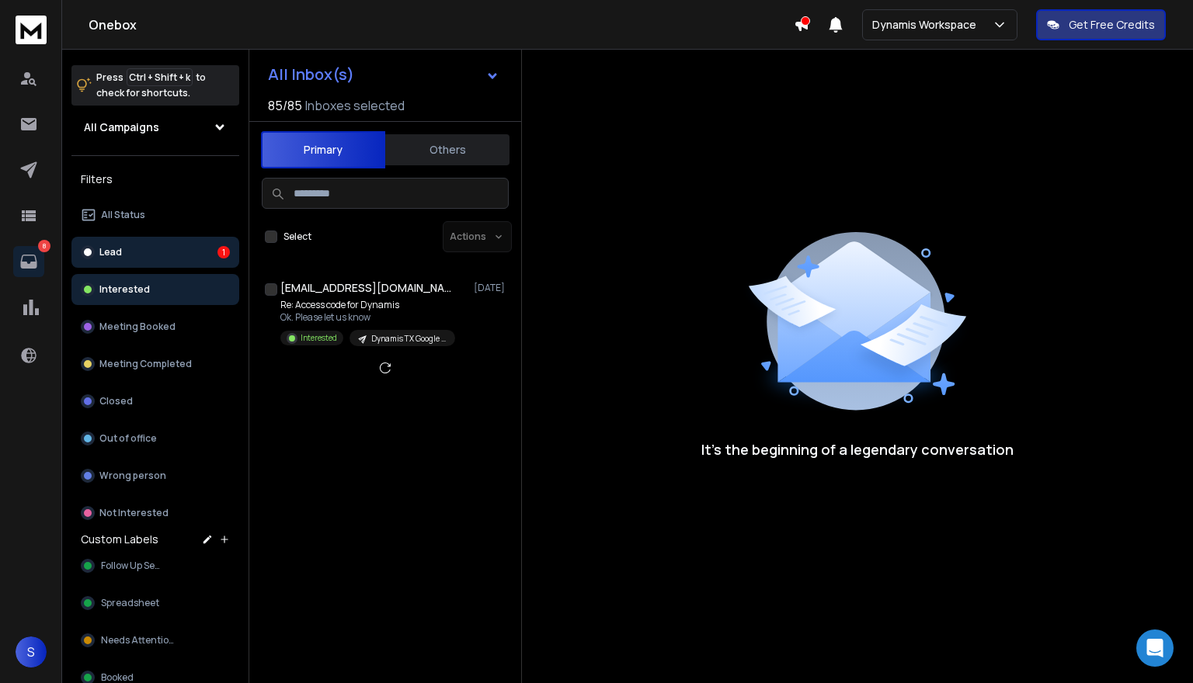
click at [165, 251] on button "Lead 1" at bounding box center [155, 252] width 168 height 31
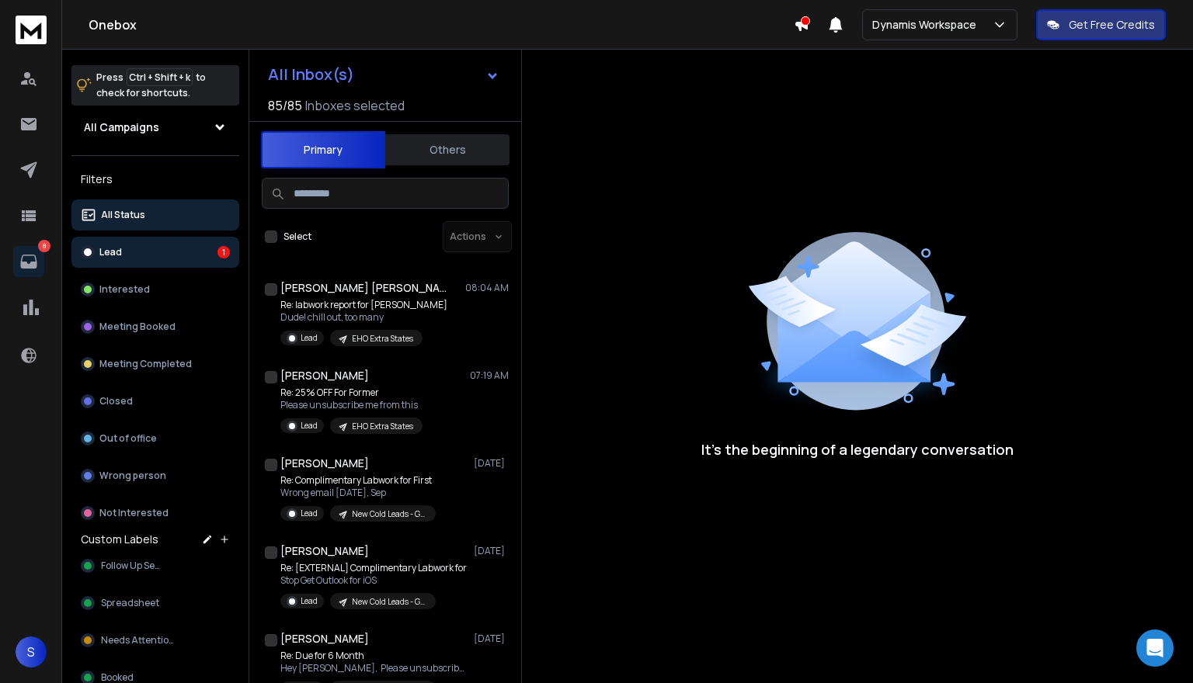
click at [149, 224] on button "All Status" at bounding box center [155, 215] width 168 height 31
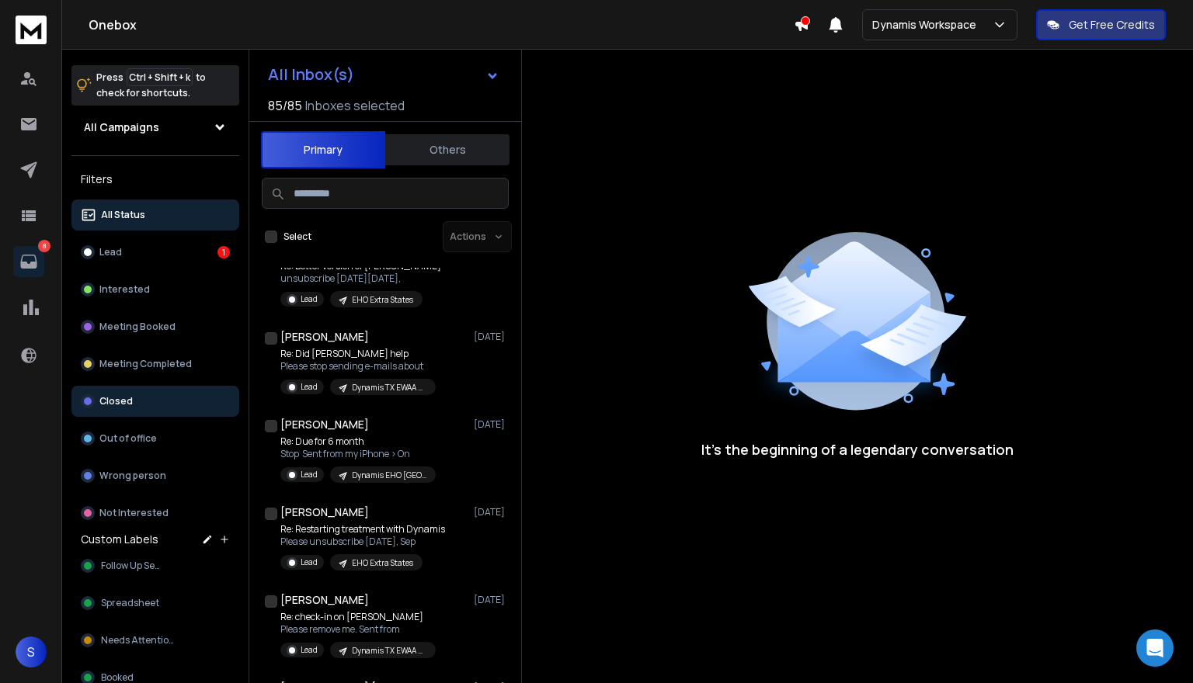
scroll to position [466, 0]
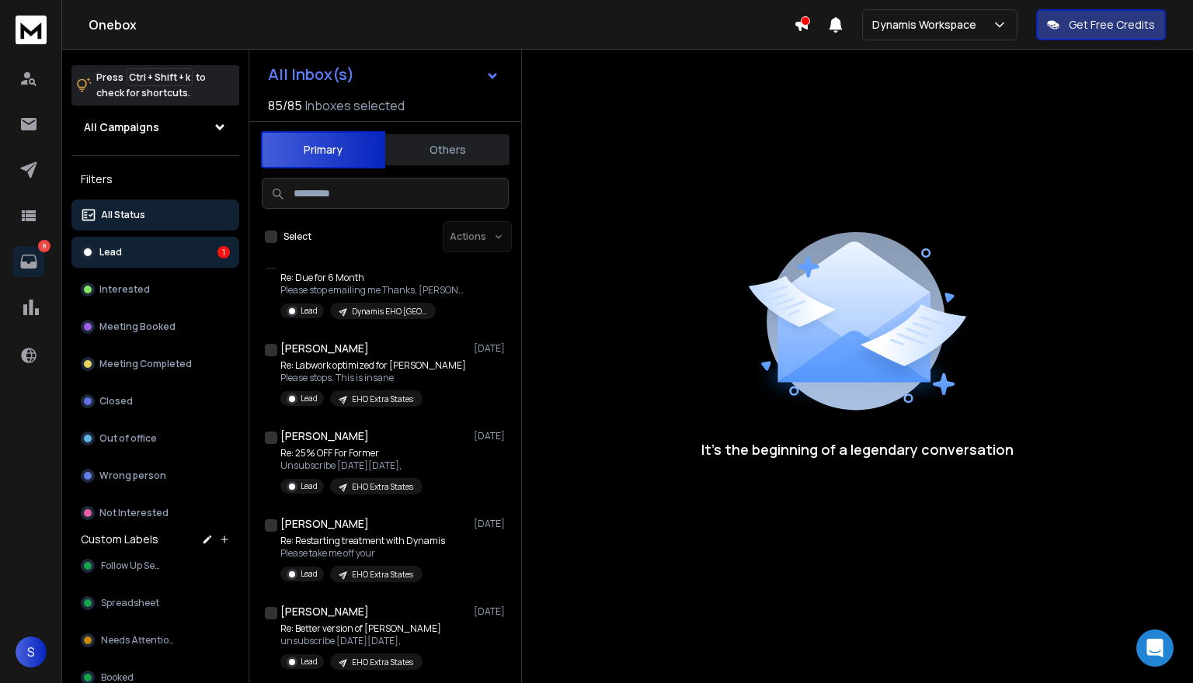
click at [158, 241] on button "Lead 1" at bounding box center [155, 252] width 168 height 31
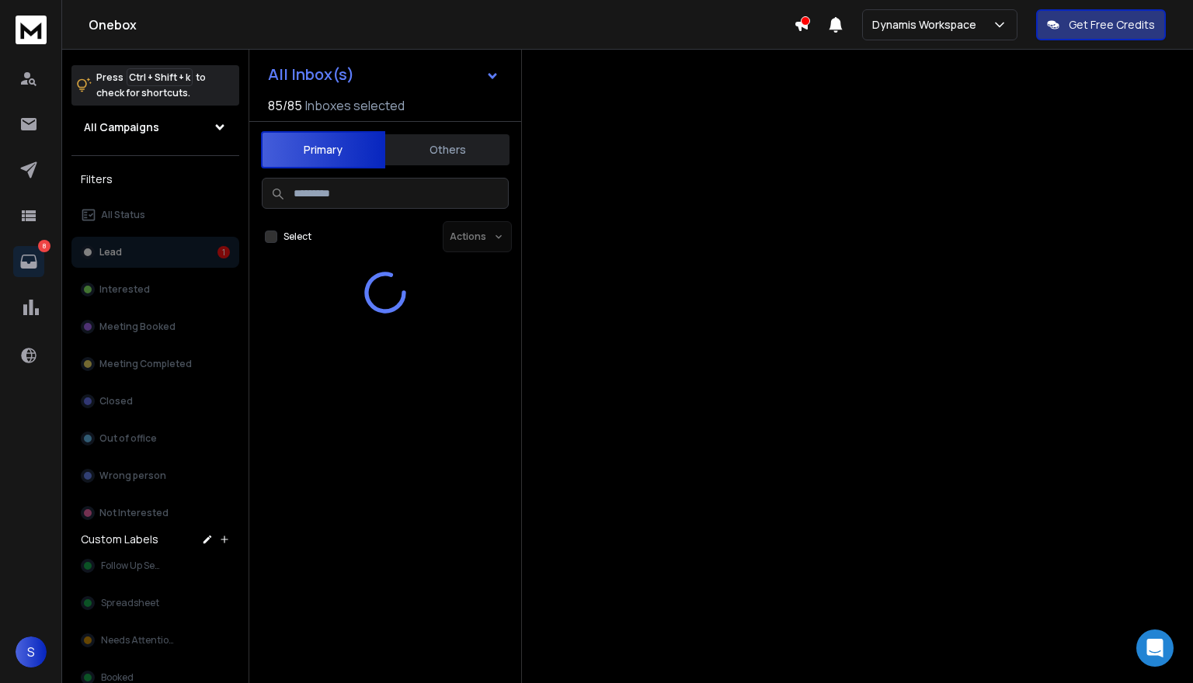
scroll to position [0, 0]
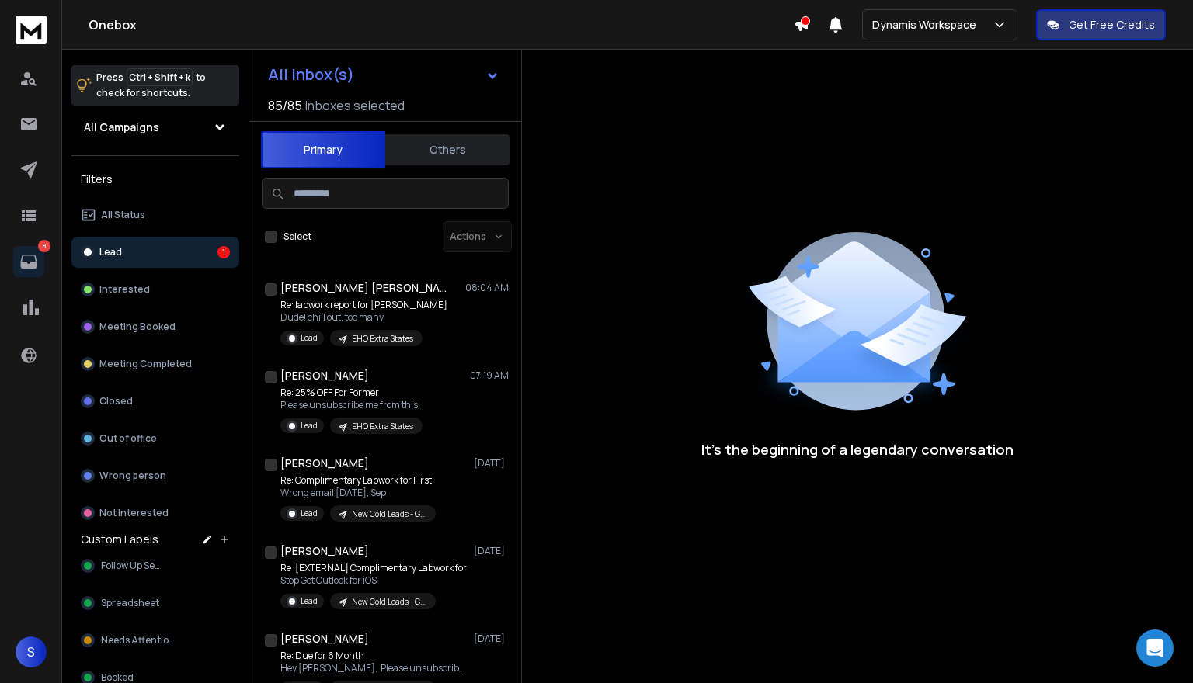
click at [162, 217] on button "All Status" at bounding box center [155, 215] width 168 height 31
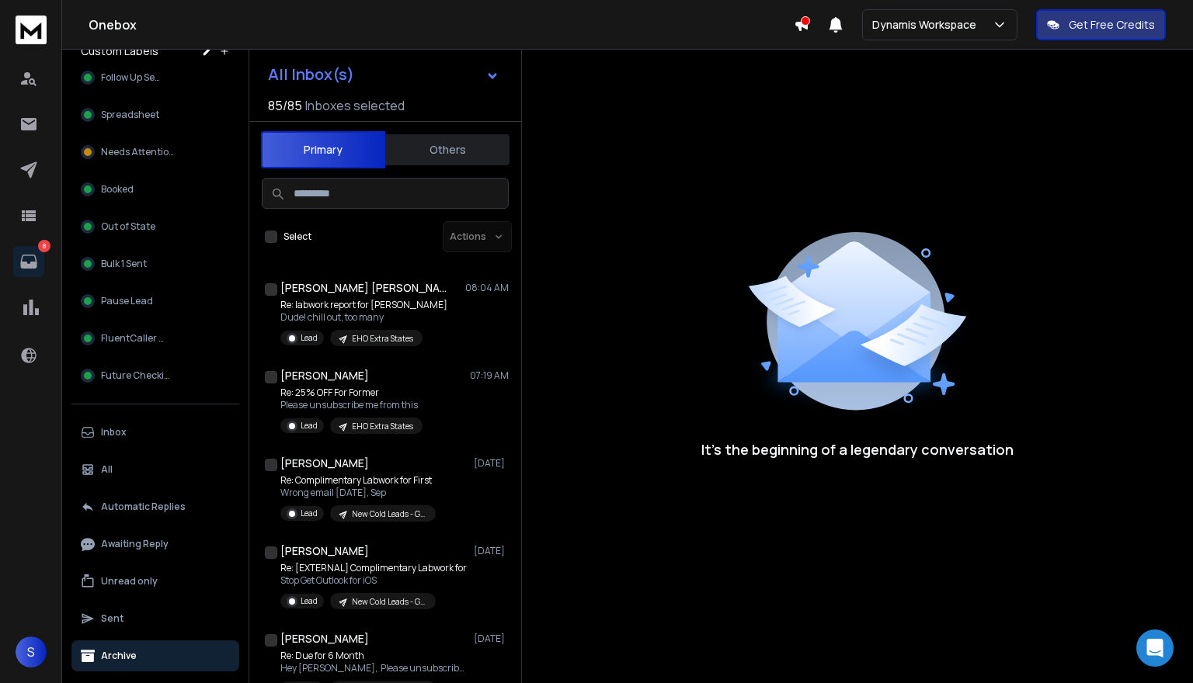
scroll to position [501, 0]
click at [144, 457] on button "All" at bounding box center [155, 469] width 168 height 31
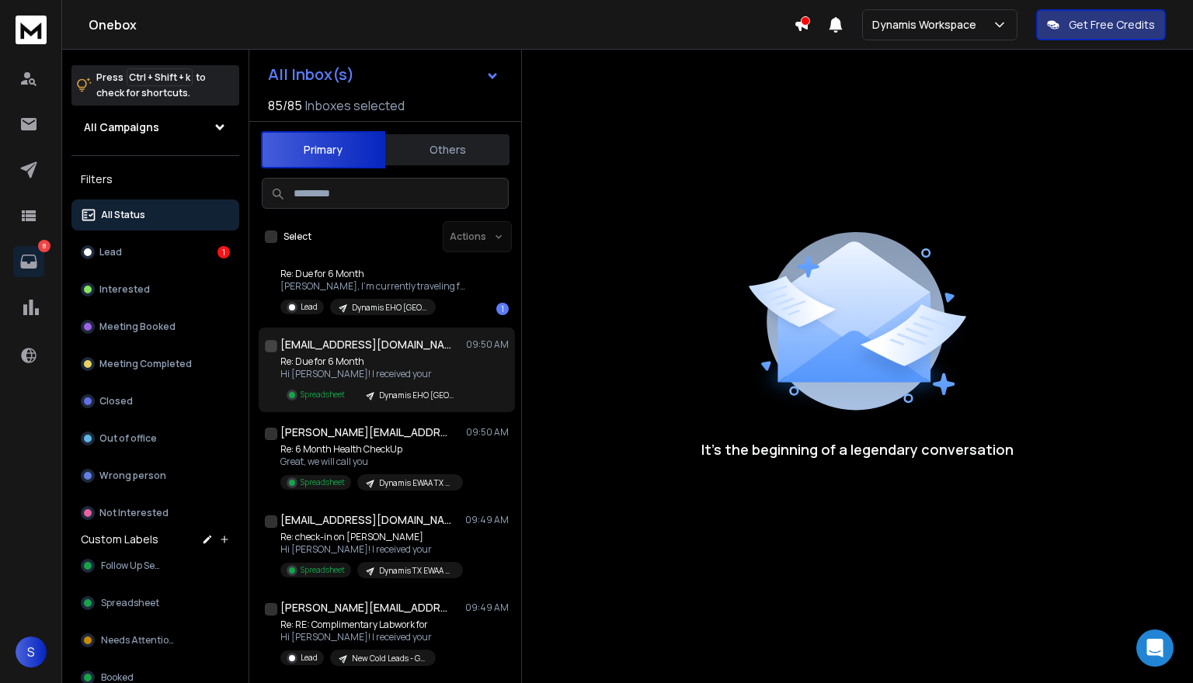
scroll to position [78, 0]
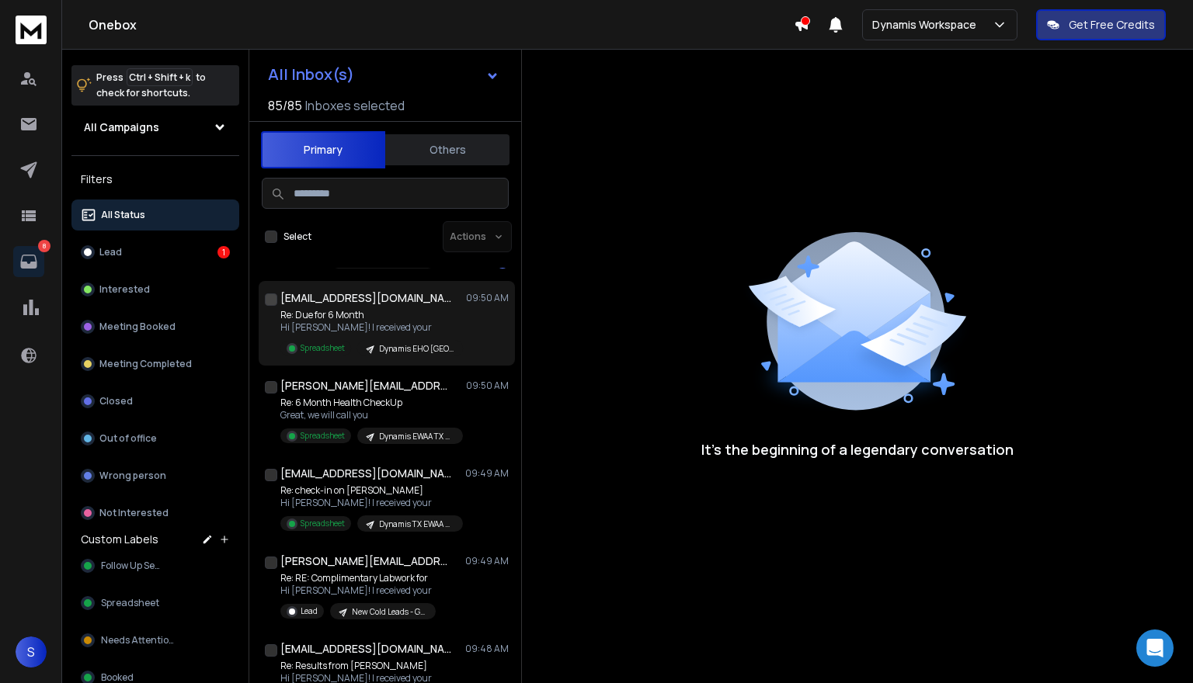
click at [388, 325] on p "Hi [PERSON_NAME]! I received your" at bounding box center [371, 328] width 183 height 12
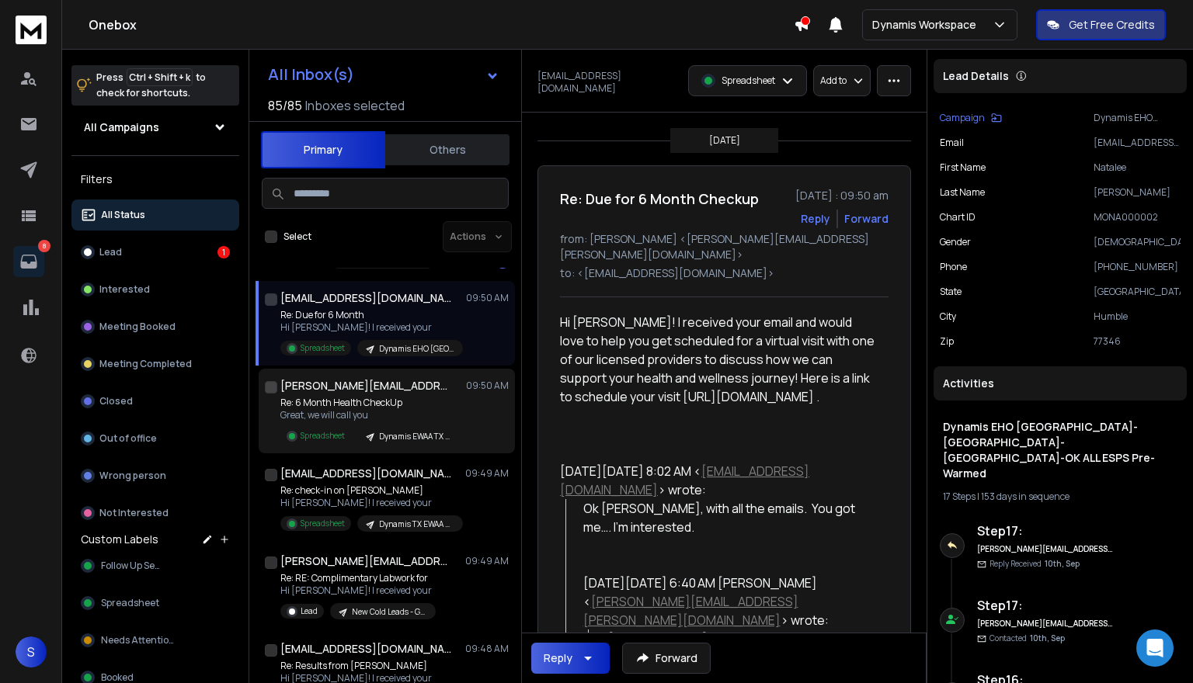
click at [374, 397] on p "Re: 6 Month Health CheckUp" at bounding box center [371, 403] width 183 height 12
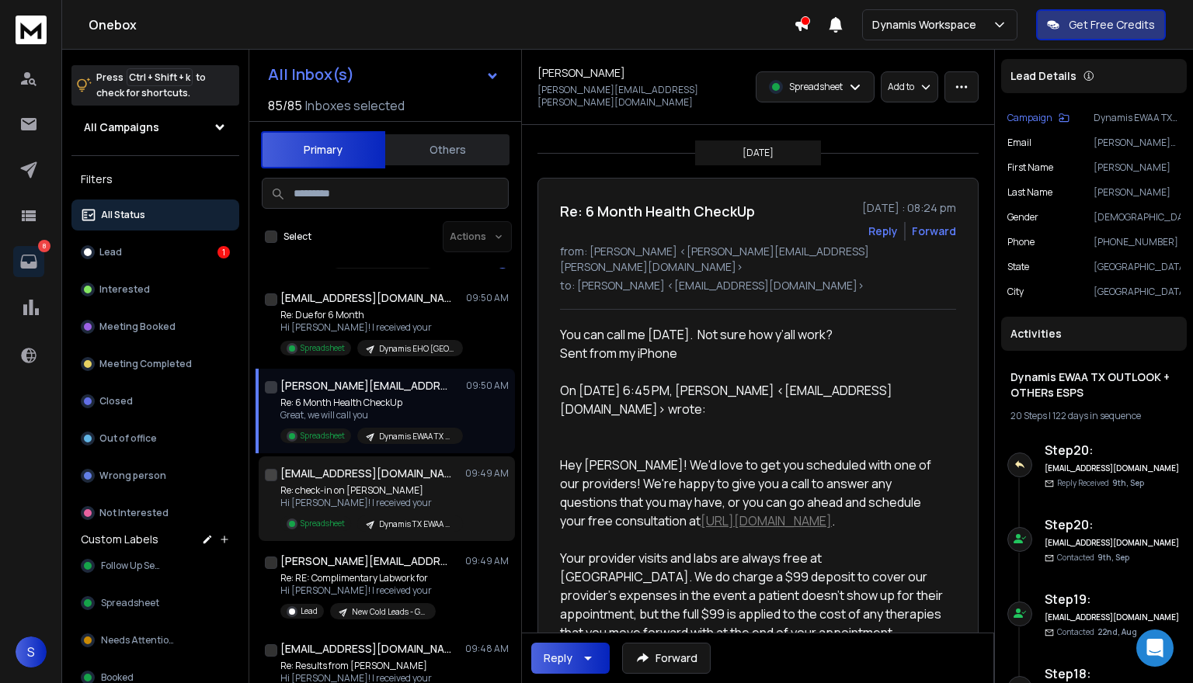
click at [367, 489] on p "Re: check-in on [PERSON_NAME]" at bounding box center [371, 491] width 183 height 12
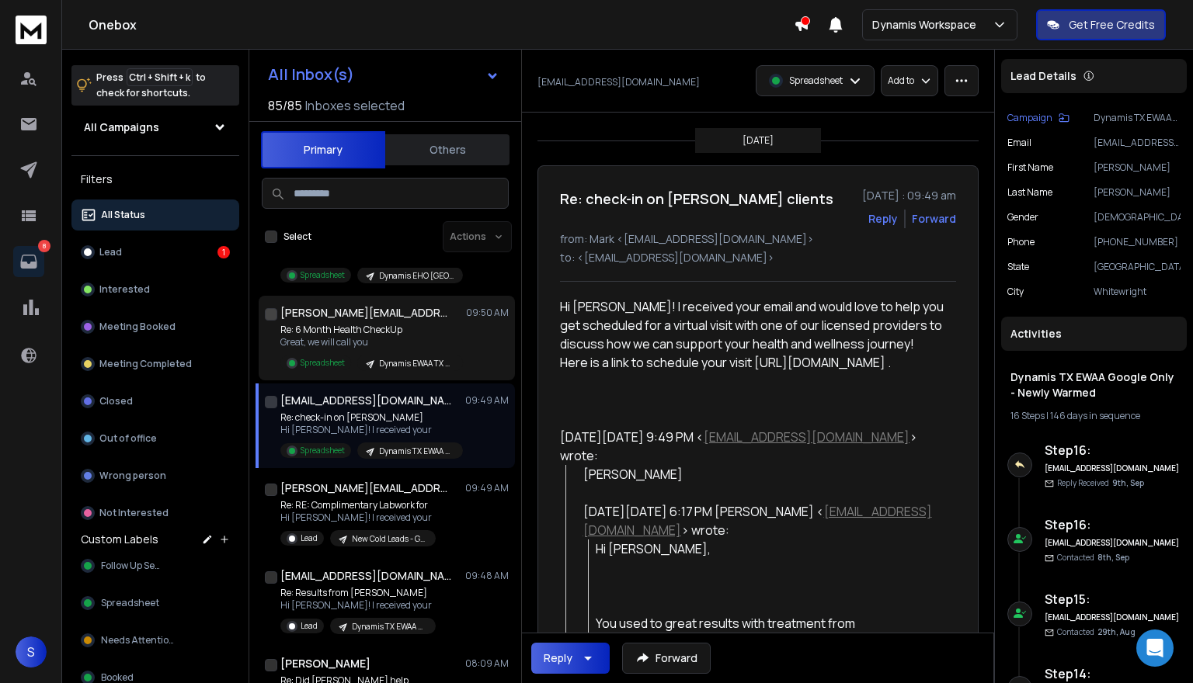
scroll to position [311, 0]
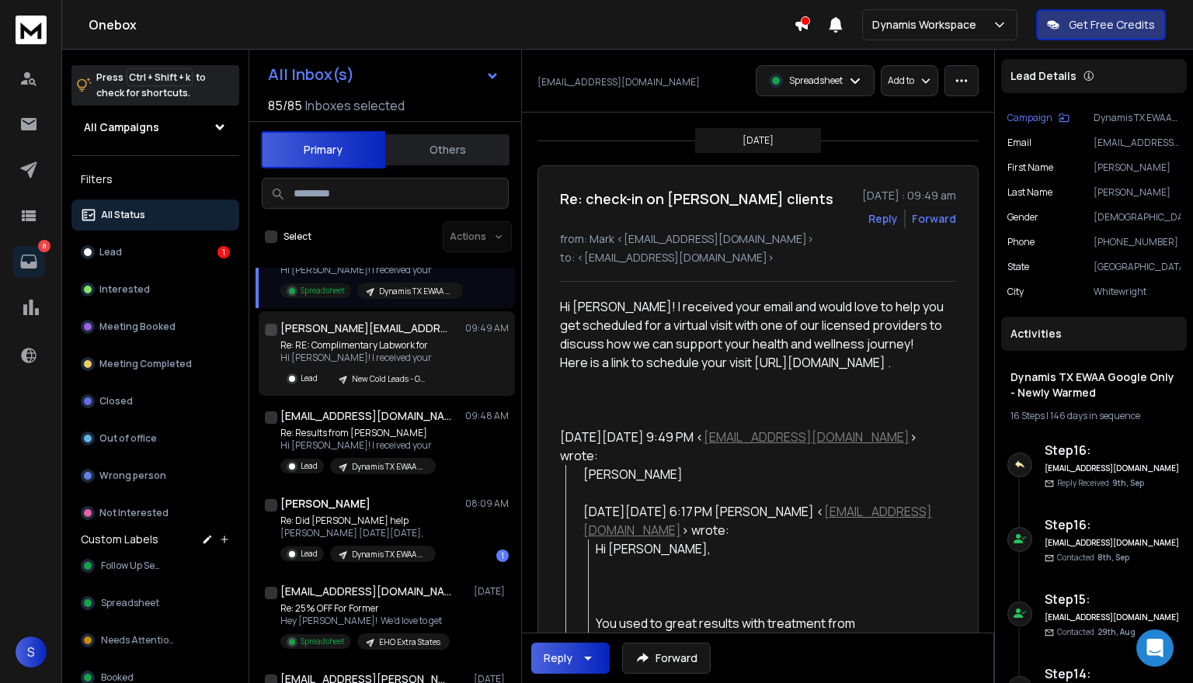
click at [392, 355] on p "Hi [PERSON_NAME]! I received your" at bounding box center [357, 358] width 155 height 12
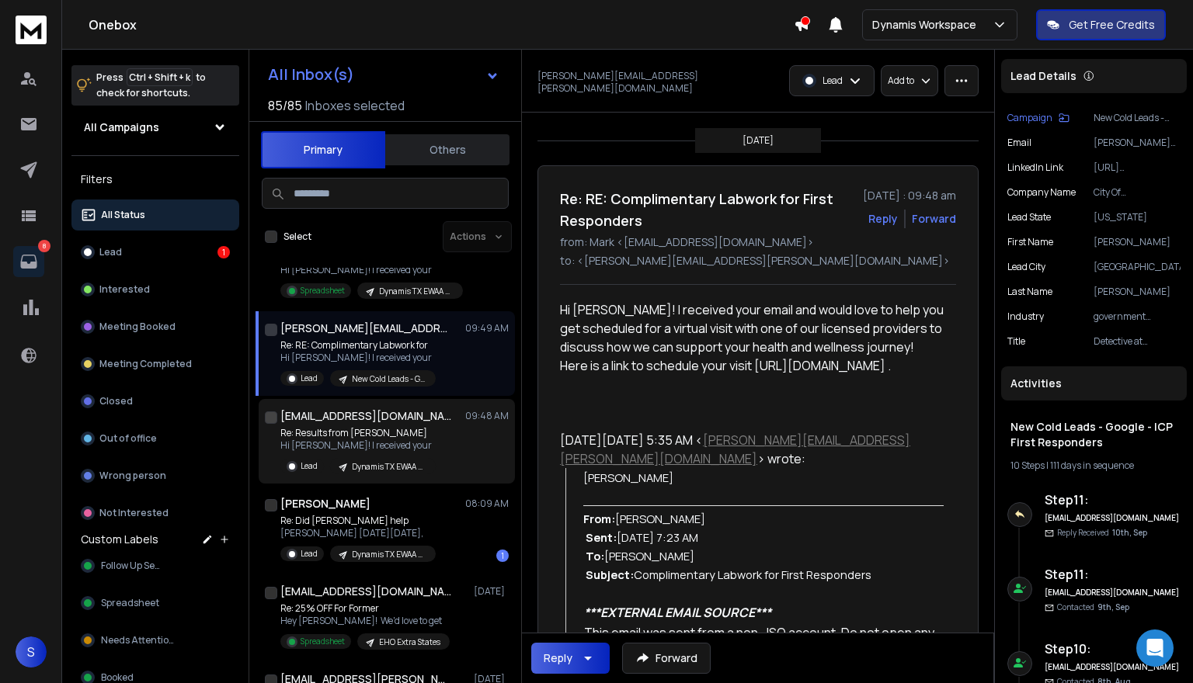
click at [377, 430] on p "Re: Results from [PERSON_NAME]" at bounding box center [357, 433] width 155 height 12
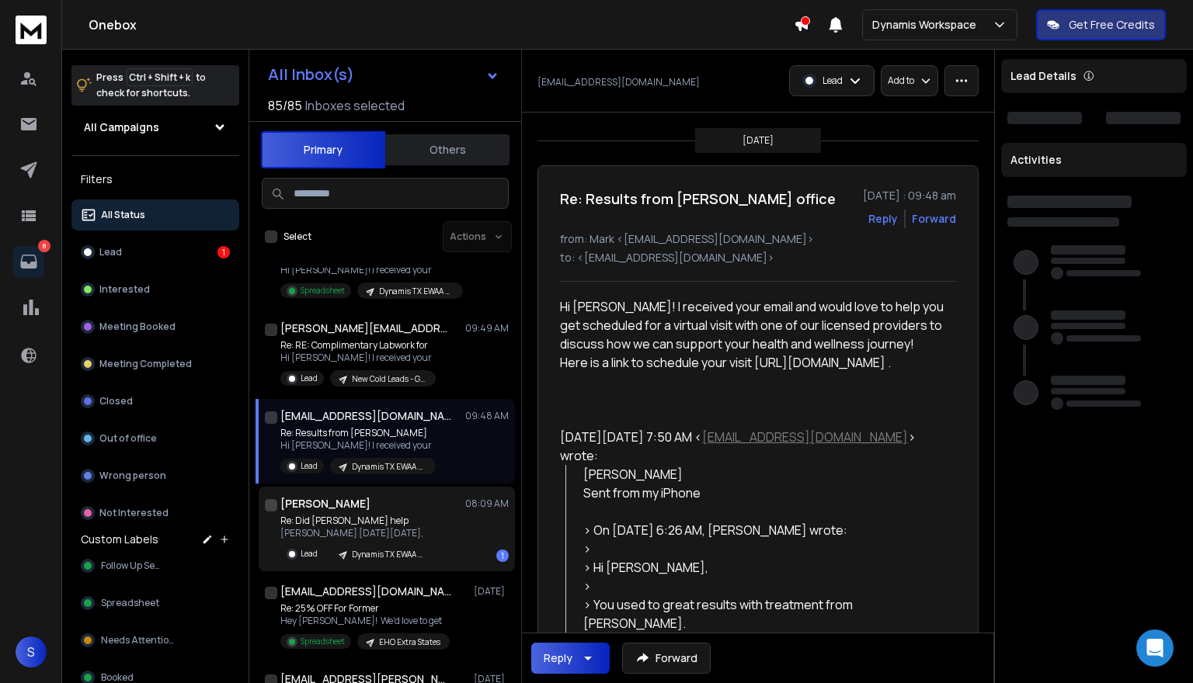
click at [379, 512] on div "[PERSON_NAME] 08:09 AM Re: Did [PERSON_NAME] help [PERSON_NAME] [DATE][DATE], L…" at bounding box center [394, 529] width 228 height 66
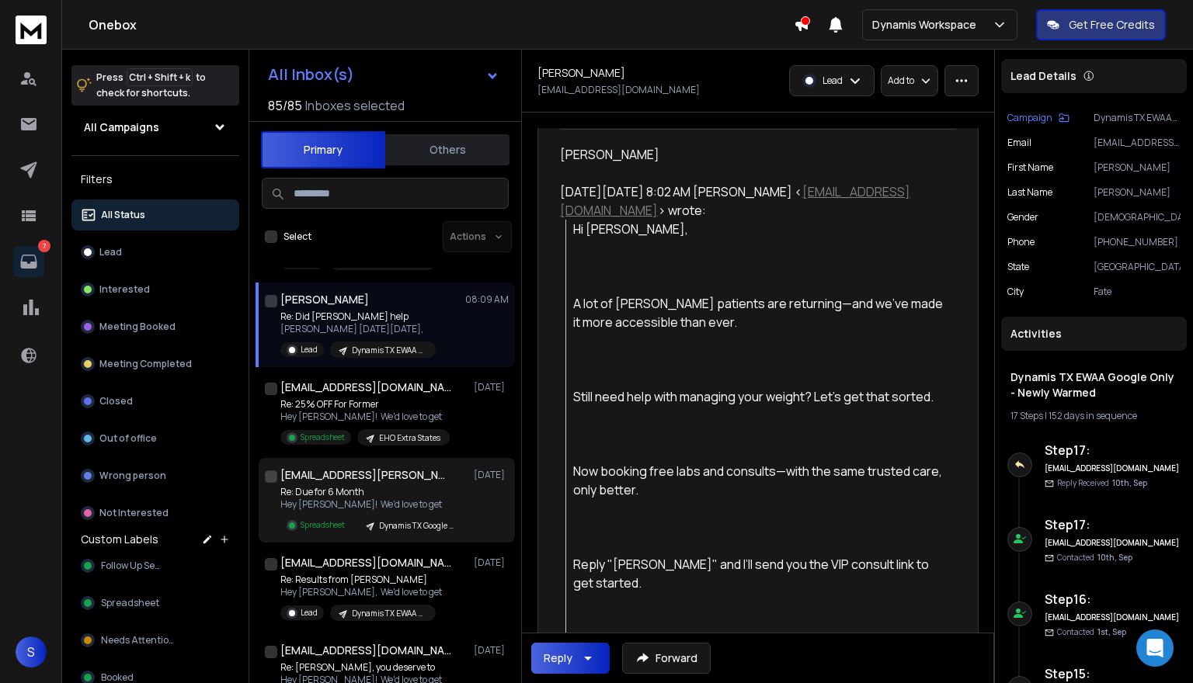
scroll to position [544, 0]
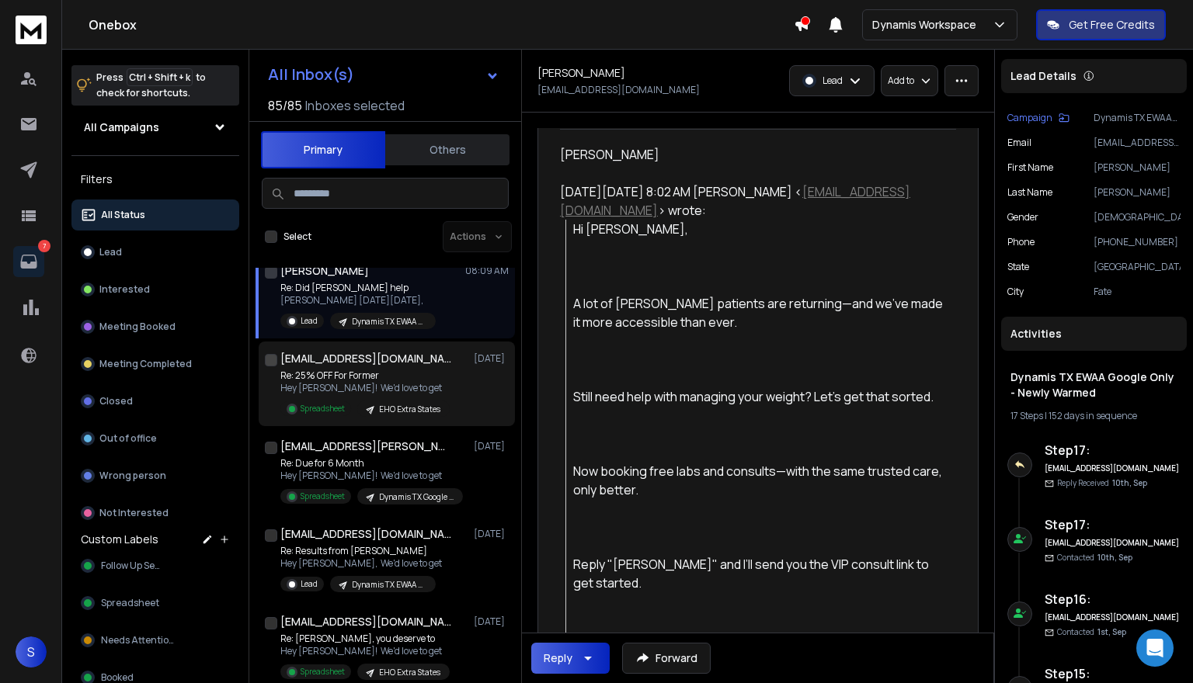
click at [363, 384] on p "Hey [PERSON_NAME]! We'd love to get" at bounding box center [364, 388] width 169 height 12
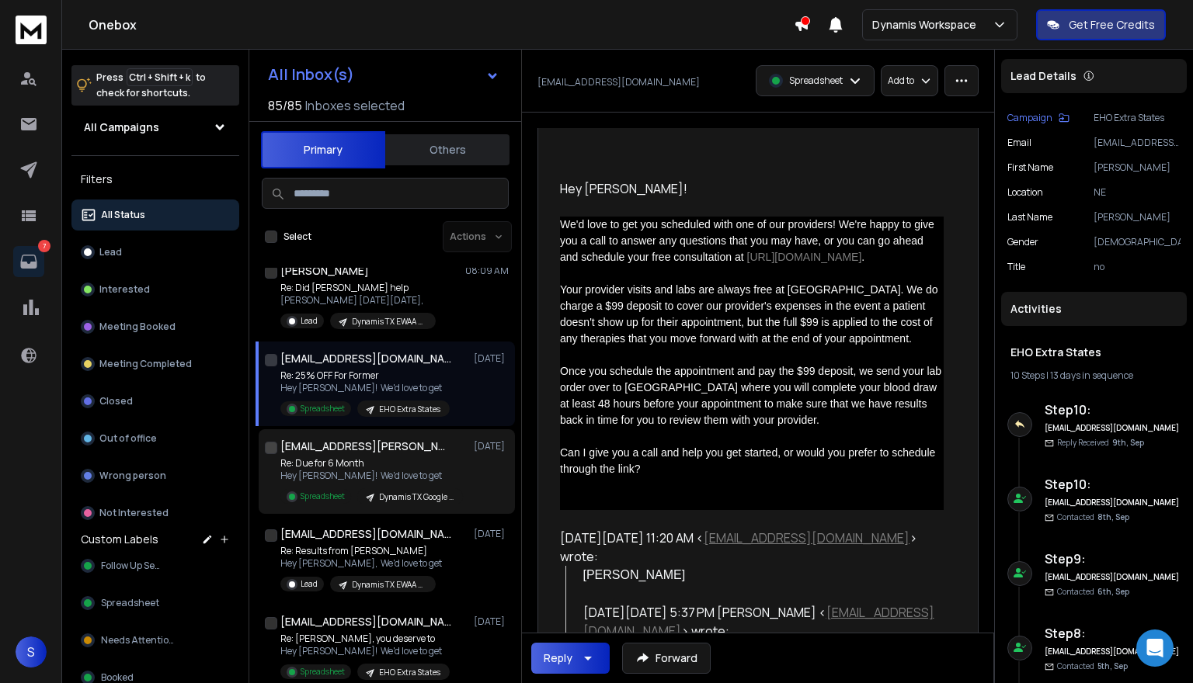
click at [370, 459] on p "Re: Due for 6 Month" at bounding box center [371, 463] width 183 height 12
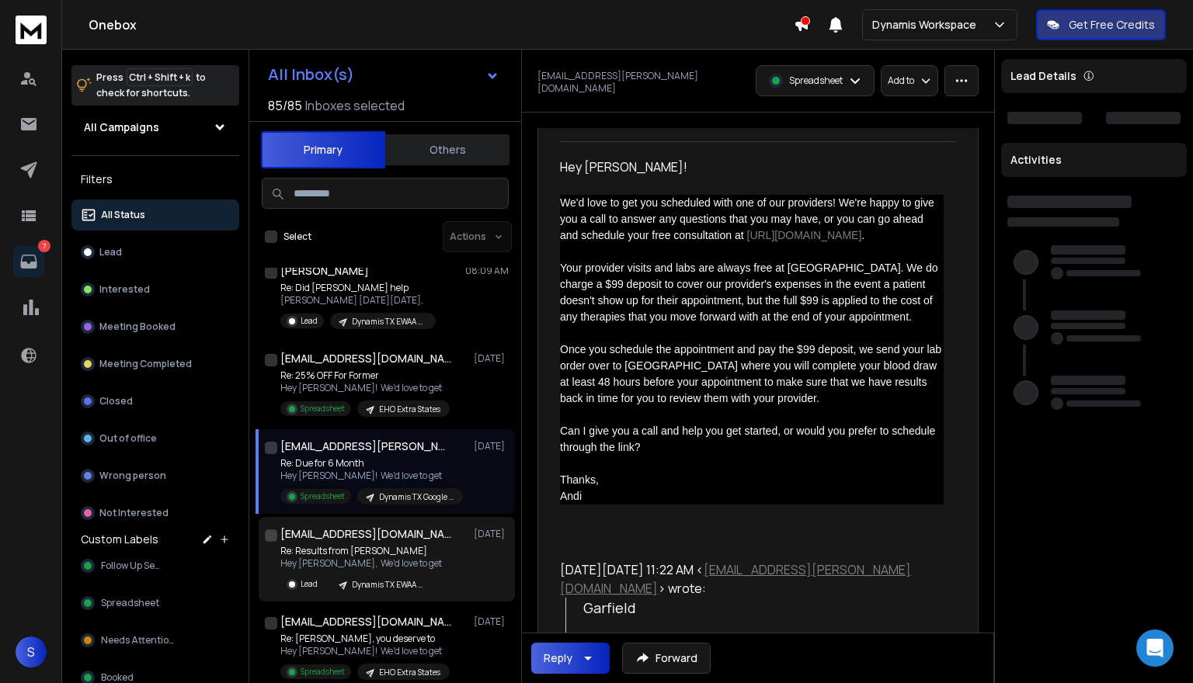
click at [360, 551] on p "Re: Results from [PERSON_NAME]" at bounding box center [361, 551] width 162 height 12
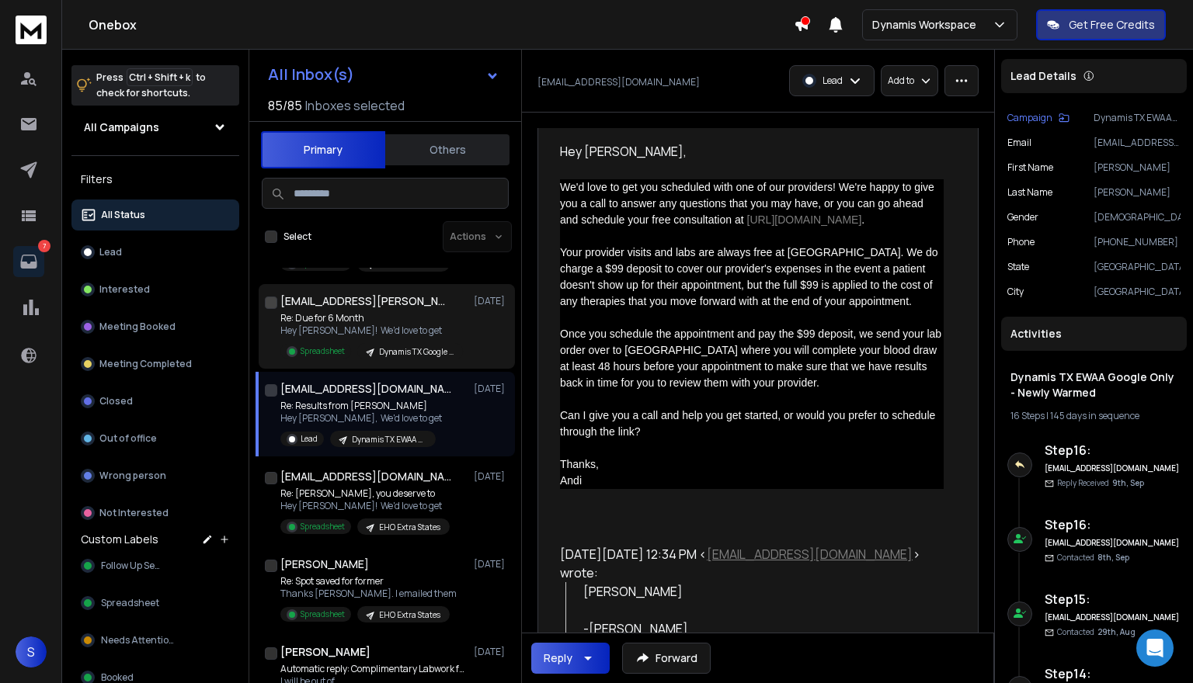
scroll to position [699, 0]
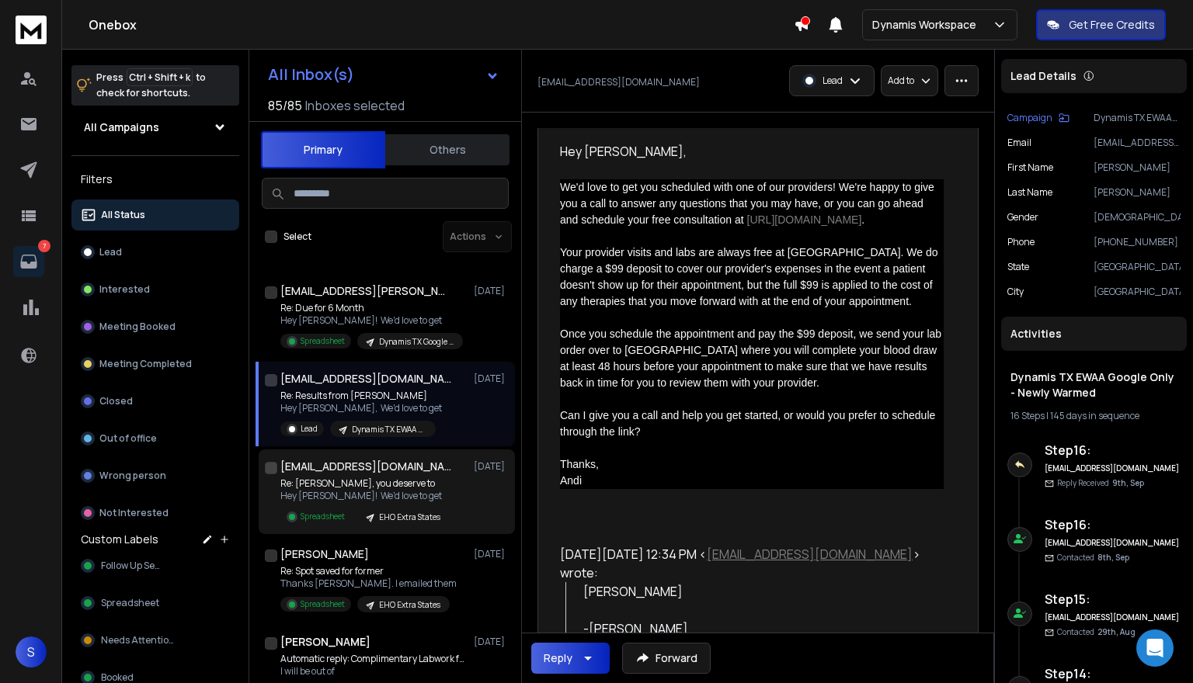
click at [358, 468] on h1 "[EMAIL_ADDRESS][DOMAIN_NAME]" at bounding box center [365, 467] width 171 height 16
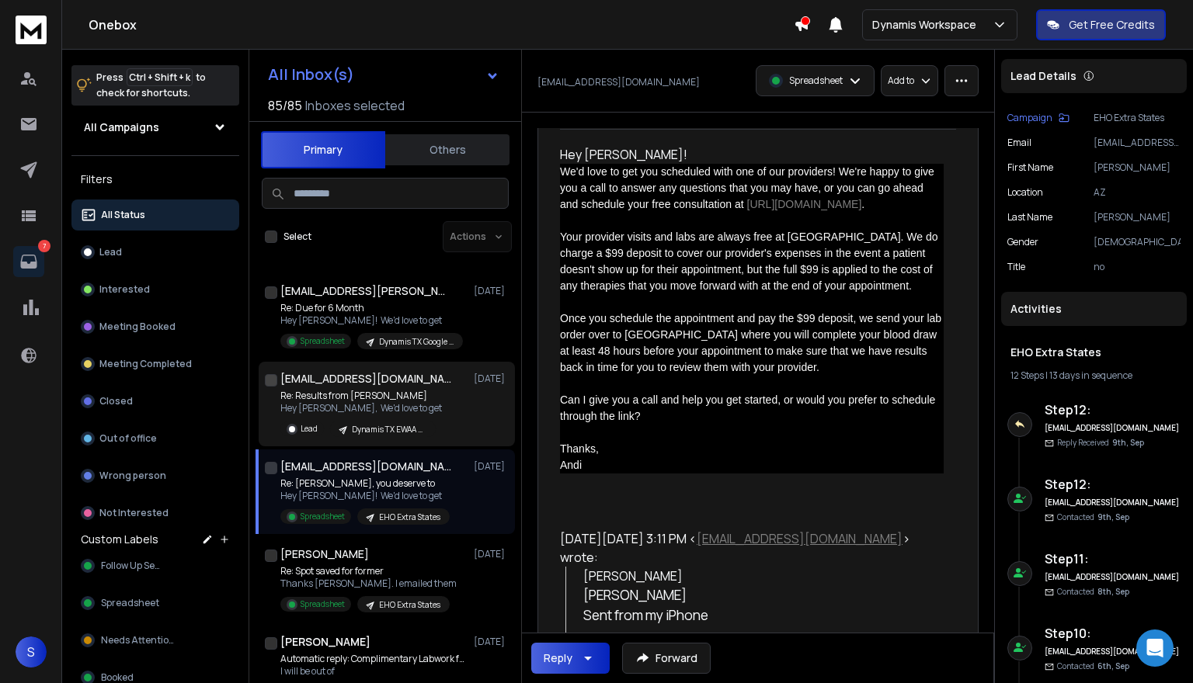
scroll to position [854, 0]
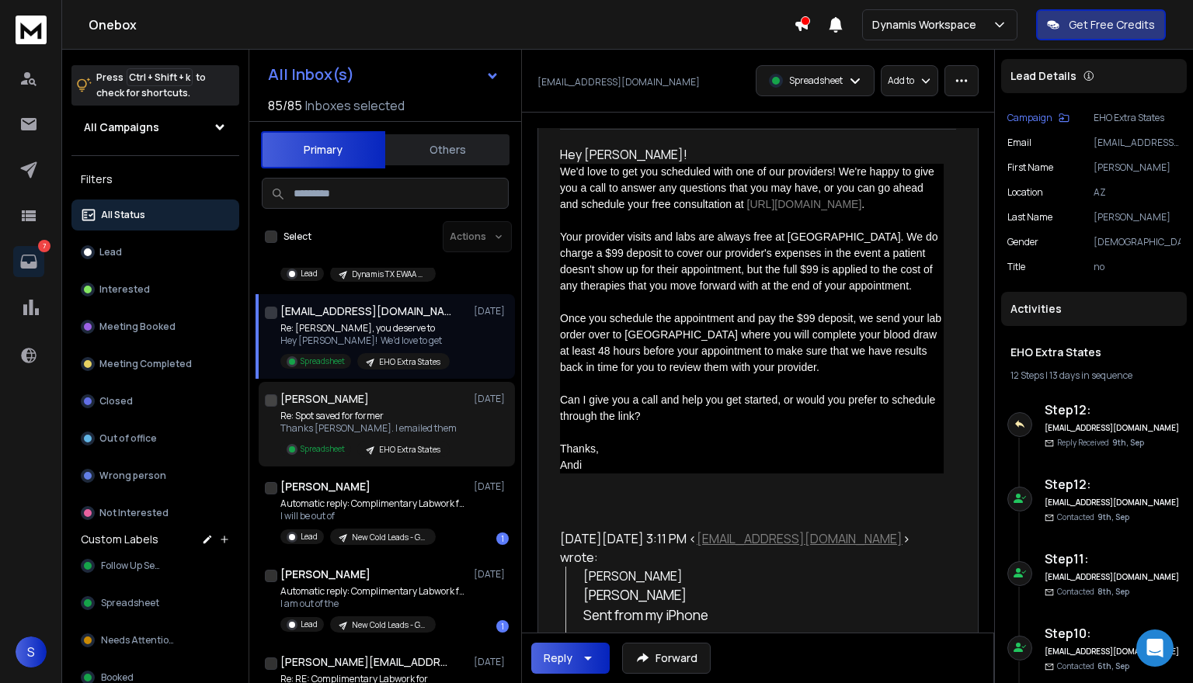
click at [373, 388] on div "[PERSON_NAME] [DATE] Re: Spot saved for former Thanks [PERSON_NAME]. I emailed …" at bounding box center [387, 424] width 256 height 85
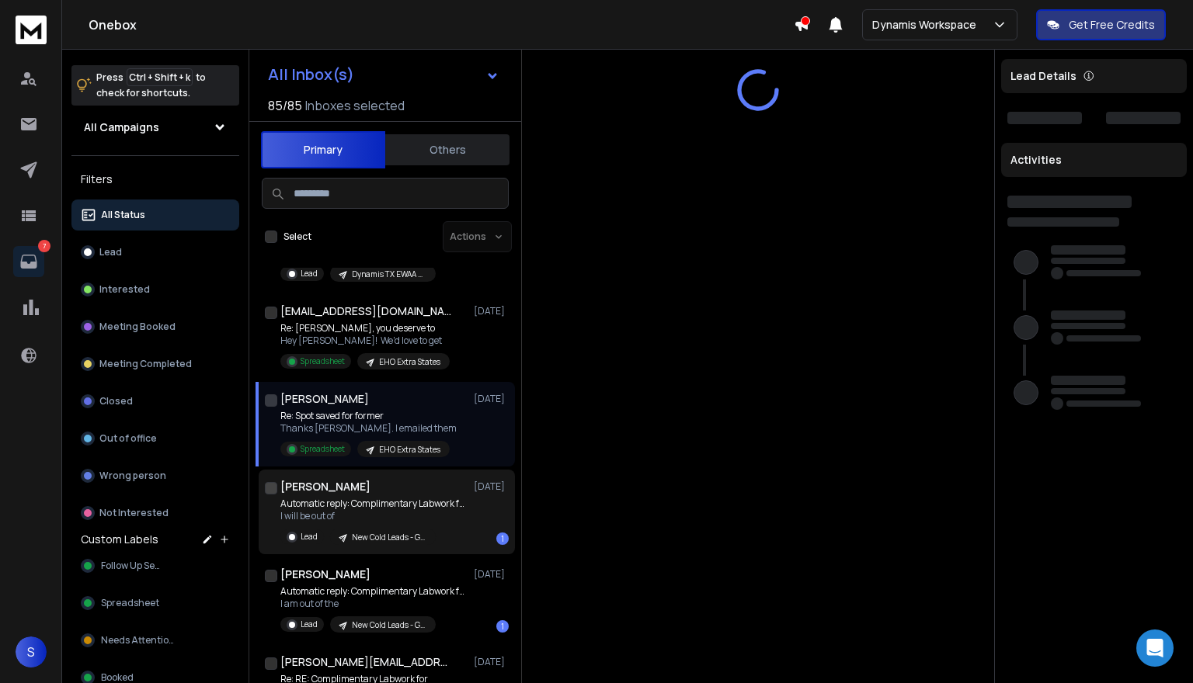
click at [364, 471] on div "[PERSON_NAME] [DATE] Automatic reply: Complimentary Labwork for I will be out o…" at bounding box center [387, 512] width 256 height 85
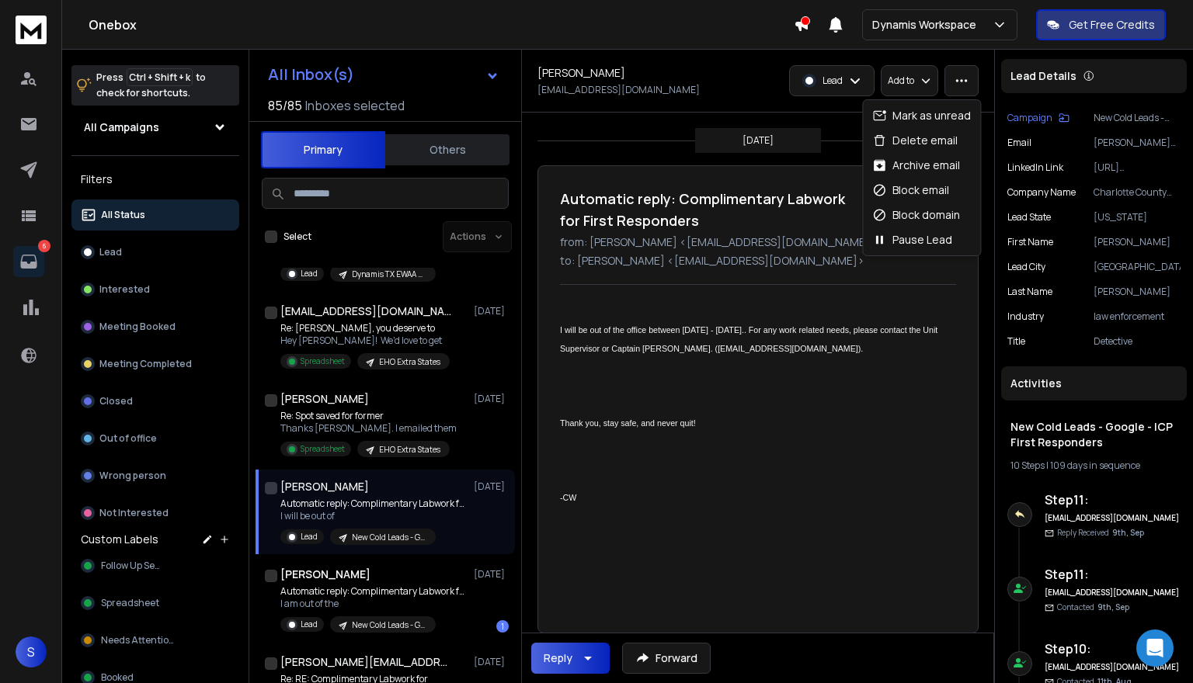
click at [966, 95] on button "button" at bounding box center [961, 80] width 34 height 31
click at [936, 165] on div "Archive email" at bounding box center [916, 166] width 88 height 16
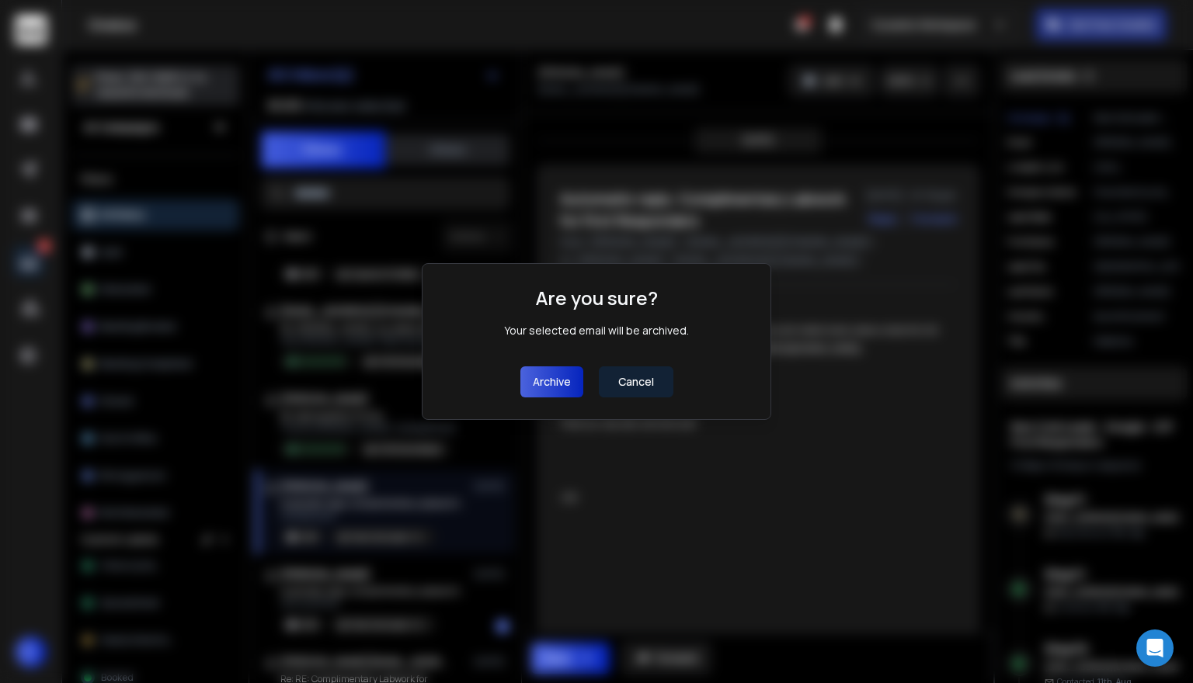
drag, startPoint x: 506, startPoint y: 381, endPoint x: 529, endPoint y: 377, distance: 22.7
click at [509, 380] on div "Are you sure? Your selected email will be archived. archive Cancel" at bounding box center [596, 342] width 304 height 112
click at [537, 374] on p "archive" at bounding box center [552, 382] width 38 height 16
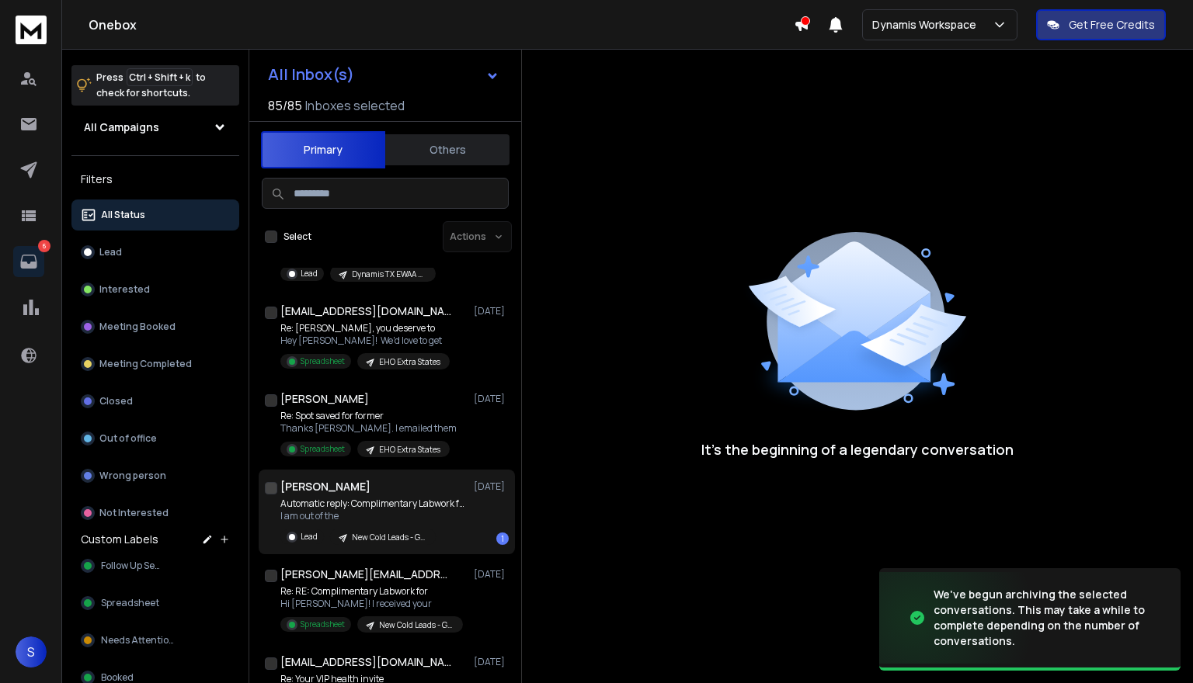
click at [368, 492] on div "[PERSON_NAME] [DATE]" at bounding box center [394, 487] width 228 height 16
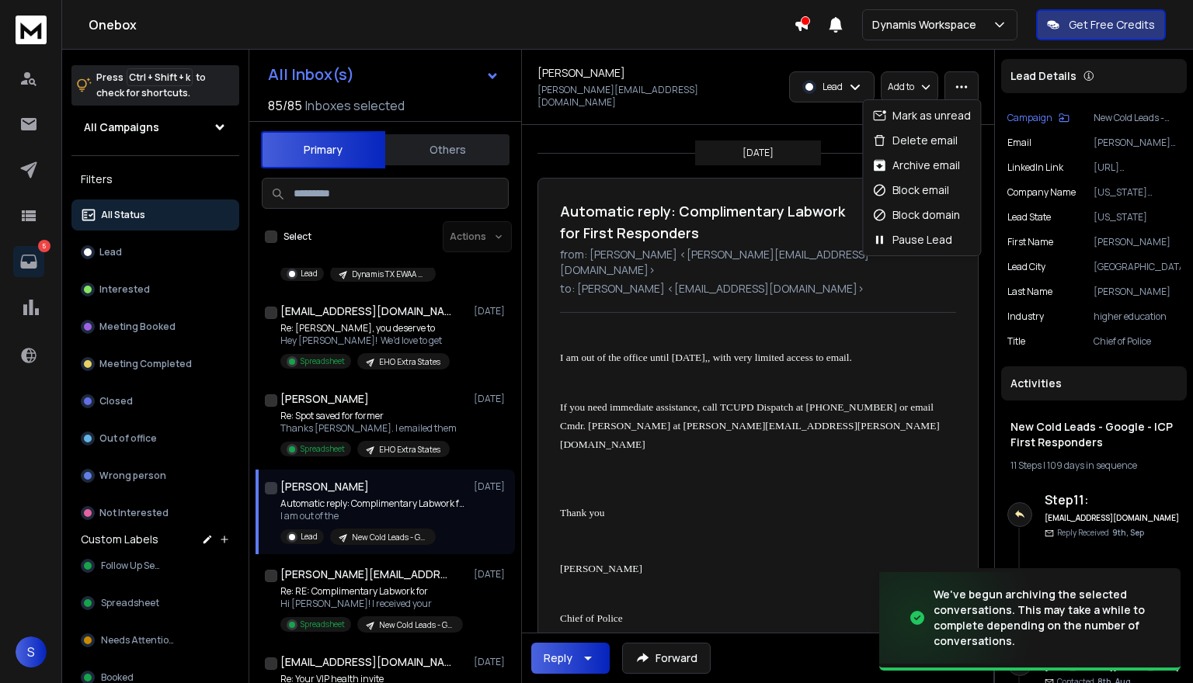
click at [948, 82] on button "button" at bounding box center [961, 86] width 34 height 31
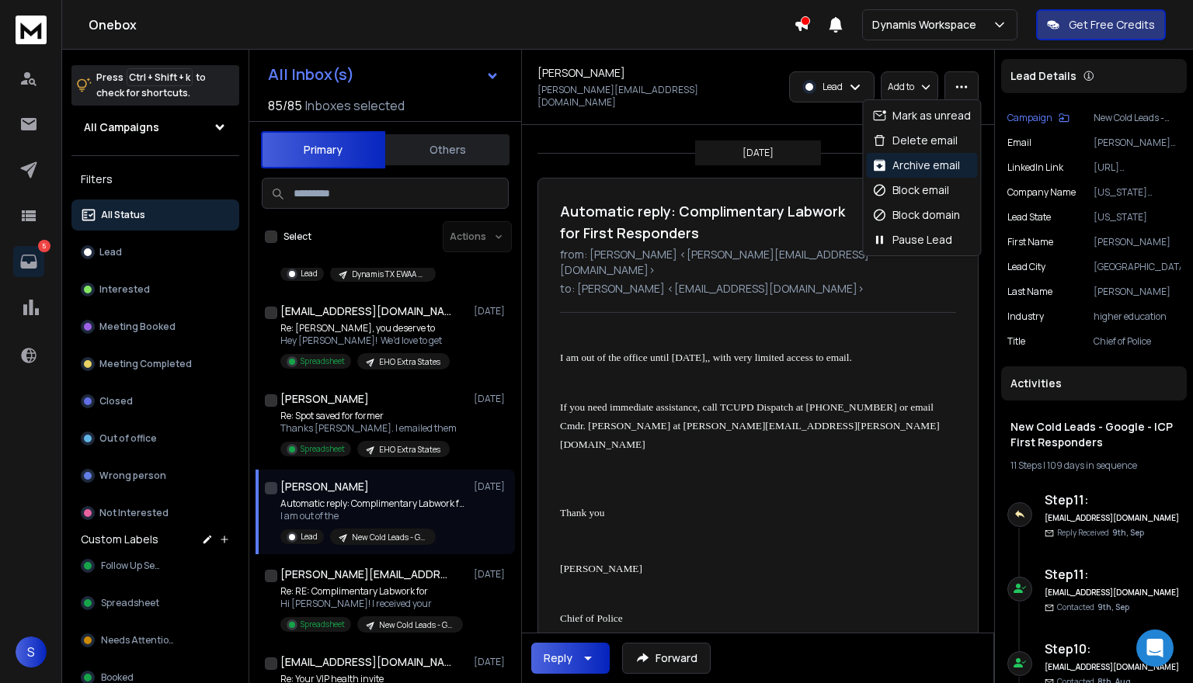
click at [947, 165] on div "Archive email" at bounding box center [916, 166] width 88 height 16
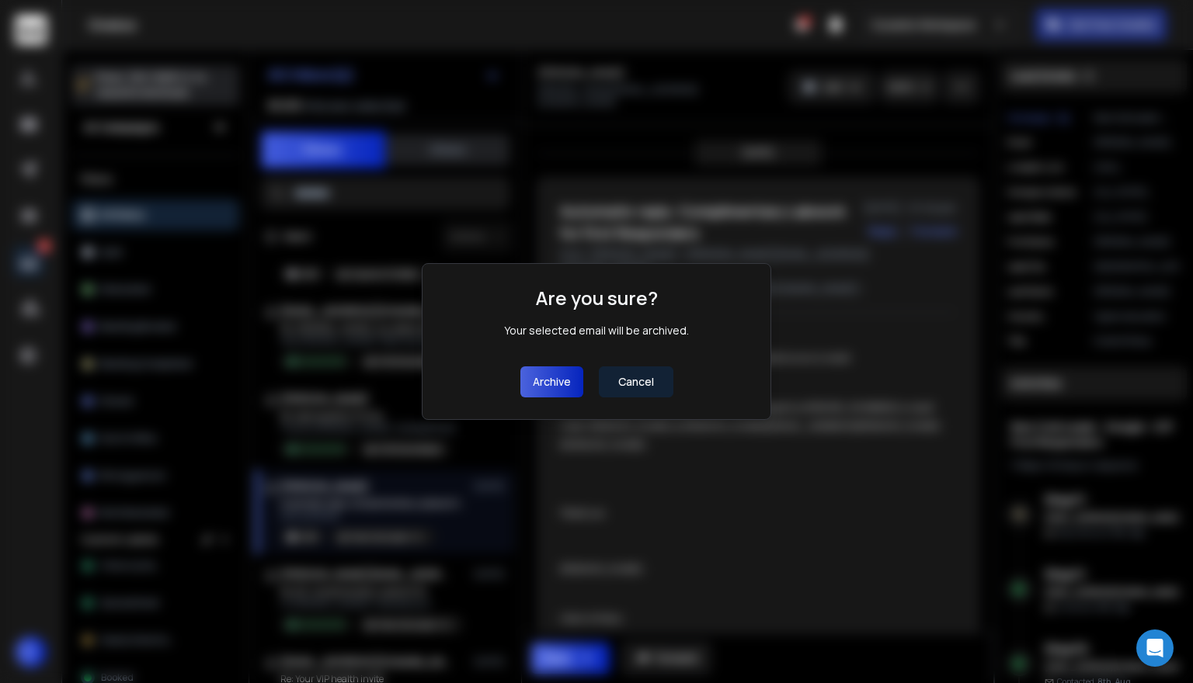
click at [541, 374] on p "archive" at bounding box center [552, 382] width 38 height 16
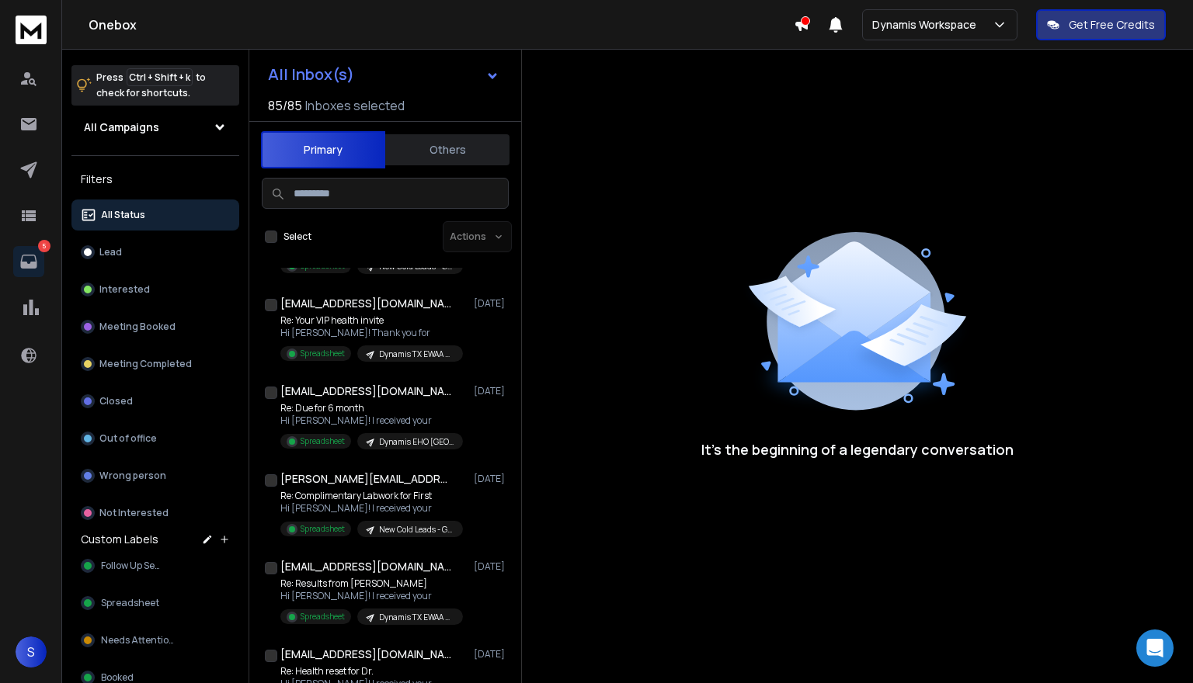
scroll to position [1087, 0]
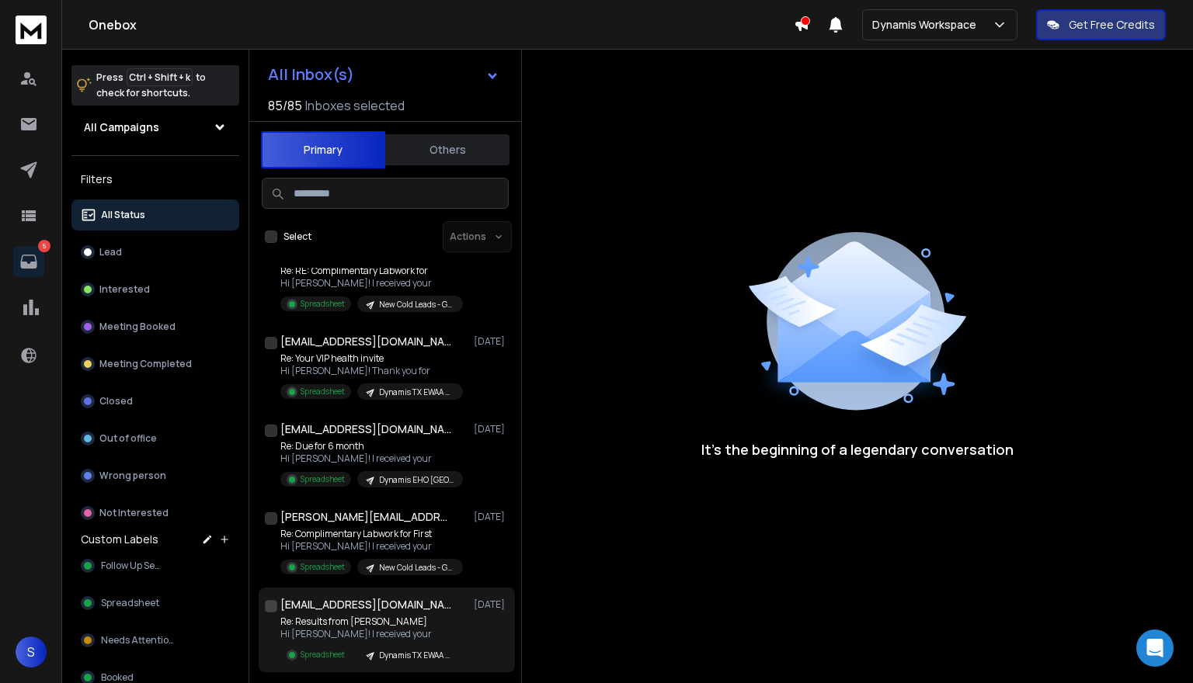
click at [362, 615] on div "[EMAIL_ADDRESS][DOMAIN_NAME] [DATE] Re: Results from [PERSON_NAME] Hi [PERSON_N…" at bounding box center [394, 630] width 228 height 66
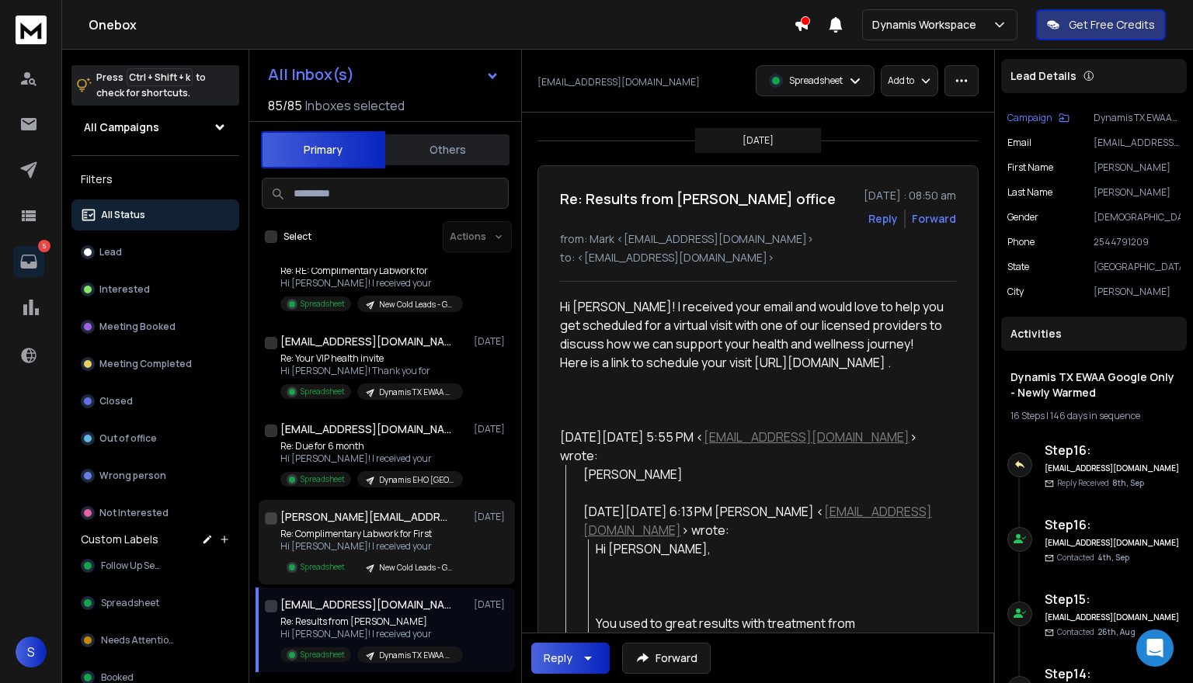
click at [368, 555] on div "Re: Complimentary Labwork for First Hi [PERSON_NAME]! I received your Spreadshe…" at bounding box center [371, 551] width 183 height 47
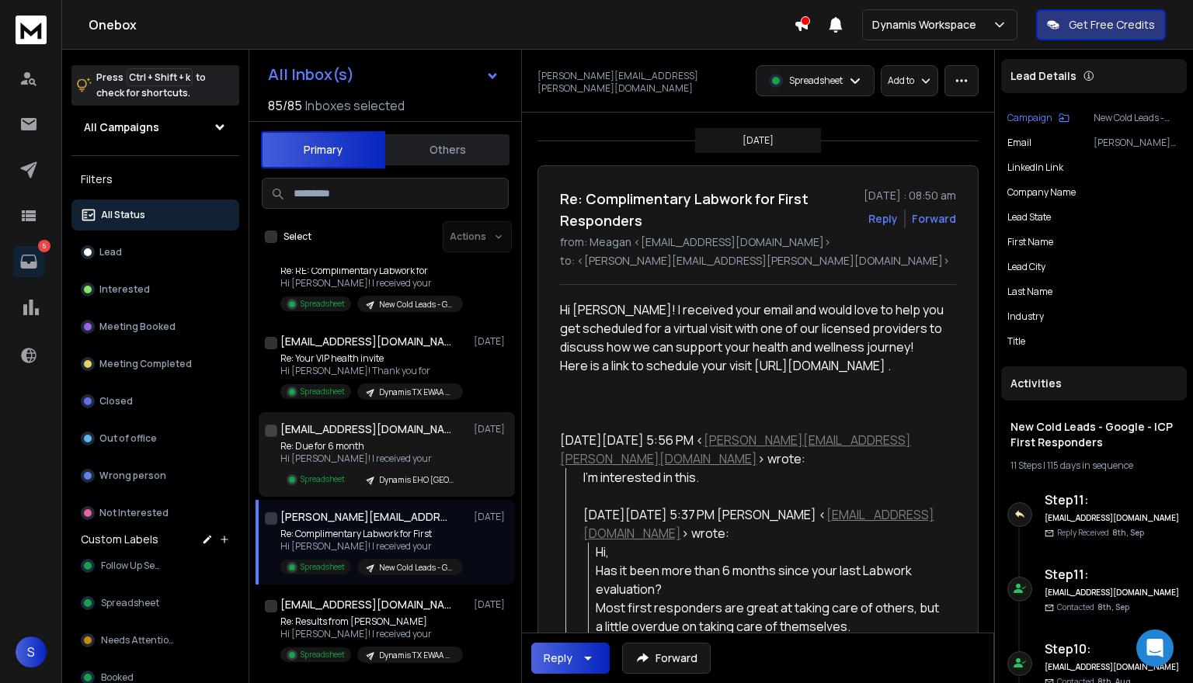
click at [348, 435] on h1 "[EMAIL_ADDRESS][DOMAIN_NAME]" at bounding box center [365, 430] width 171 height 16
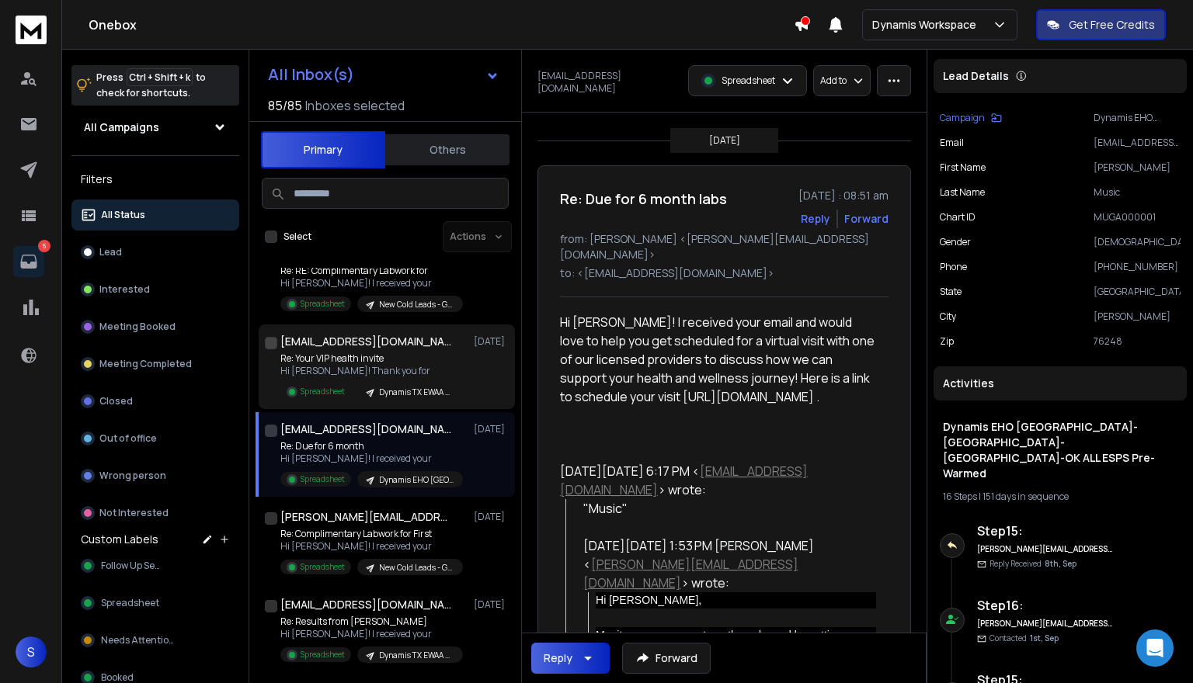
click at [356, 357] on p "Re: Your VIP health invite" at bounding box center [371, 359] width 183 height 12
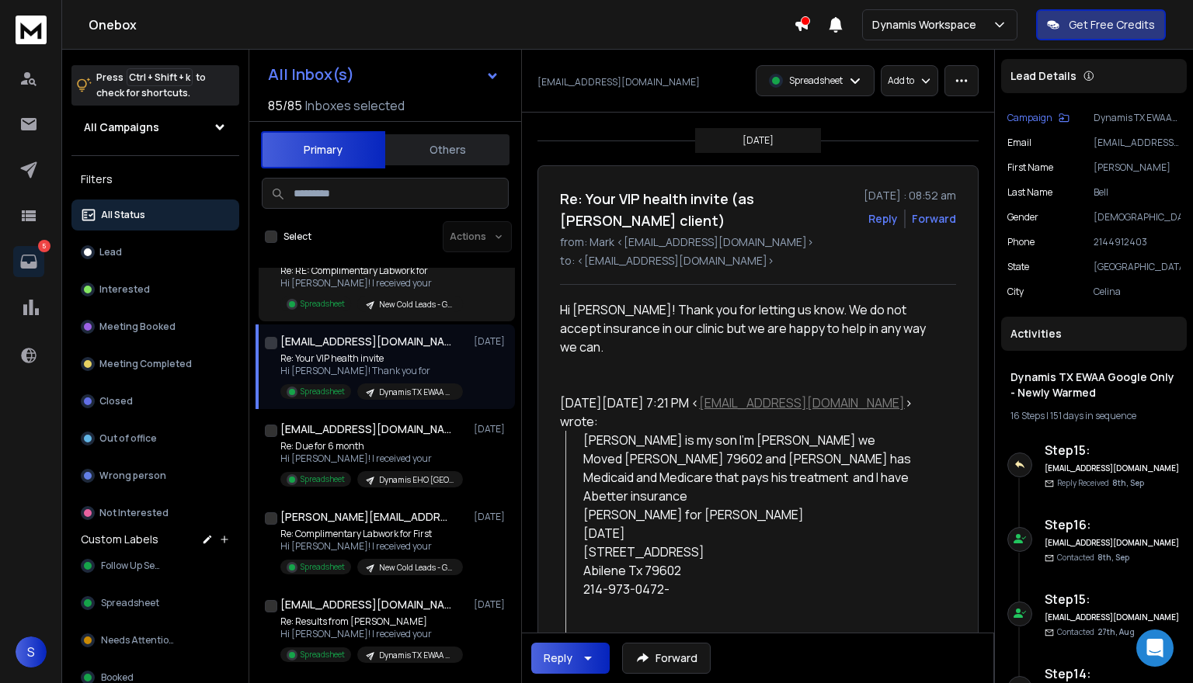
click at [356, 280] on p "Hi [PERSON_NAME]! I received your" at bounding box center [371, 283] width 183 height 12
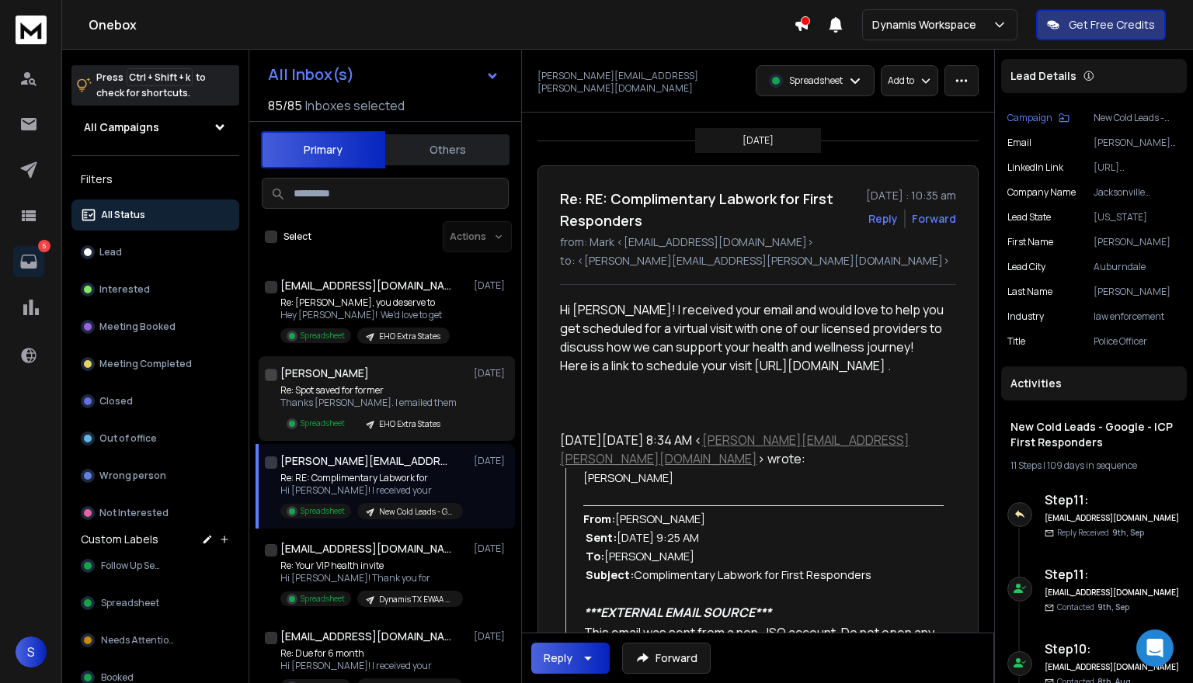
scroll to position [777, 0]
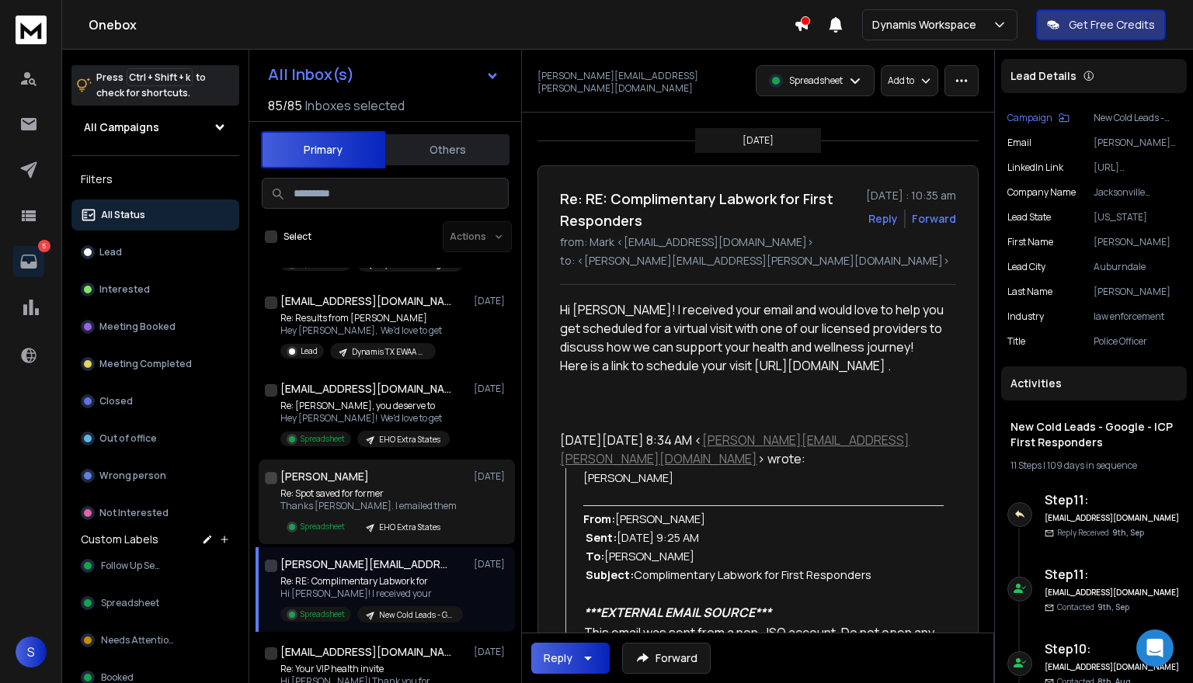
click at [352, 484] on div "[PERSON_NAME] [DATE]" at bounding box center [394, 477] width 228 height 16
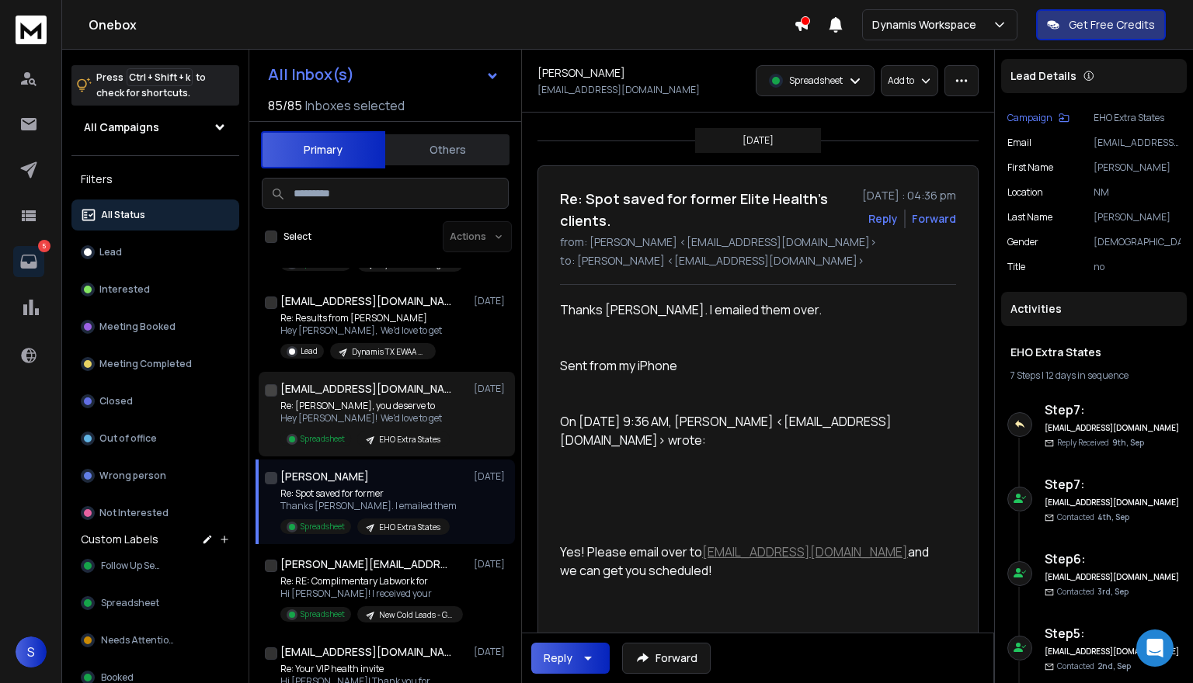
click at [356, 405] on p "Re: [PERSON_NAME], you deserve to" at bounding box center [364, 406] width 169 height 12
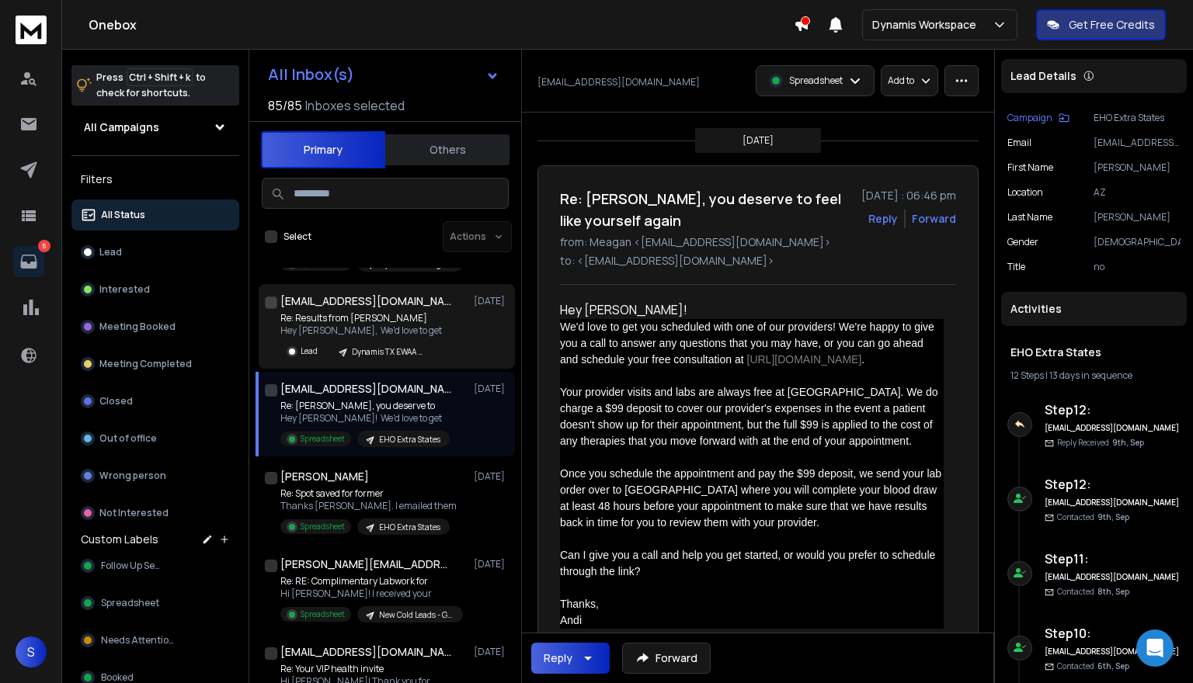
click at [363, 330] on p "Hey [PERSON_NAME], We'd love to get" at bounding box center [361, 331] width 162 height 12
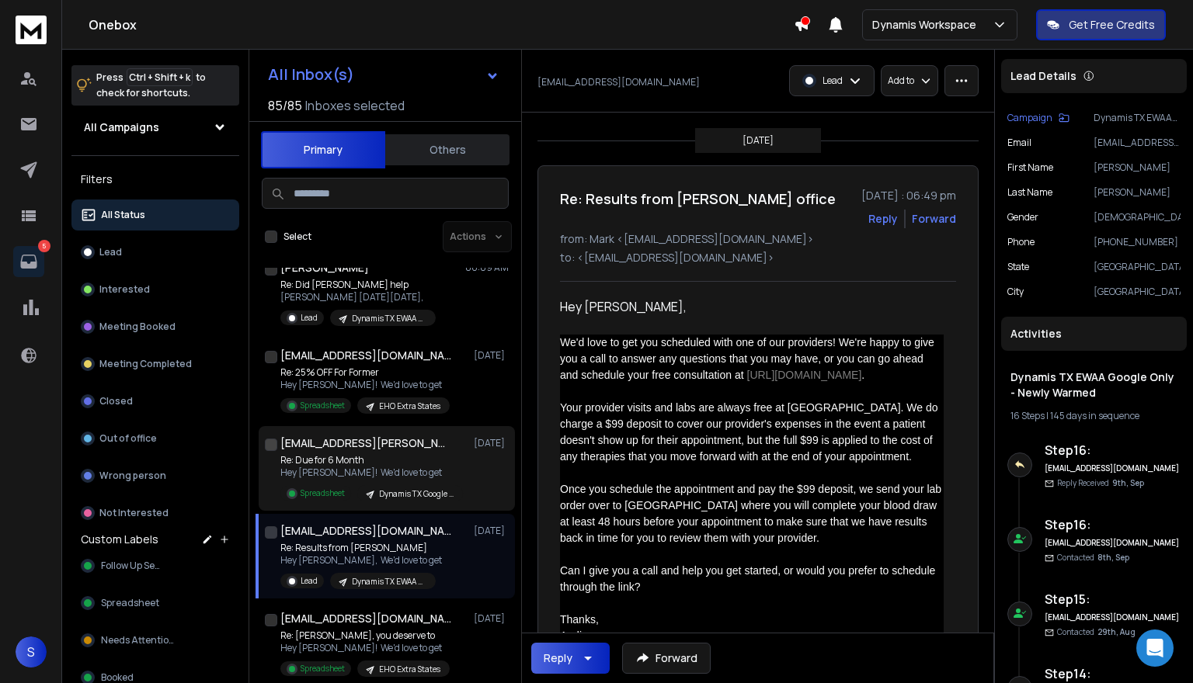
scroll to position [544, 0]
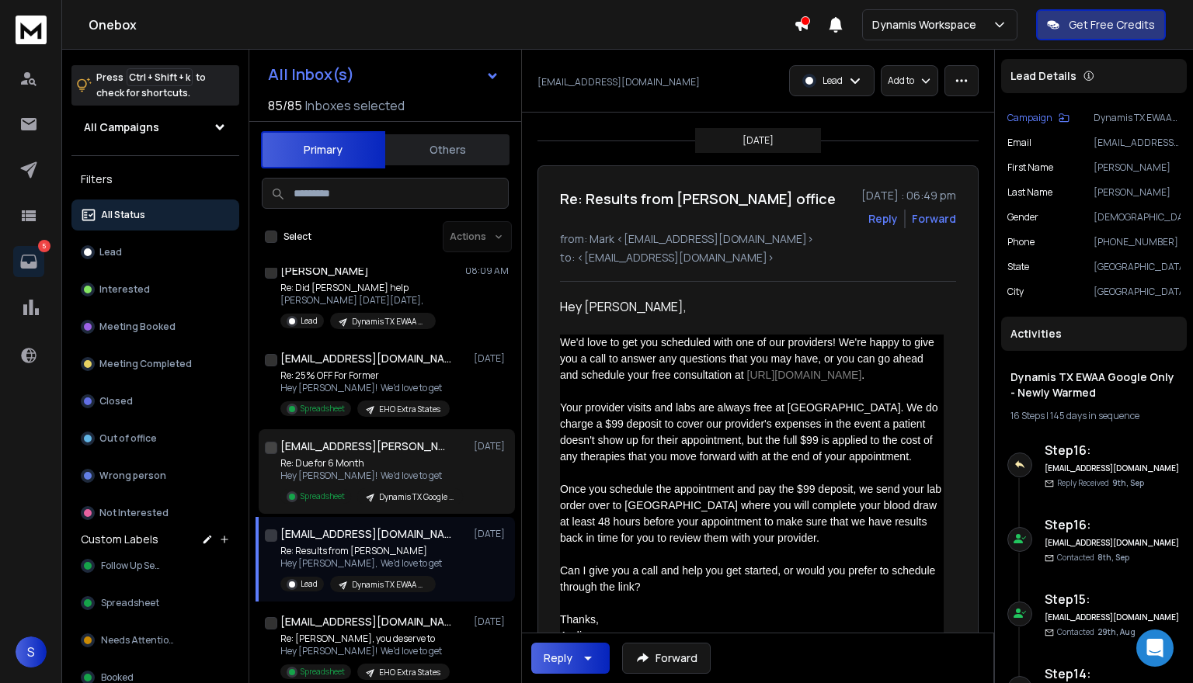
click at [360, 470] on p "Hey [PERSON_NAME]! We'd love to get" at bounding box center [371, 476] width 183 height 12
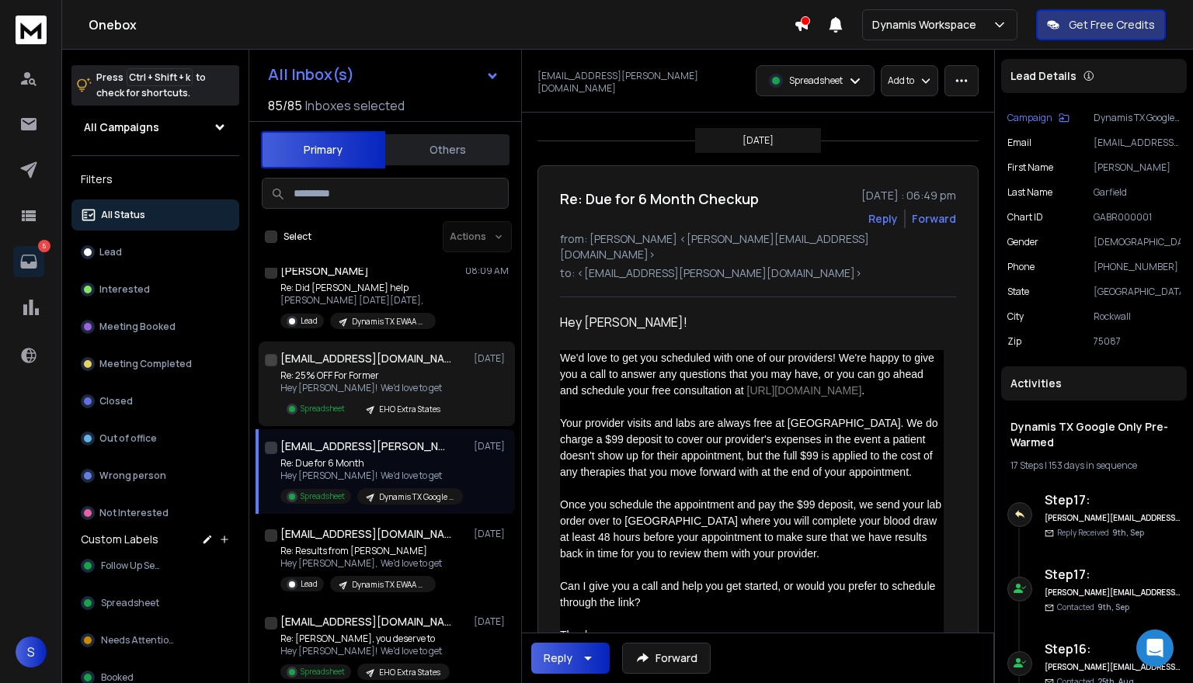
click at [360, 372] on p "Re: 25% OFF For Former" at bounding box center [364, 376] width 169 height 12
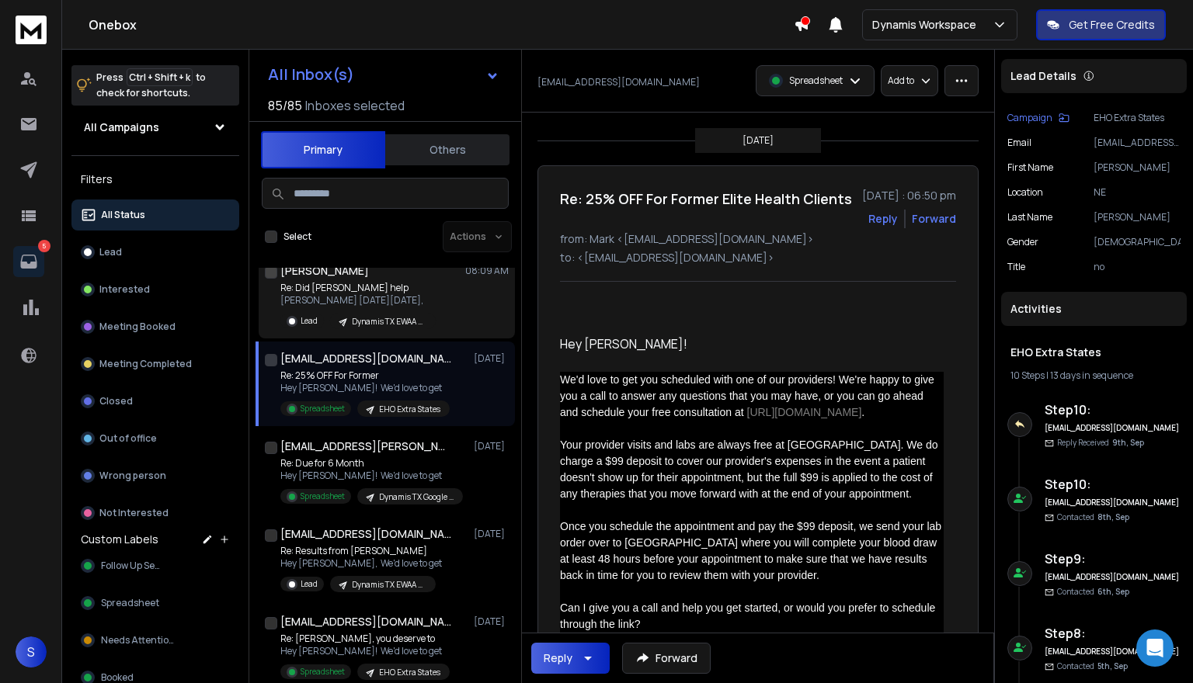
click at [363, 291] on p "Re: Did [PERSON_NAME] help" at bounding box center [357, 288] width 155 height 12
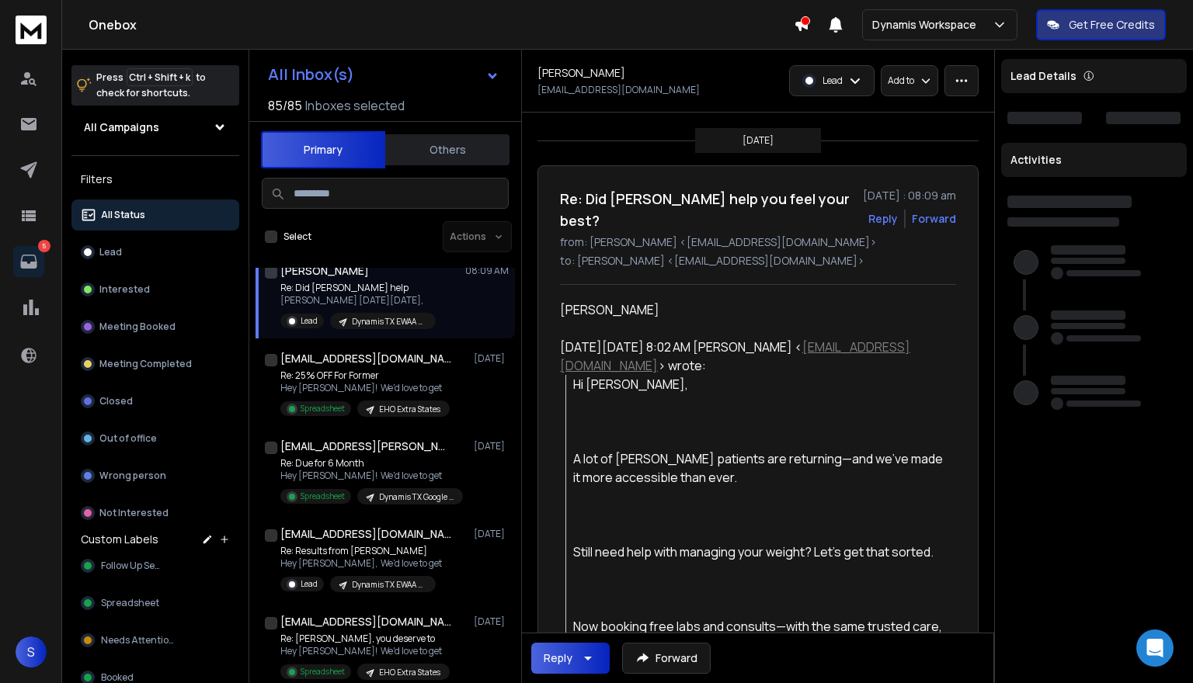
scroll to position [233, 0]
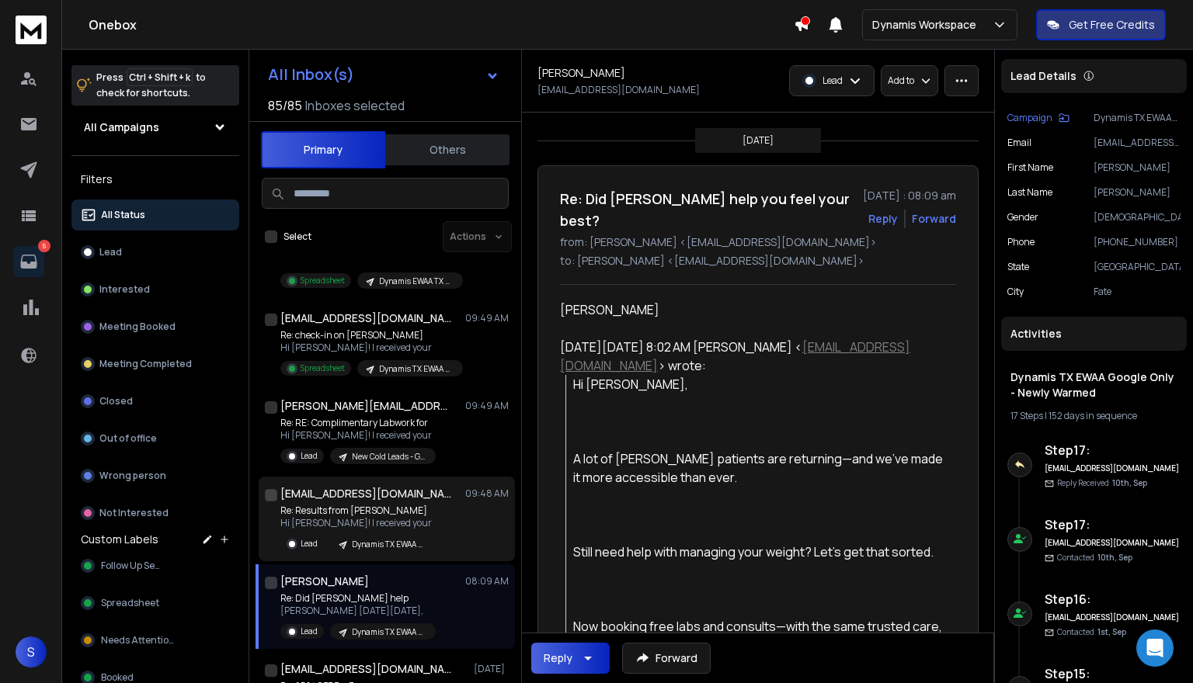
click at [360, 497] on h1 "[EMAIL_ADDRESS][DOMAIN_NAME]" at bounding box center [365, 494] width 171 height 16
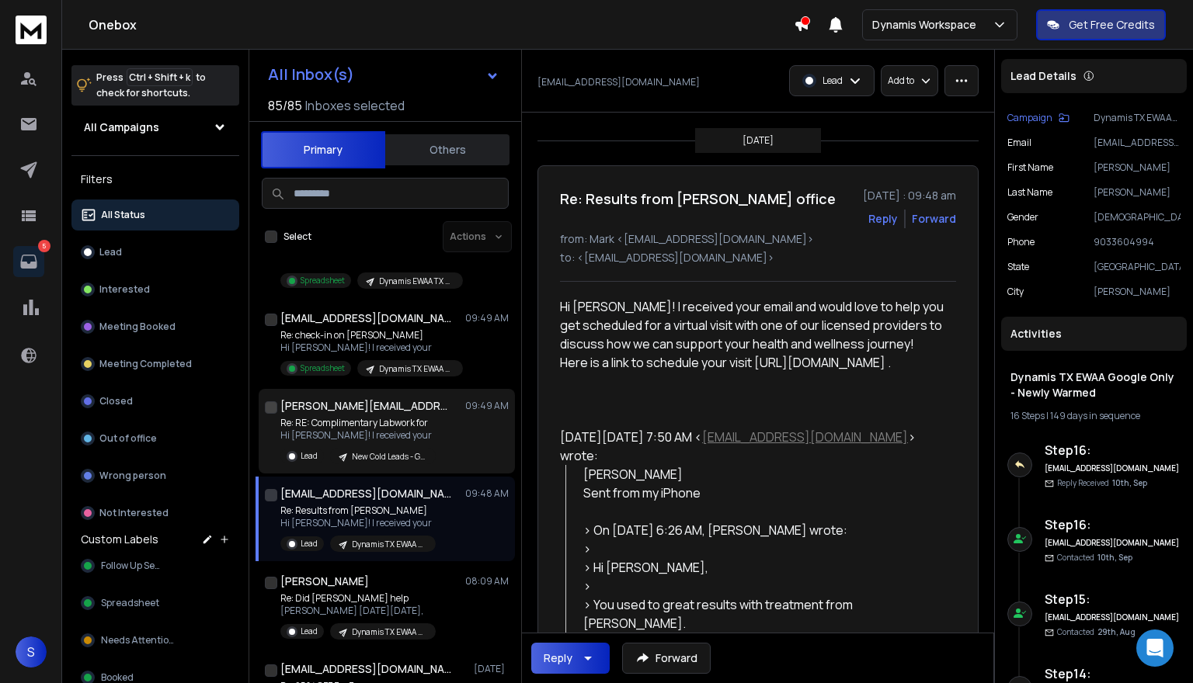
click at [381, 412] on h1 "[PERSON_NAME][EMAIL_ADDRESS][PERSON_NAME][DOMAIN_NAME]" at bounding box center [365, 406] width 171 height 16
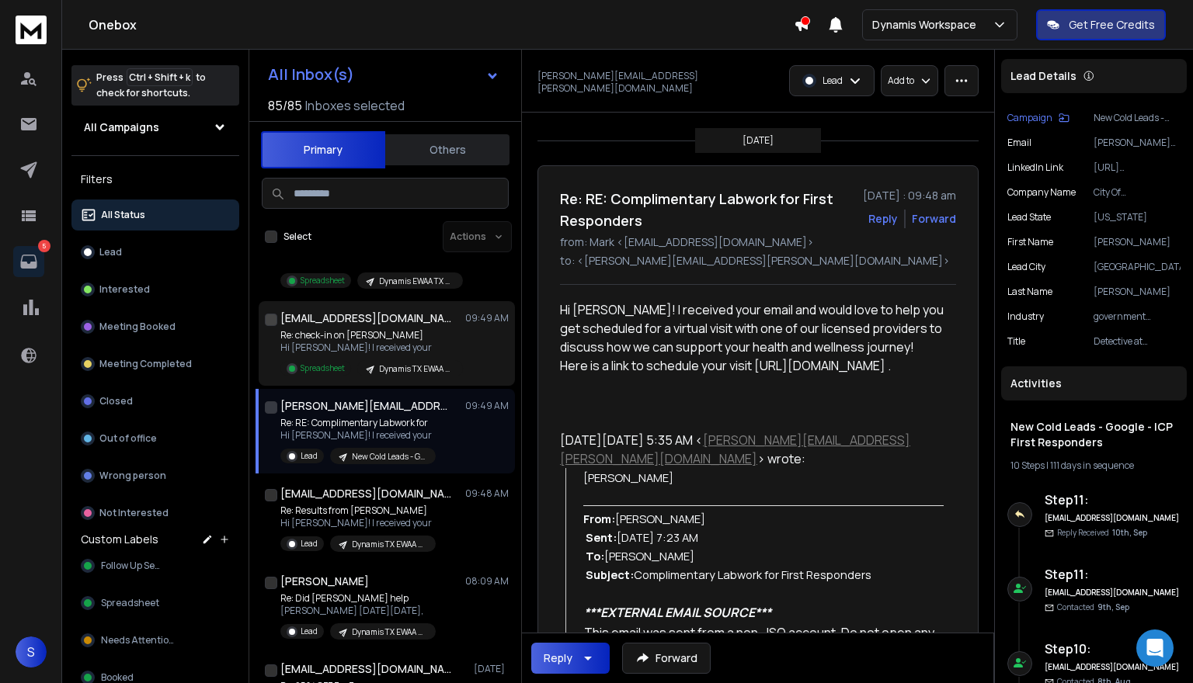
click at [381, 336] on p "Re: check-in on [PERSON_NAME]" at bounding box center [371, 335] width 183 height 12
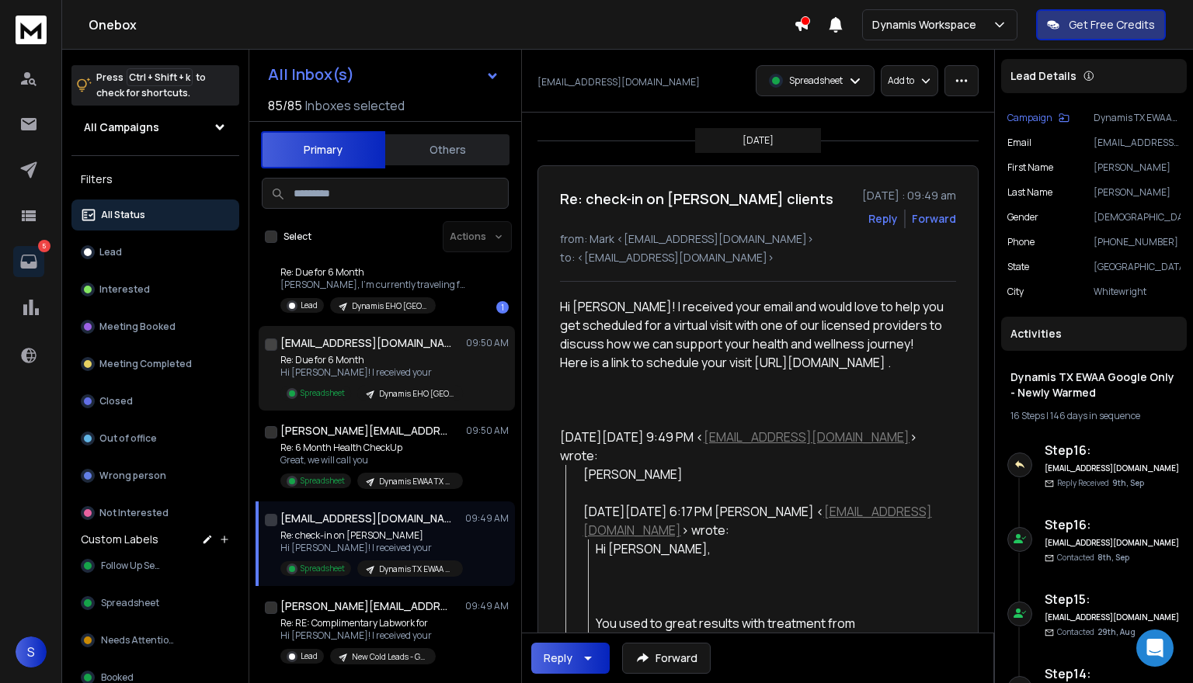
scroll to position [0, 0]
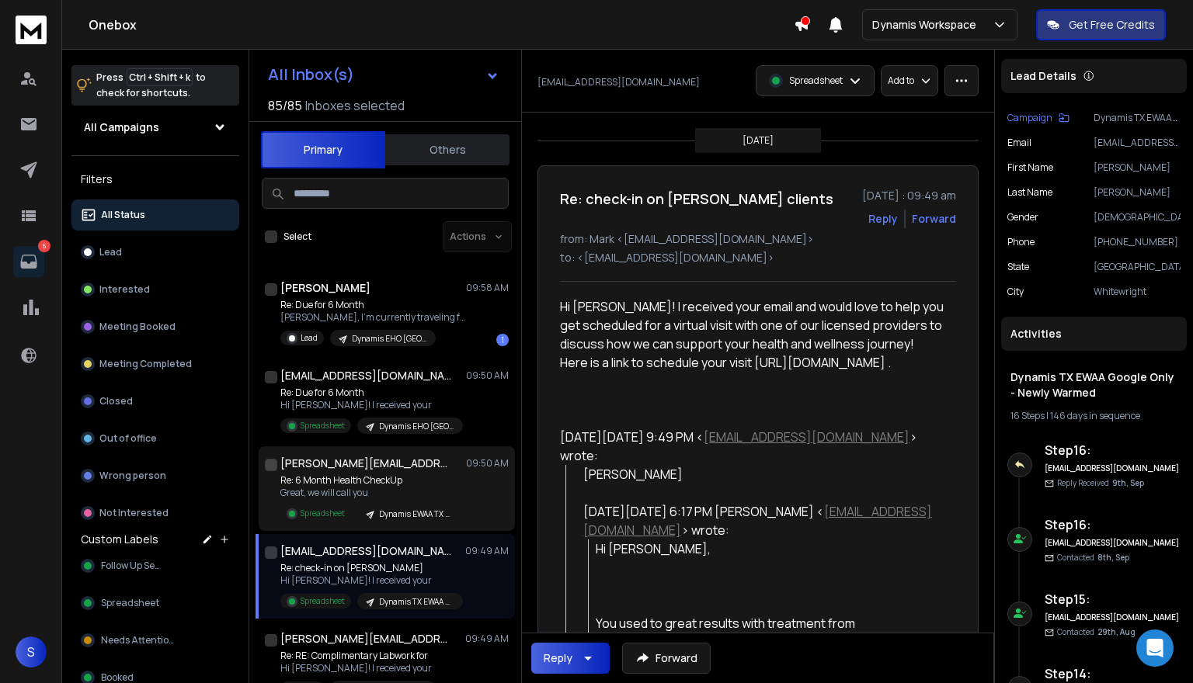
click at [339, 478] on p "Re: 6 Month Health CheckUp" at bounding box center [371, 481] width 183 height 12
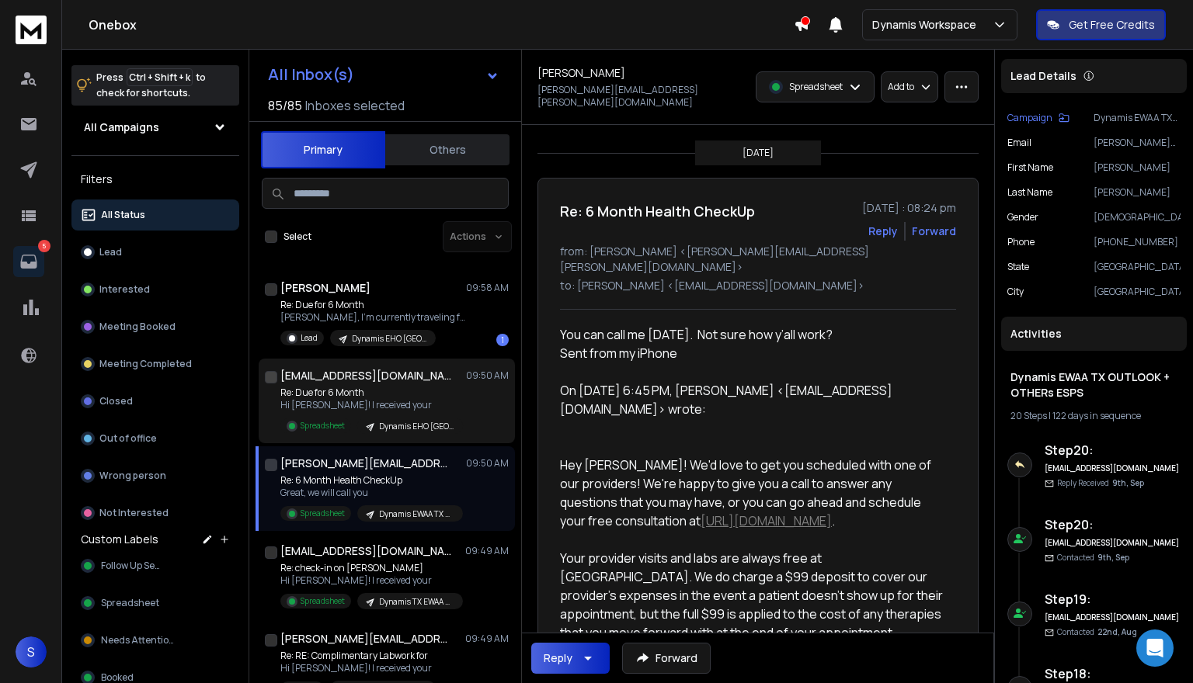
click at [363, 384] on div "[EMAIL_ADDRESS][DOMAIN_NAME] 09:50 AM Re: Due for 6 Month Hi [PERSON_NAME]! I r…" at bounding box center [394, 401] width 228 height 66
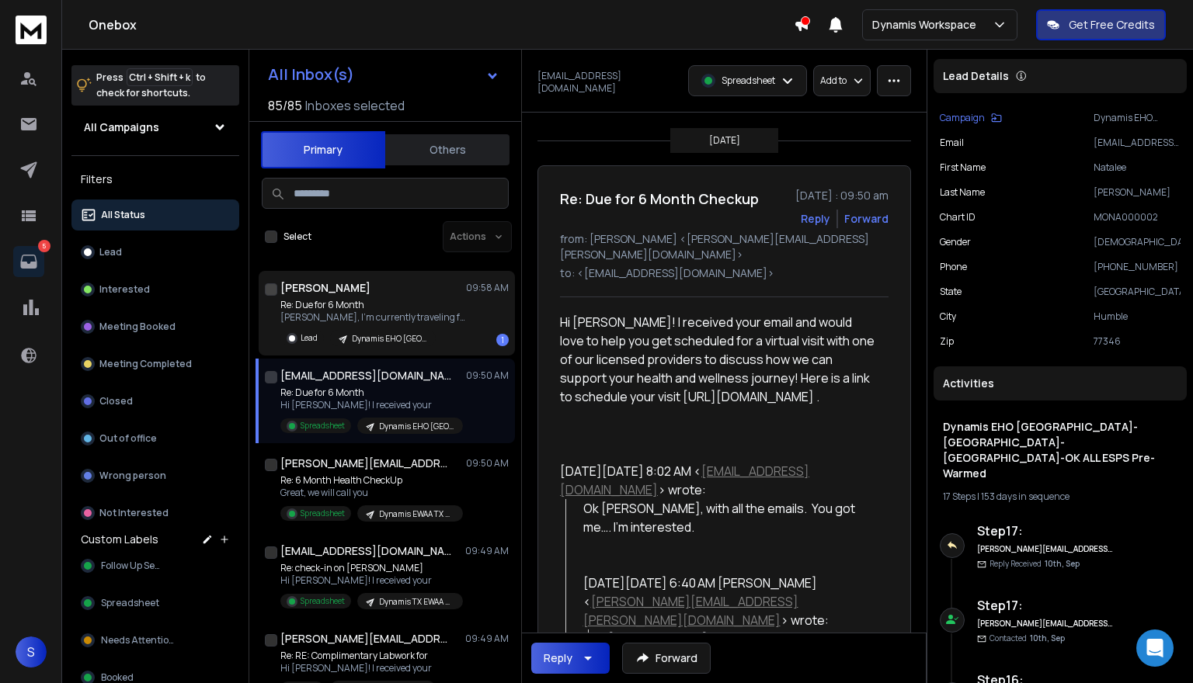
click at [362, 318] on p "[PERSON_NAME], I'm currently traveling for" at bounding box center [373, 317] width 186 height 12
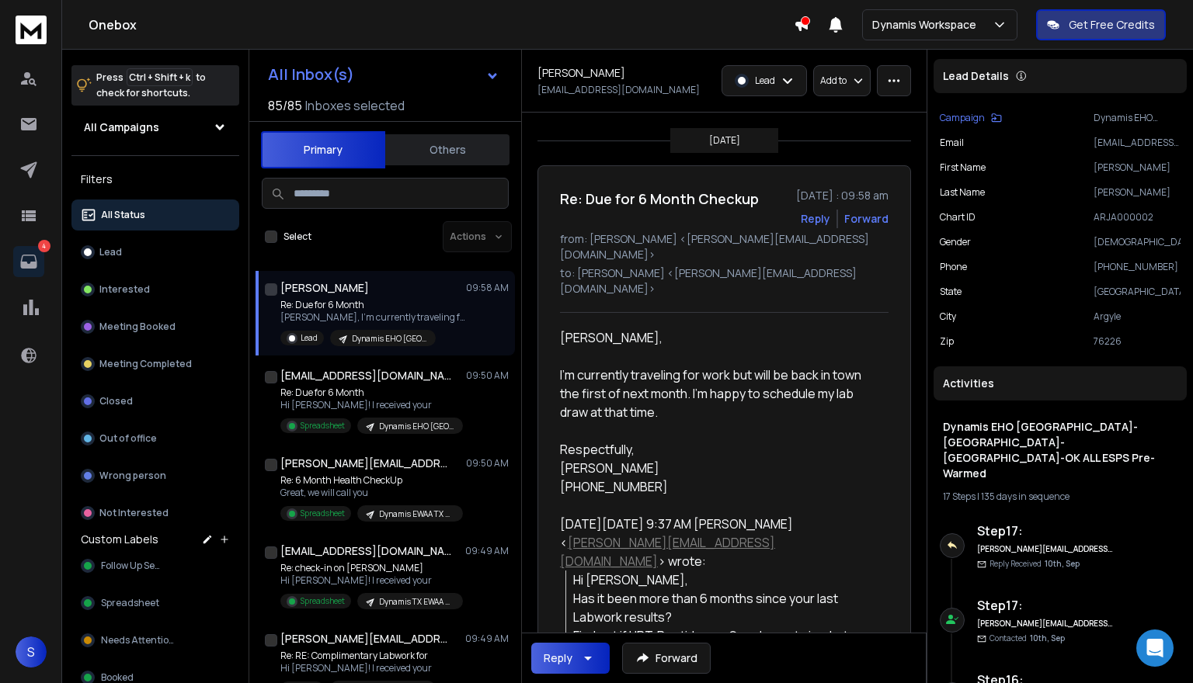
click at [867, 662] on div "Reply Forward" at bounding box center [724, 658] width 405 height 50
click at [892, 659] on div "Reply Forward" at bounding box center [724, 658] width 405 height 50
click at [352, 299] on p "Re: Due for 6 Month" at bounding box center [373, 305] width 186 height 12
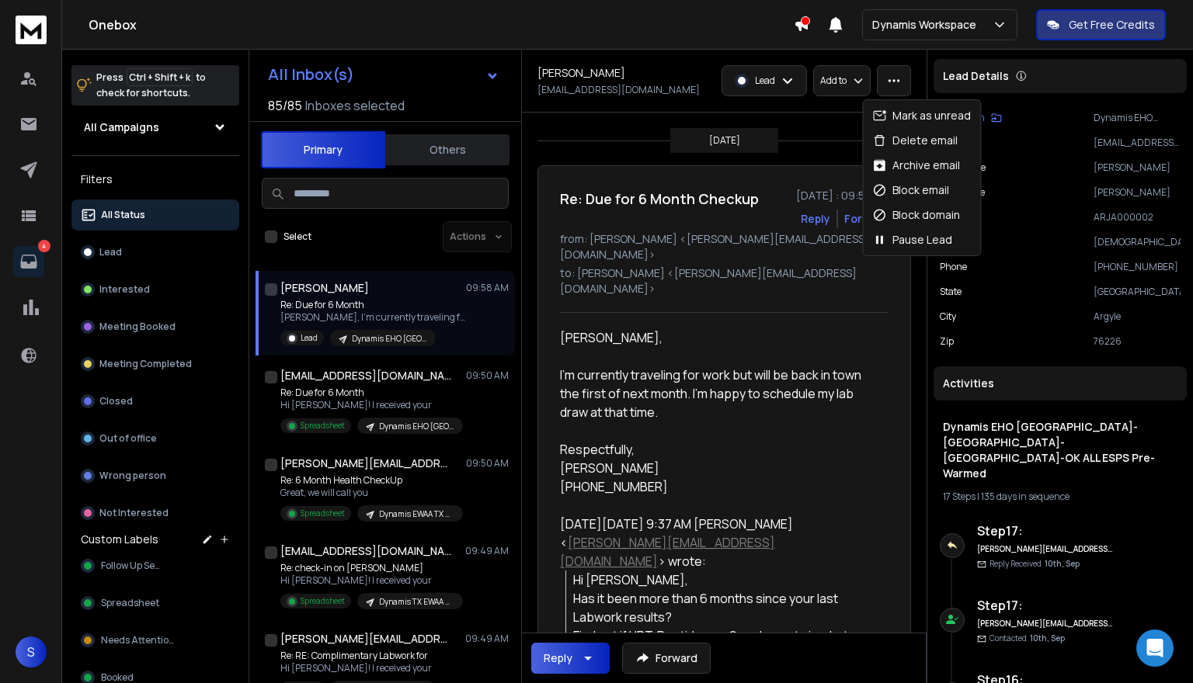
click at [900, 81] on icon "button" at bounding box center [894, 80] width 12 height 2
click at [949, 165] on div "Archive email" at bounding box center [916, 166] width 88 height 16
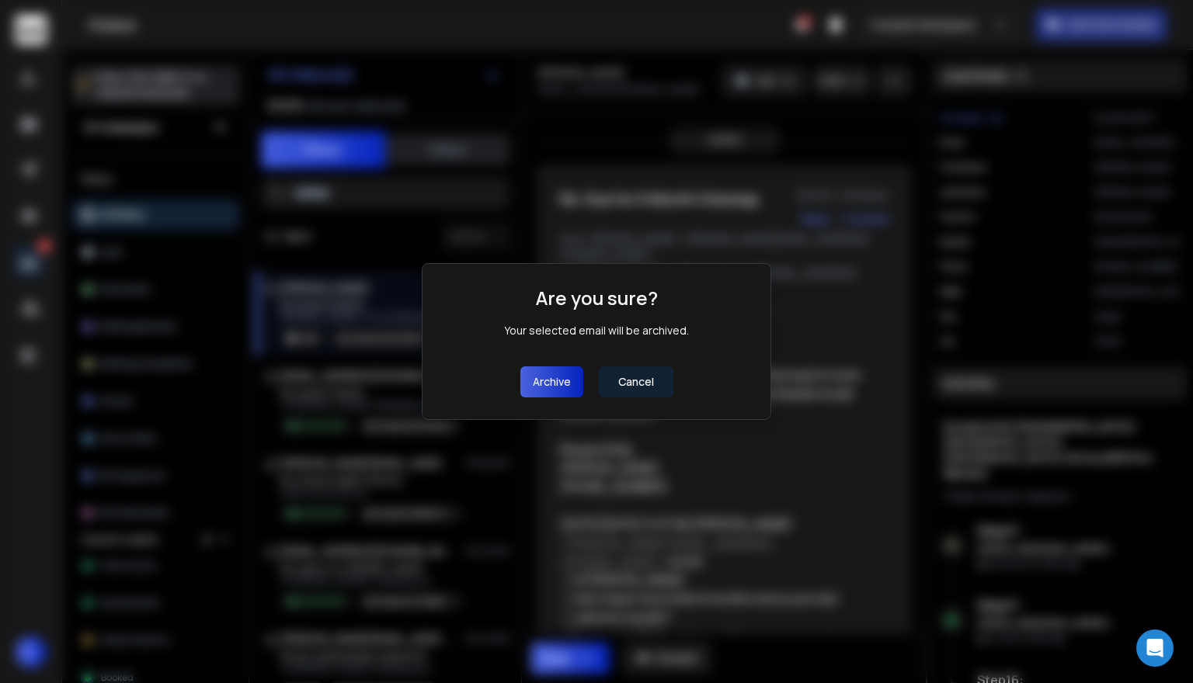
click at [574, 377] on button "archive" at bounding box center [551, 382] width 63 height 31
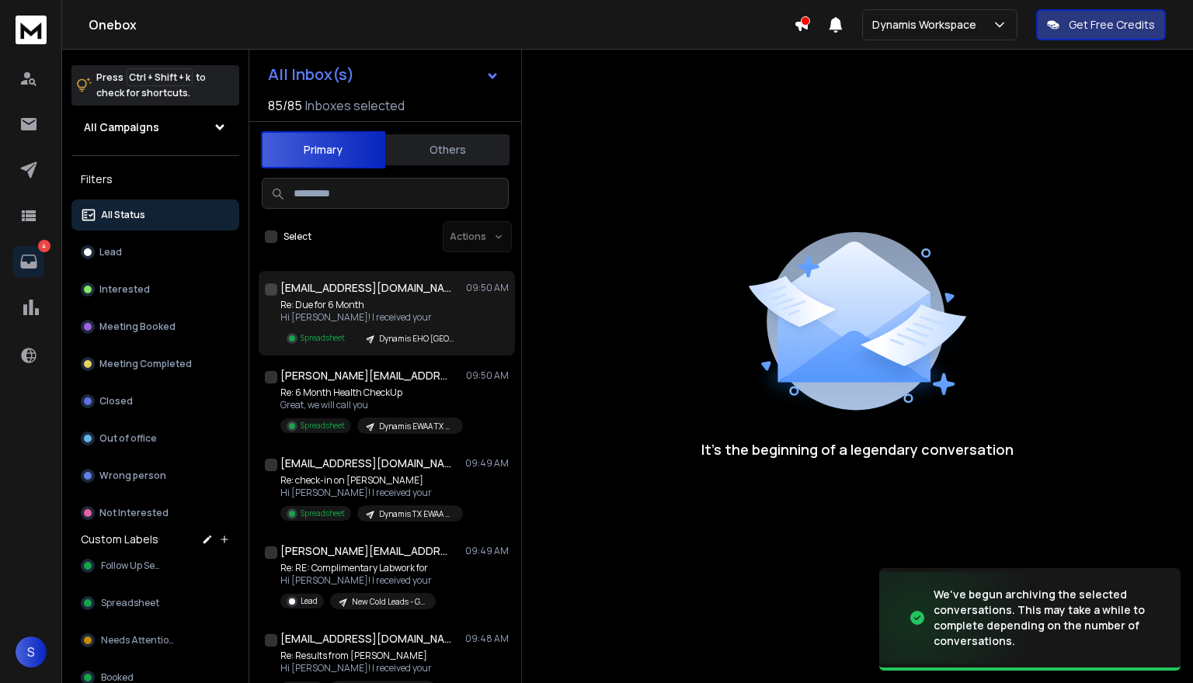
click at [425, 300] on p "Re: Due for 6 Month" at bounding box center [371, 305] width 183 height 12
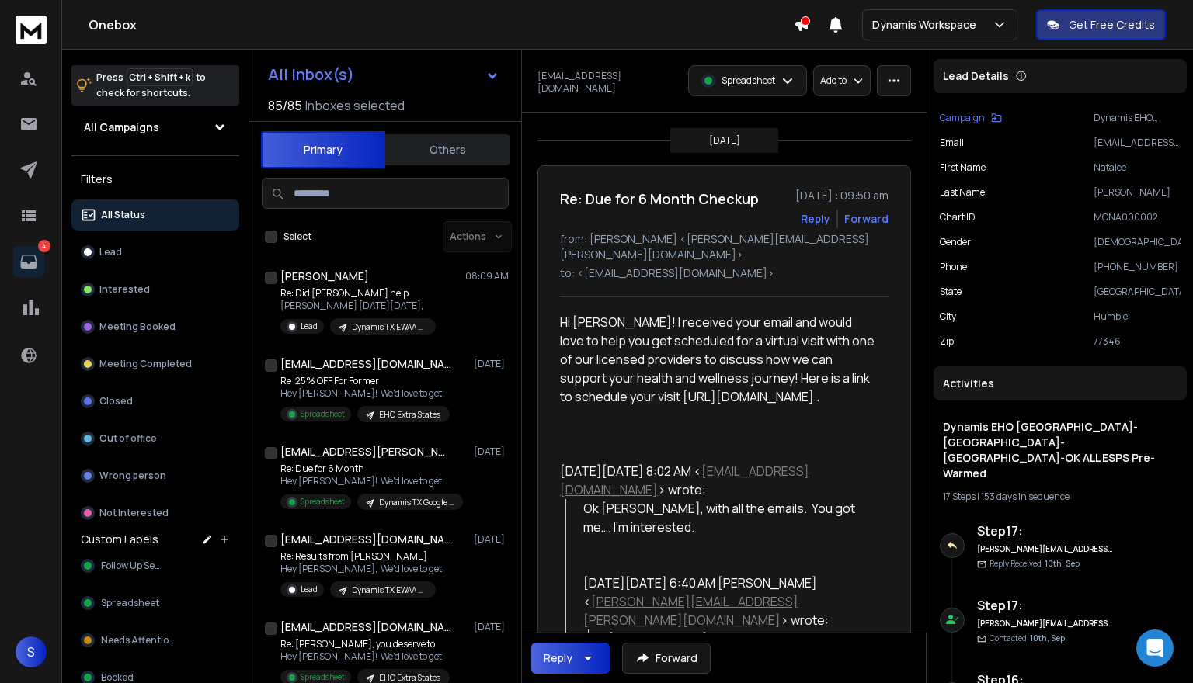
scroll to position [466, 0]
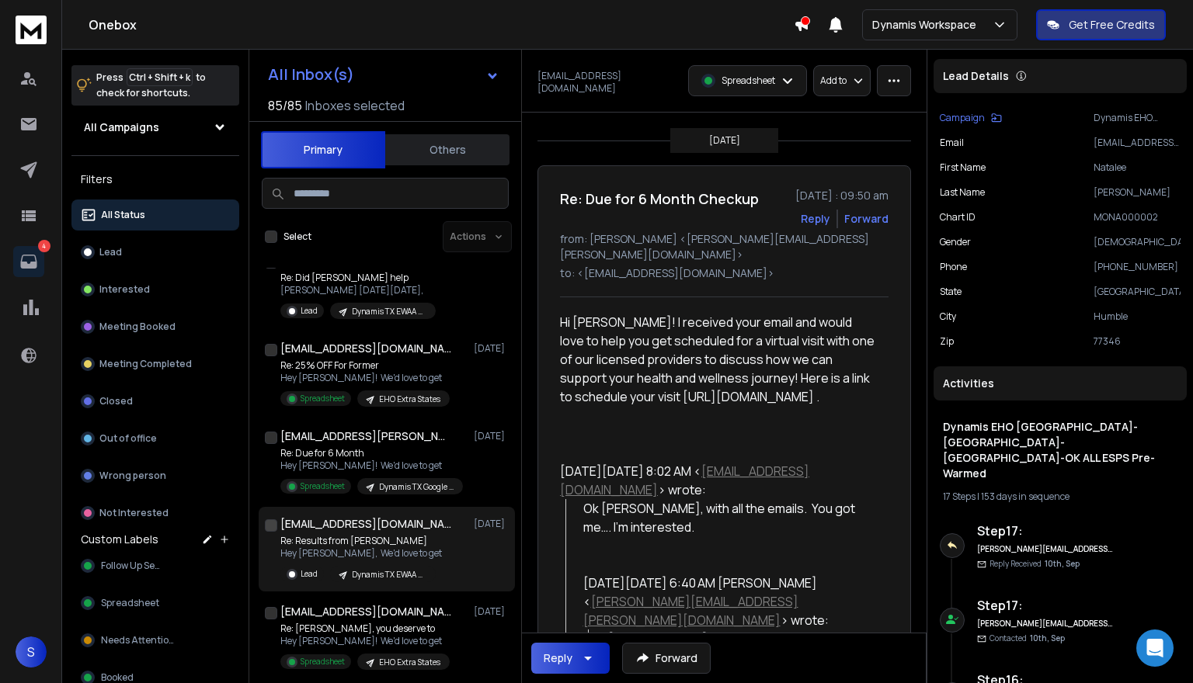
click at [357, 553] on p "Hey [PERSON_NAME], We'd love to get" at bounding box center [361, 554] width 162 height 12
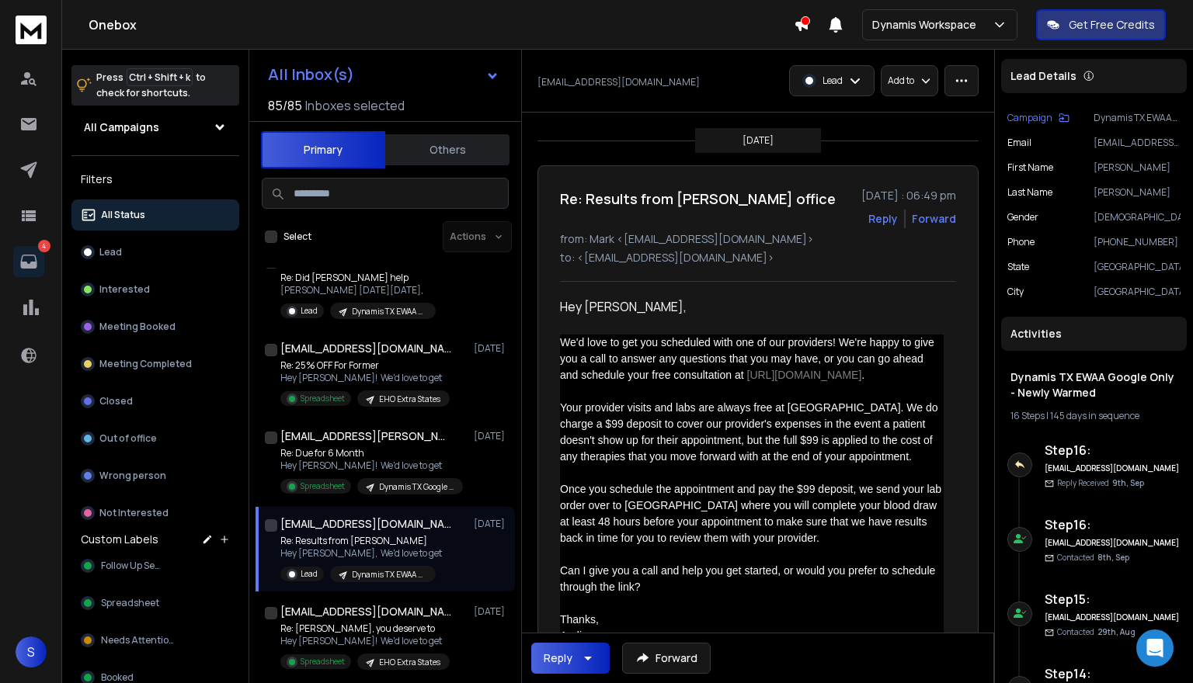
click at [805, 89] on div "Lead" at bounding box center [832, 81] width 84 height 30
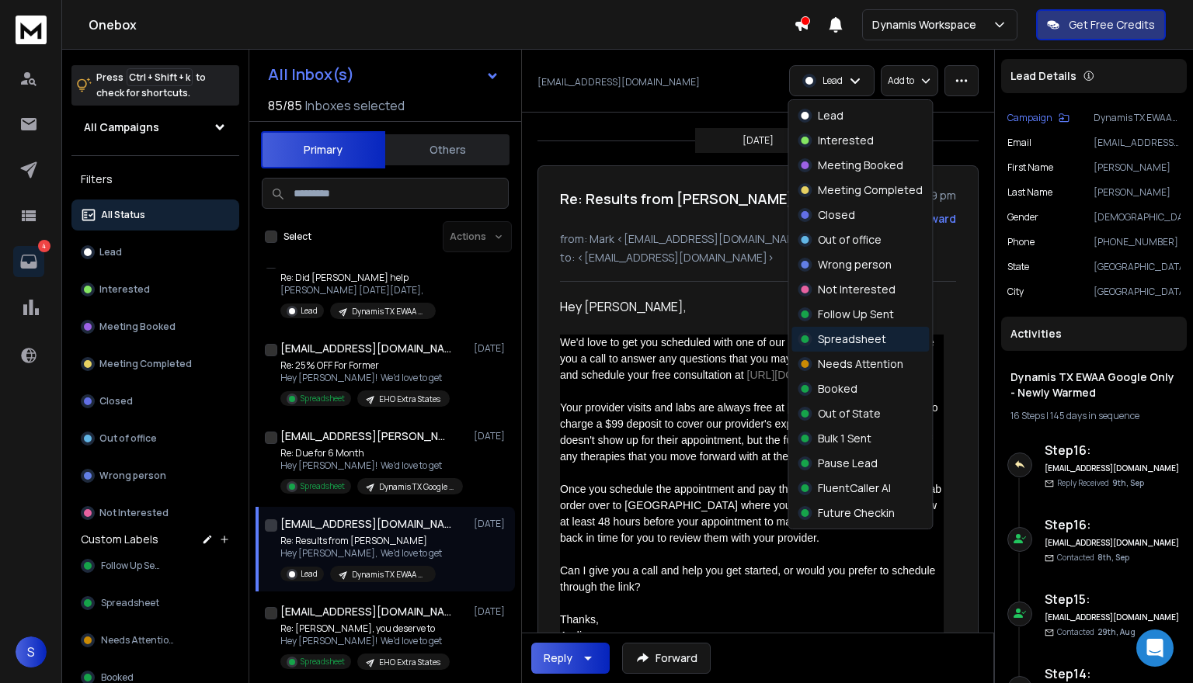
click at [864, 336] on p "Spreadsheet" at bounding box center [852, 340] width 68 height 16
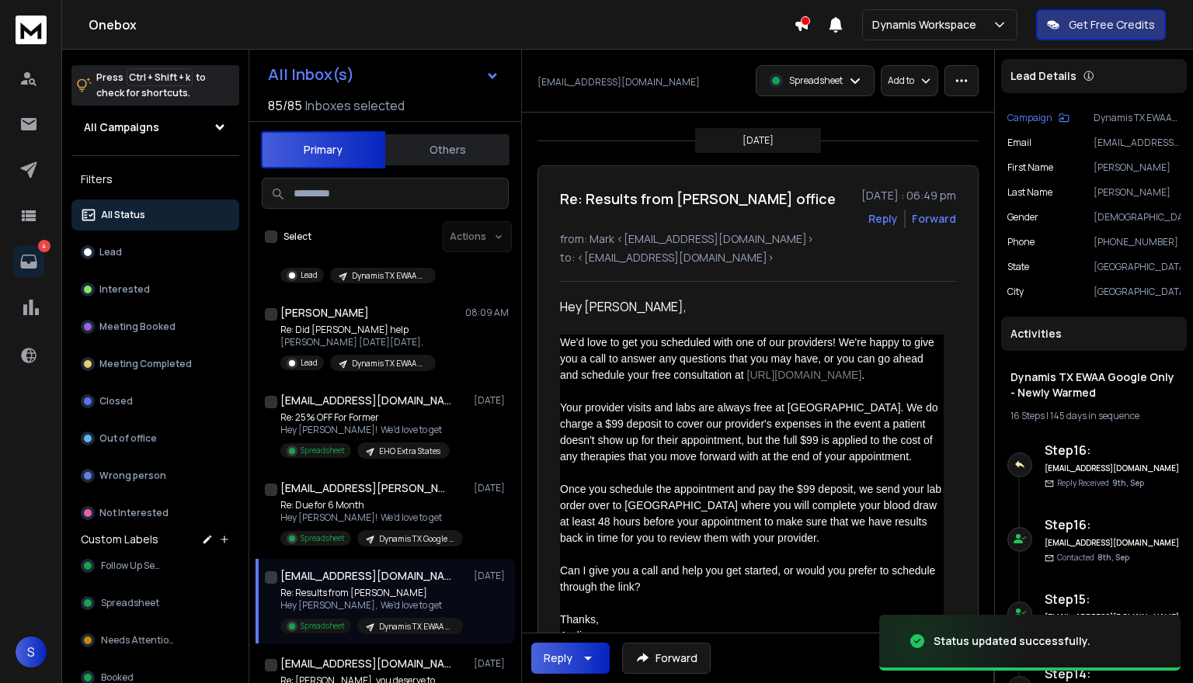
scroll to position [388, 0]
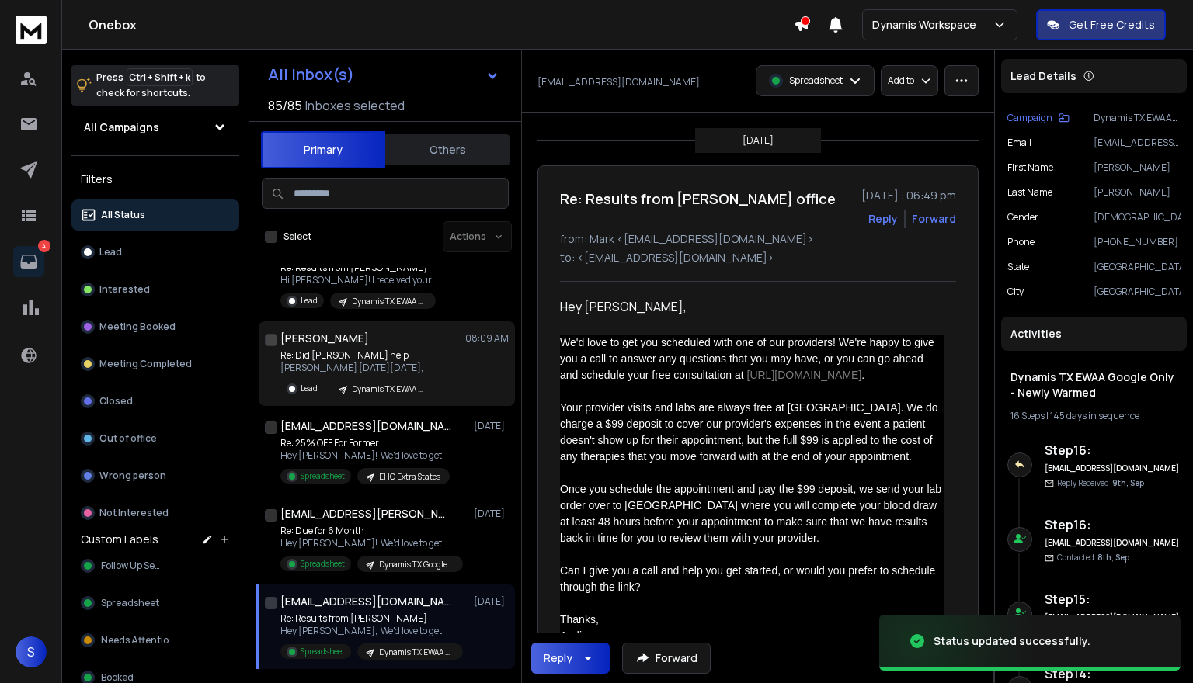
click at [388, 352] on p "Re: Did [PERSON_NAME] help" at bounding box center [357, 355] width 155 height 12
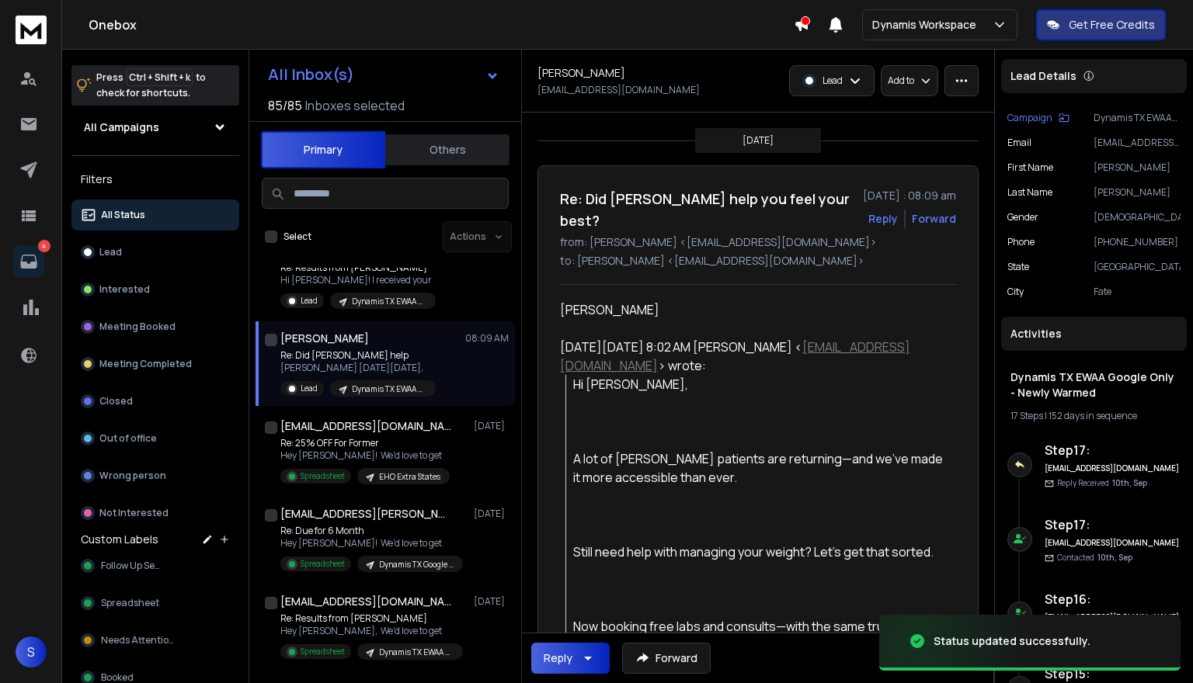
click at [888, 217] on button "Reply" at bounding box center [883, 219] width 30 height 16
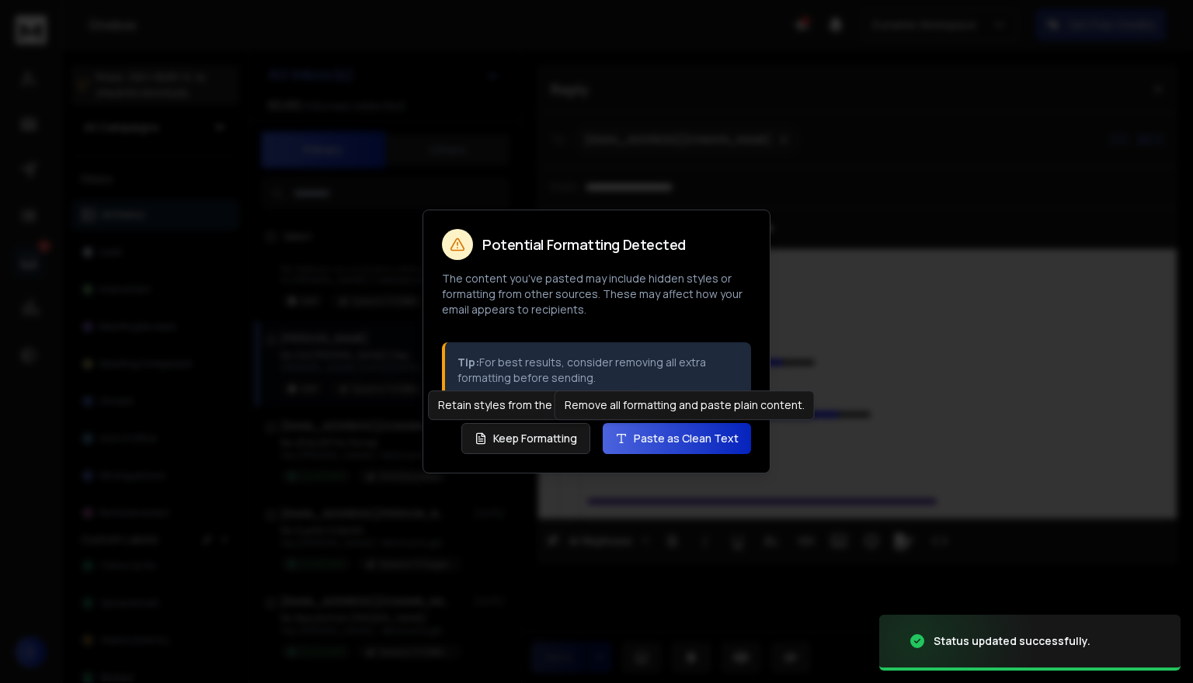
click at [641, 434] on button "Paste as Clean Text" at bounding box center [677, 438] width 148 height 31
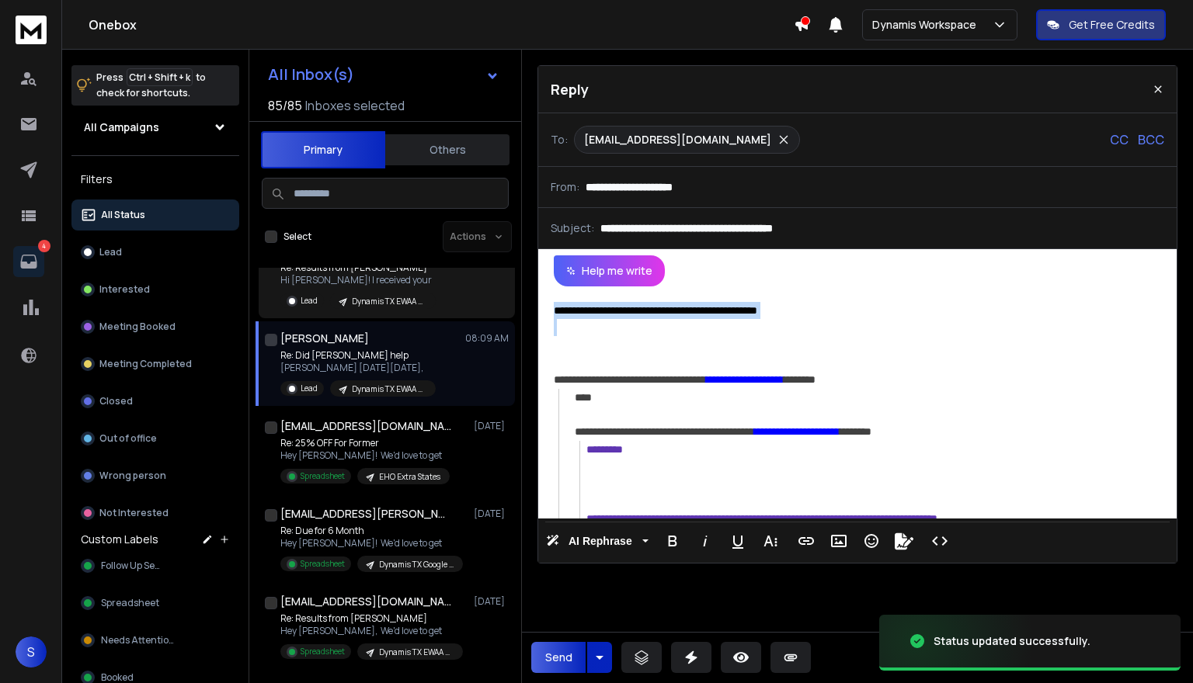
drag, startPoint x: 785, startPoint y: 325, endPoint x: 440, endPoint y: 311, distance: 345.1
click at [443, 318] on div "All Inbox(s) 85 / 85 Inboxes selected Primary Others Select Actions [EMAIL_ADDR…" at bounding box center [721, 391] width 944 height 683
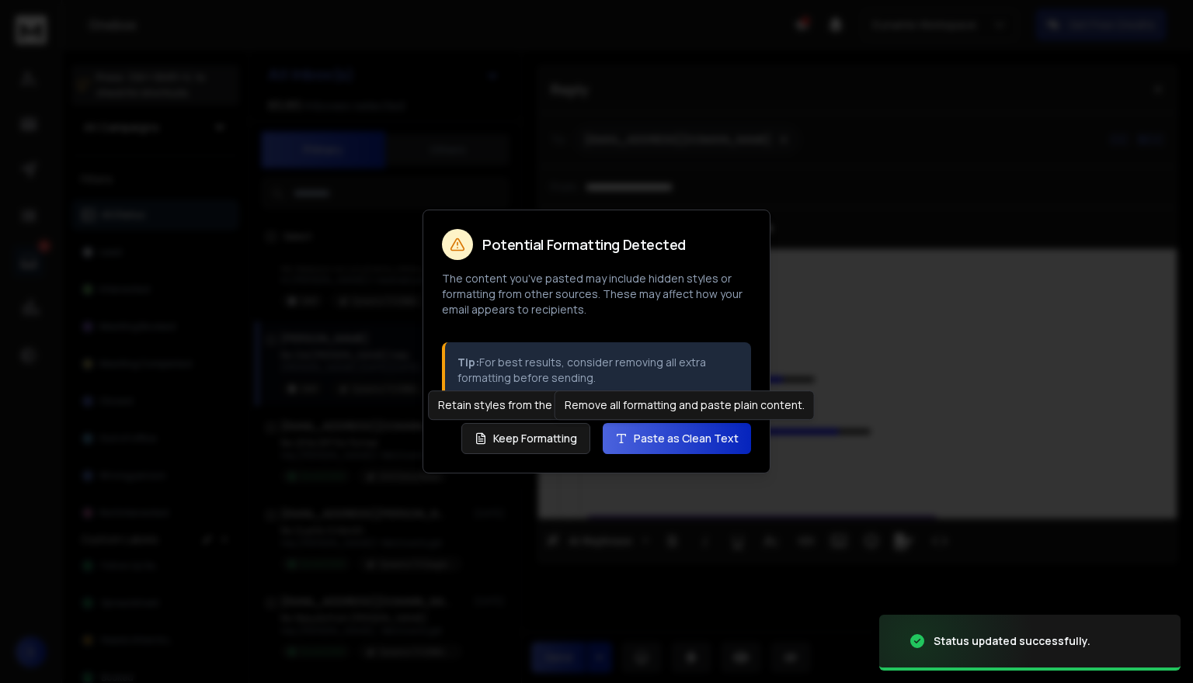
click at [671, 429] on button "Paste as Clean Text" at bounding box center [677, 438] width 148 height 31
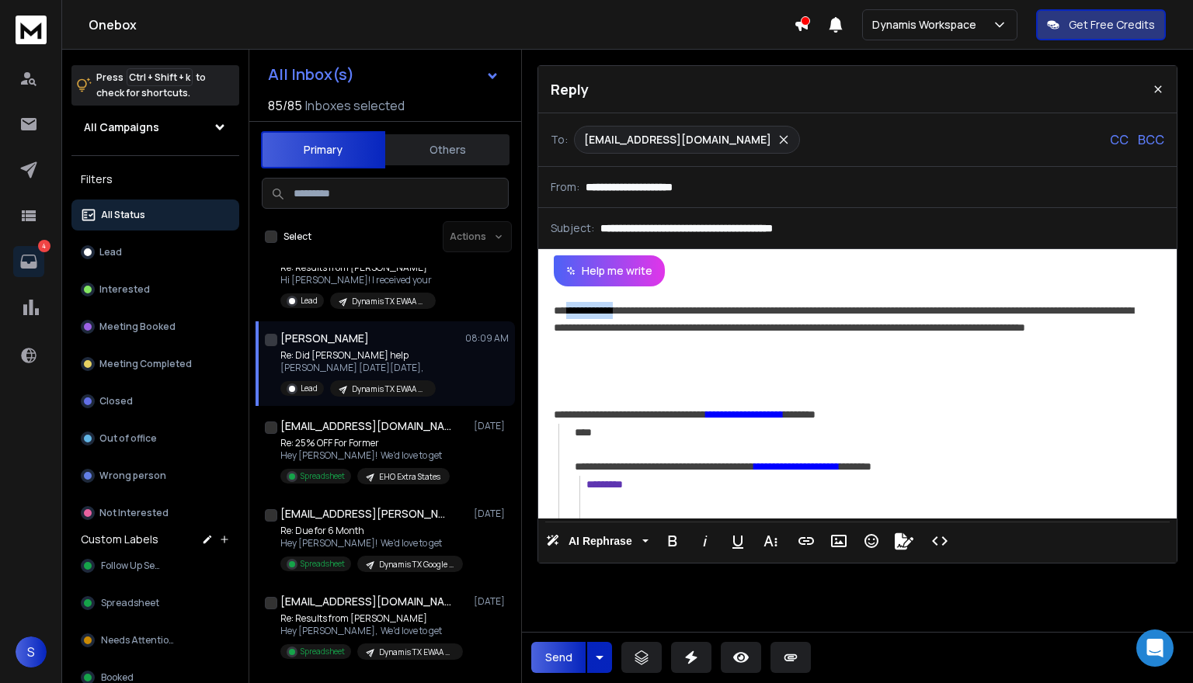
drag, startPoint x: 624, startPoint y: 308, endPoint x: 568, endPoint y: 304, distance: 56.8
click at [568, 304] on div "**********" at bounding box center [850, 328] width 592 height 52
click at [545, 672] on button "Send" at bounding box center [558, 657] width 54 height 31
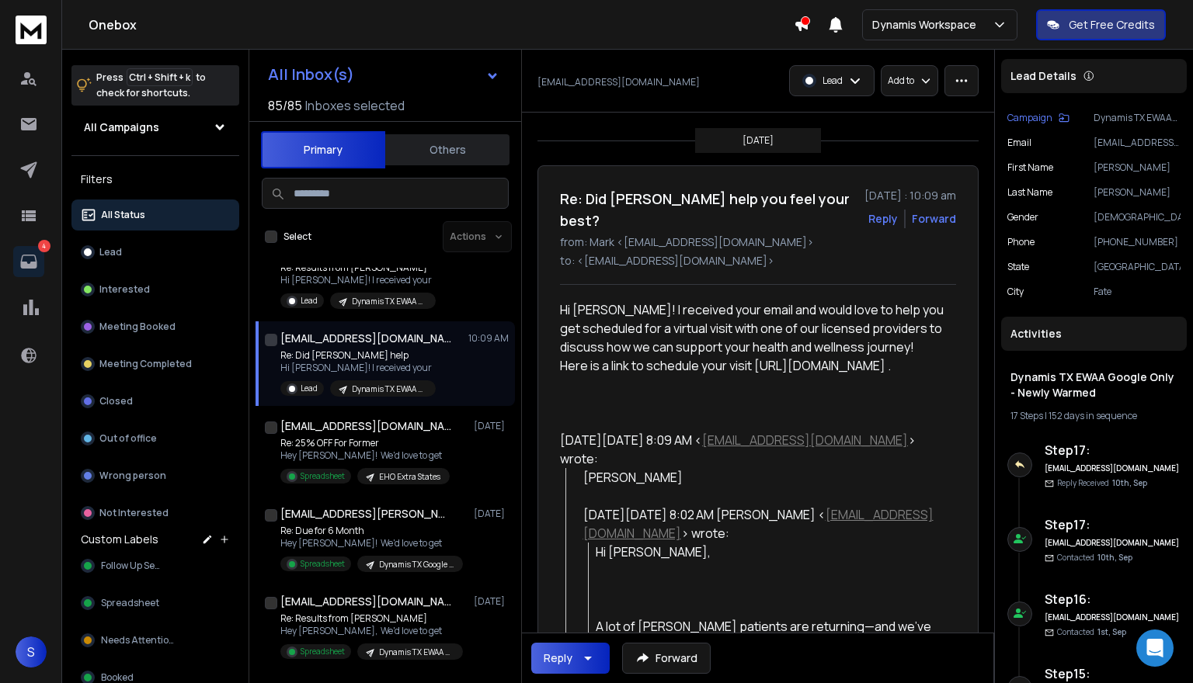
click at [813, 80] on div at bounding box center [809, 81] width 14 height 14
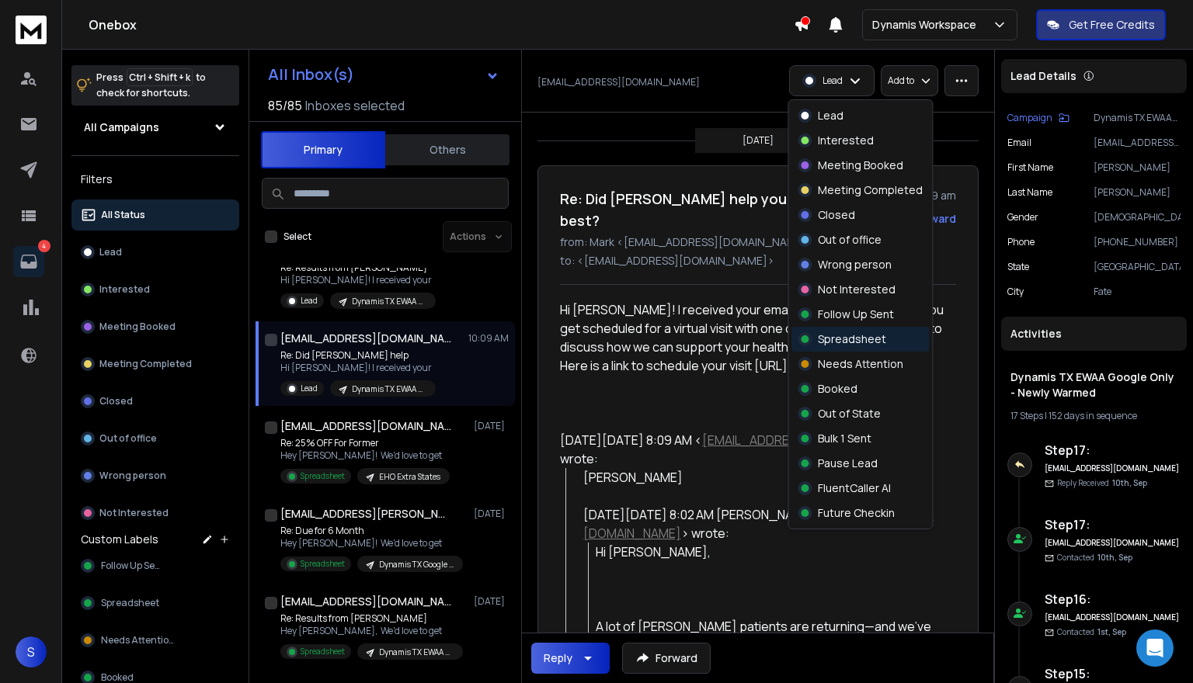
click at [884, 333] on div "Spreadsheet" at bounding box center [859, 339] width 137 height 25
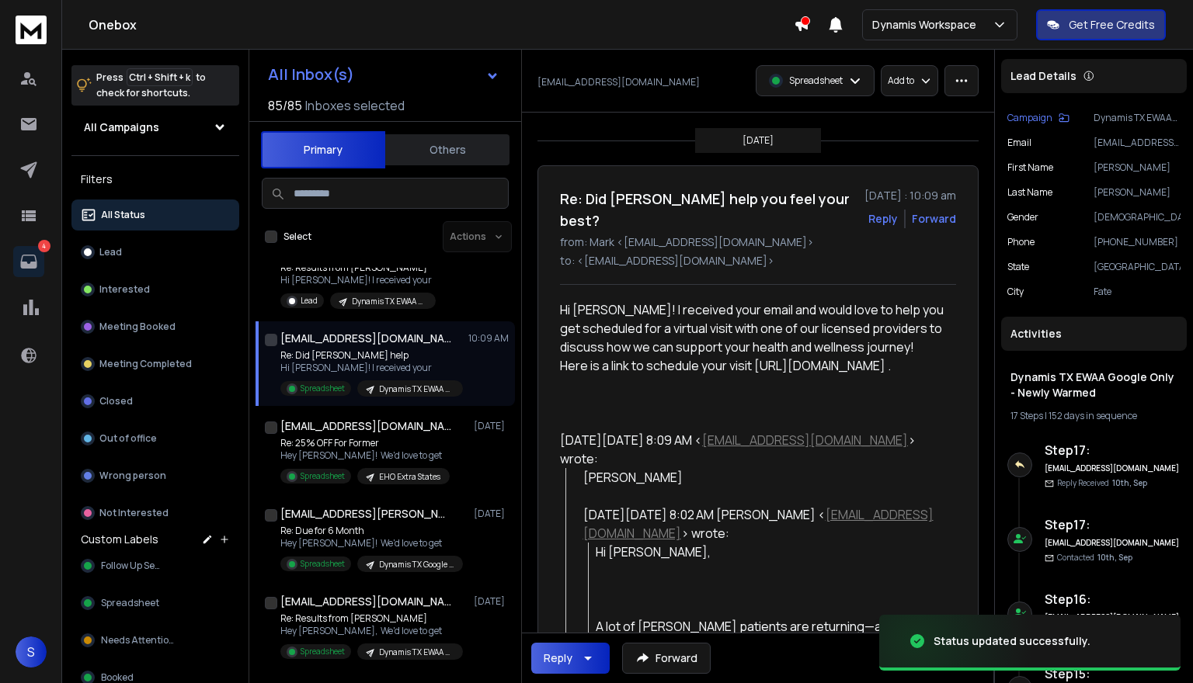
click at [1098, 193] on p "[PERSON_NAME]" at bounding box center [1136, 192] width 87 height 12
click at [1104, 165] on p "[PERSON_NAME]" at bounding box center [1136, 168] width 87 height 12
click at [1112, 245] on p "[PHONE_NUMBER]" at bounding box center [1136, 242] width 87 height 12
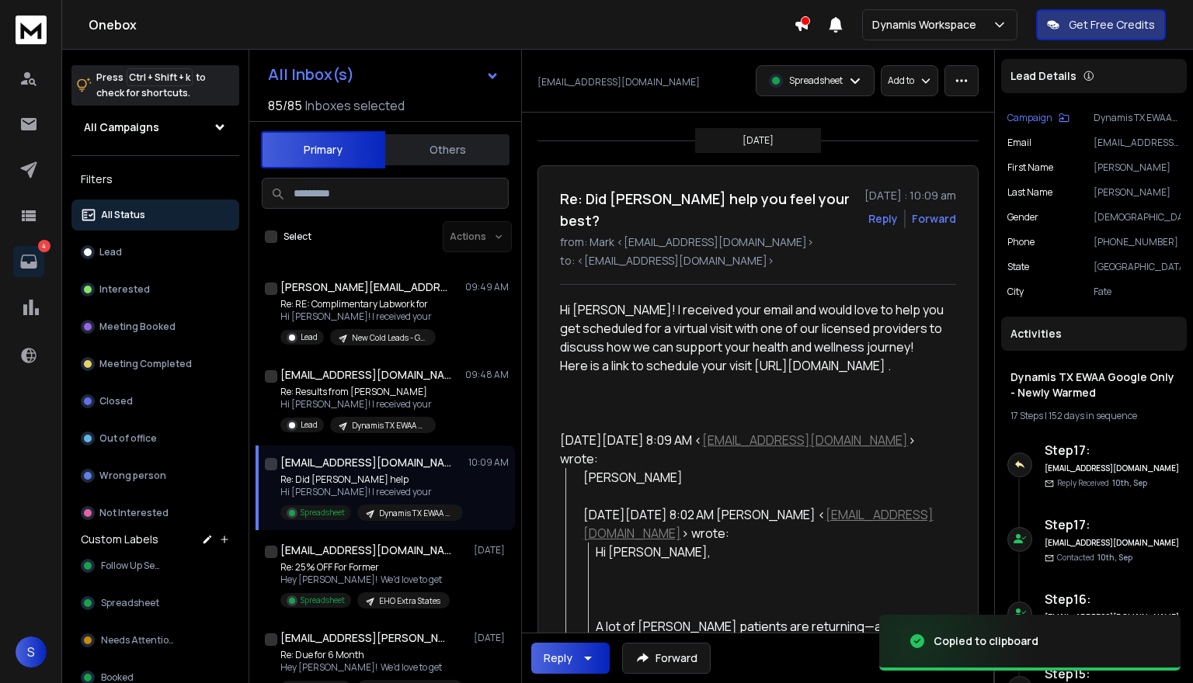
scroll to position [233, 0]
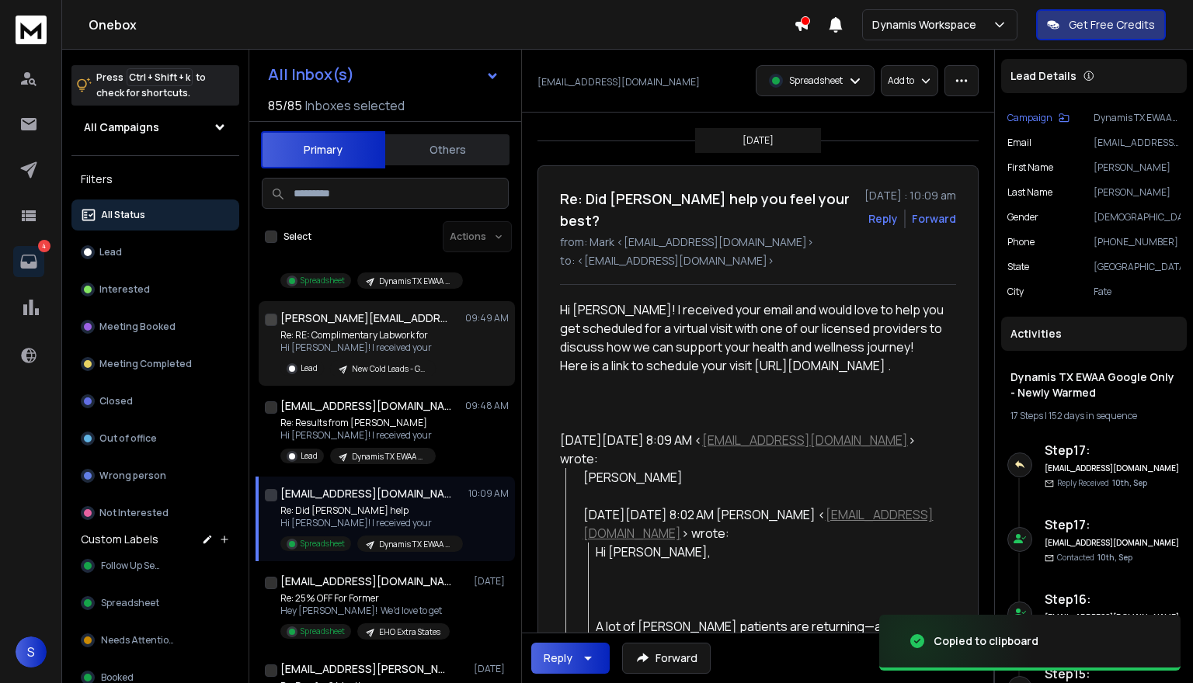
click at [388, 425] on p "Re: Results from [PERSON_NAME]" at bounding box center [357, 423] width 155 height 12
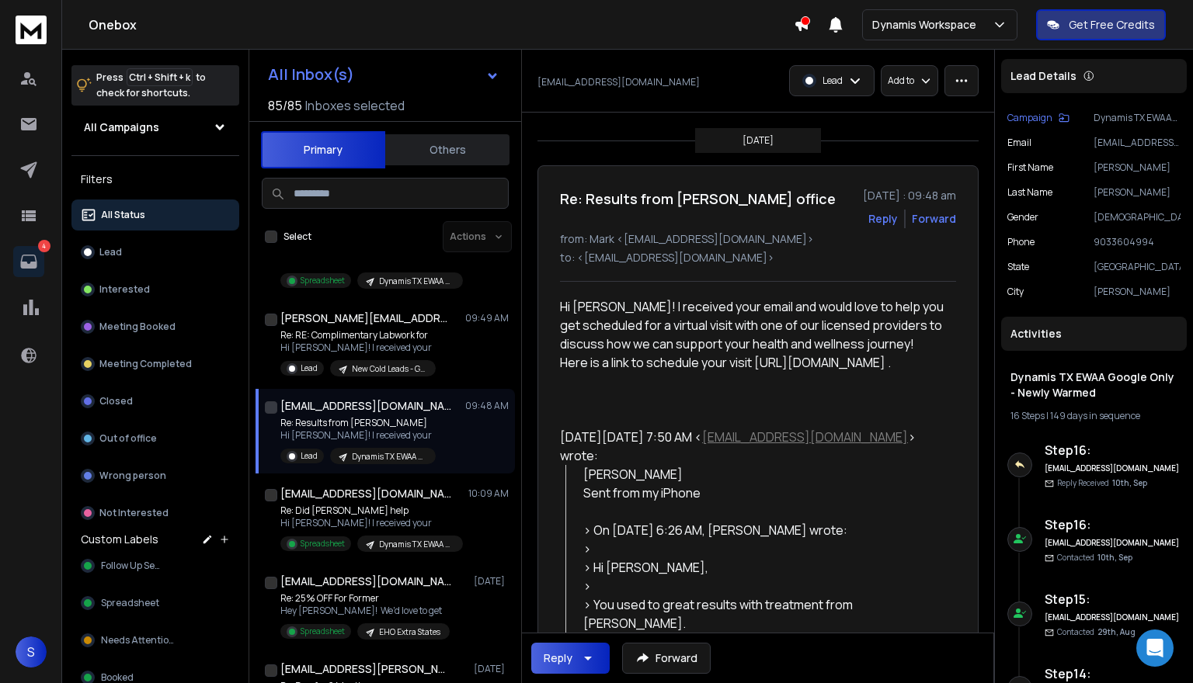
click at [1102, 192] on p "[PERSON_NAME]" at bounding box center [1136, 192] width 87 height 12
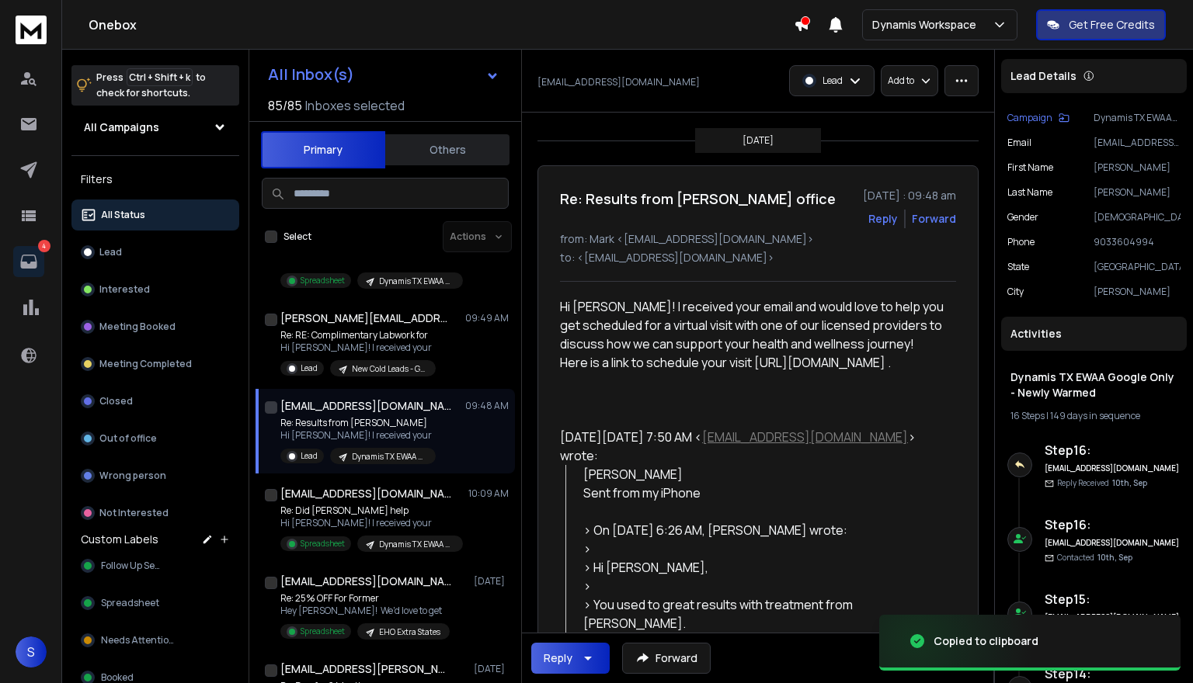
click at [1105, 167] on p "[PERSON_NAME]" at bounding box center [1136, 168] width 87 height 12
click at [1111, 238] on p "9033604994" at bounding box center [1136, 242] width 87 height 12
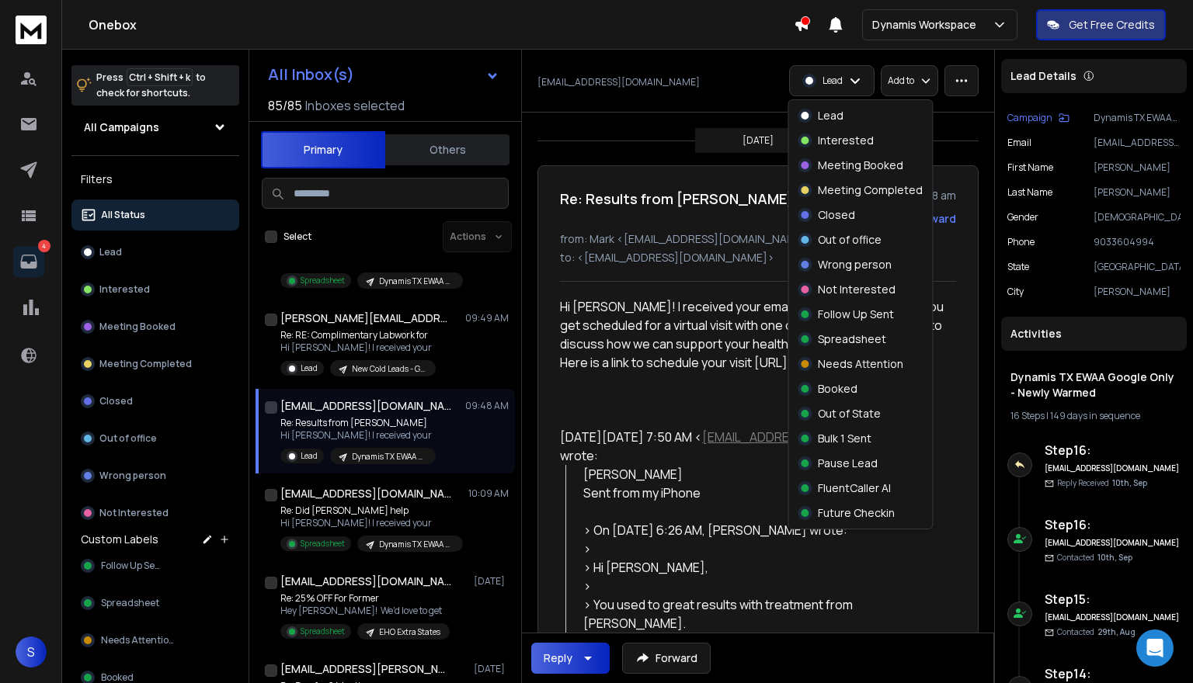
click at [849, 77] on icon at bounding box center [855, 81] width 12 height 12
click at [864, 341] on p "Spreadsheet" at bounding box center [852, 340] width 68 height 16
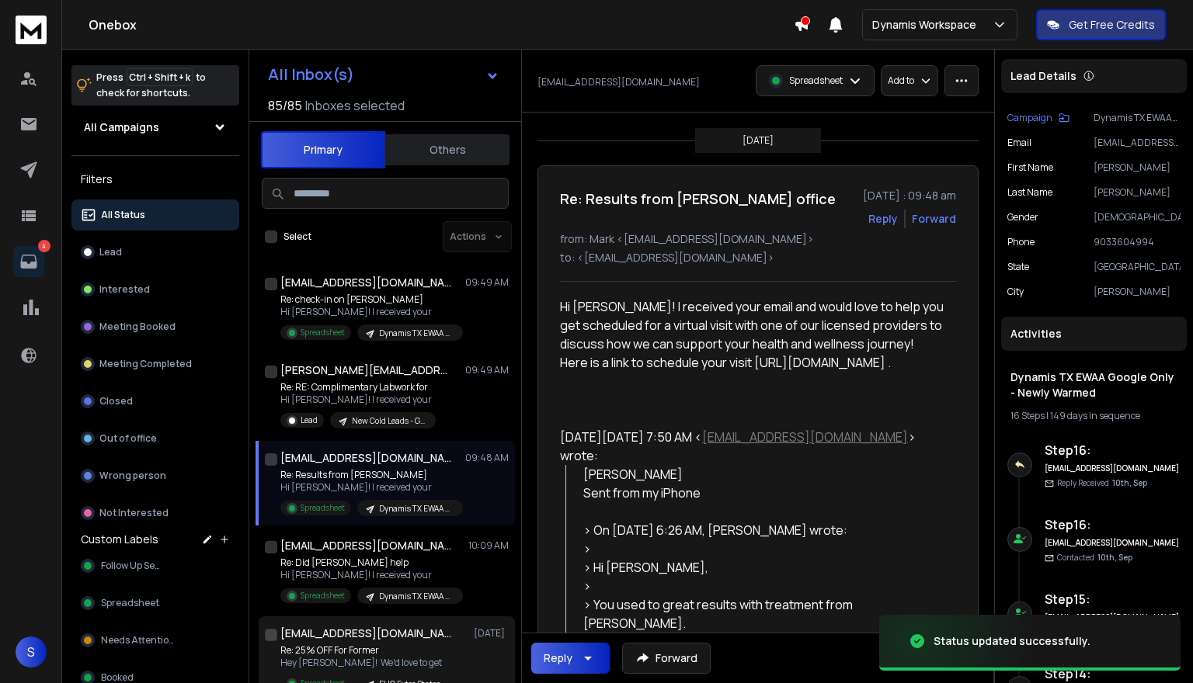
scroll to position [155, 0]
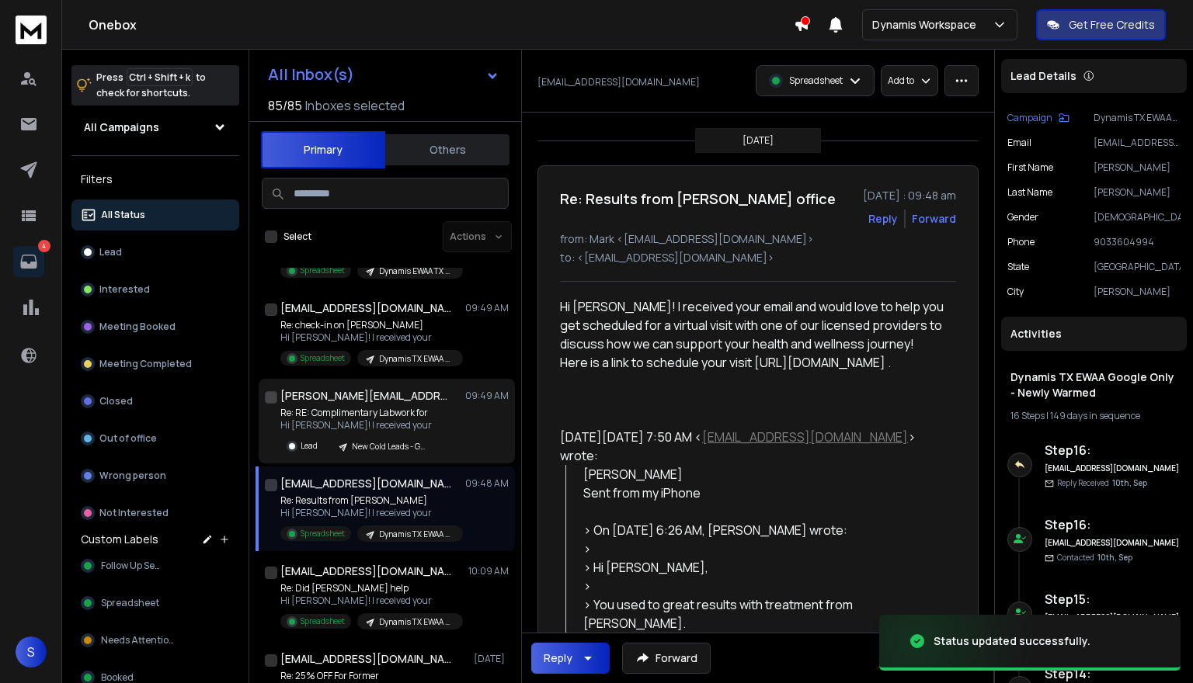
click at [390, 416] on p "Re: RE: Complimentary Labwork for" at bounding box center [357, 413] width 155 height 12
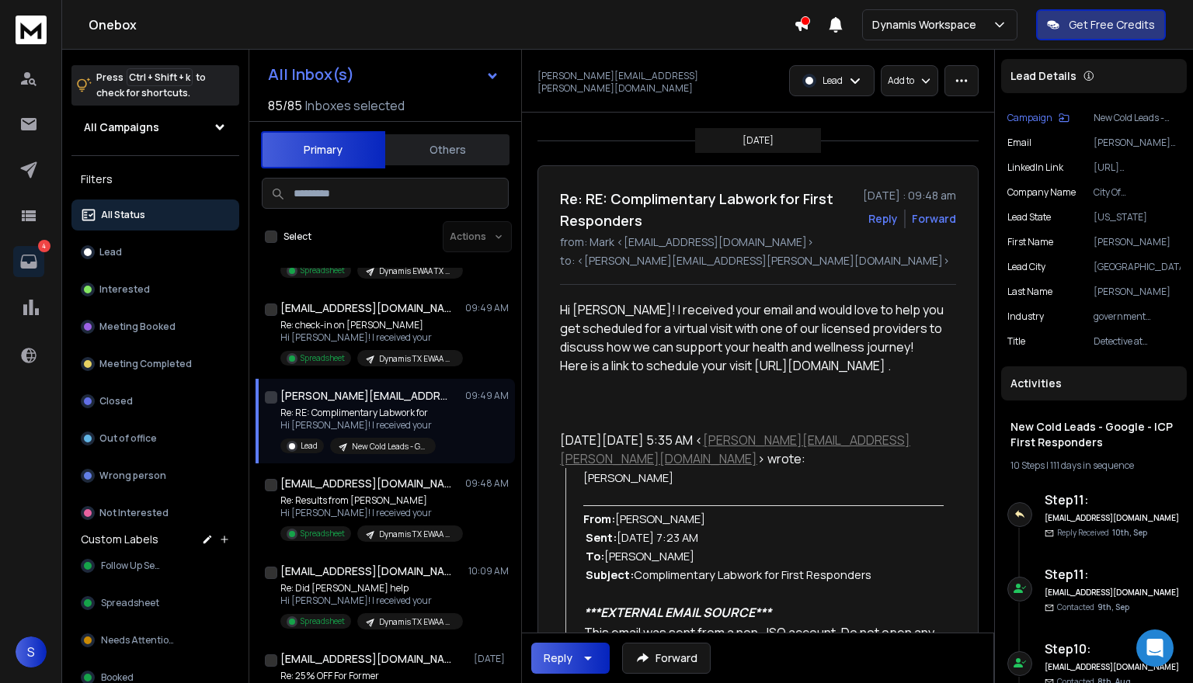
click at [1095, 293] on p "[PERSON_NAME]" at bounding box center [1136, 292] width 87 height 12
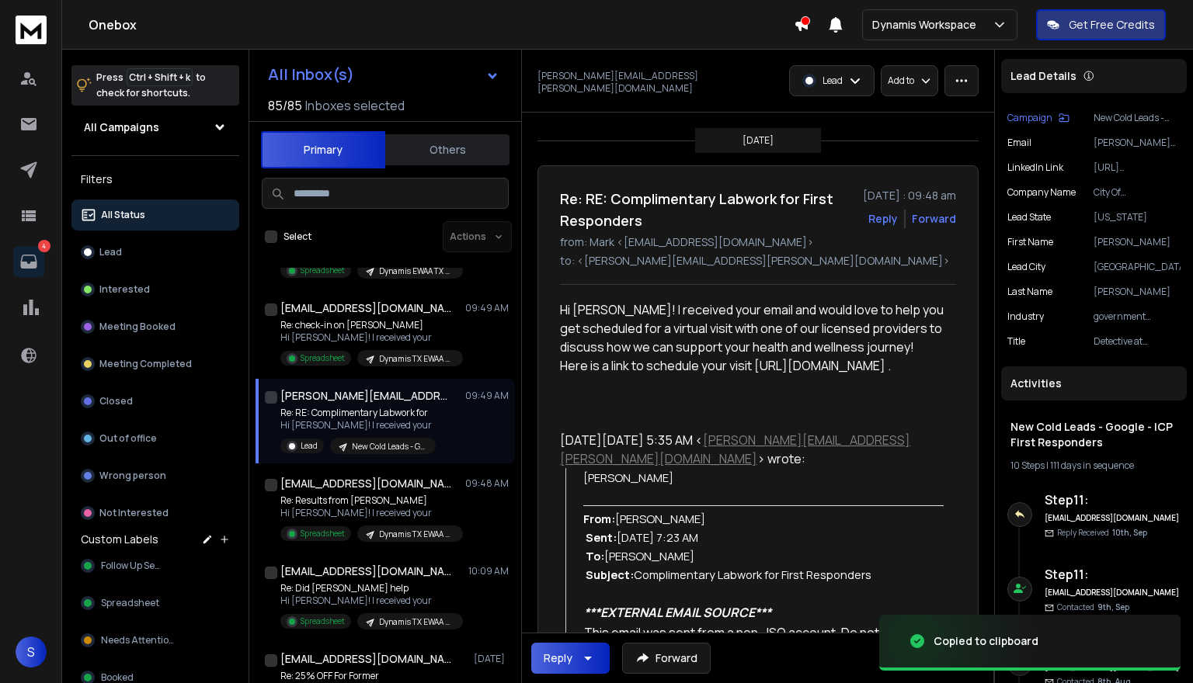
click at [1103, 238] on p "[PERSON_NAME]" at bounding box center [1136, 242] width 87 height 12
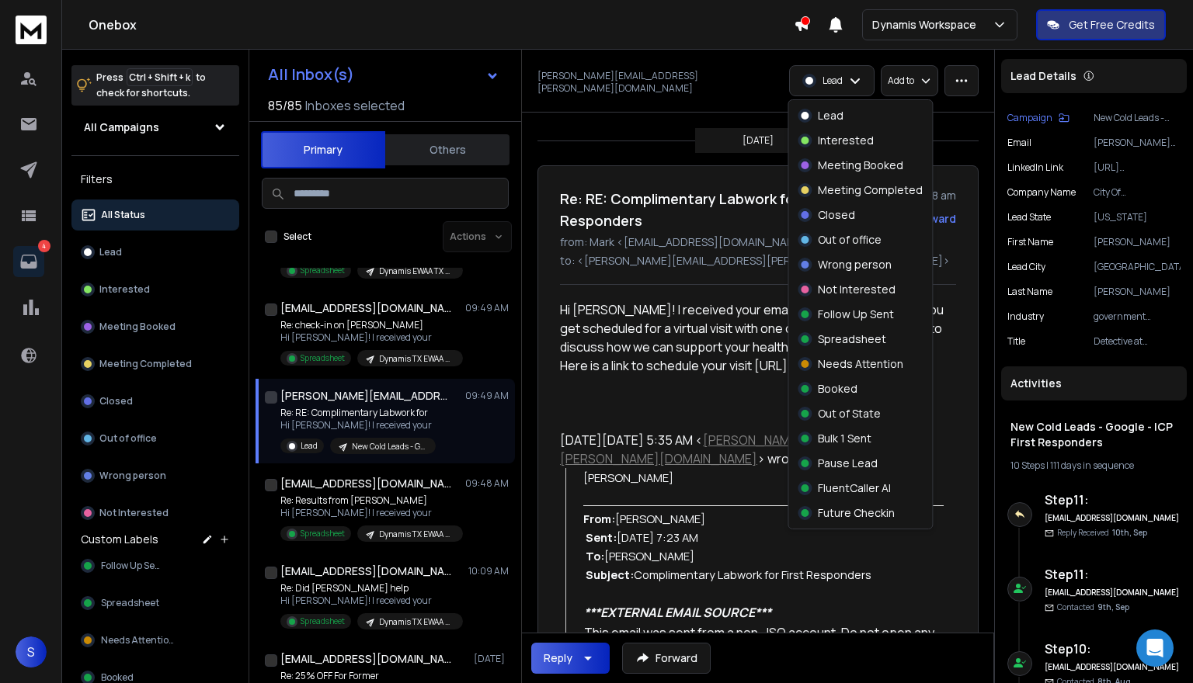
click at [834, 78] on p "Lead" at bounding box center [832, 81] width 20 height 12
click at [842, 336] on p "Spreadsheet" at bounding box center [852, 340] width 68 height 16
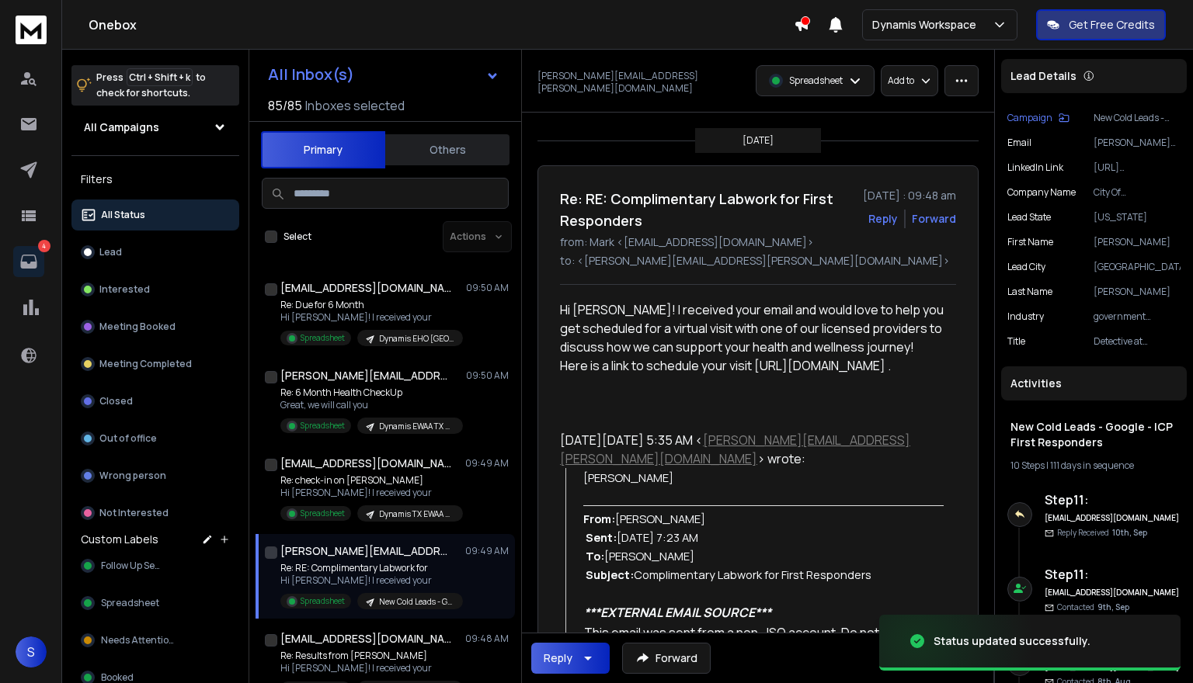
scroll to position [0, 0]
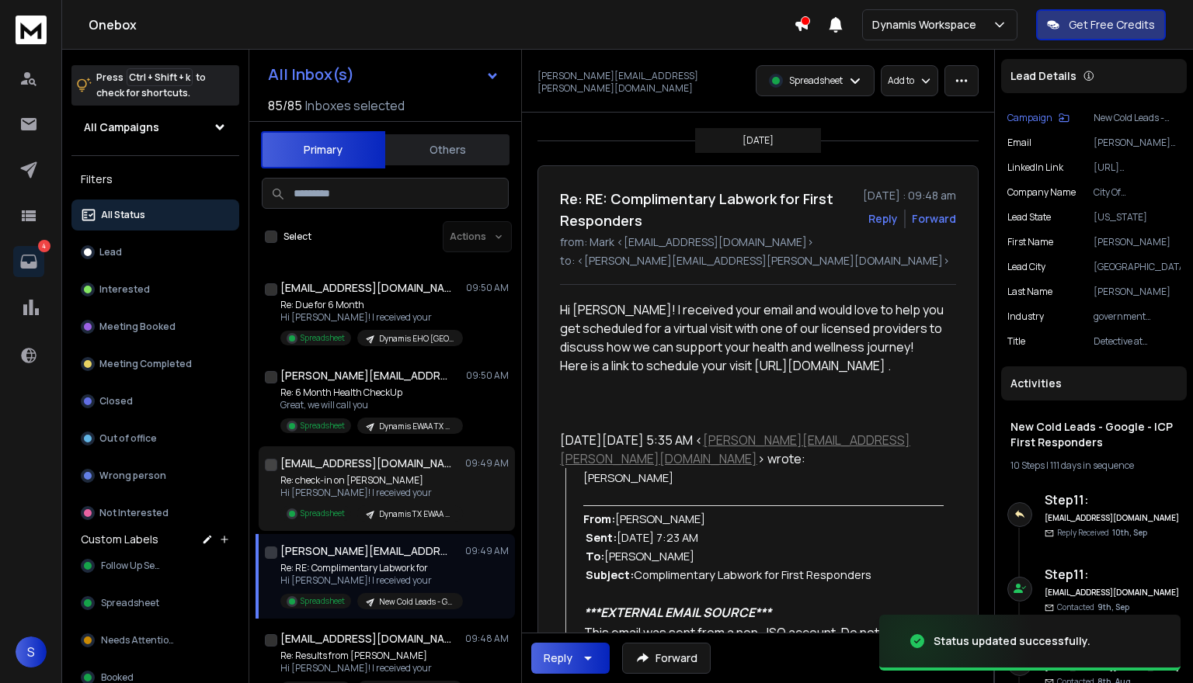
click at [354, 469] on h1 "[EMAIL_ADDRESS][DOMAIN_NAME]" at bounding box center [365, 464] width 171 height 16
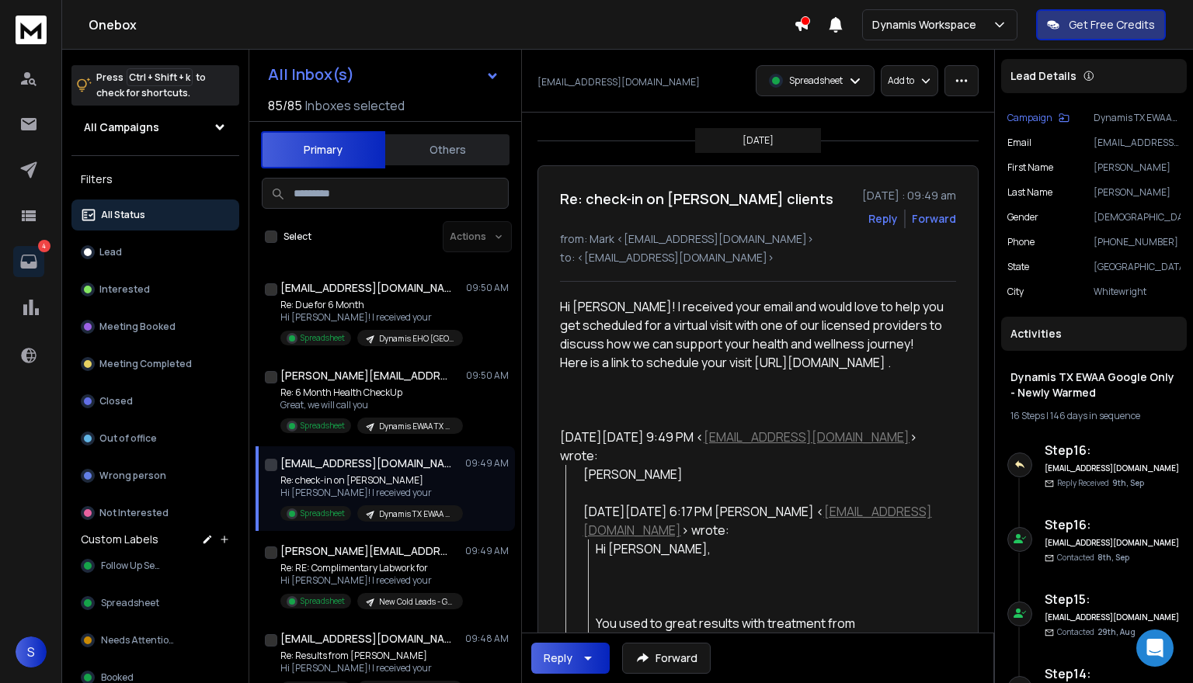
click at [1122, 189] on p "[PERSON_NAME]" at bounding box center [1136, 192] width 87 height 12
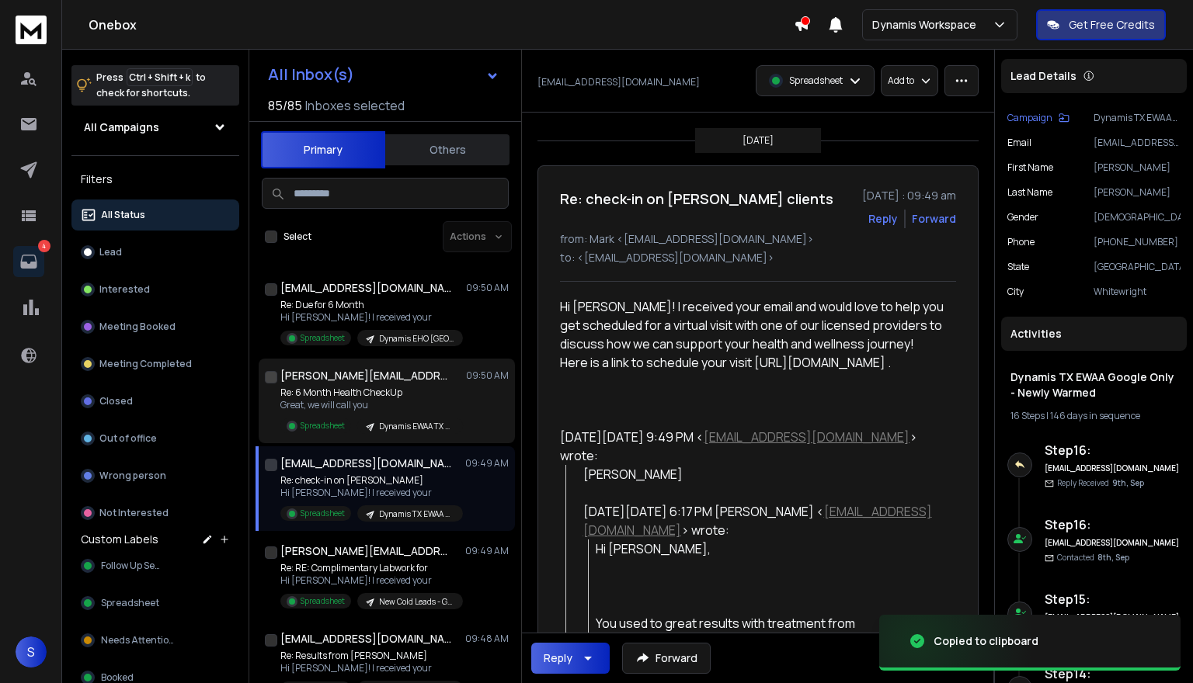
click at [349, 375] on h1 "[PERSON_NAME][EMAIL_ADDRESS][PERSON_NAME][DOMAIN_NAME]" at bounding box center [365, 376] width 171 height 16
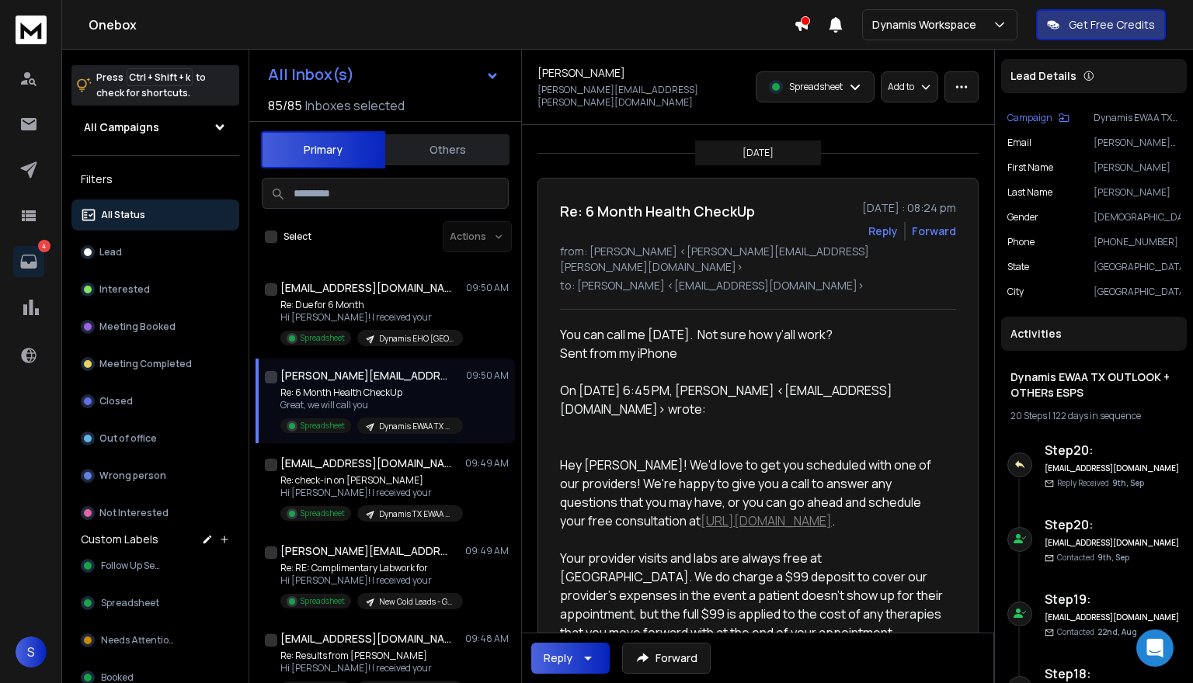
click at [1118, 193] on p "[PERSON_NAME]" at bounding box center [1136, 192] width 87 height 12
click at [0, 519] on div "4 S" at bounding box center [31, 341] width 62 height 683
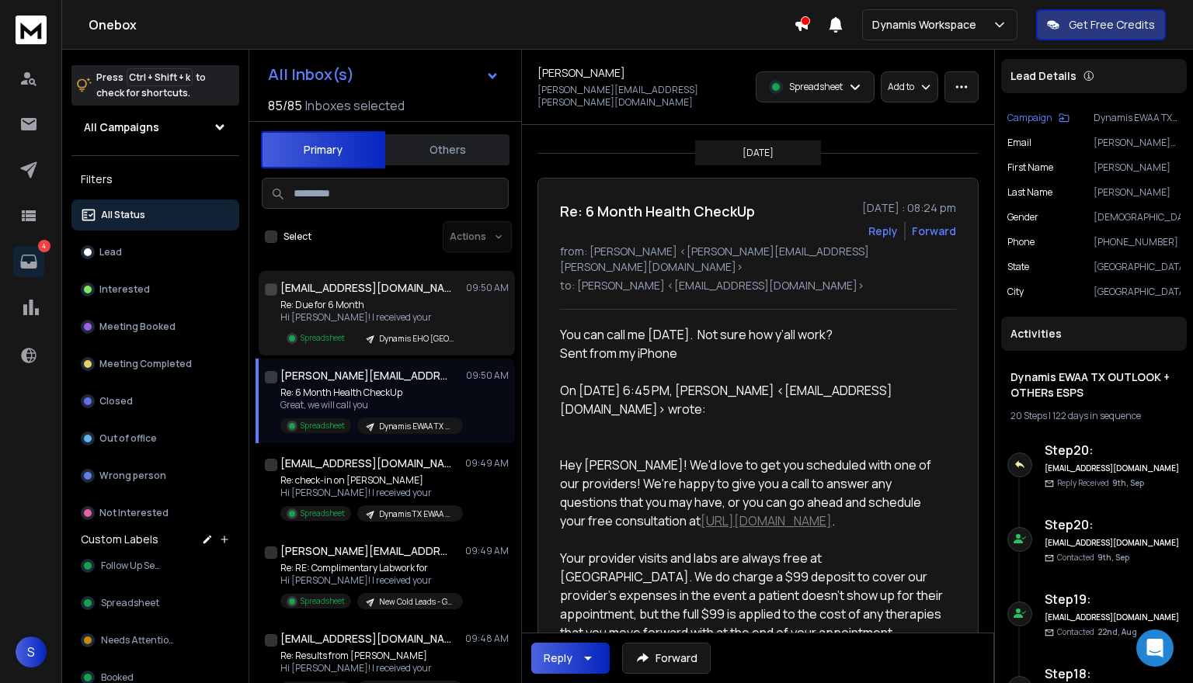
click at [432, 305] on p "Re: Due for 6 Month" at bounding box center [371, 305] width 183 height 12
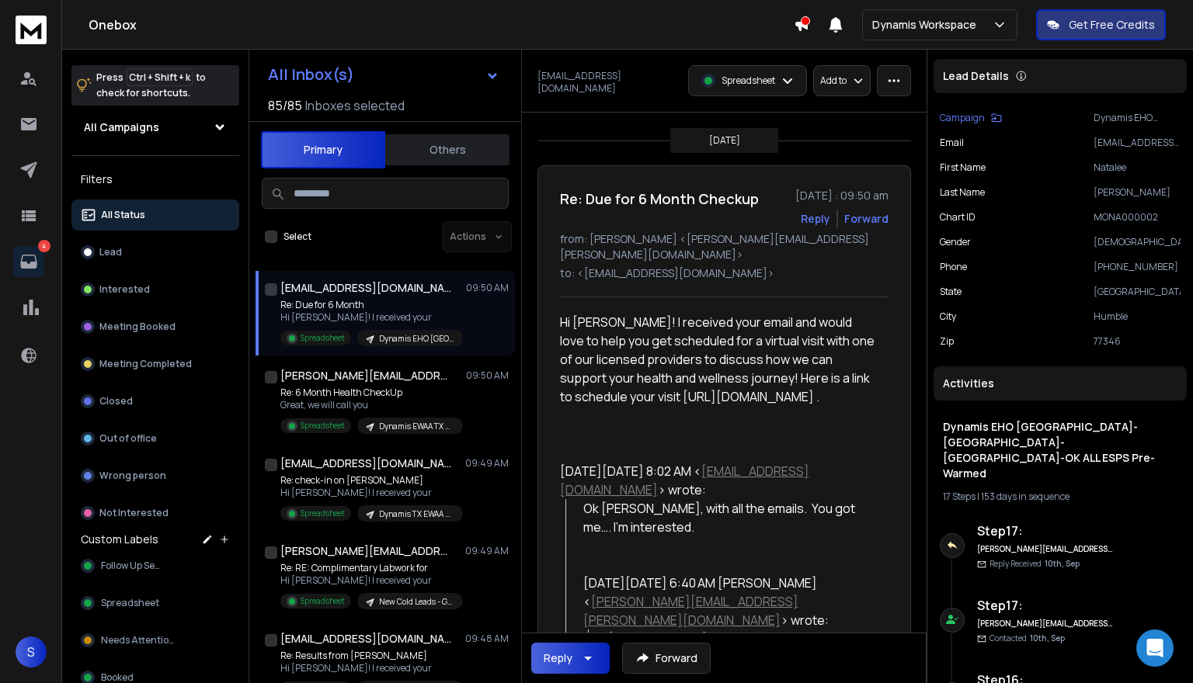
click at [1158, 192] on p "[PERSON_NAME]" at bounding box center [1136, 192] width 87 height 12
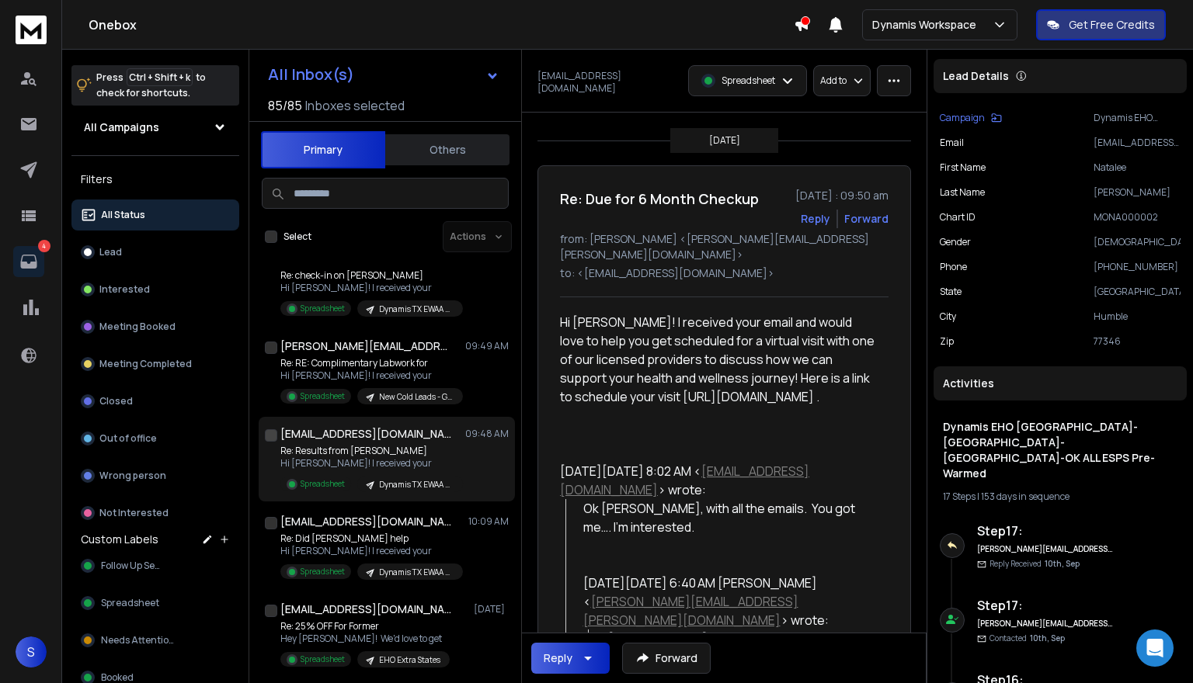
scroll to position [233, 0]
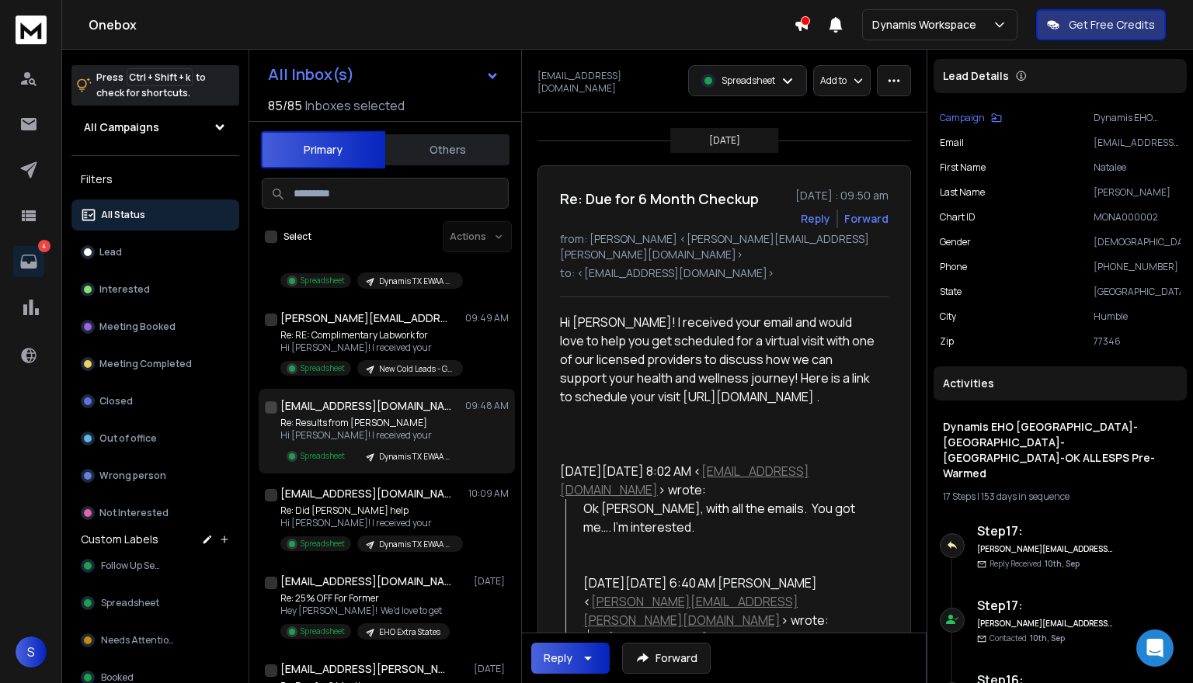
click at [362, 424] on p "Re: Results from [PERSON_NAME]" at bounding box center [371, 423] width 183 height 12
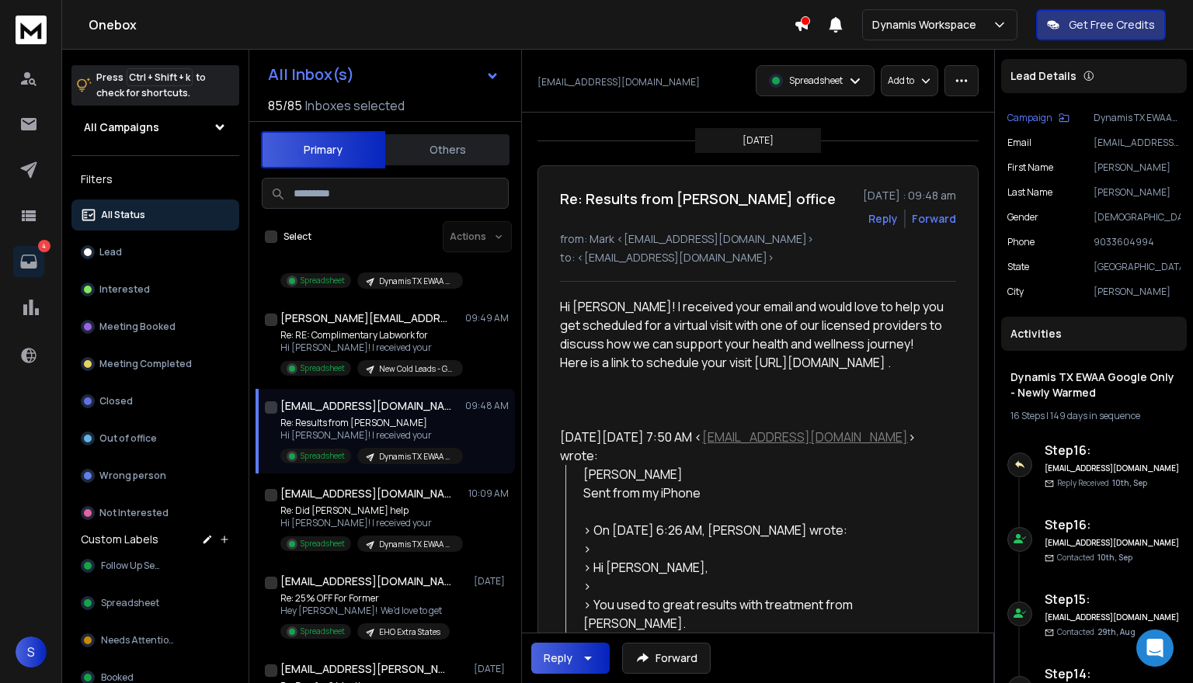
click at [1118, 241] on p "9033604994" at bounding box center [1136, 242] width 87 height 12
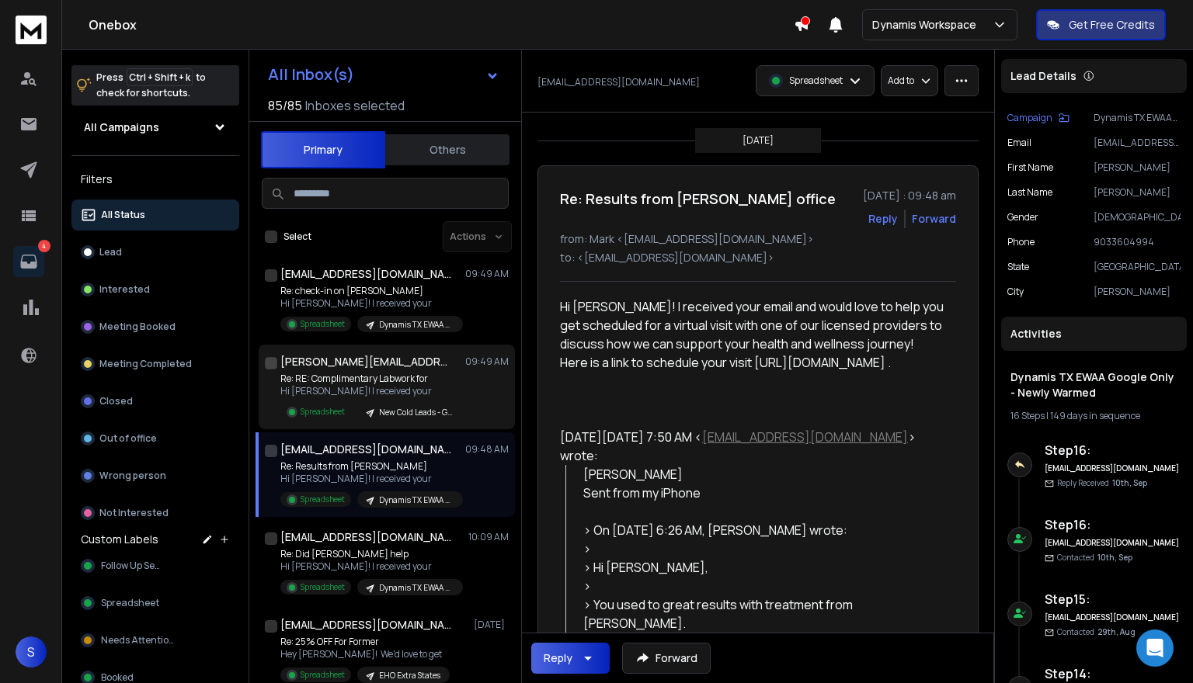
scroll to position [155, 0]
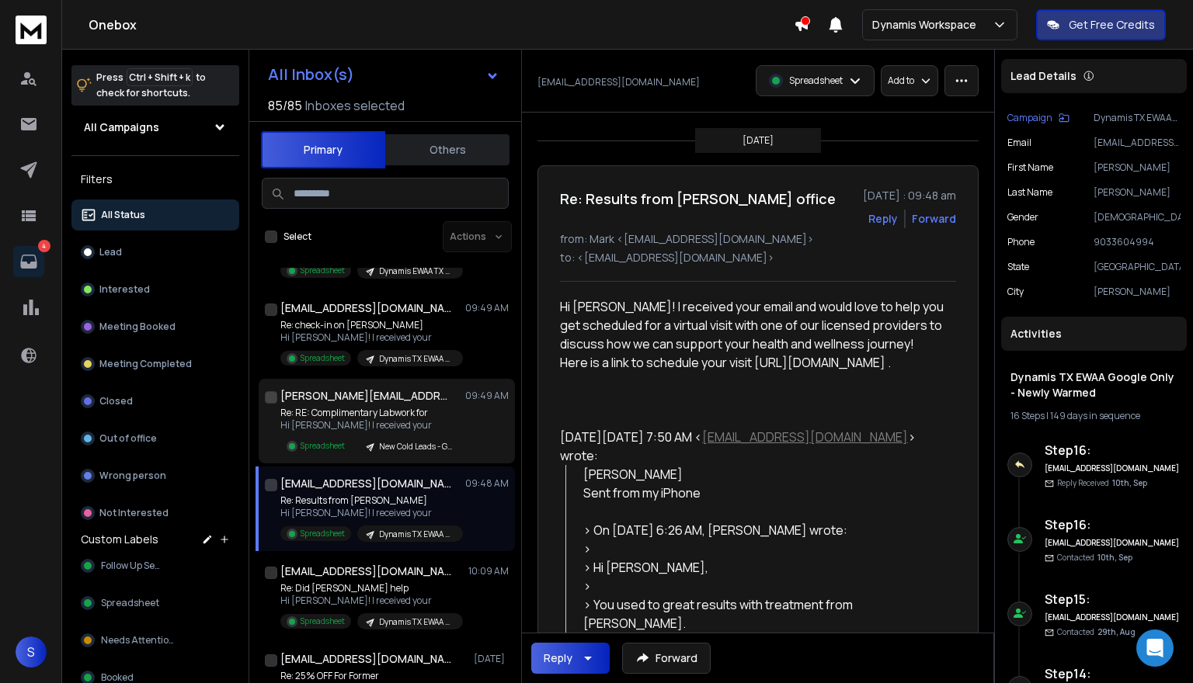
click at [373, 419] on p "Re: RE: Complimentary Labwork for" at bounding box center [371, 413] width 183 height 12
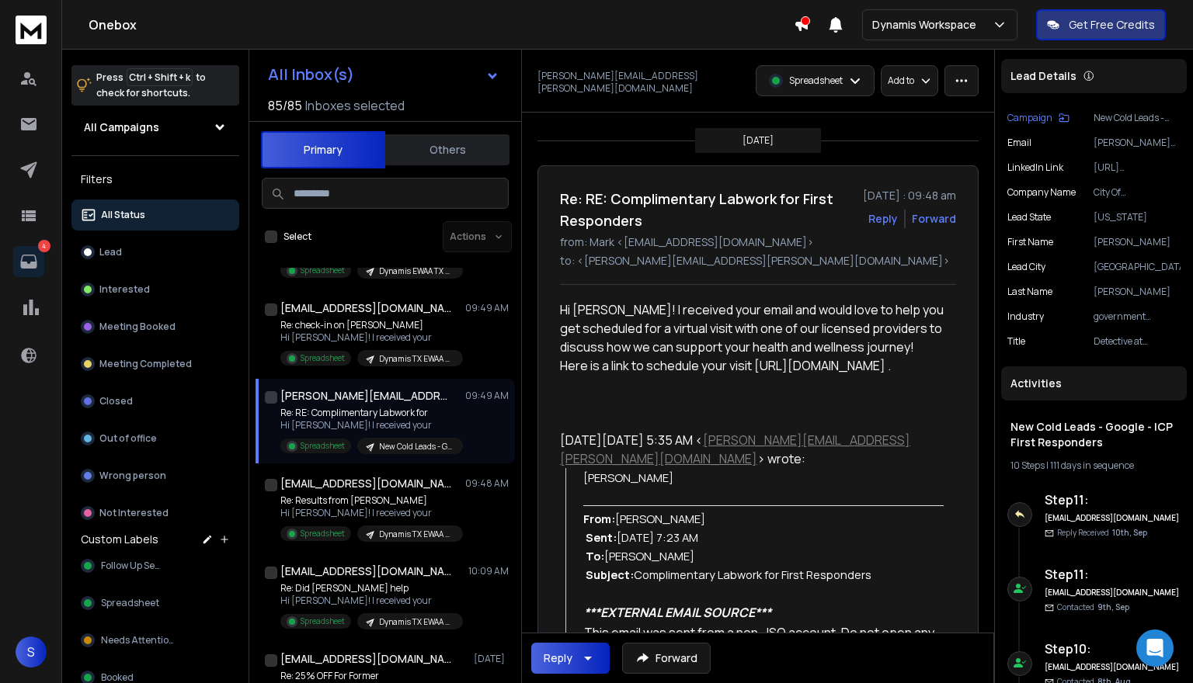
scroll to position [78, 0]
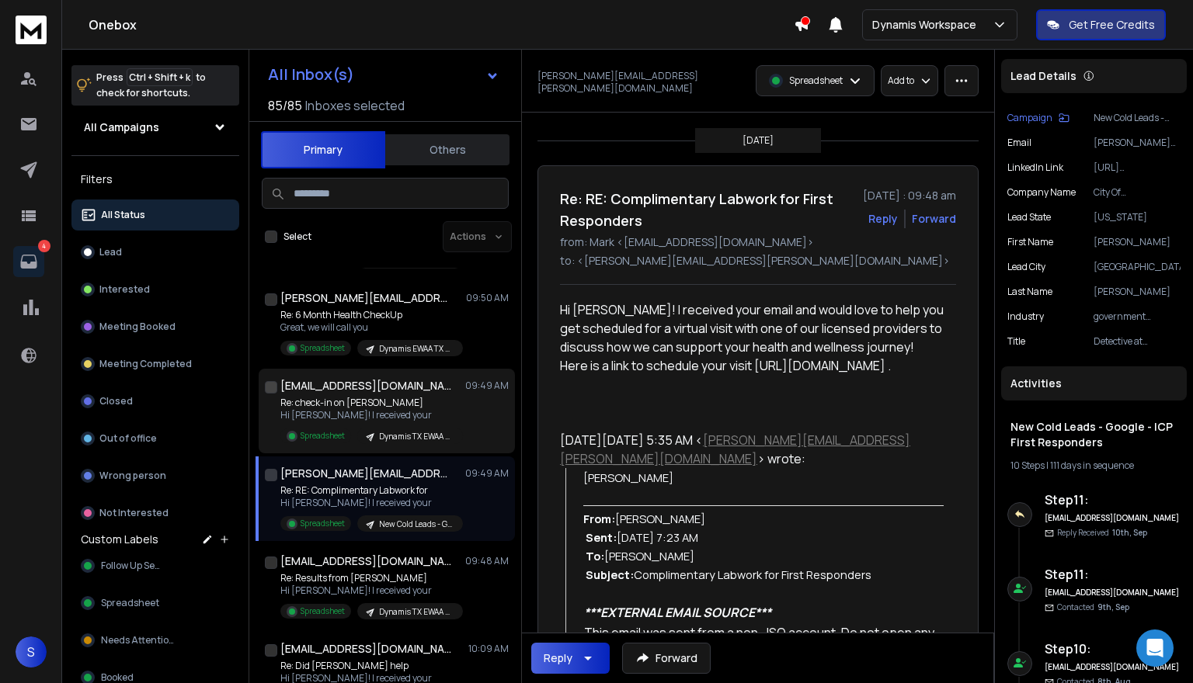
click at [376, 407] on p "Re: check-in on [PERSON_NAME]" at bounding box center [371, 403] width 183 height 12
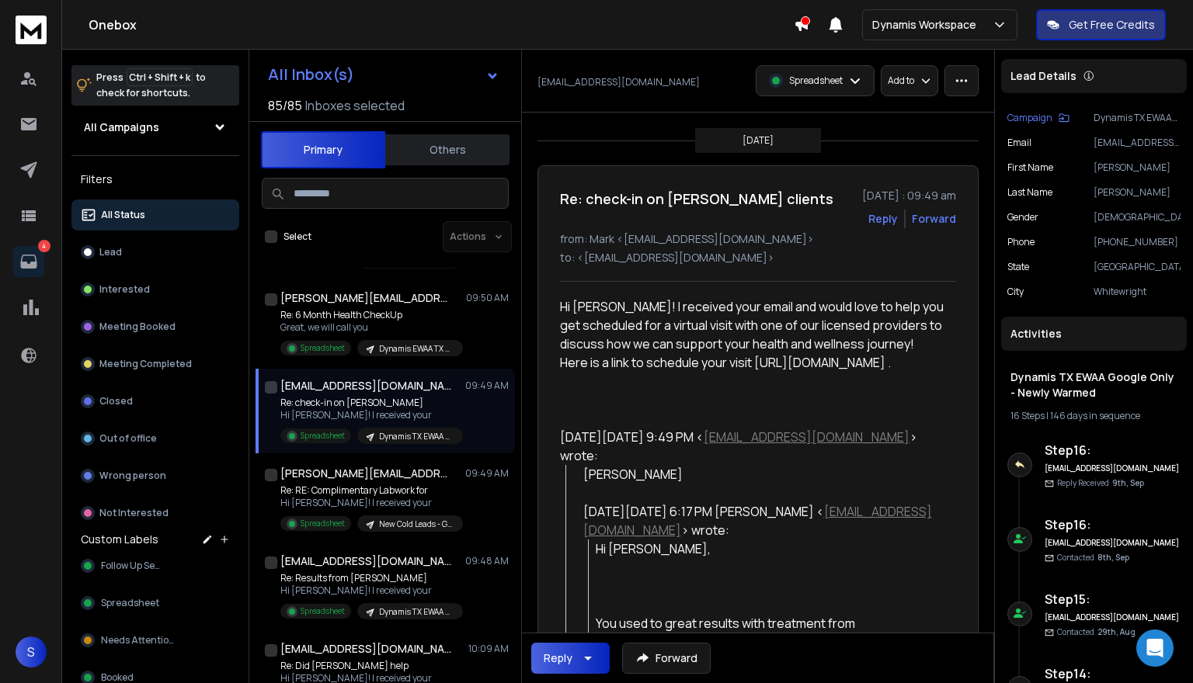
scroll to position [0, 0]
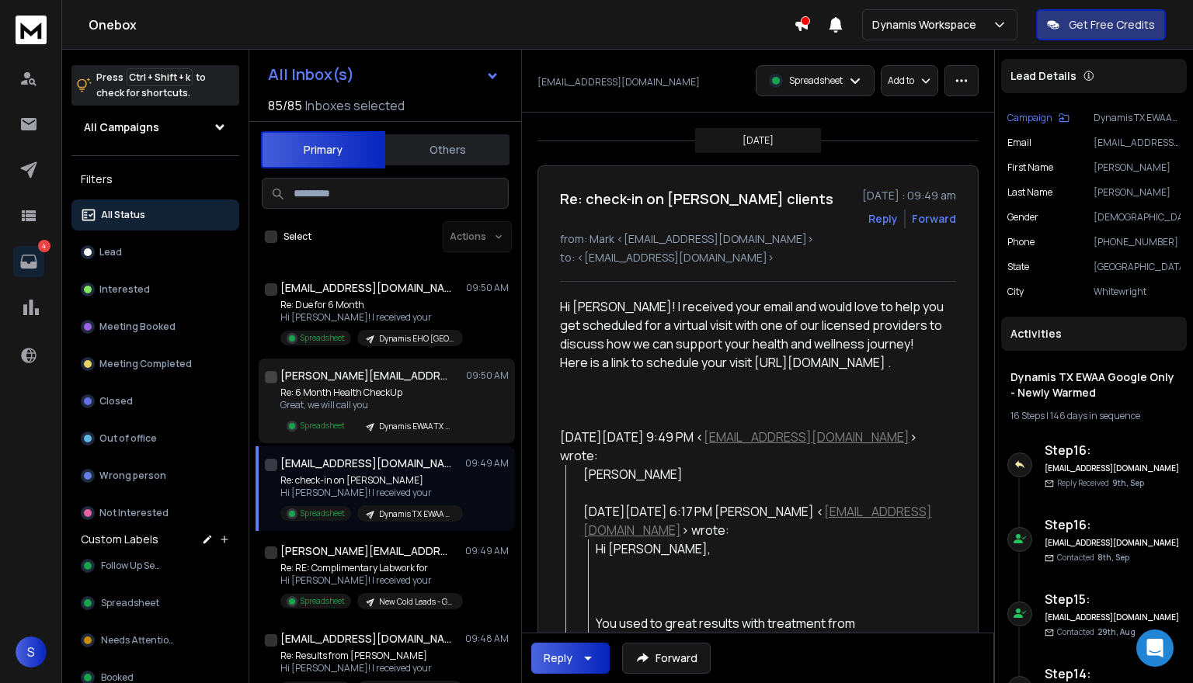
click at [359, 398] on p "Re: 6 Month Health CheckUp" at bounding box center [371, 393] width 183 height 12
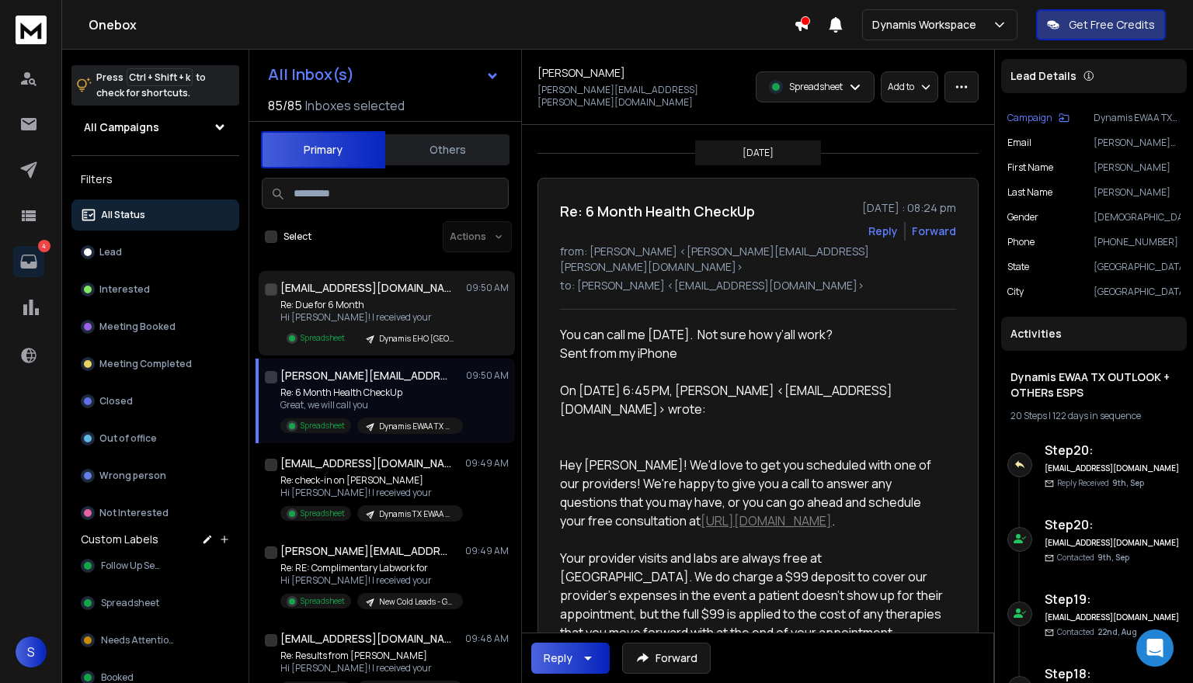
click at [369, 311] on p "Hi [PERSON_NAME]! I received your" at bounding box center [371, 317] width 183 height 12
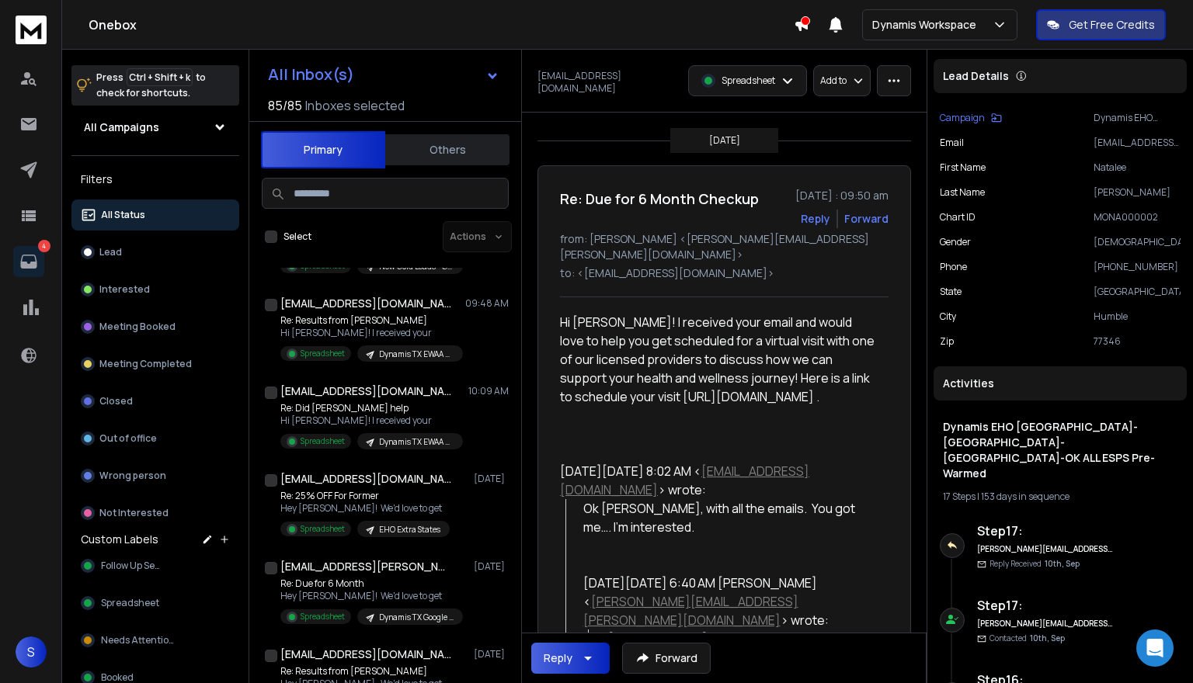
scroll to position [388, 0]
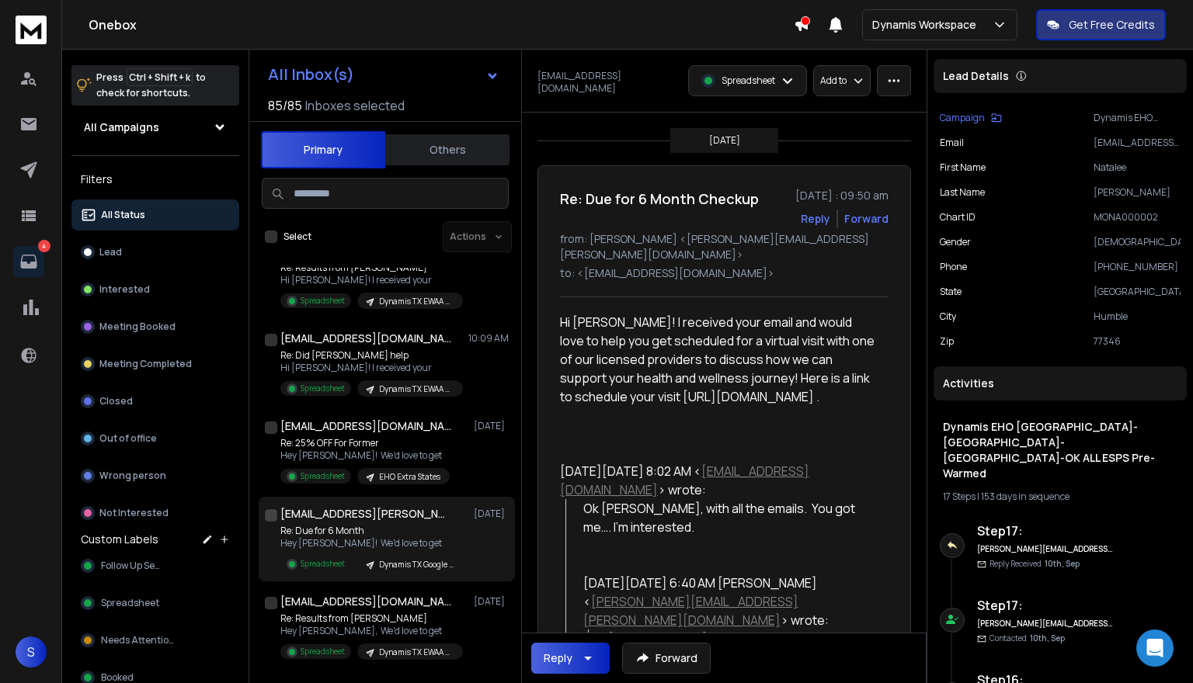
click at [370, 531] on p "Re: Due for 6 Month" at bounding box center [371, 531] width 183 height 12
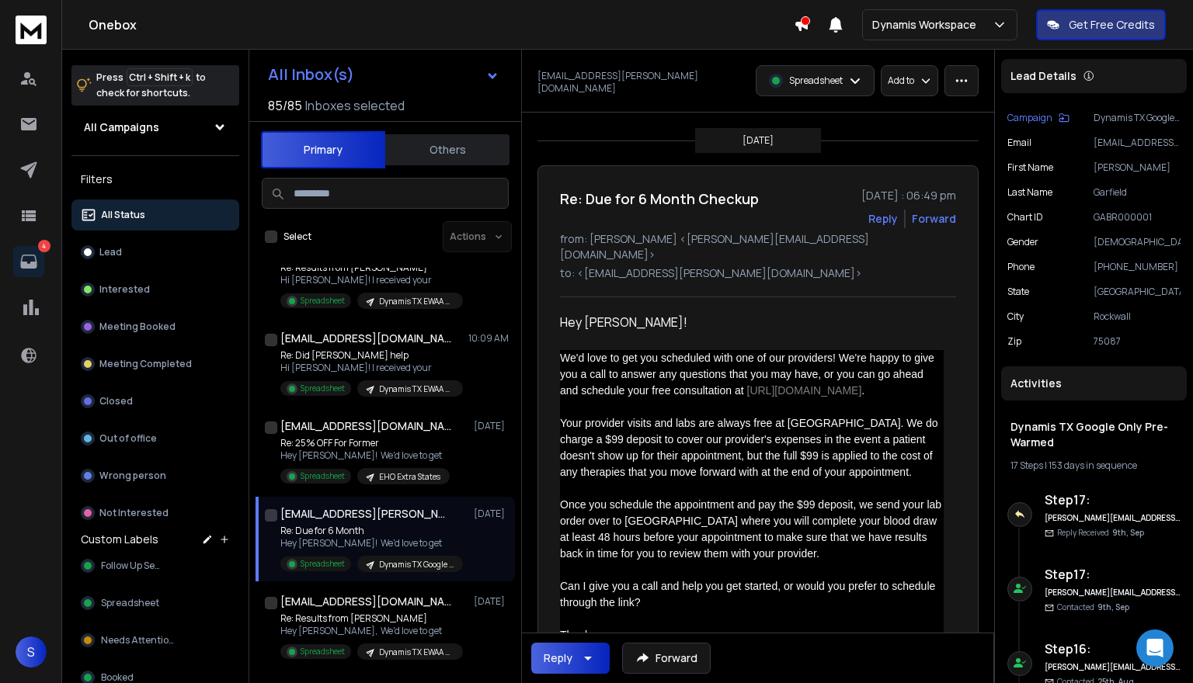
click at [1124, 186] on p "Garfield" at bounding box center [1136, 192] width 87 height 12
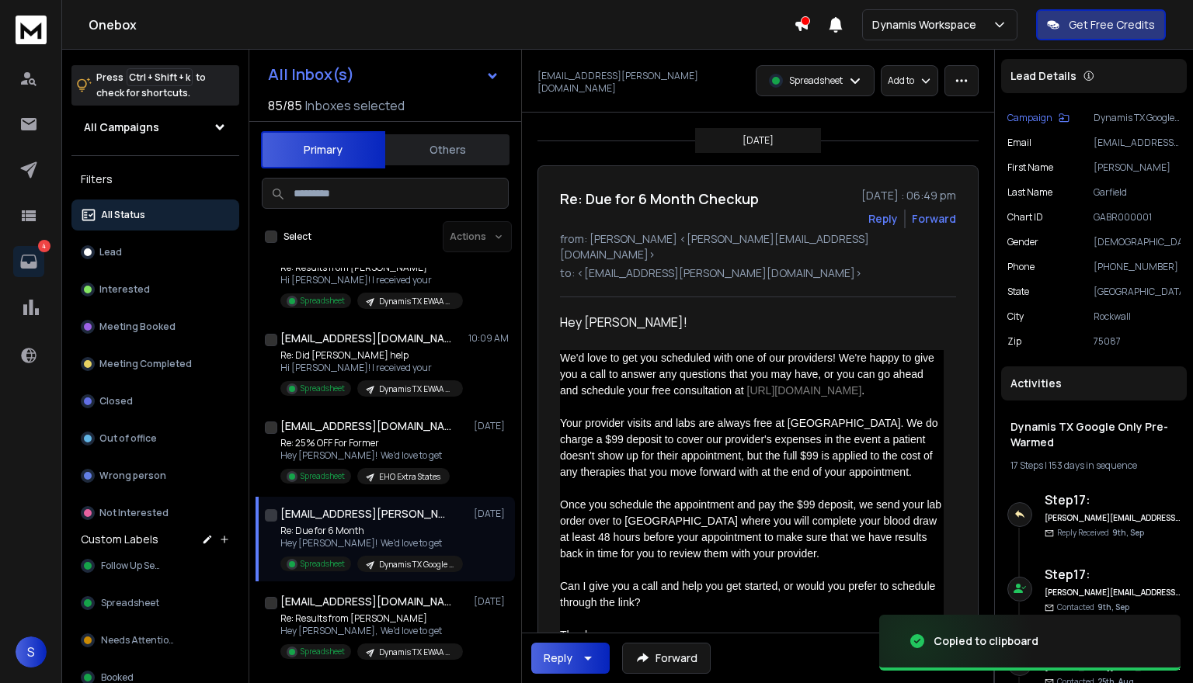
click at [1148, 263] on p "[PHONE_NUMBER]" at bounding box center [1136, 267] width 87 height 12
click at [1122, 193] on p "Garfield" at bounding box center [1136, 192] width 87 height 12
click at [1117, 166] on p "[PERSON_NAME]" at bounding box center [1136, 168] width 87 height 12
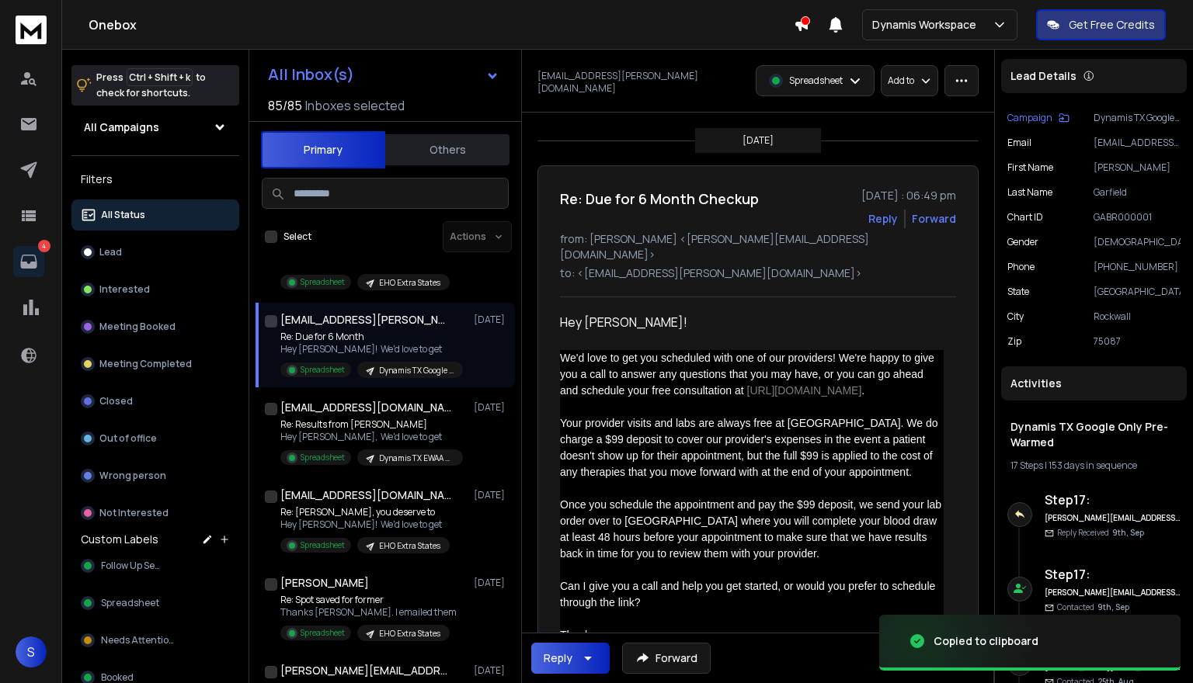
scroll to position [621, 0]
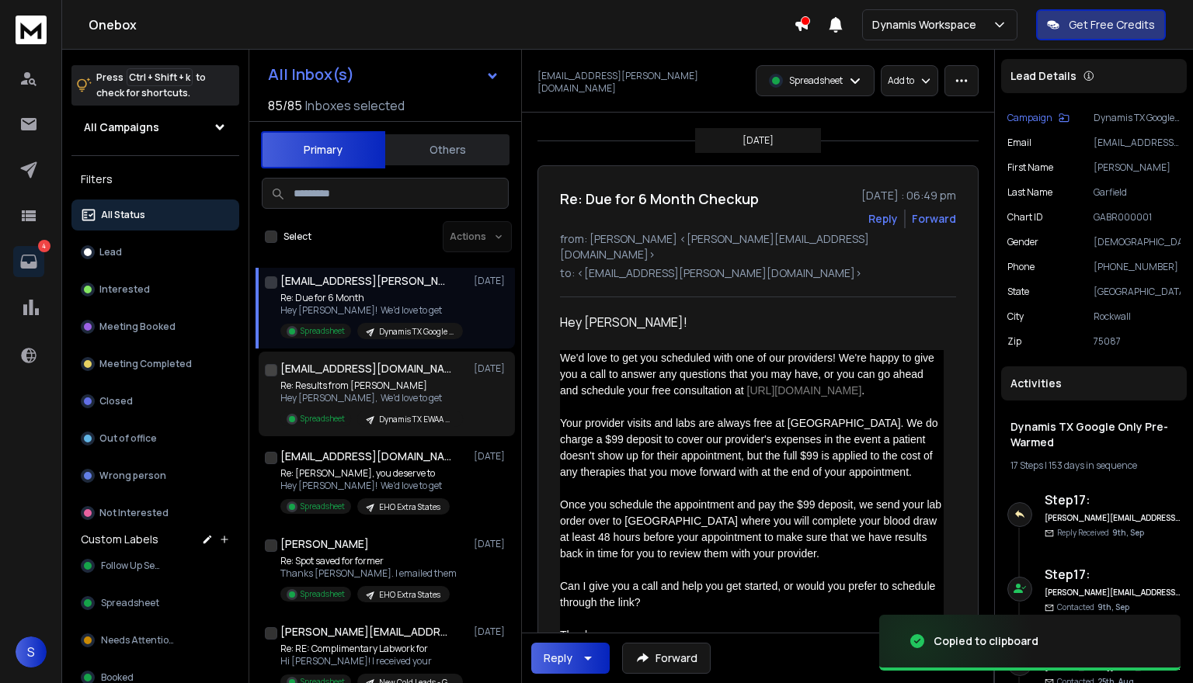
click at [377, 395] on p "Hey [PERSON_NAME], We'd love to get" at bounding box center [371, 398] width 183 height 12
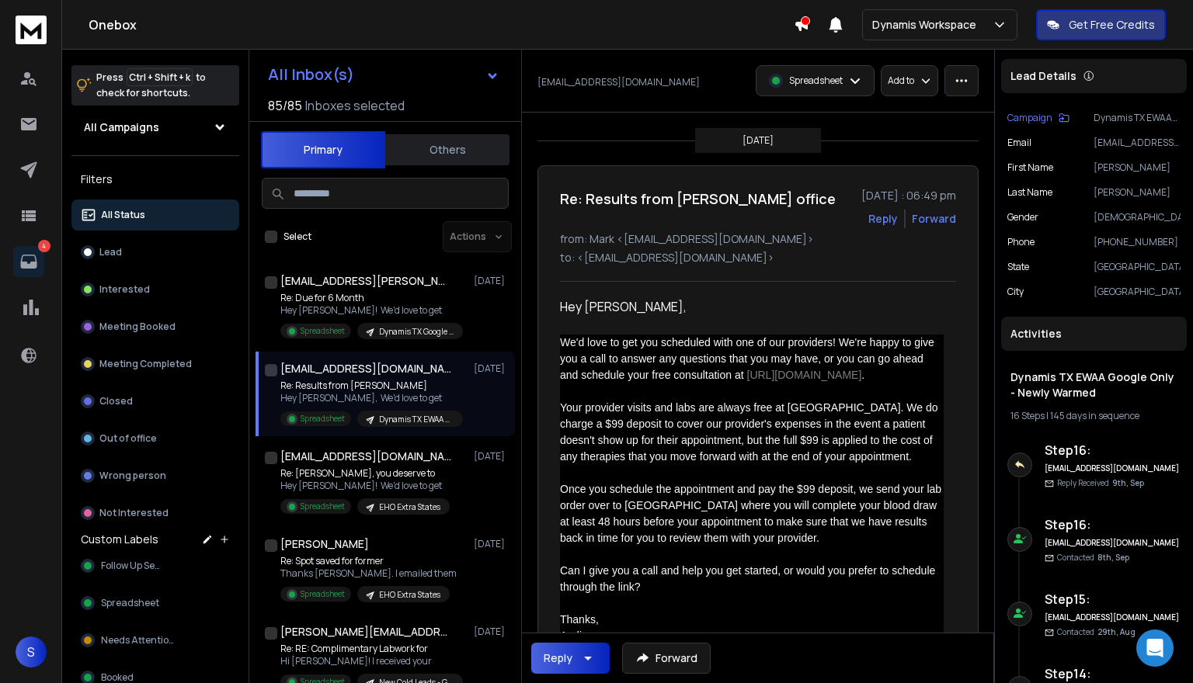
click at [1146, 242] on p "[PHONE_NUMBER]" at bounding box center [1136, 242] width 87 height 12
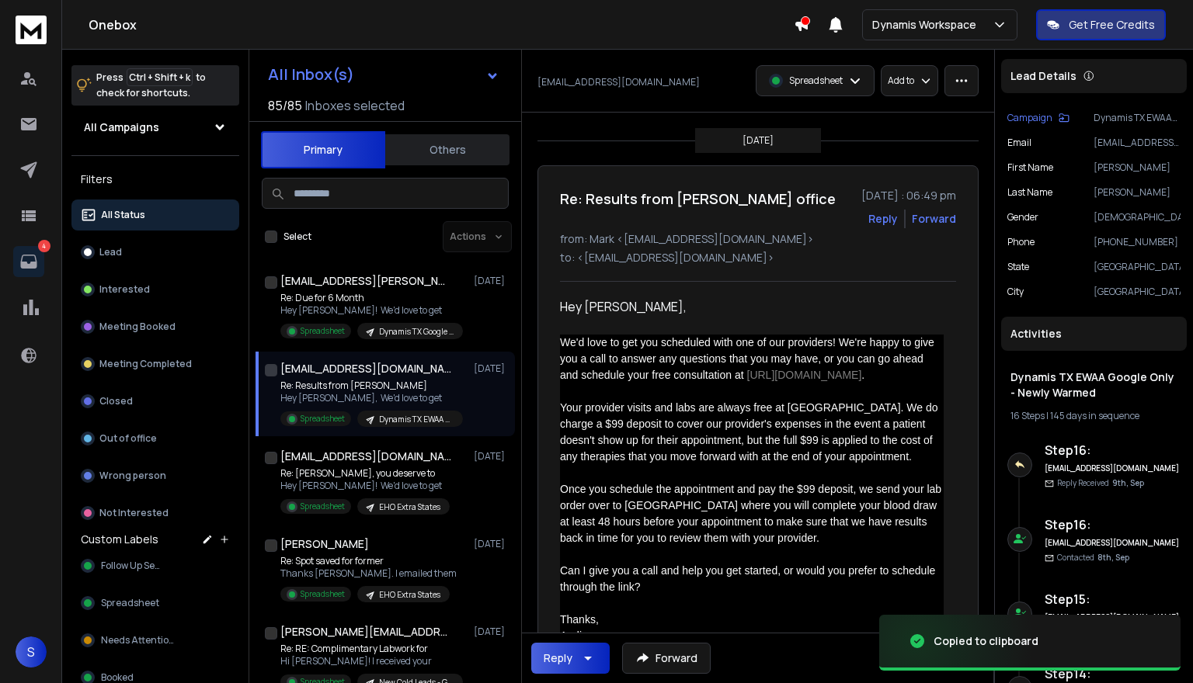
click at [1100, 193] on p "[PERSON_NAME]" at bounding box center [1136, 192] width 87 height 12
click at [1100, 168] on p "[PERSON_NAME]" at bounding box center [1136, 168] width 87 height 12
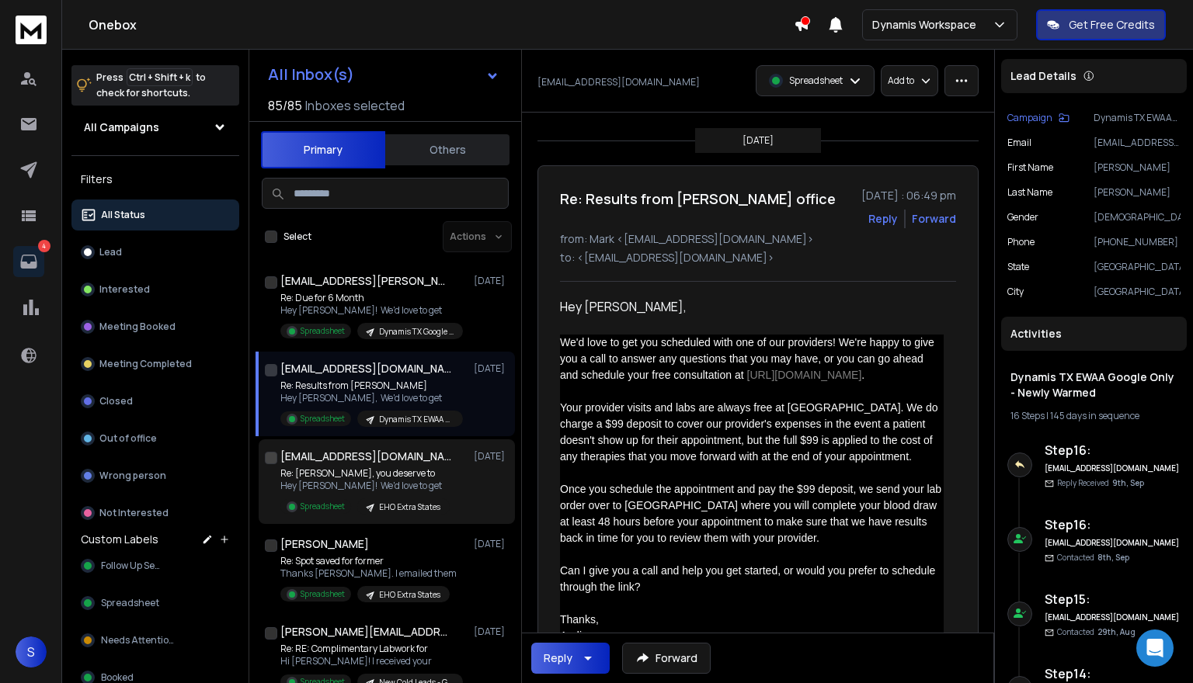
click at [353, 481] on p "Hey [PERSON_NAME]! We'd love to get" at bounding box center [364, 486] width 169 height 12
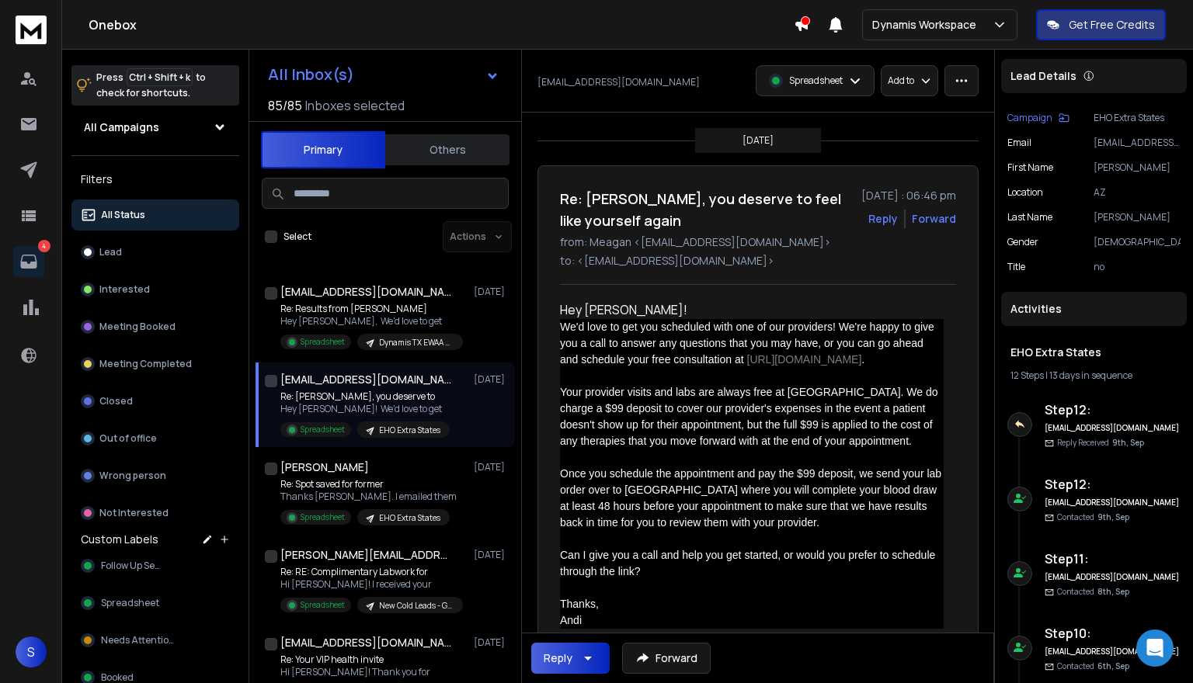
scroll to position [777, 0]
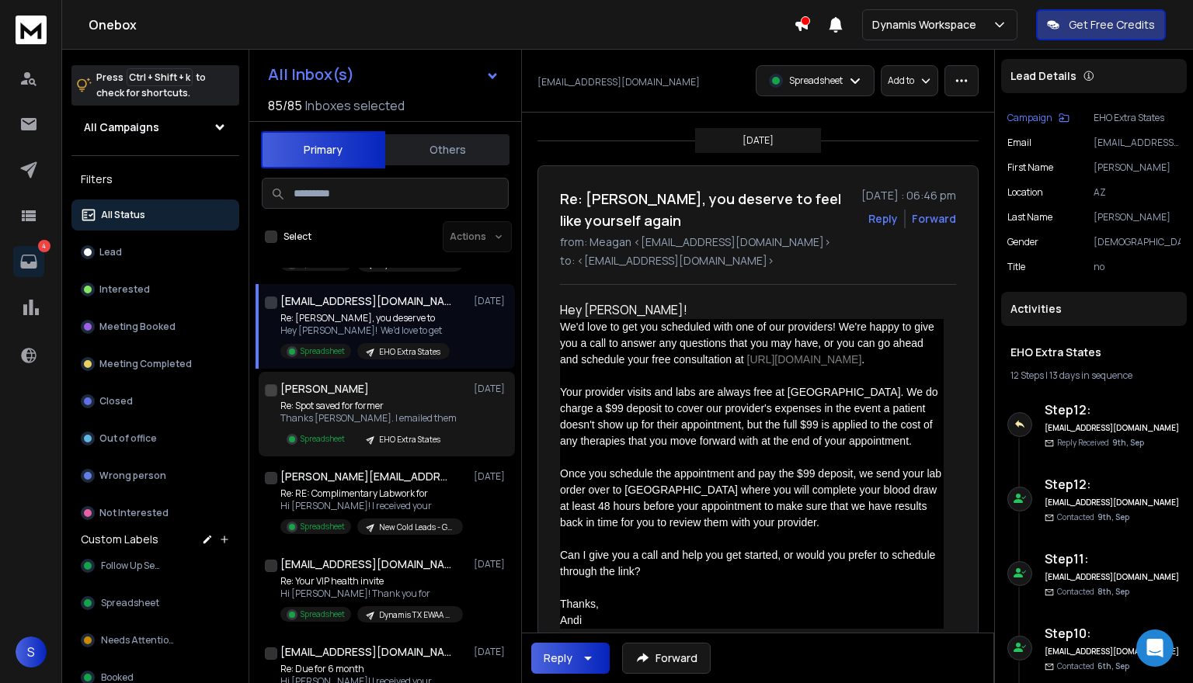
click at [383, 413] on p "Thanks [PERSON_NAME]. I emailed them" at bounding box center [368, 418] width 176 height 12
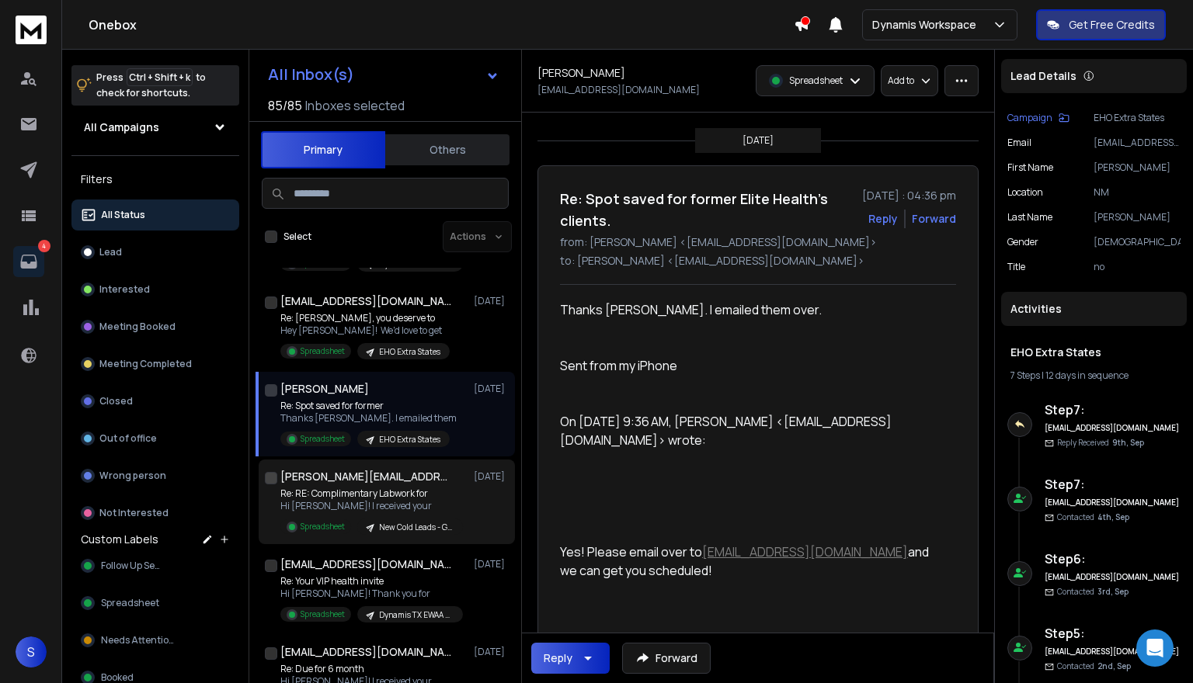
click at [388, 480] on h1 "[PERSON_NAME][EMAIL_ADDRESS][PERSON_NAME][DOMAIN_NAME]" at bounding box center [365, 477] width 171 height 16
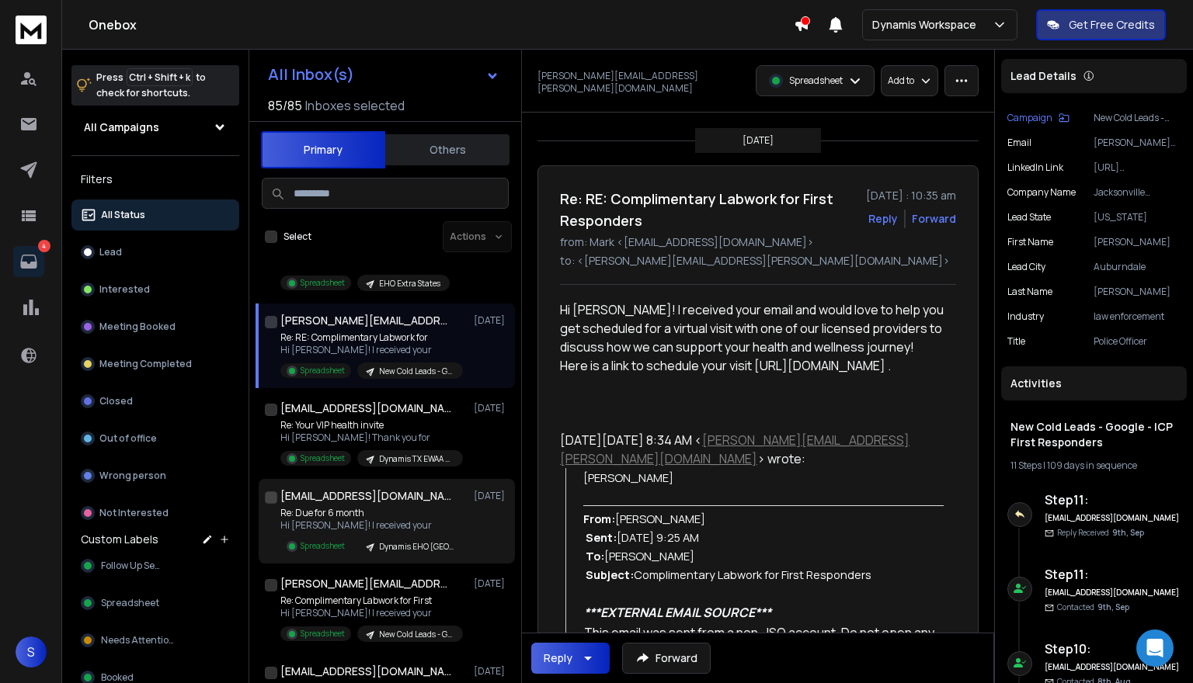
scroll to position [1010, 0]
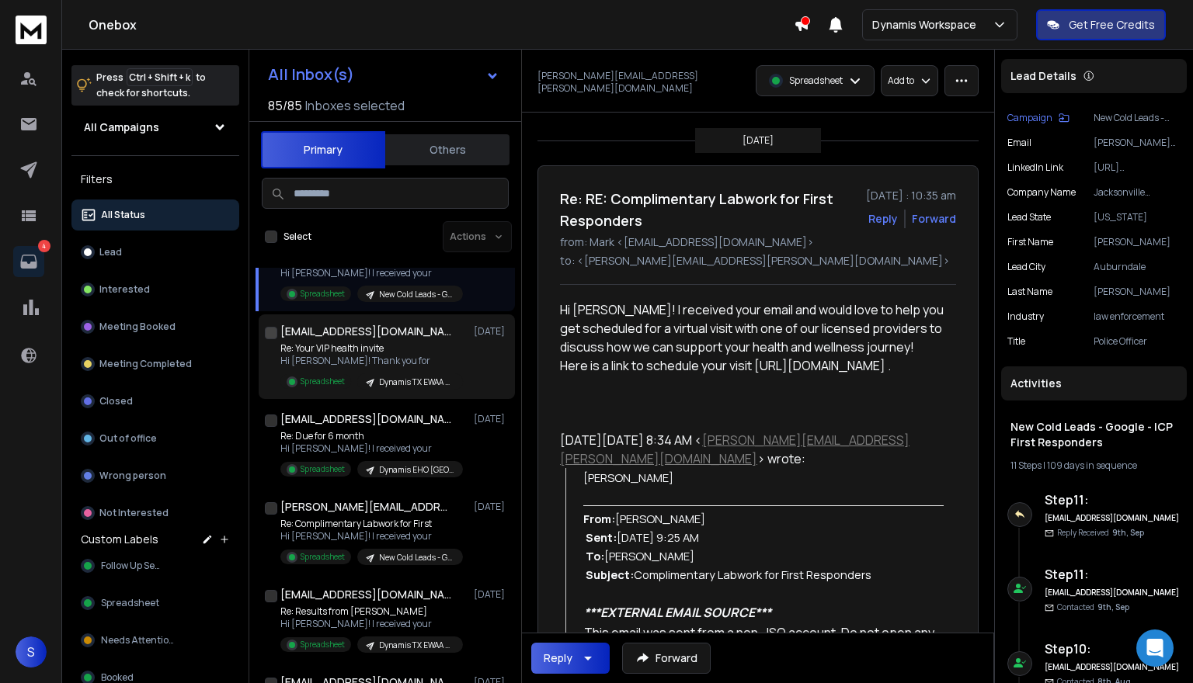
click at [389, 349] on p "Re: Your VIP health invite" at bounding box center [371, 348] width 183 height 12
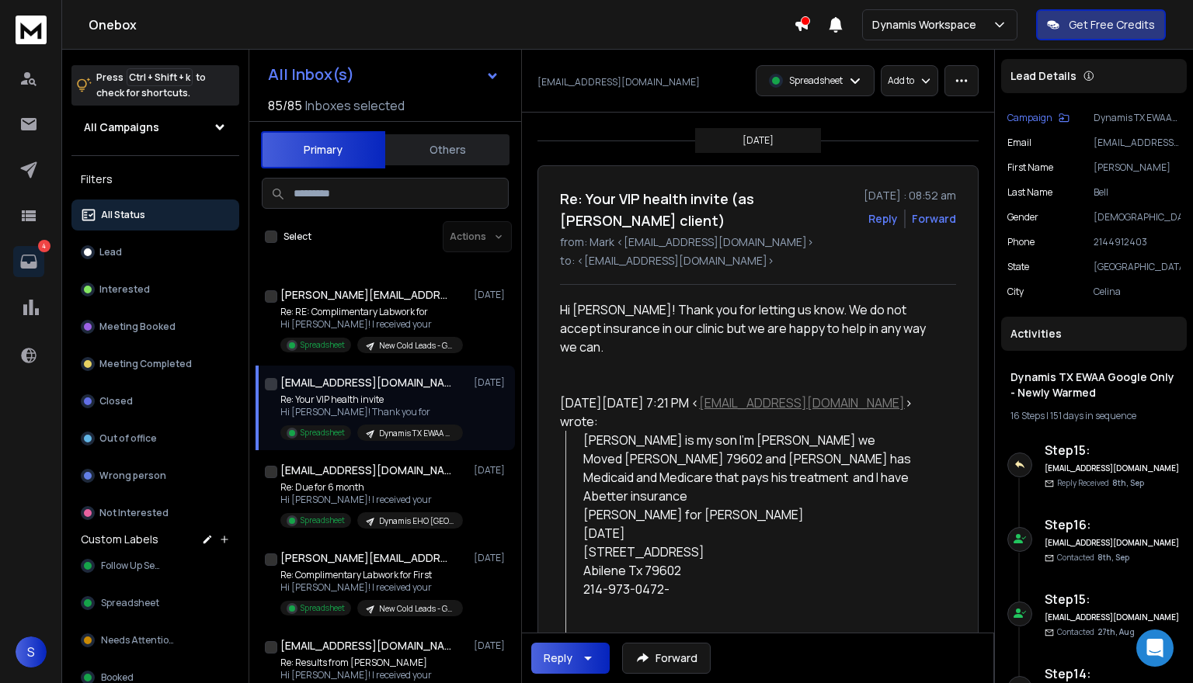
scroll to position [932, 0]
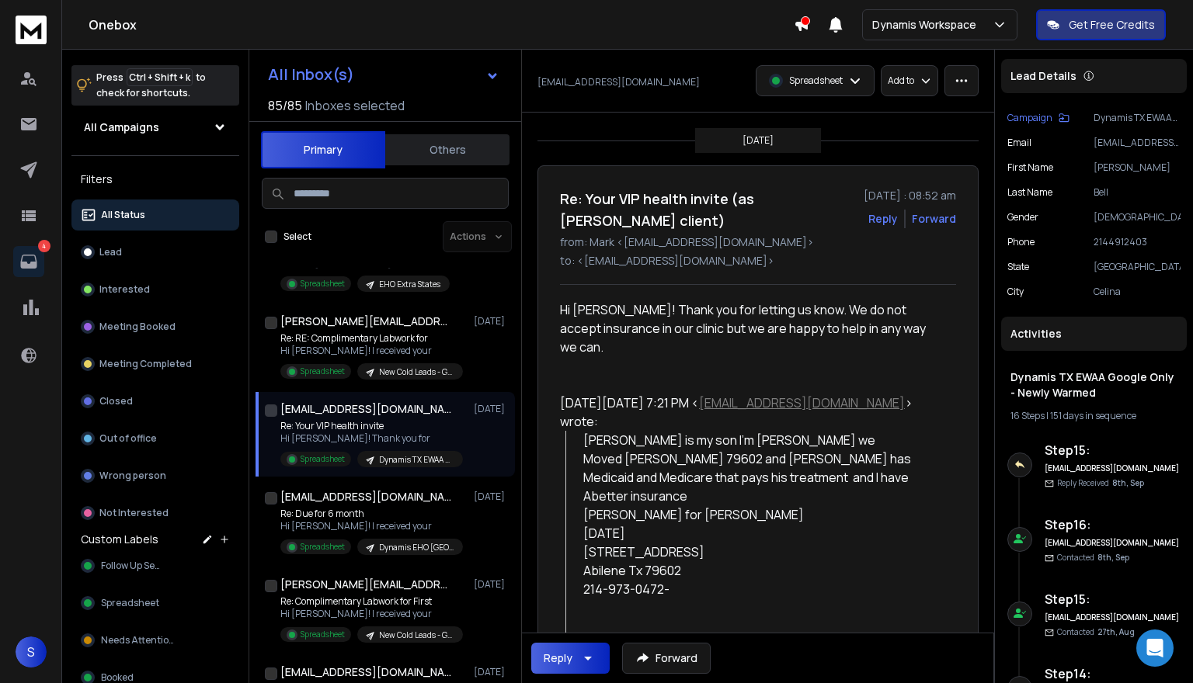
click at [139, 216] on p "All Status" at bounding box center [123, 215] width 44 height 12
click at [137, 251] on button "Lead" at bounding box center [155, 252] width 168 height 31
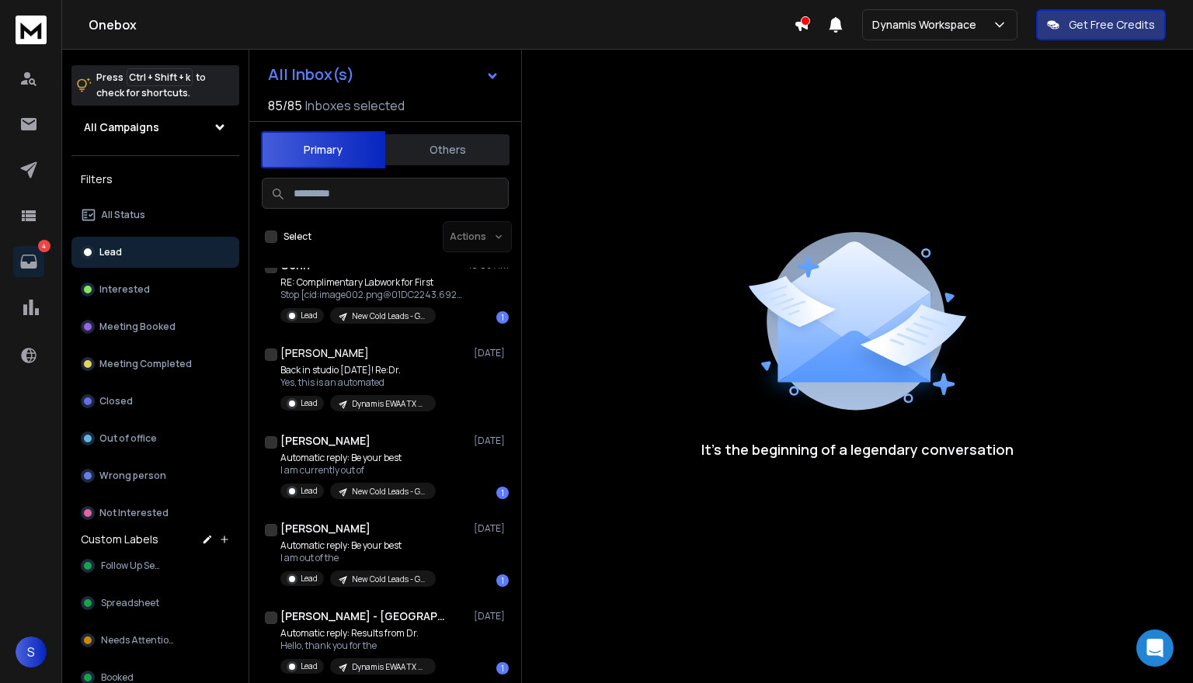
scroll to position [0, 0]
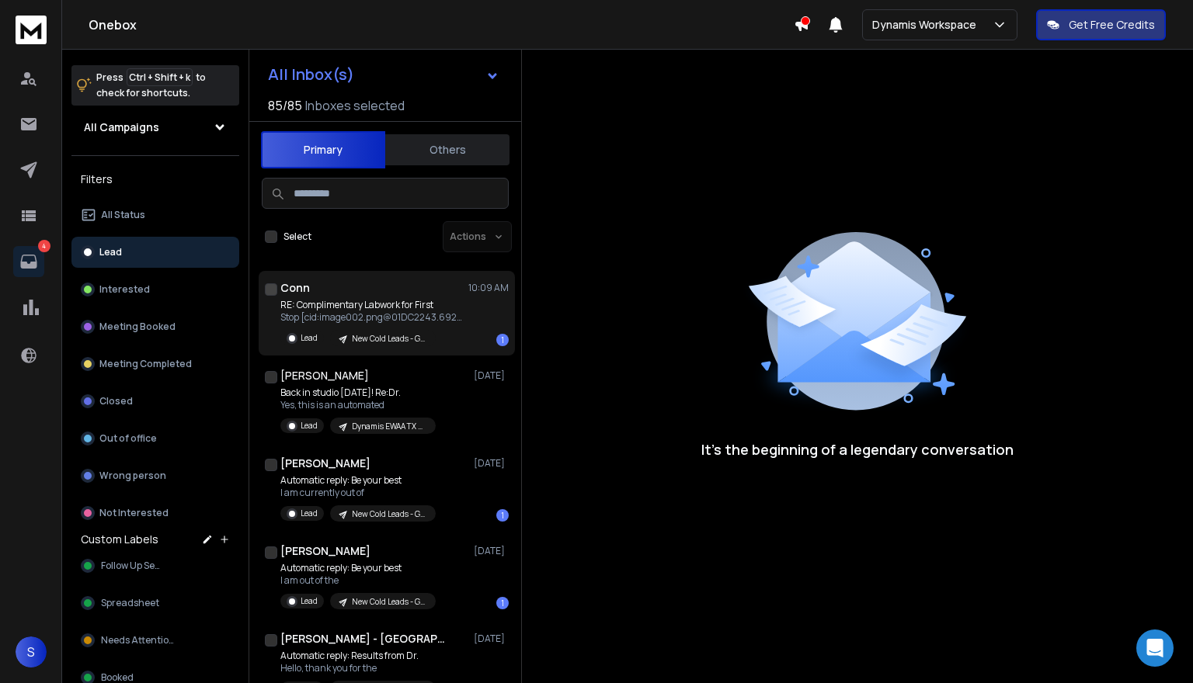
click at [388, 315] on p "Stop [cid:image002.png@01DC2243.692E2FA0] From: [PERSON_NAME]" at bounding box center [373, 317] width 186 height 12
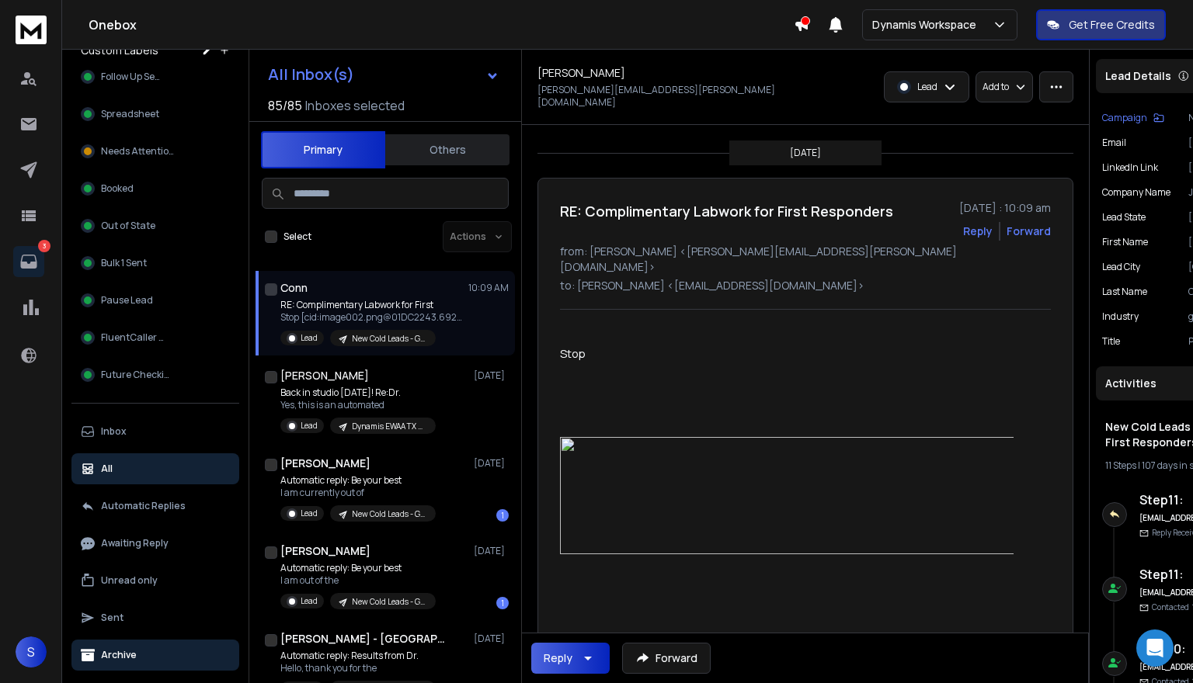
click at [116, 649] on p "Archive" at bounding box center [119, 655] width 36 height 12
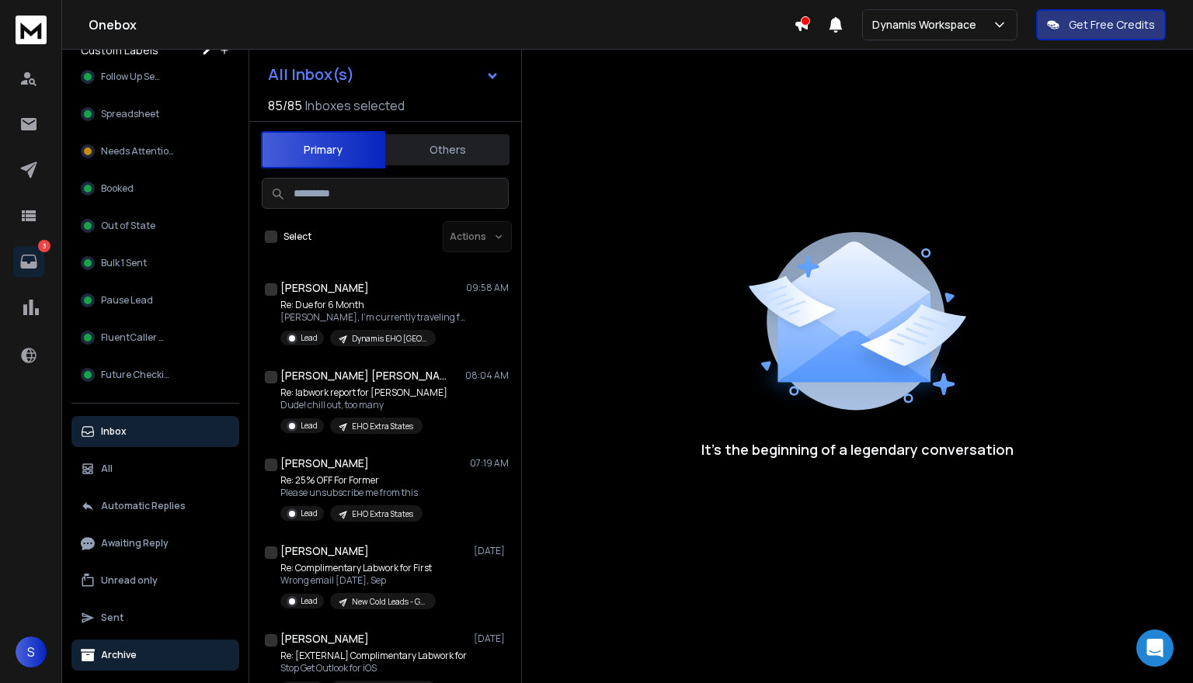
click at [123, 426] on p "Inbox" at bounding box center [114, 432] width 26 height 12
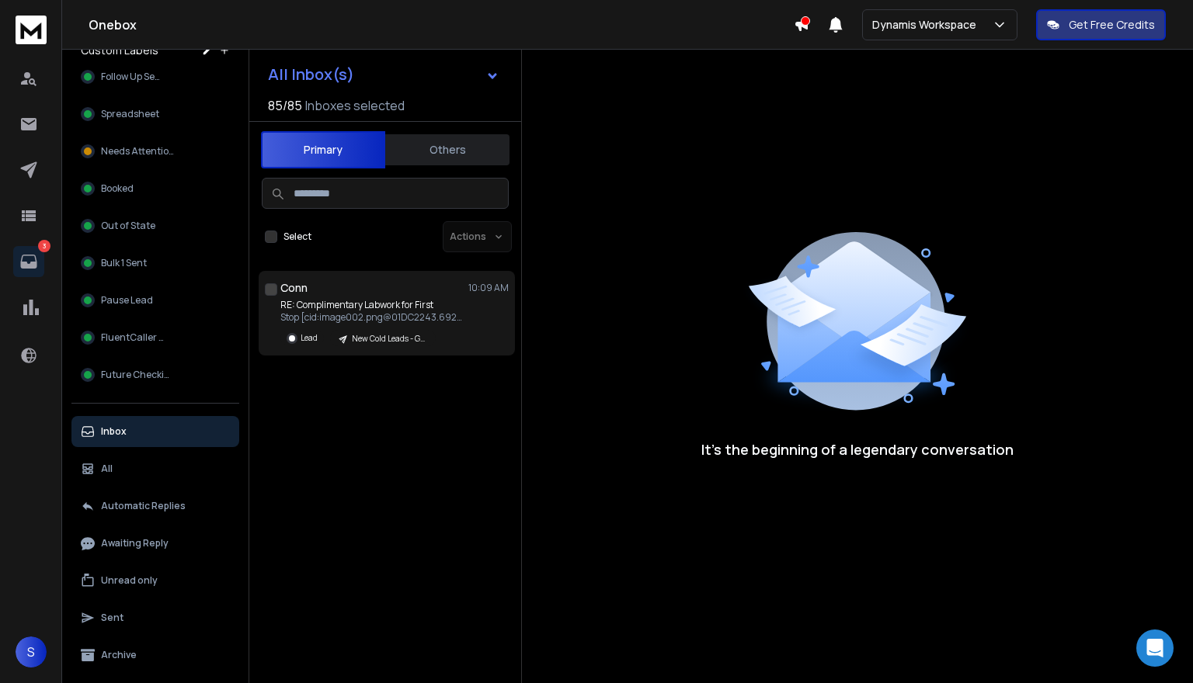
click at [395, 297] on div "Conn 10:09 AM RE: Complimentary Labwork for First Stop [cid:image002.png@01DC22…" at bounding box center [394, 313] width 228 height 66
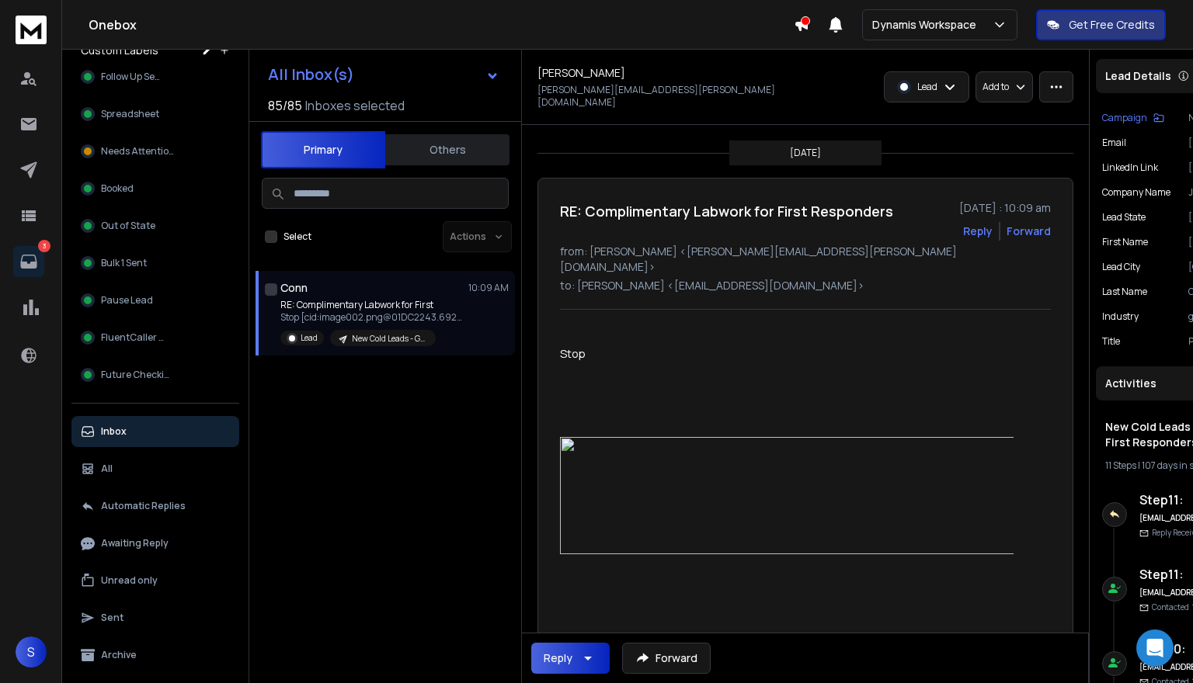
click at [1073, 85] on button "button" at bounding box center [1056, 86] width 34 height 31
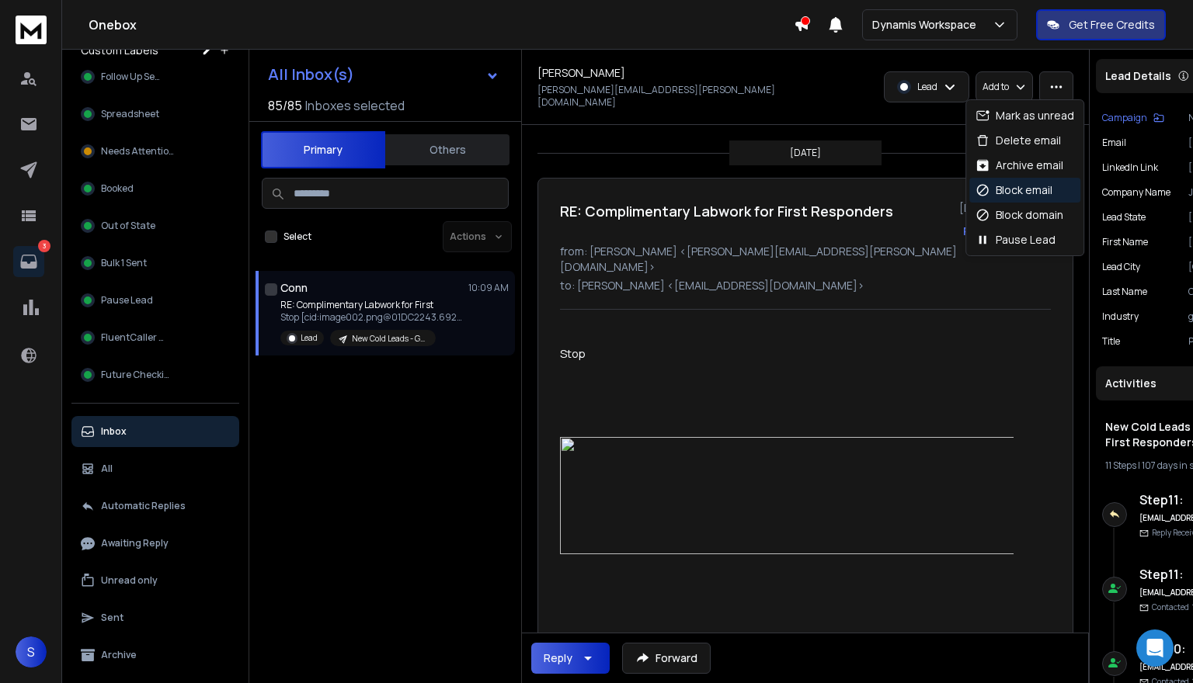
click at [1042, 183] on div "Block email" at bounding box center [1013, 191] width 77 height 16
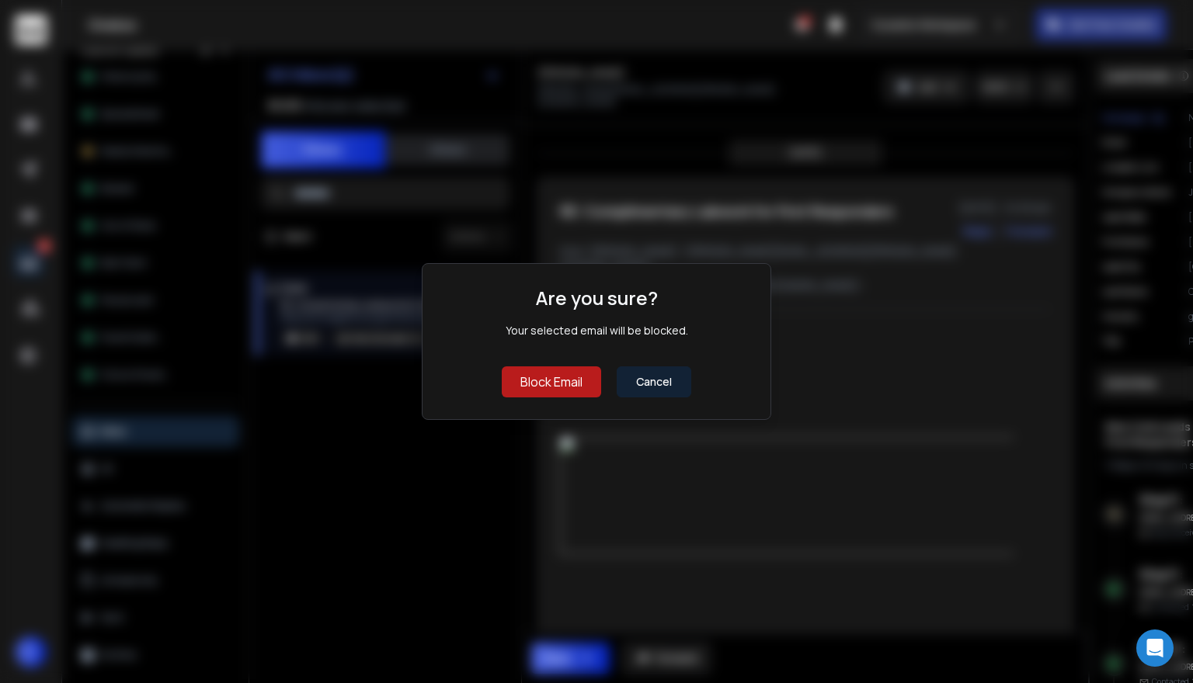
click at [545, 374] on button "Block Email" at bounding box center [551, 382] width 99 height 31
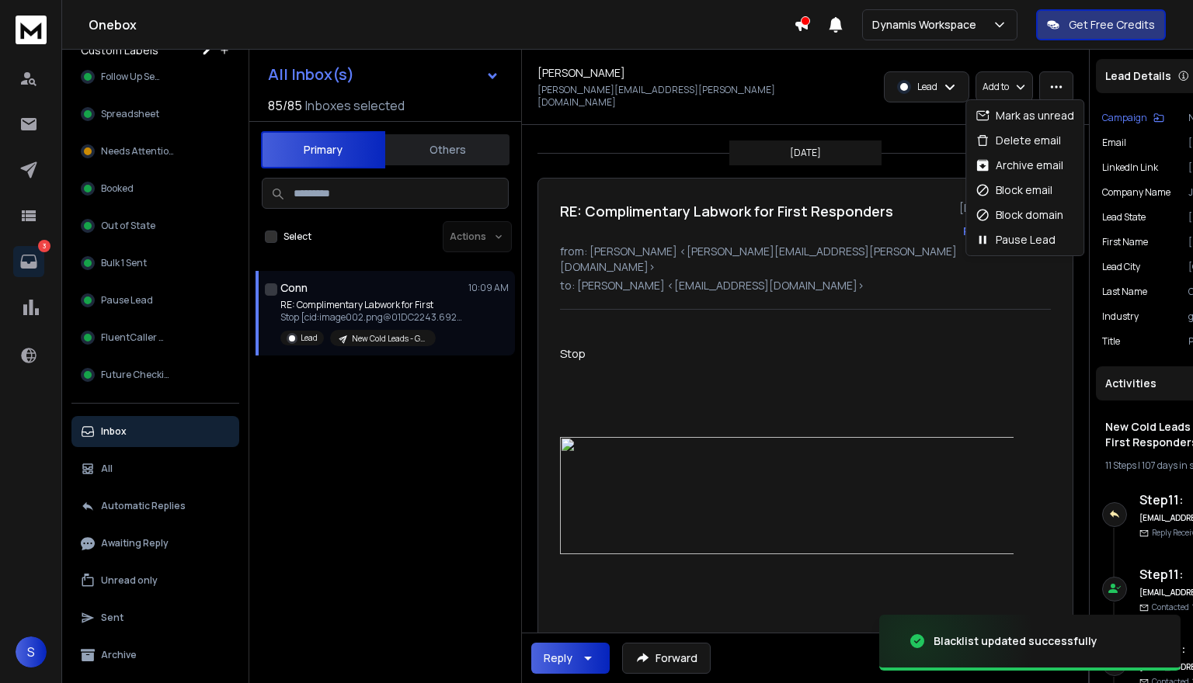
click at [1053, 85] on button "button" at bounding box center [1056, 86] width 34 height 31
click at [1045, 161] on div "Archive email" at bounding box center [1019, 166] width 88 height 16
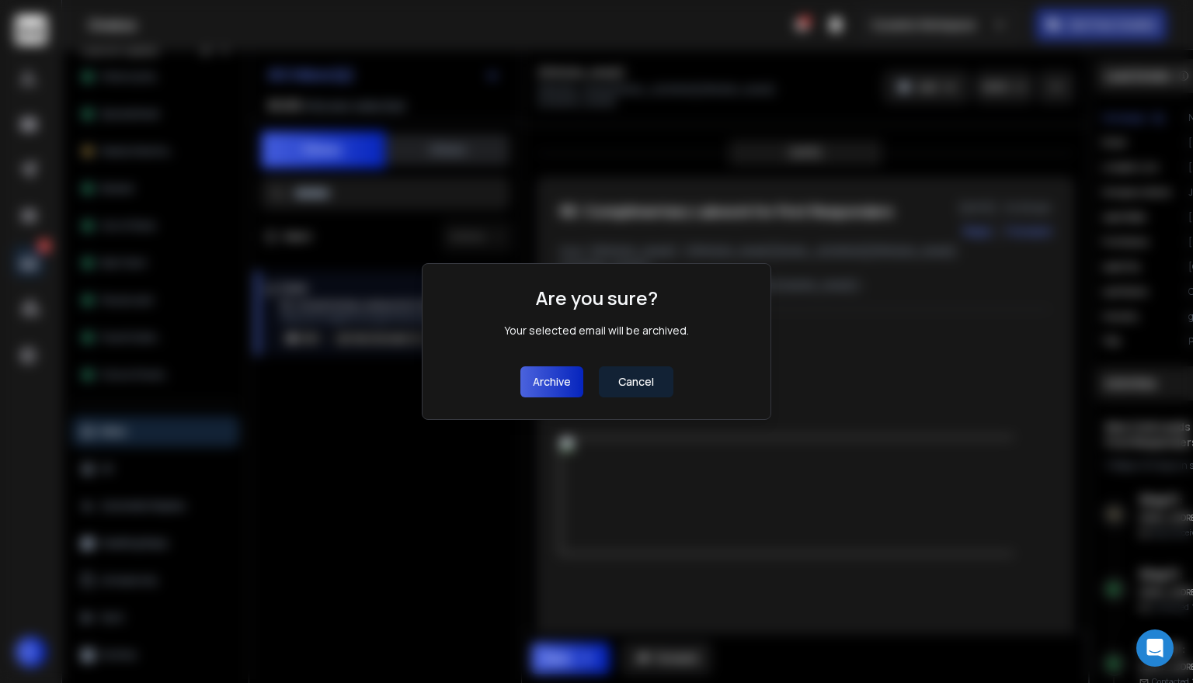
click at [563, 388] on p "archive" at bounding box center [552, 382] width 38 height 16
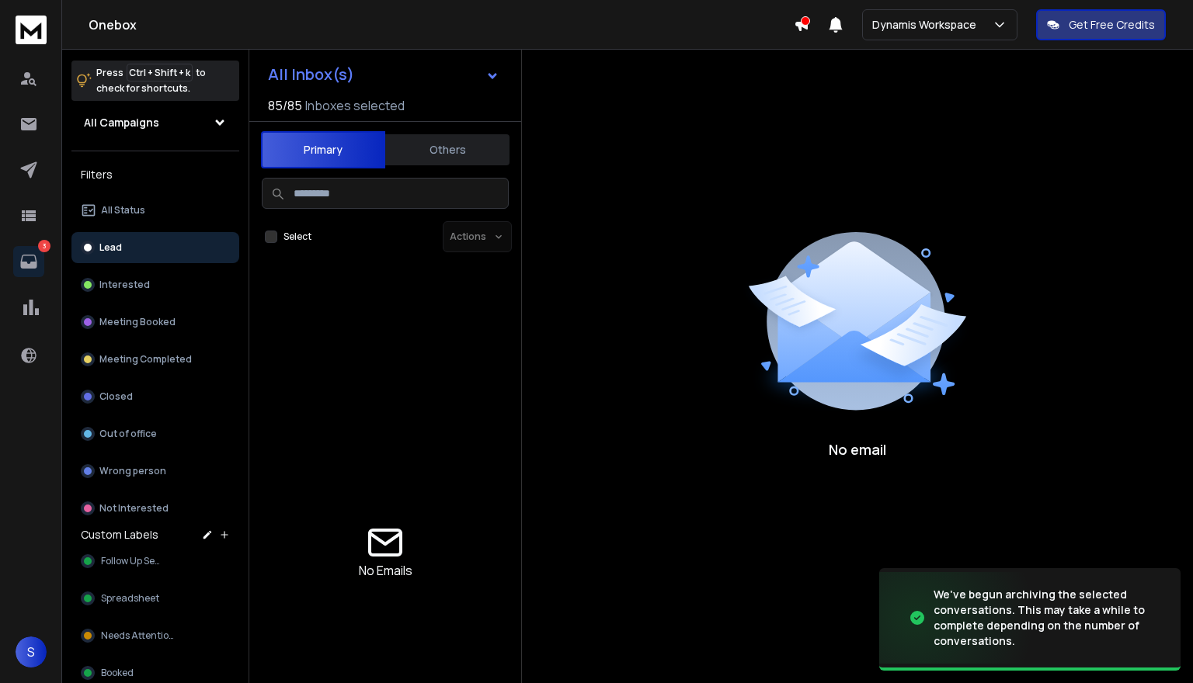
scroll to position [0, 0]
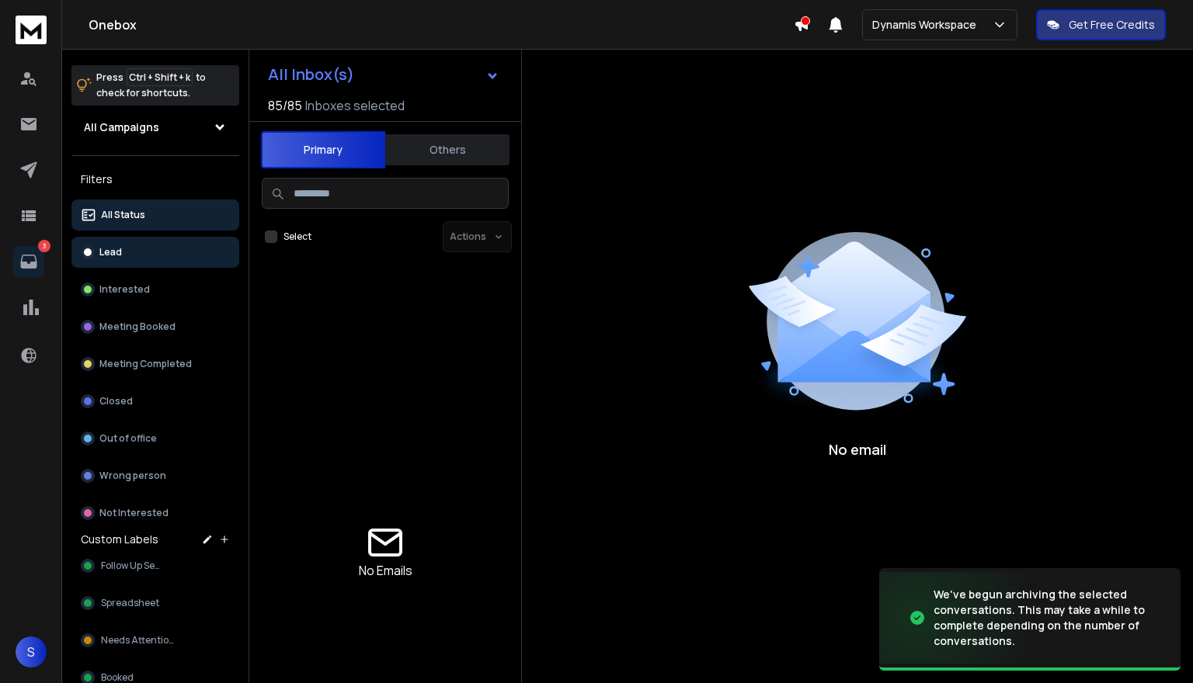
click at [153, 212] on button "All Status" at bounding box center [155, 215] width 168 height 31
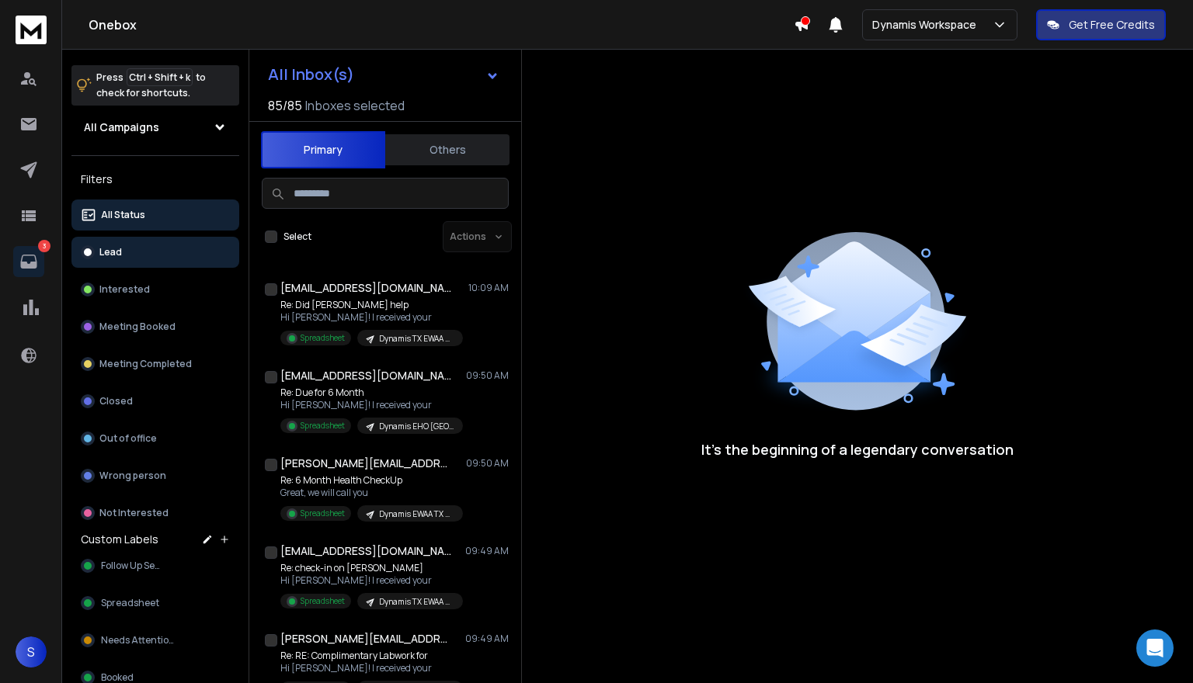
click at [165, 249] on button "Lead" at bounding box center [155, 252] width 168 height 31
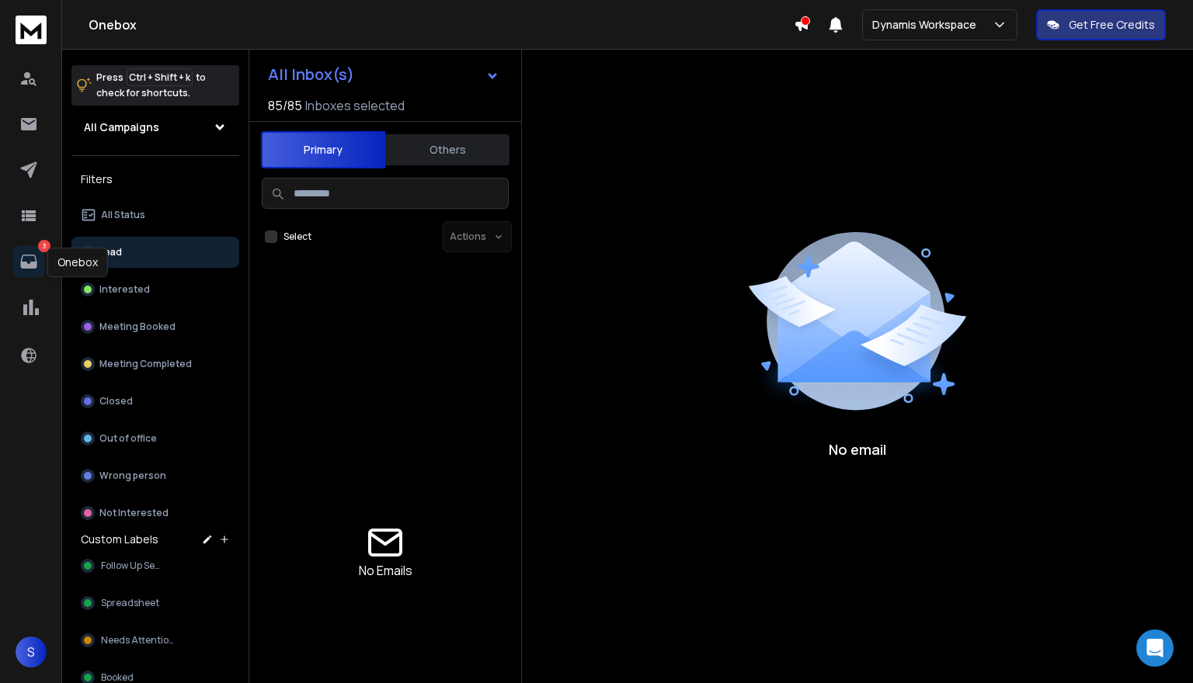
click at [33, 261] on icon at bounding box center [28, 261] width 19 height 19
click at [489, 137] on button "Others" at bounding box center [447, 150] width 124 height 34
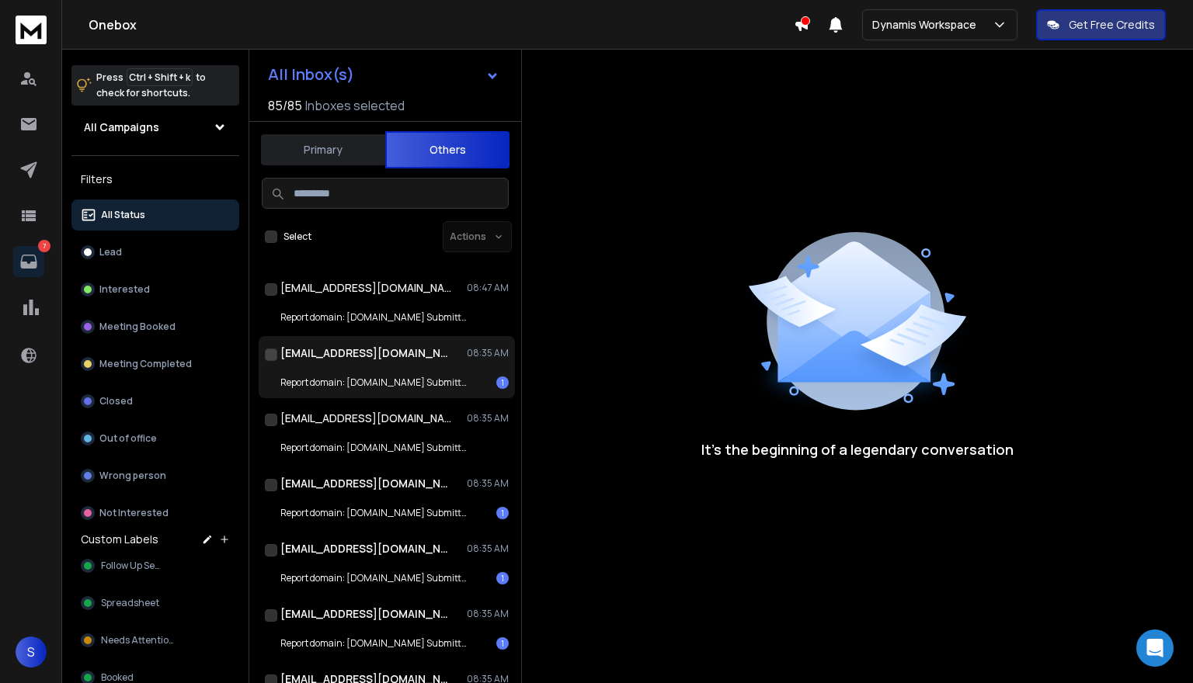
click at [407, 385] on p "Report domain: [DOMAIN_NAME] Submitter: [DOMAIN_NAME]" at bounding box center [373, 383] width 186 height 12
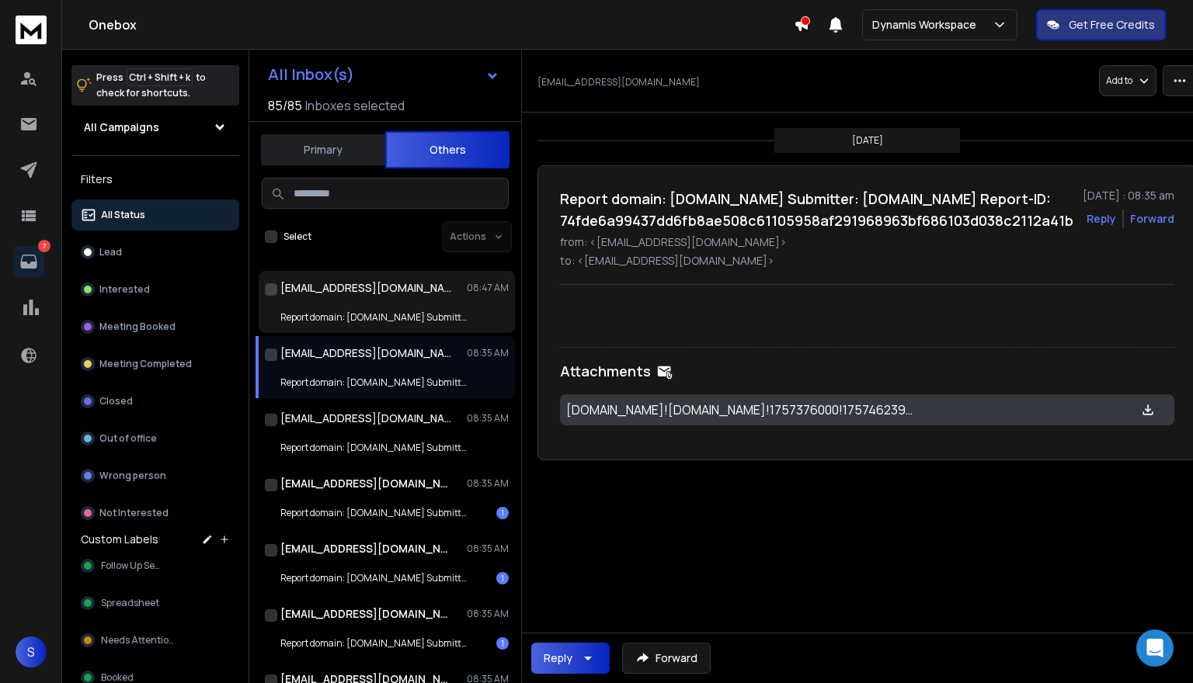
click at [273, 286] on button "button" at bounding box center [271, 289] width 12 height 12
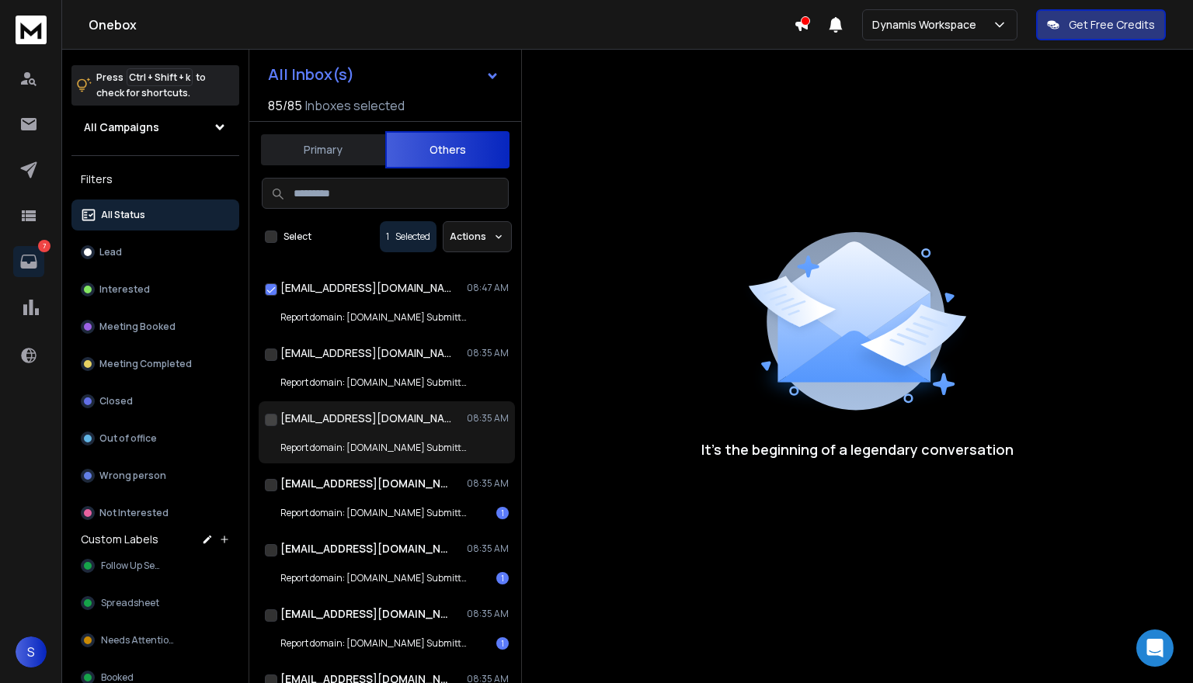
drag, startPoint x: 270, startPoint y: 360, endPoint x: 283, endPoint y: 417, distance: 58.0
click at [270, 361] on div at bounding box center [271, 367] width 12 height 37
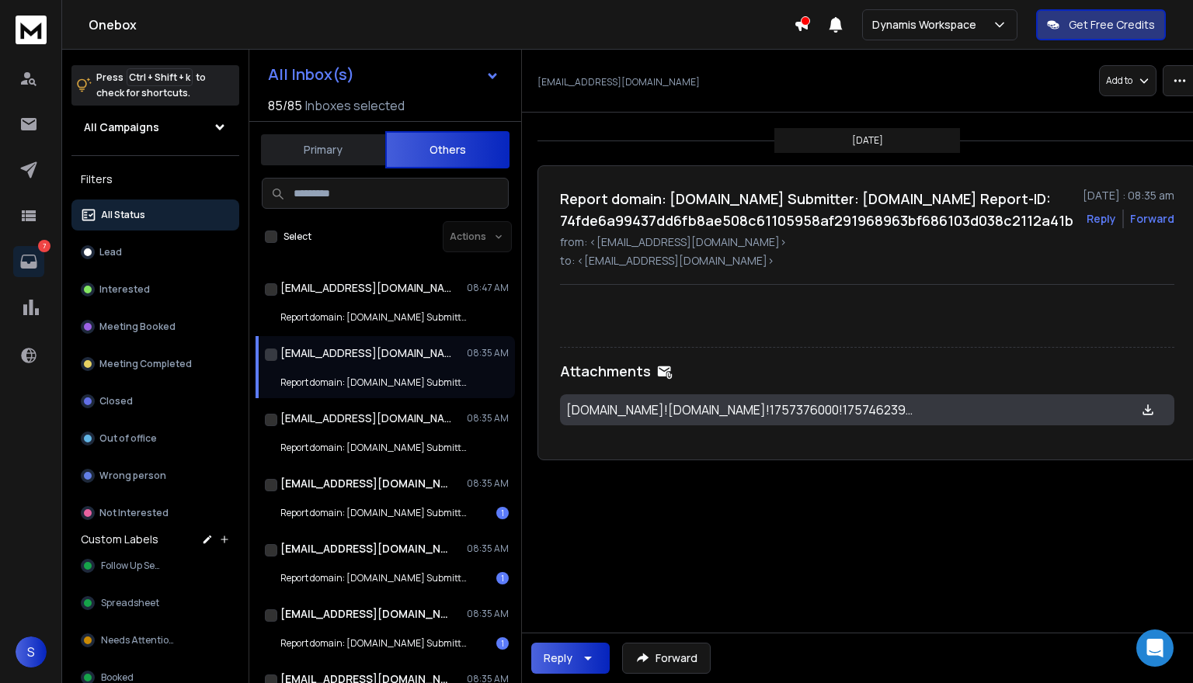
click at [267, 360] on button "button" at bounding box center [271, 355] width 12 height 12
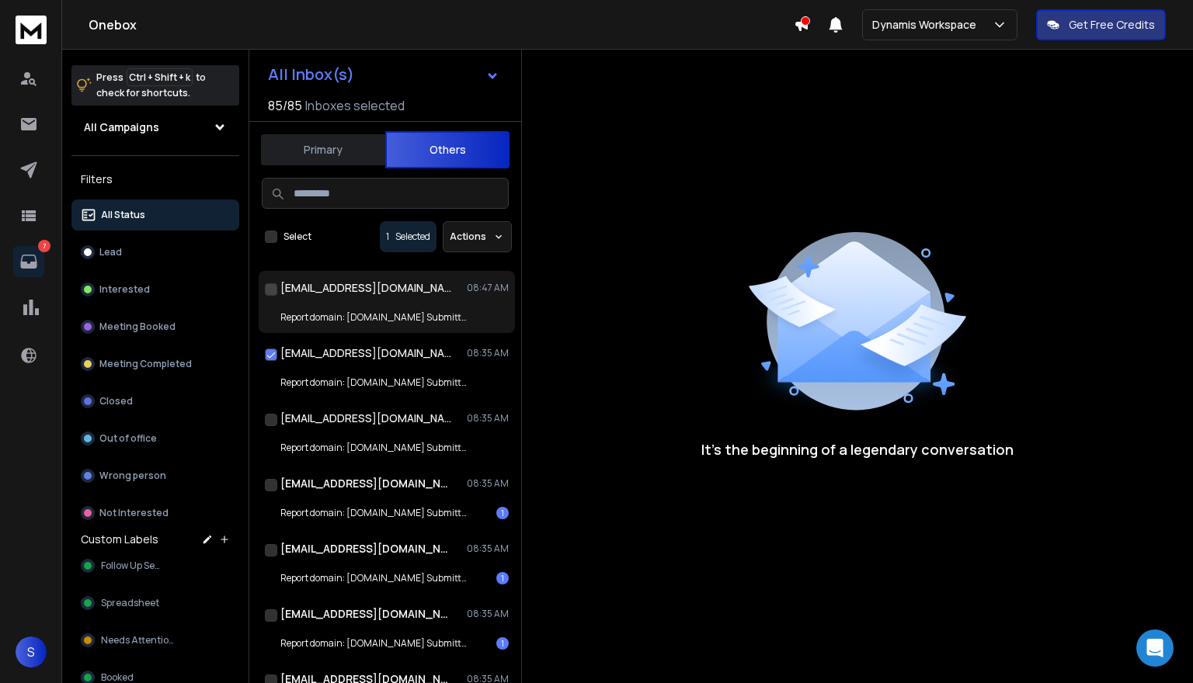
drag, startPoint x: 275, startPoint y: 294, endPoint x: 276, endPoint y: 314, distance: 19.5
click at [274, 294] on button "button" at bounding box center [271, 289] width 12 height 12
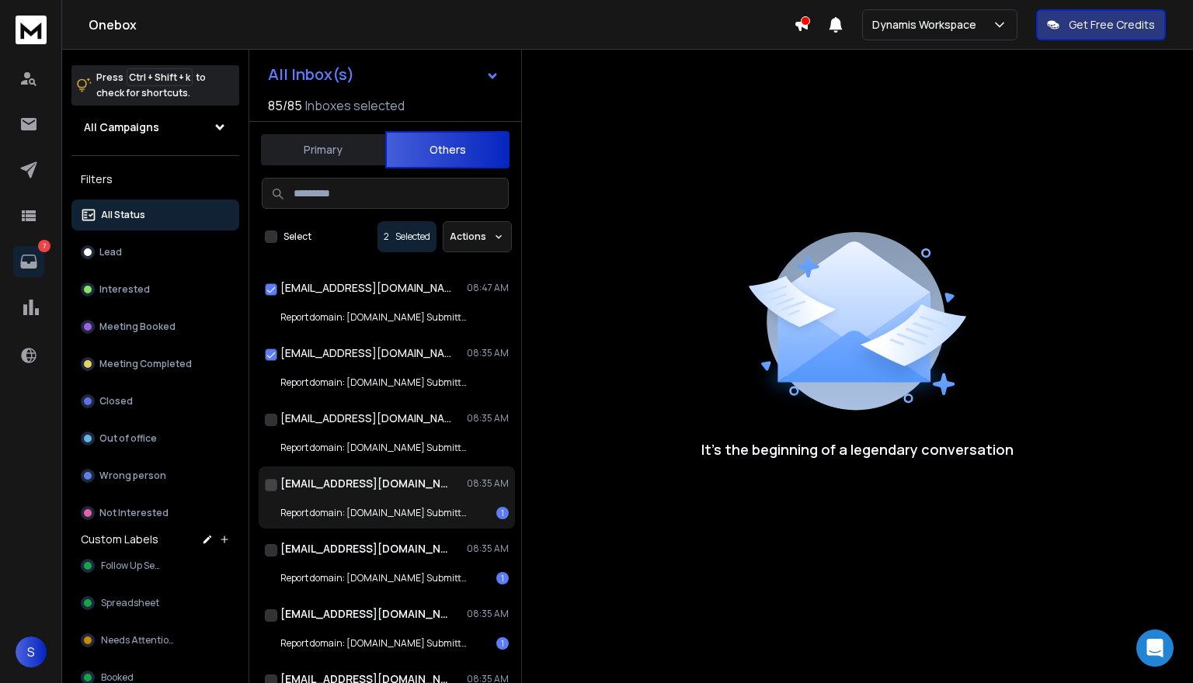
drag, startPoint x: 271, startPoint y: 422, endPoint x: 278, endPoint y: 472, distance: 51.0
click at [271, 421] on button "button" at bounding box center [271, 420] width 12 height 12
click at [269, 489] on button "button" at bounding box center [271, 485] width 12 height 12
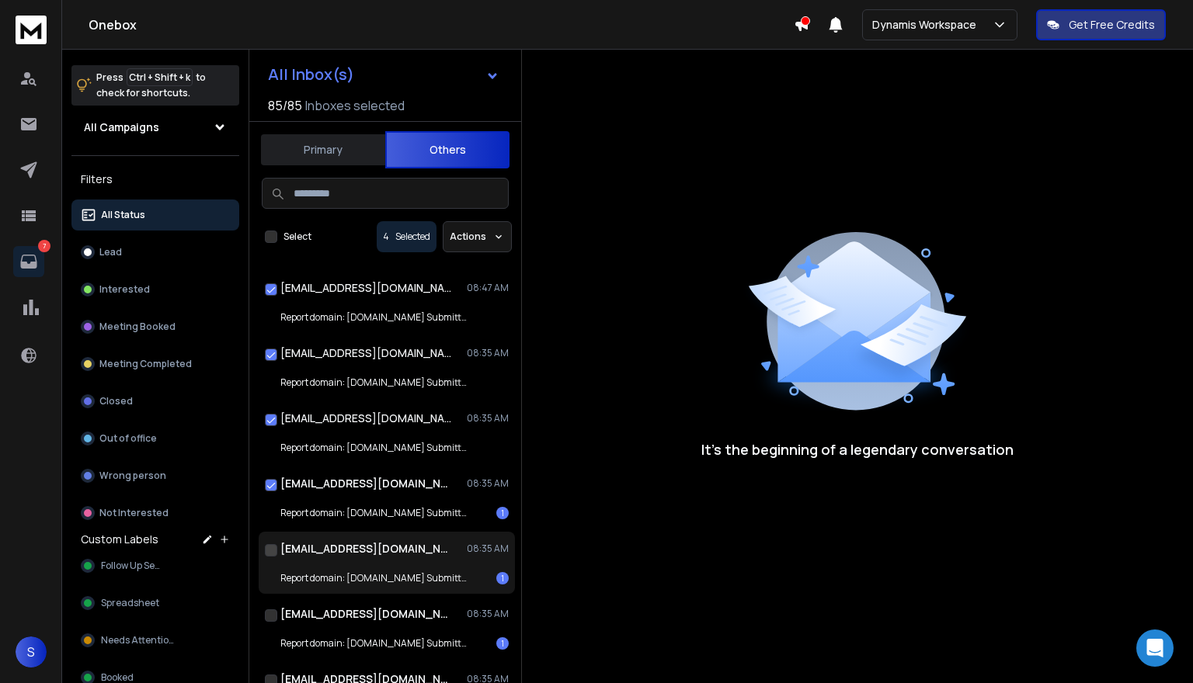
click at [272, 552] on button "button" at bounding box center [271, 550] width 12 height 12
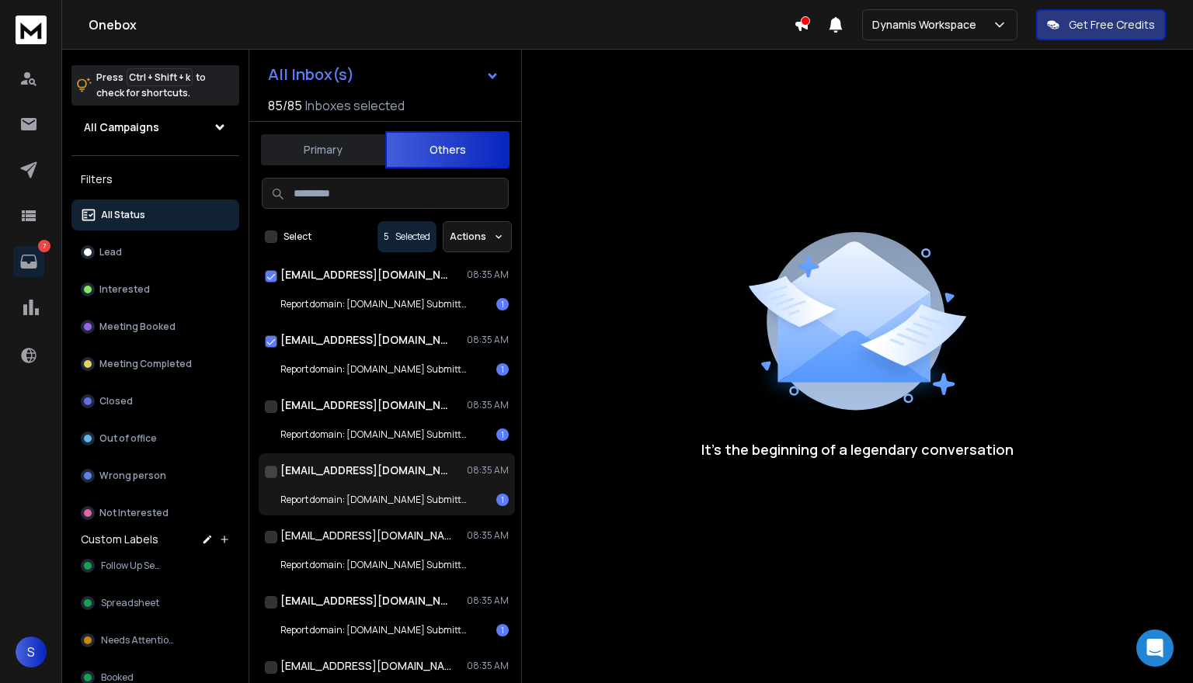
scroll to position [233, 0]
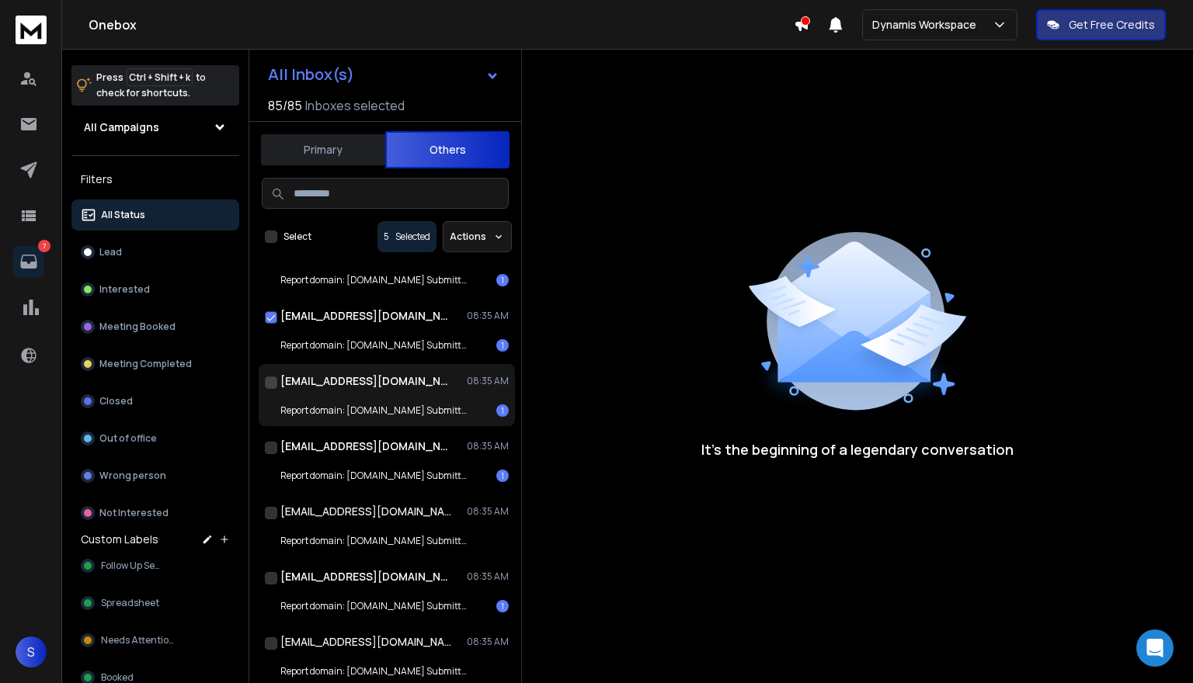
click at [268, 382] on button "button" at bounding box center [271, 383] width 12 height 12
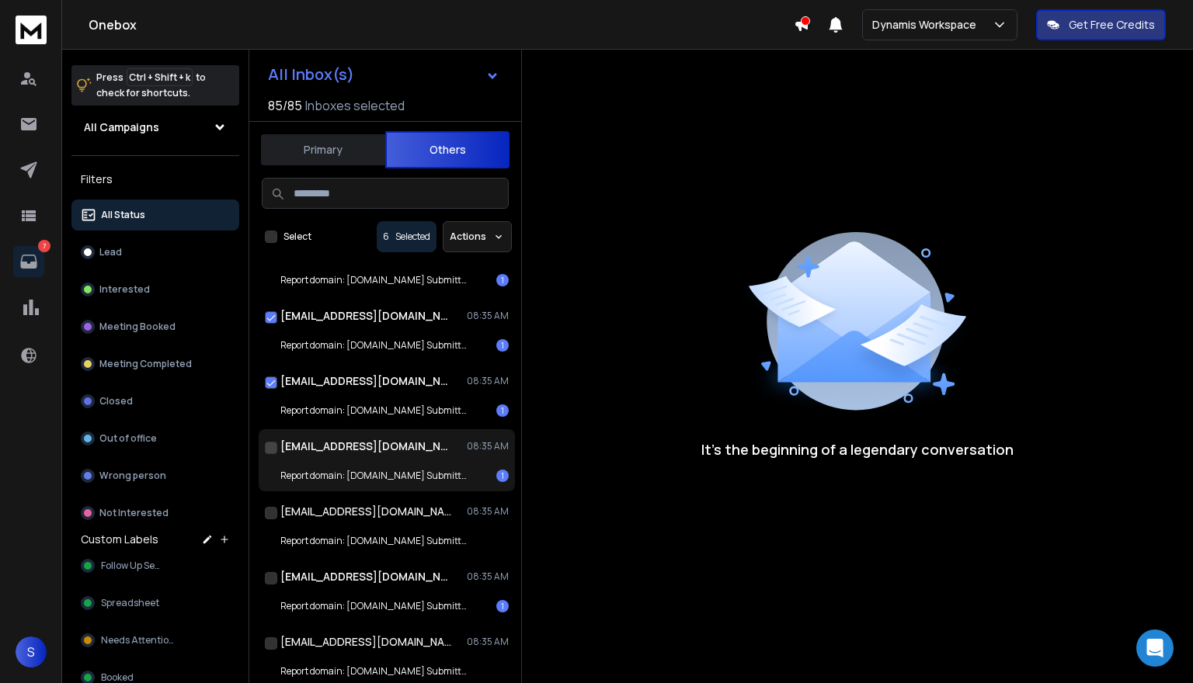
click at [270, 451] on button "button" at bounding box center [271, 448] width 12 height 12
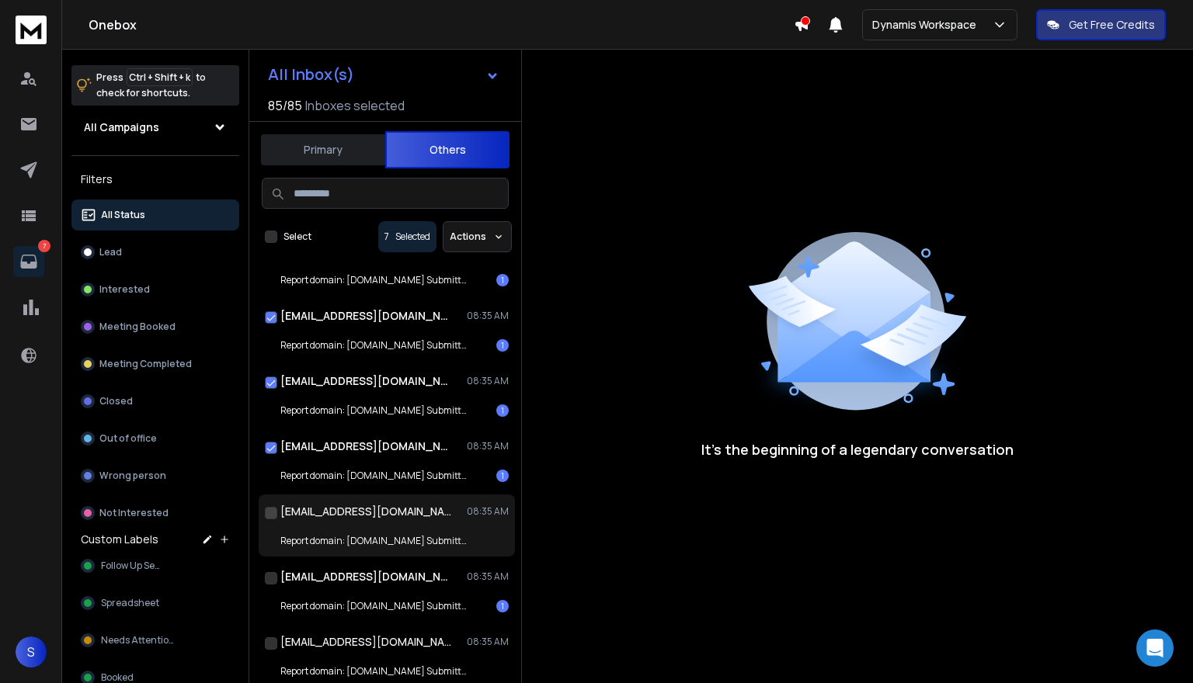
click at [271, 516] on button "button" at bounding box center [271, 513] width 12 height 12
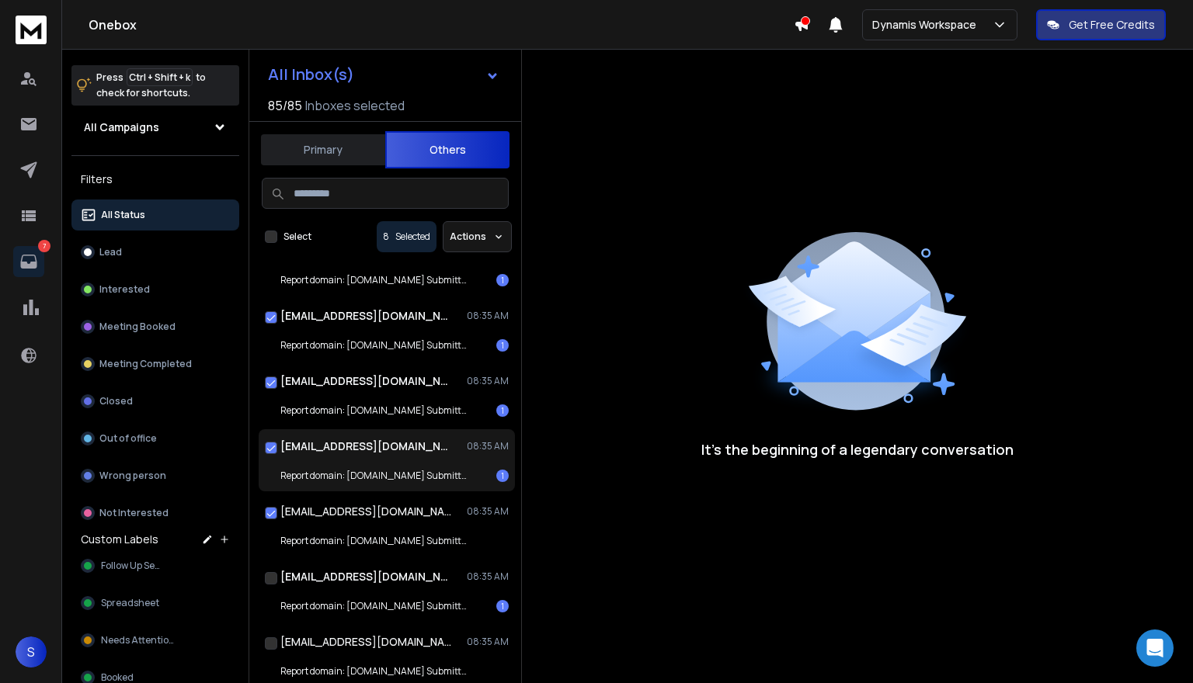
scroll to position [466, 0]
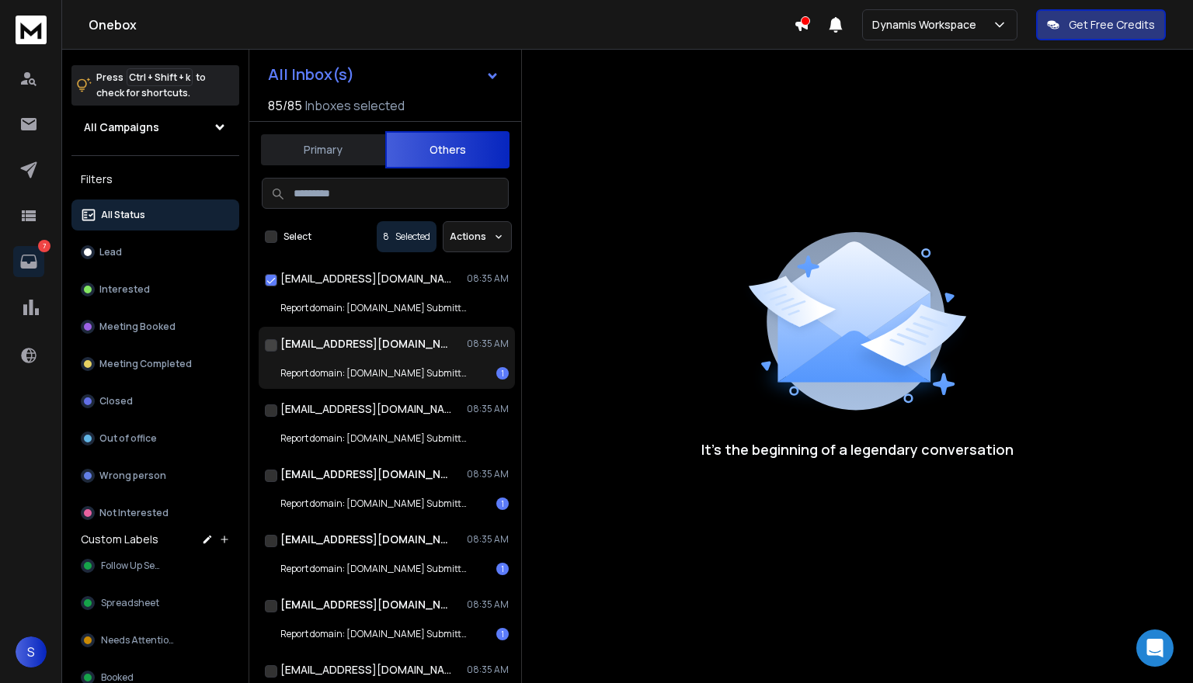
click at [270, 345] on button "button" at bounding box center [271, 345] width 12 height 12
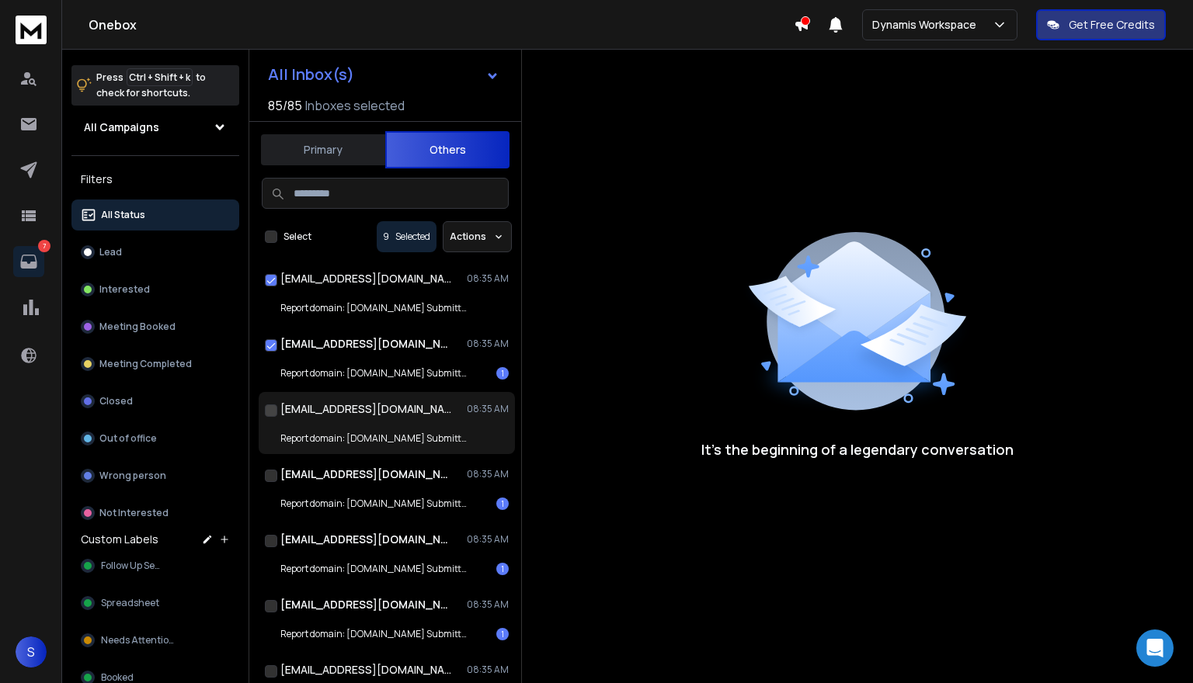
click at [270, 413] on button "button" at bounding box center [271, 411] width 12 height 12
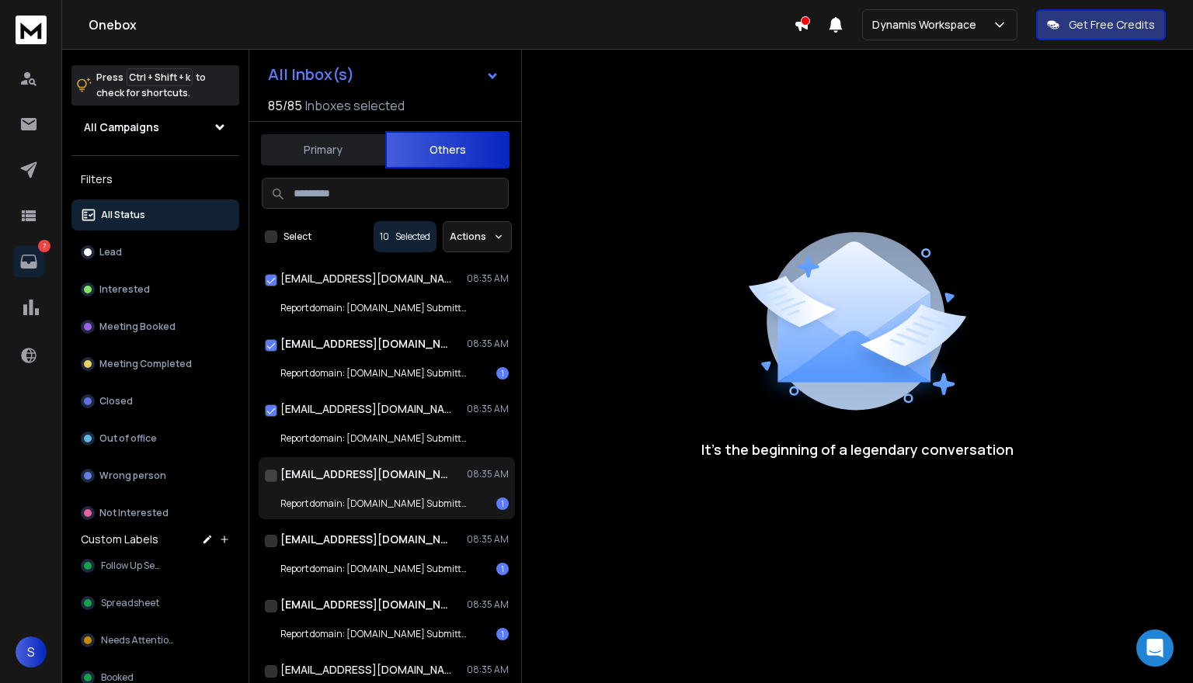
click at [273, 480] on button "button" at bounding box center [271, 476] width 12 height 12
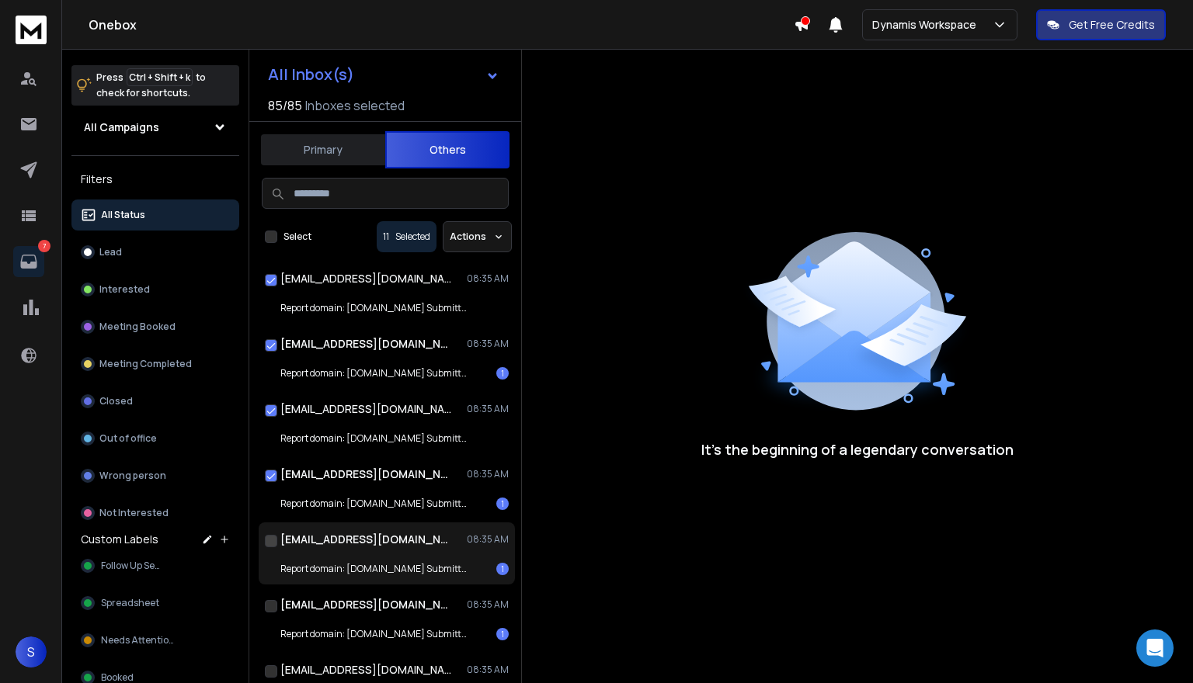
click at [266, 546] on button "button" at bounding box center [271, 541] width 12 height 12
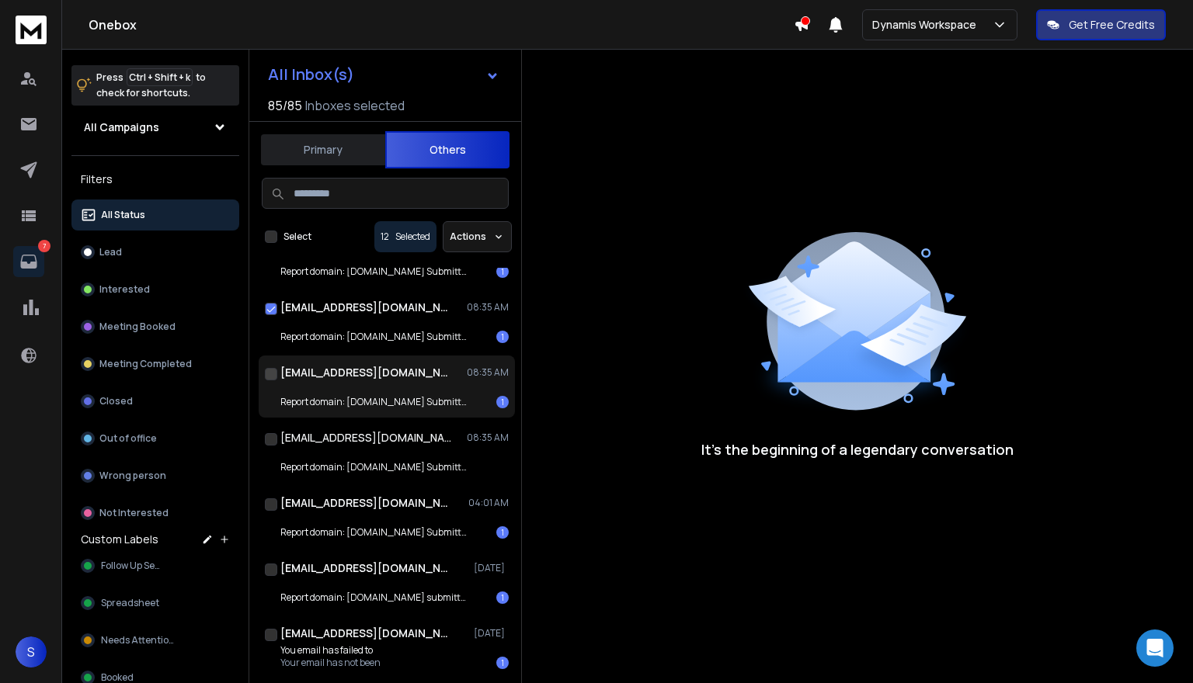
scroll to position [699, 0]
click at [268, 373] on button "button" at bounding box center [271, 373] width 12 height 12
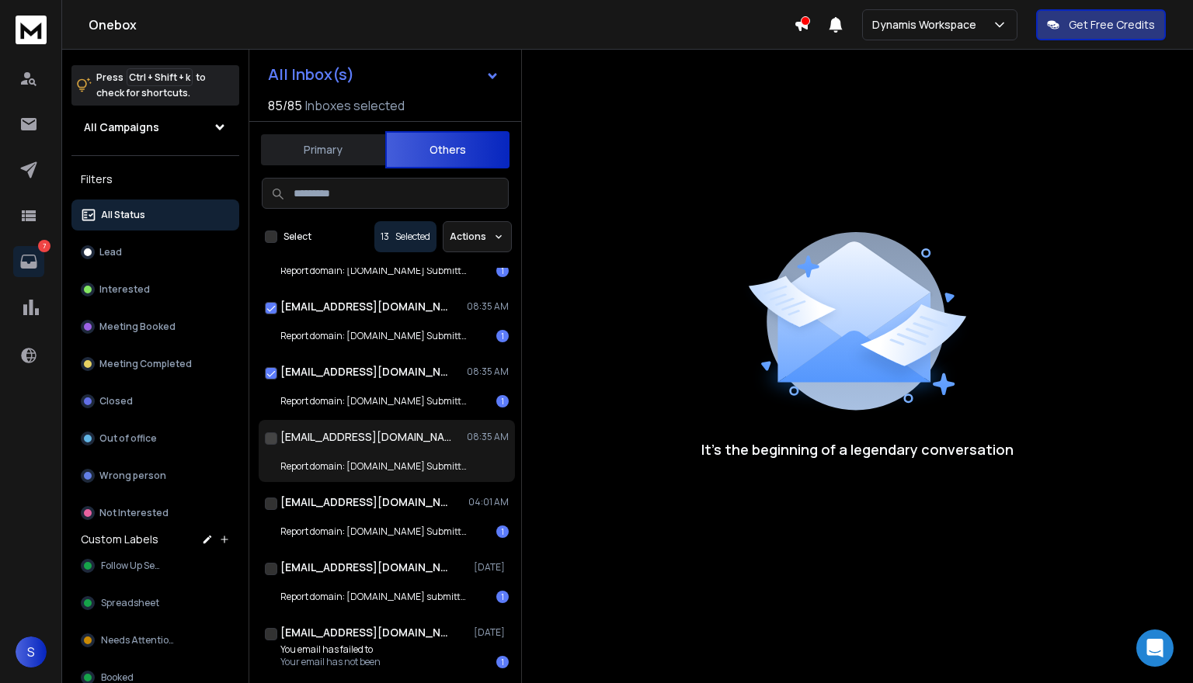
click at [271, 443] on button "button" at bounding box center [271, 439] width 12 height 12
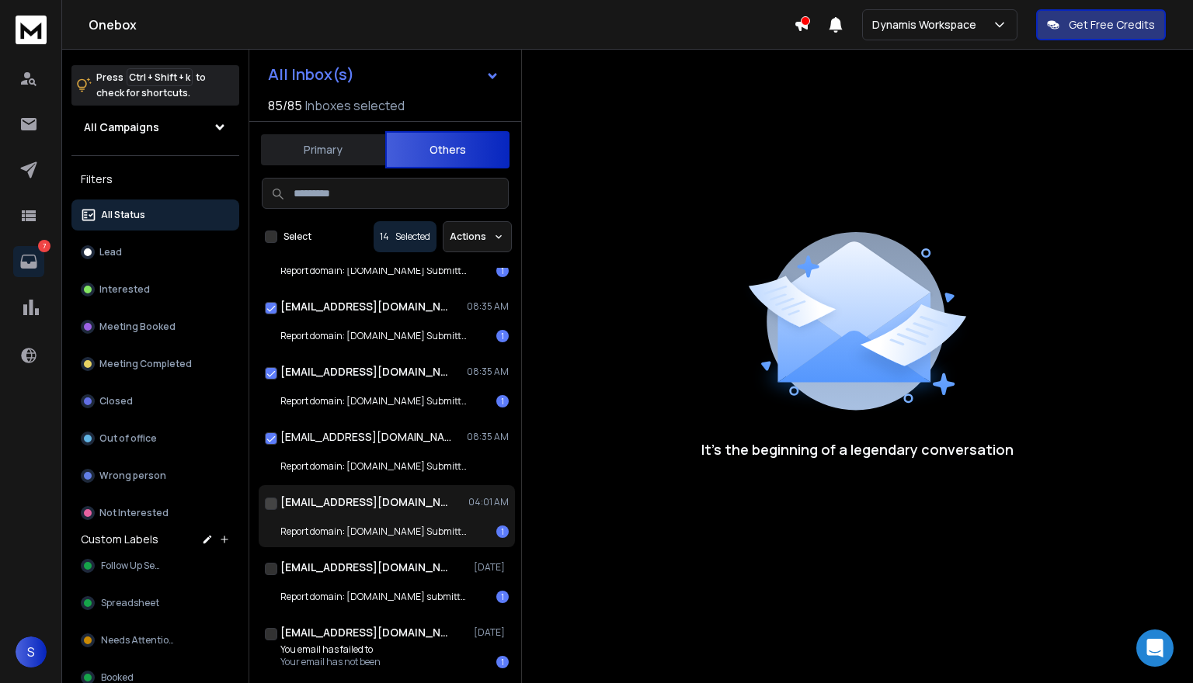
click at [271, 506] on button "button" at bounding box center [271, 504] width 12 height 12
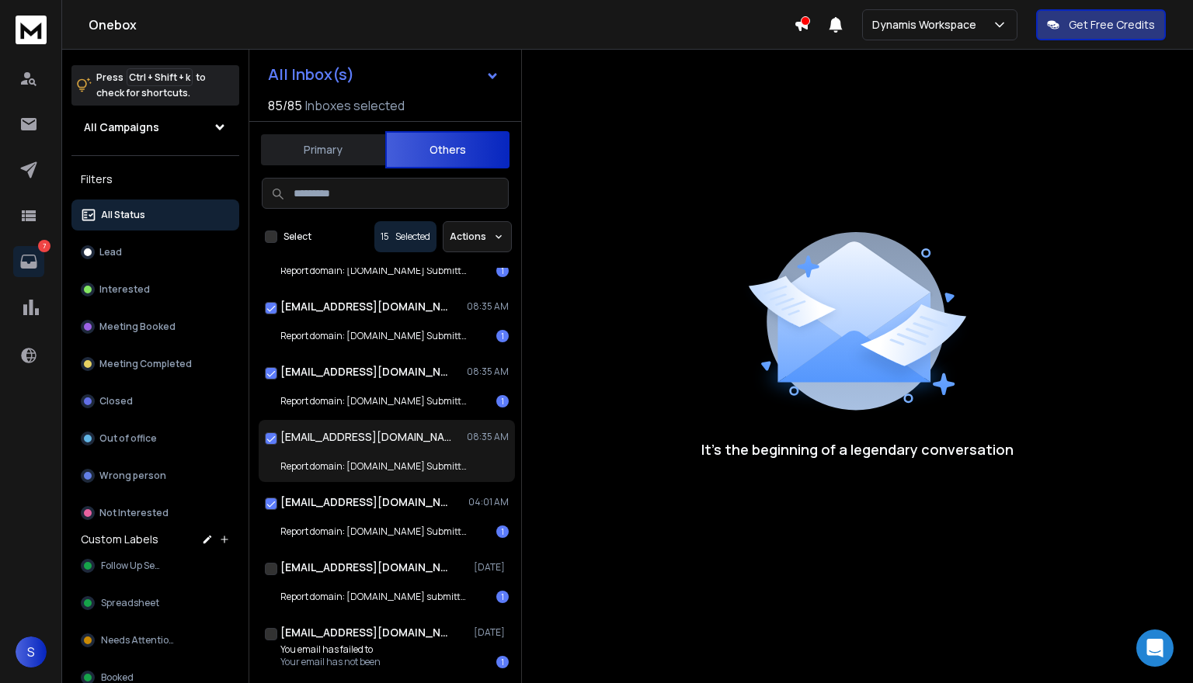
scroll to position [854, 0]
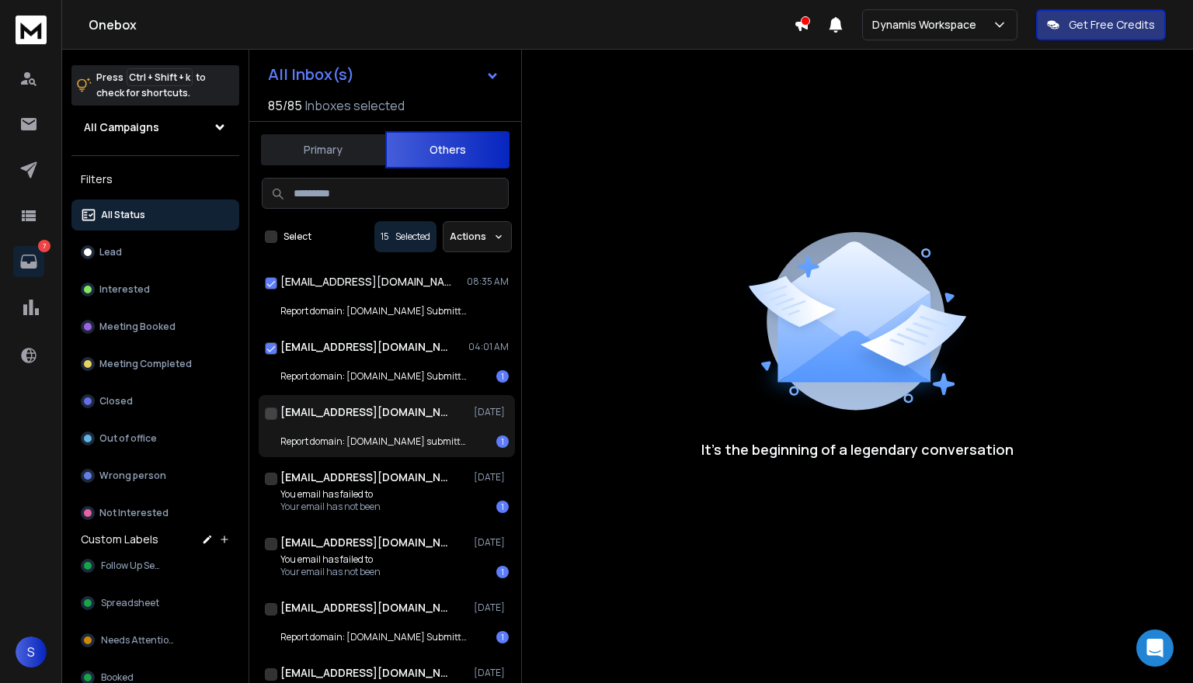
click at [273, 415] on button "button" at bounding box center [271, 414] width 12 height 12
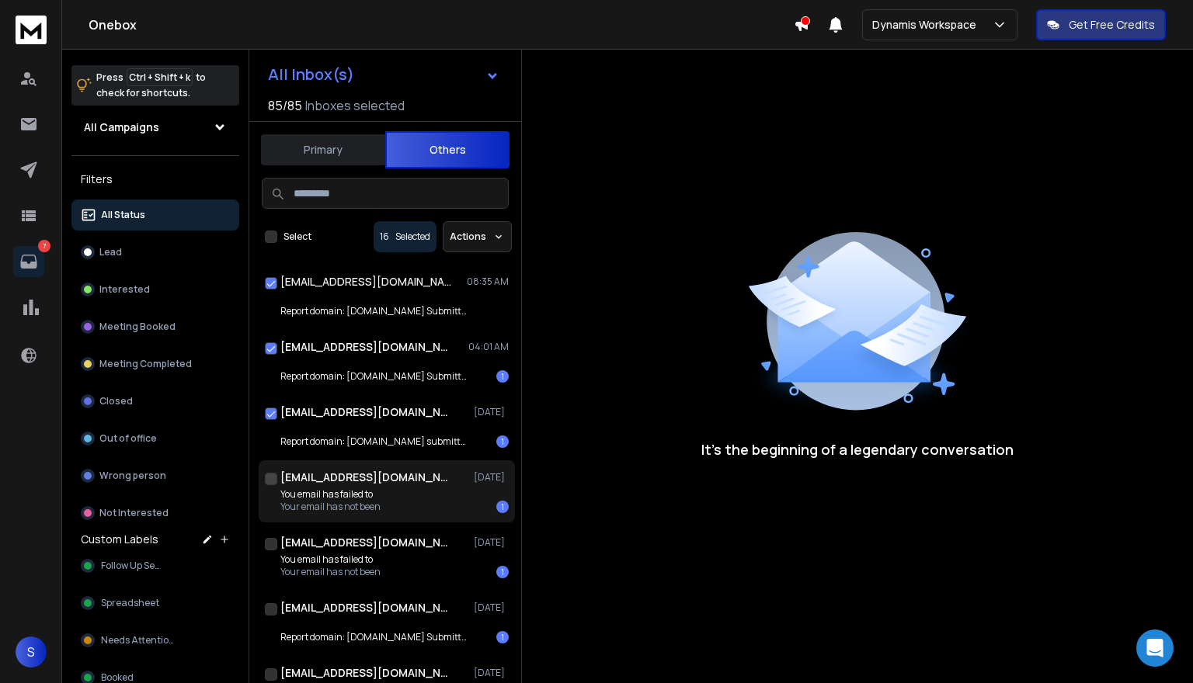
click at [270, 477] on button "button" at bounding box center [271, 479] width 12 height 12
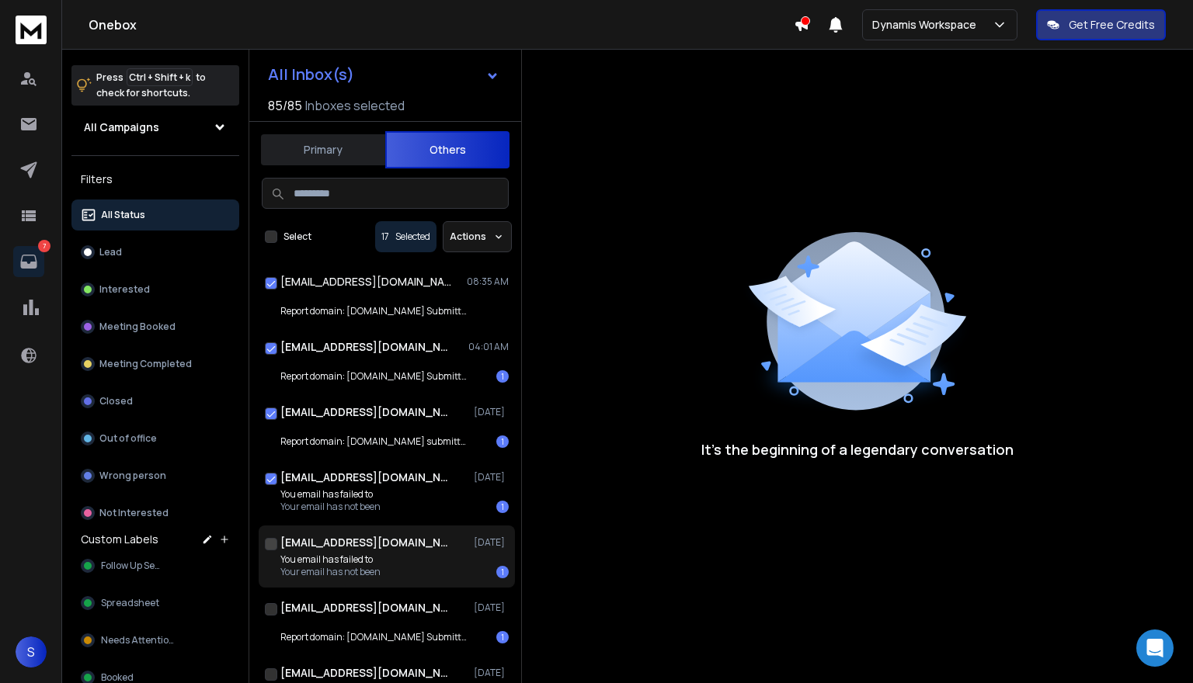
click at [267, 548] on button "button" at bounding box center [271, 544] width 12 height 12
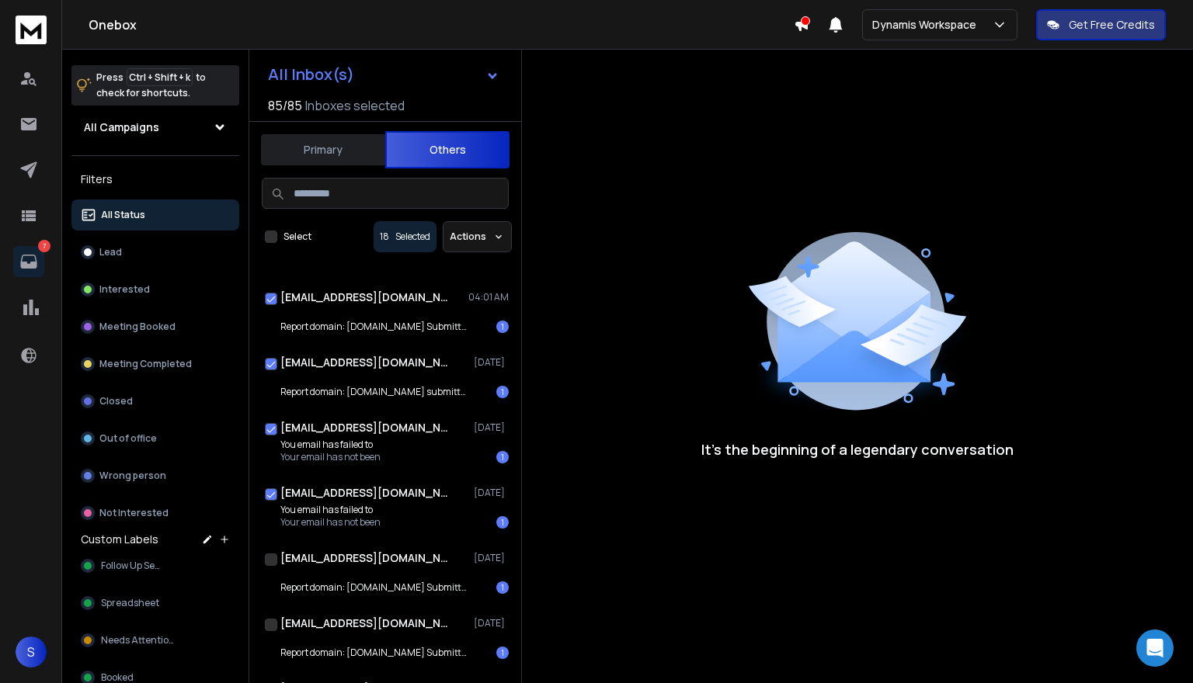
scroll to position [1010, 0]
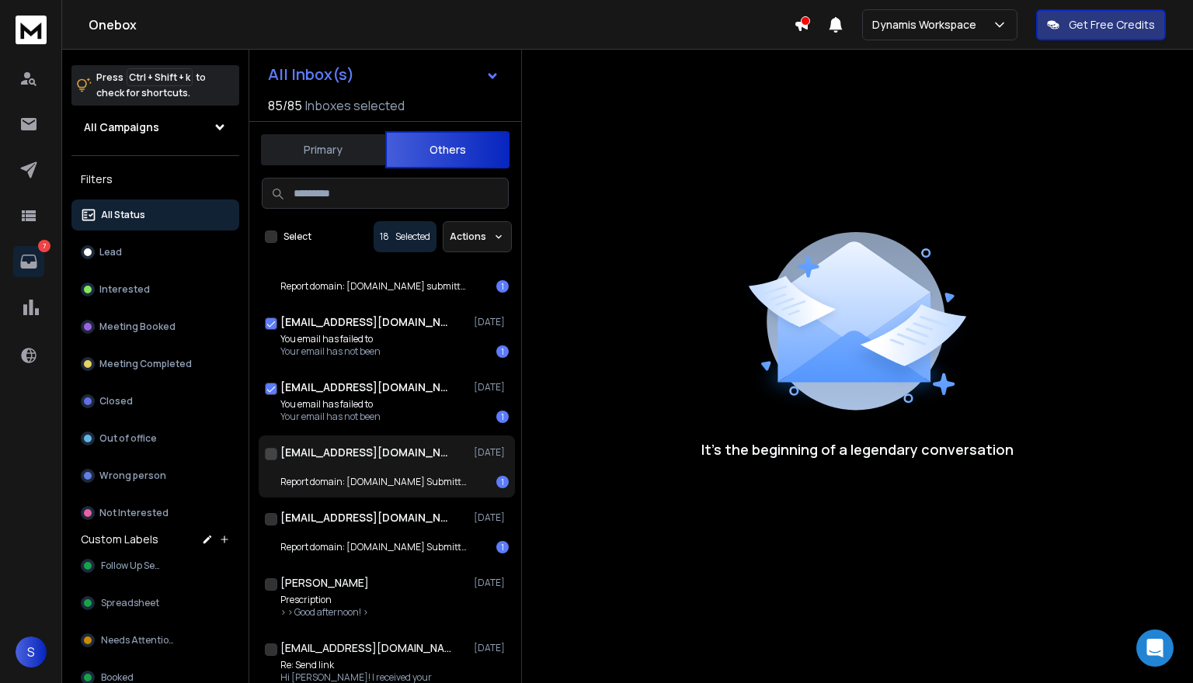
click at [273, 450] on button "button" at bounding box center [271, 454] width 12 height 12
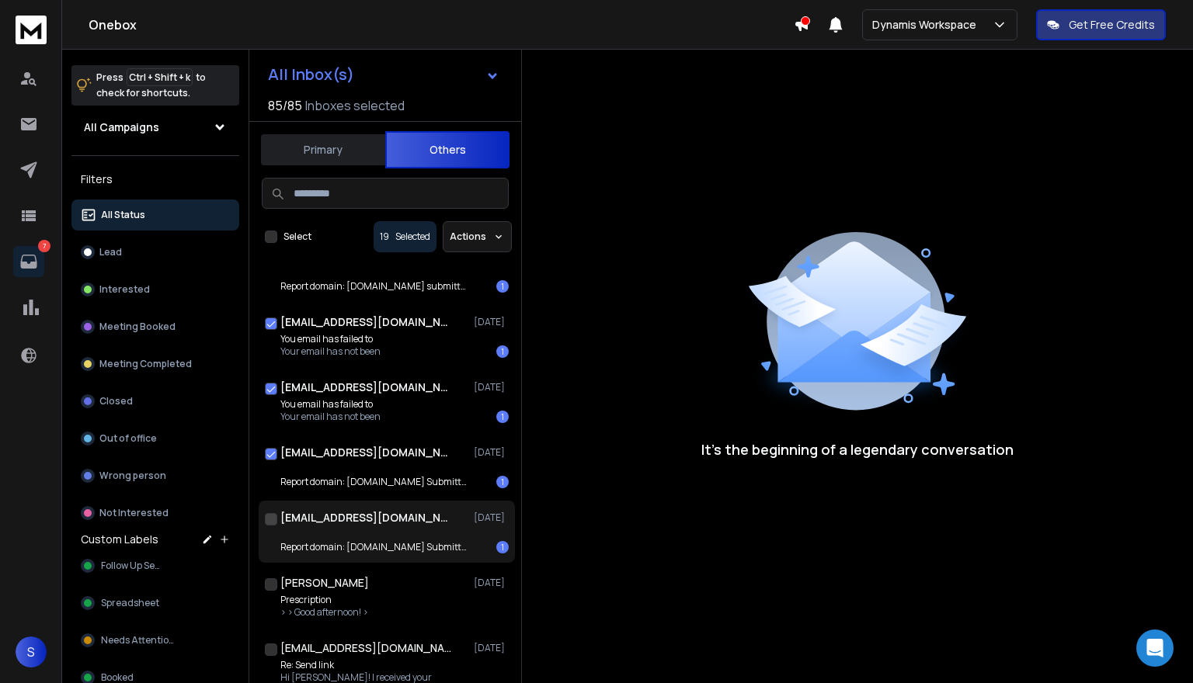
click at [273, 516] on button "button" at bounding box center [271, 519] width 12 height 12
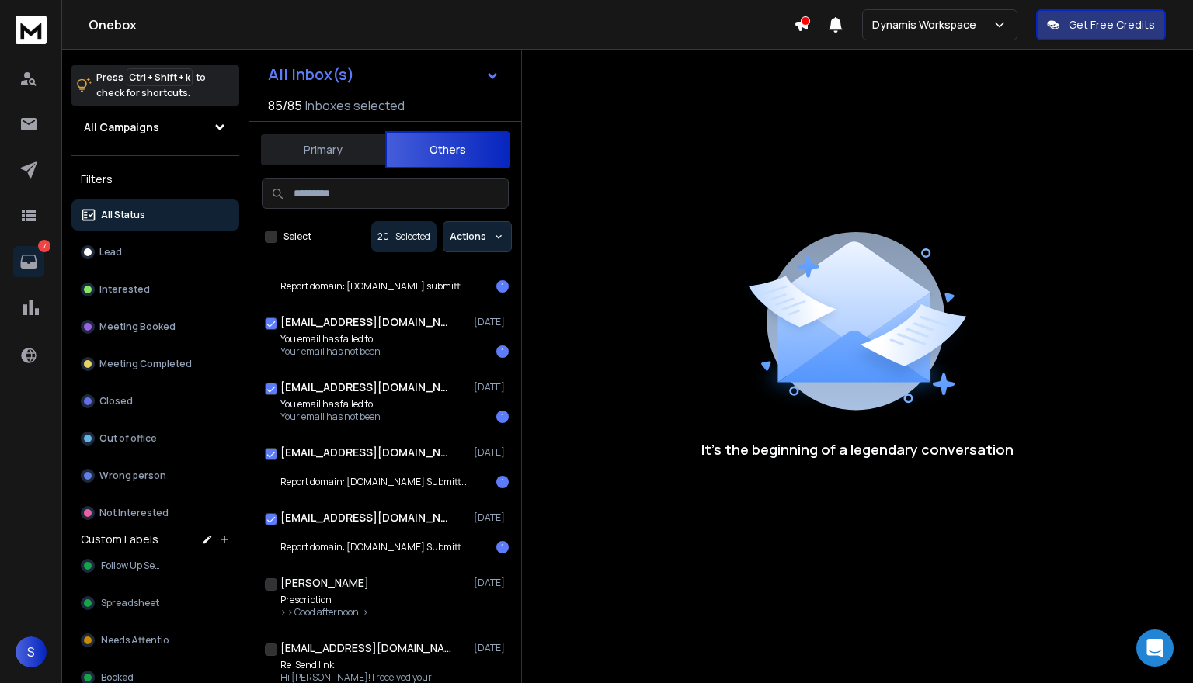
click at [500, 235] on icon "button" at bounding box center [498, 237] width 12 height 12
click at [484, 292] on div "Archive email" at bounding box center [459, 297] width 88 height 16
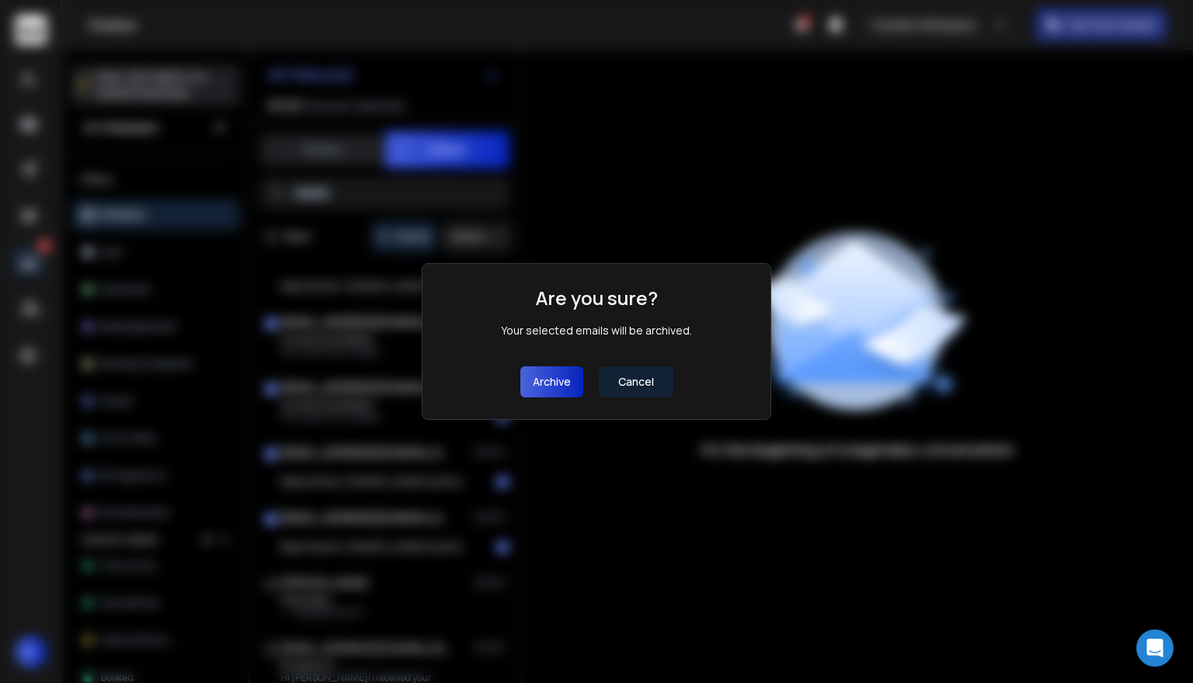
click at [582, 376] on div "archive Cancel" at bounding box center [596, 382] width 153 height 31
click at [562, 377] on p "archive" at bounding box center [552, 382] width 38 height 16
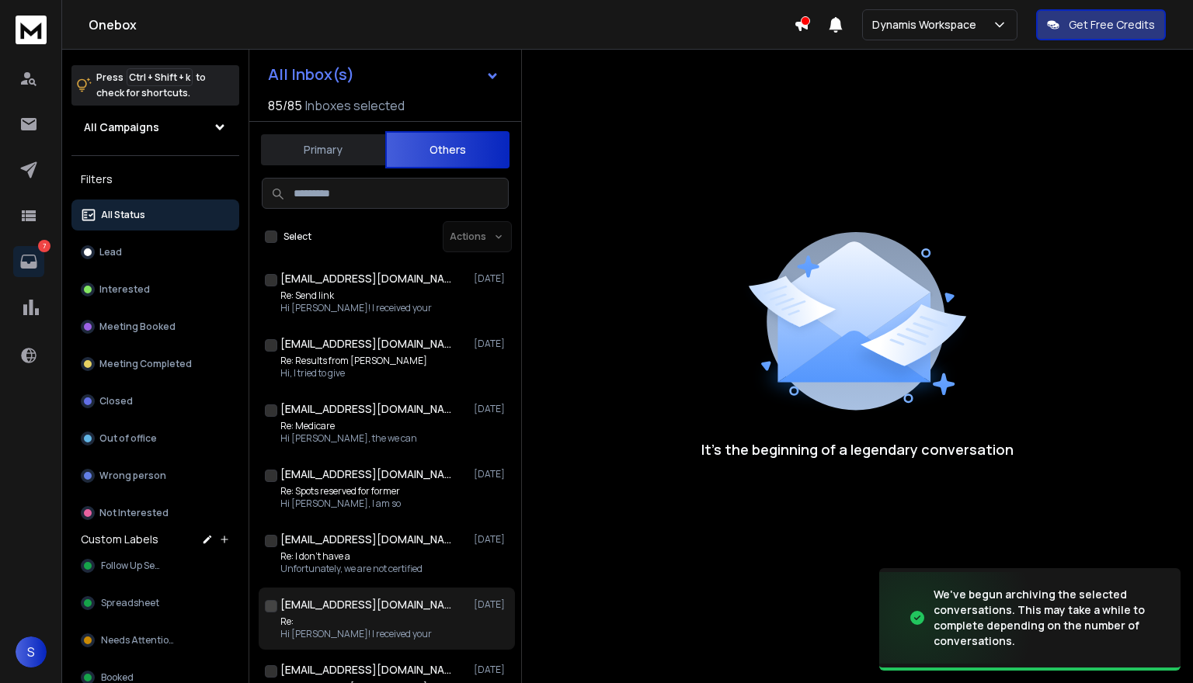
scroll to position [0, 0]
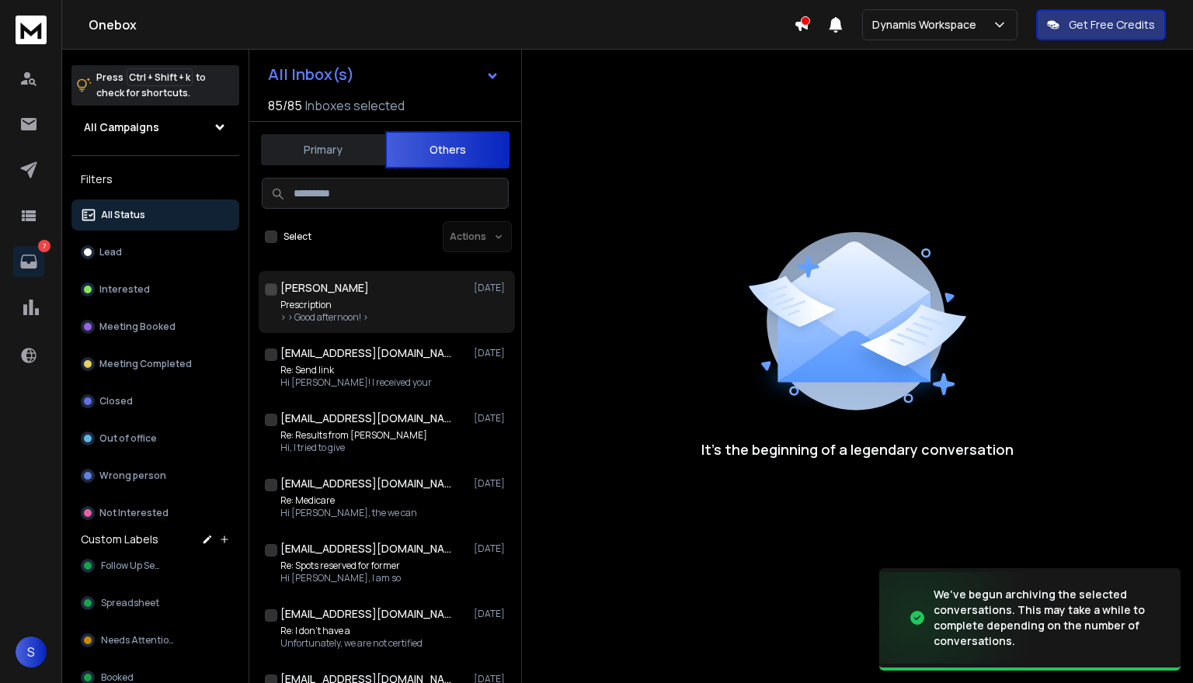
click at [407, 315] on div "Prescription > > ﻿Good afternoon! >" at bounding box center [394, 311] width 228 height 25
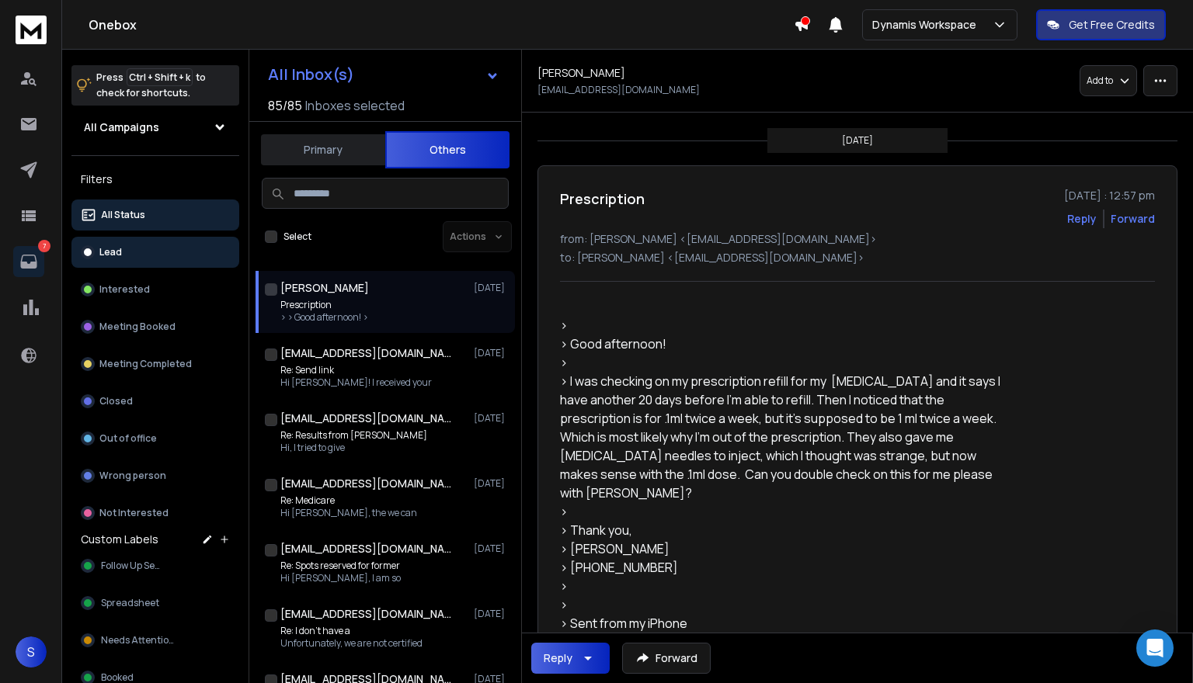
click at [130, 249] on button "Lead" at bounding box center [155, 252] width 168 height 31
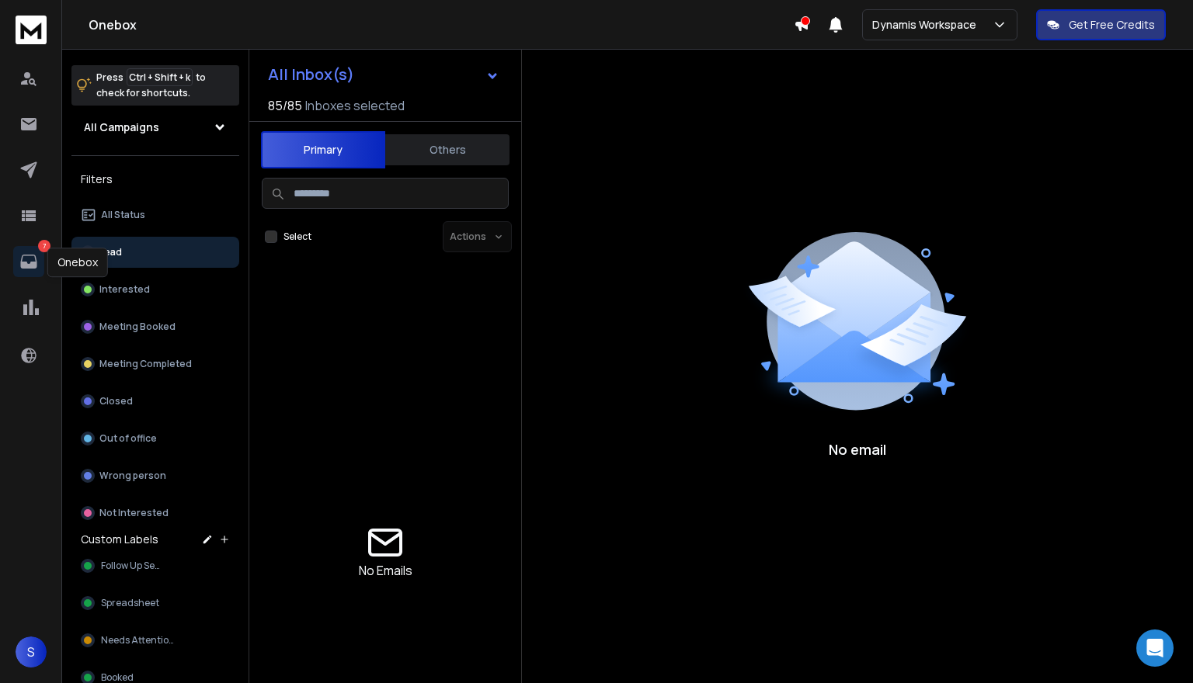
click at [40, 252] on p "7" at bounding box center [44, 246] width 12 height 12
click at [37, 125] on icon at bounding box center [28, 124] width 19 height 19
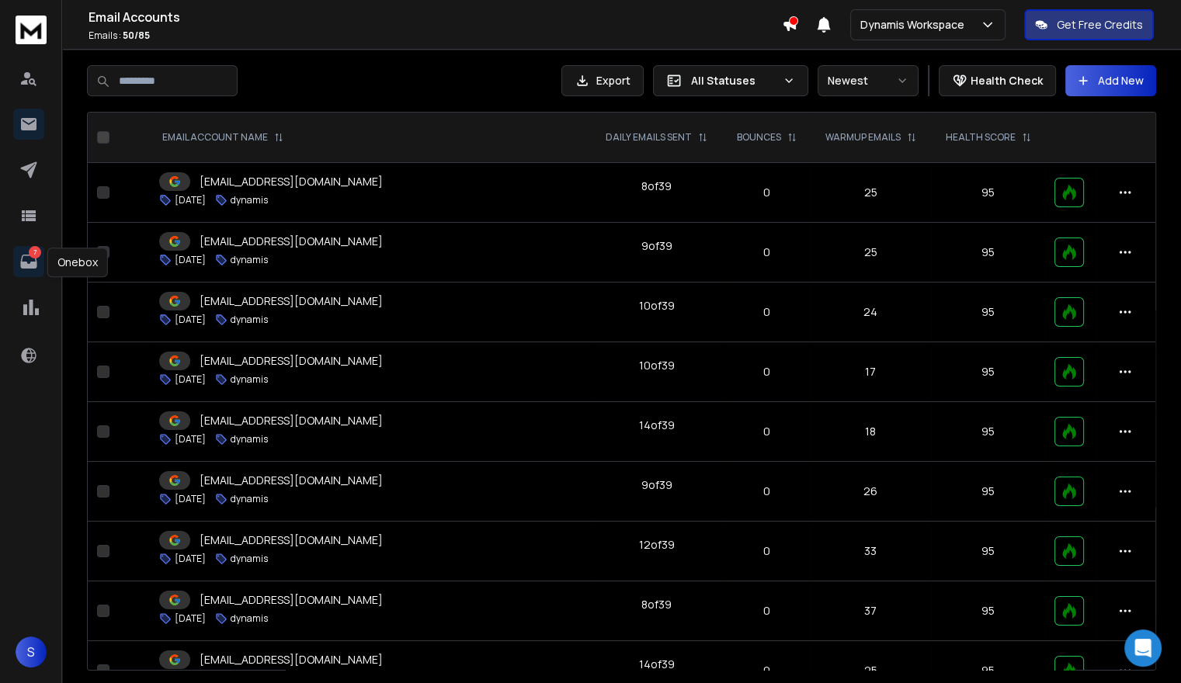
click at [28, 256] on icon at bounding box center [28, 261] width 19 height 19
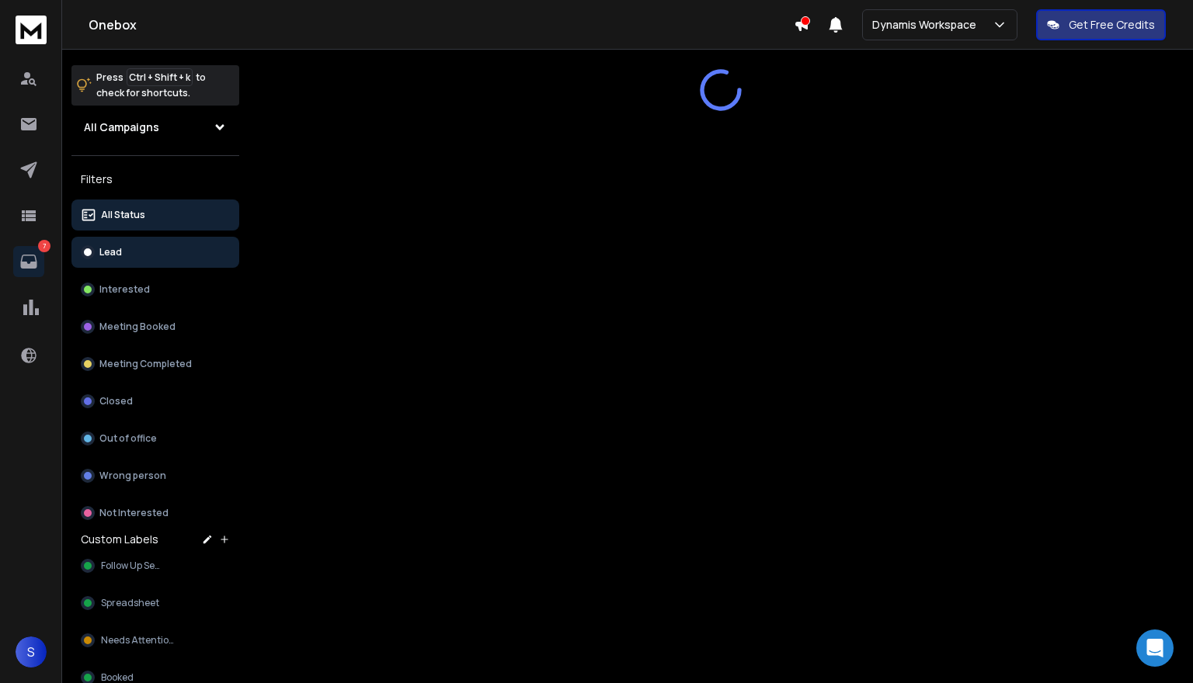
click at [200, 245] on button "Lead" at bounding box center [155, 252] width 168 height 31
